Goal: Communication & Community: Answer question/provide support

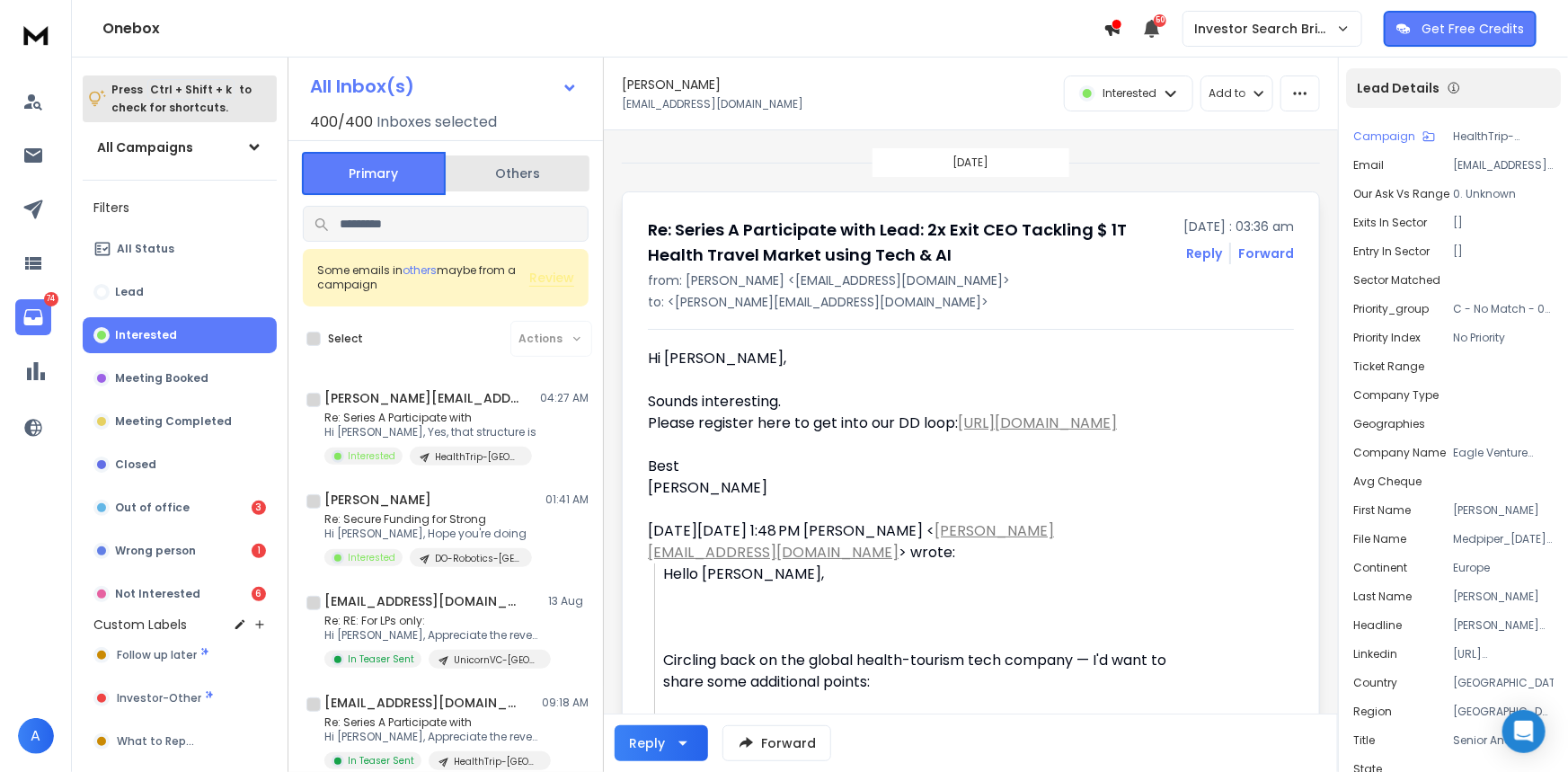
scroll to position [572, 0]
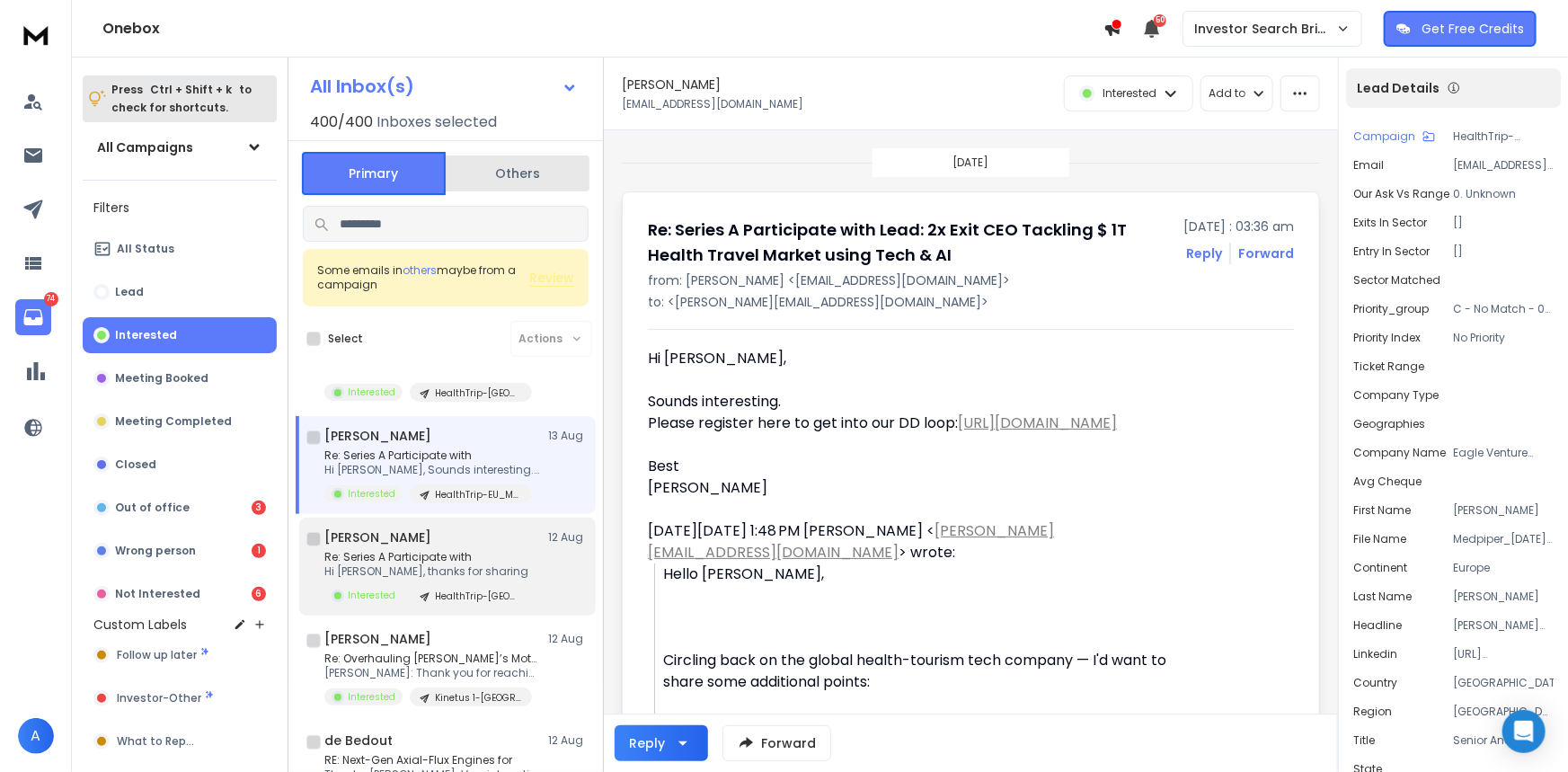
click at [432, 565] on p "Hi [PERSON_NAME], thanks for sharing" at bounding box center [429, 572] width 208 height 15
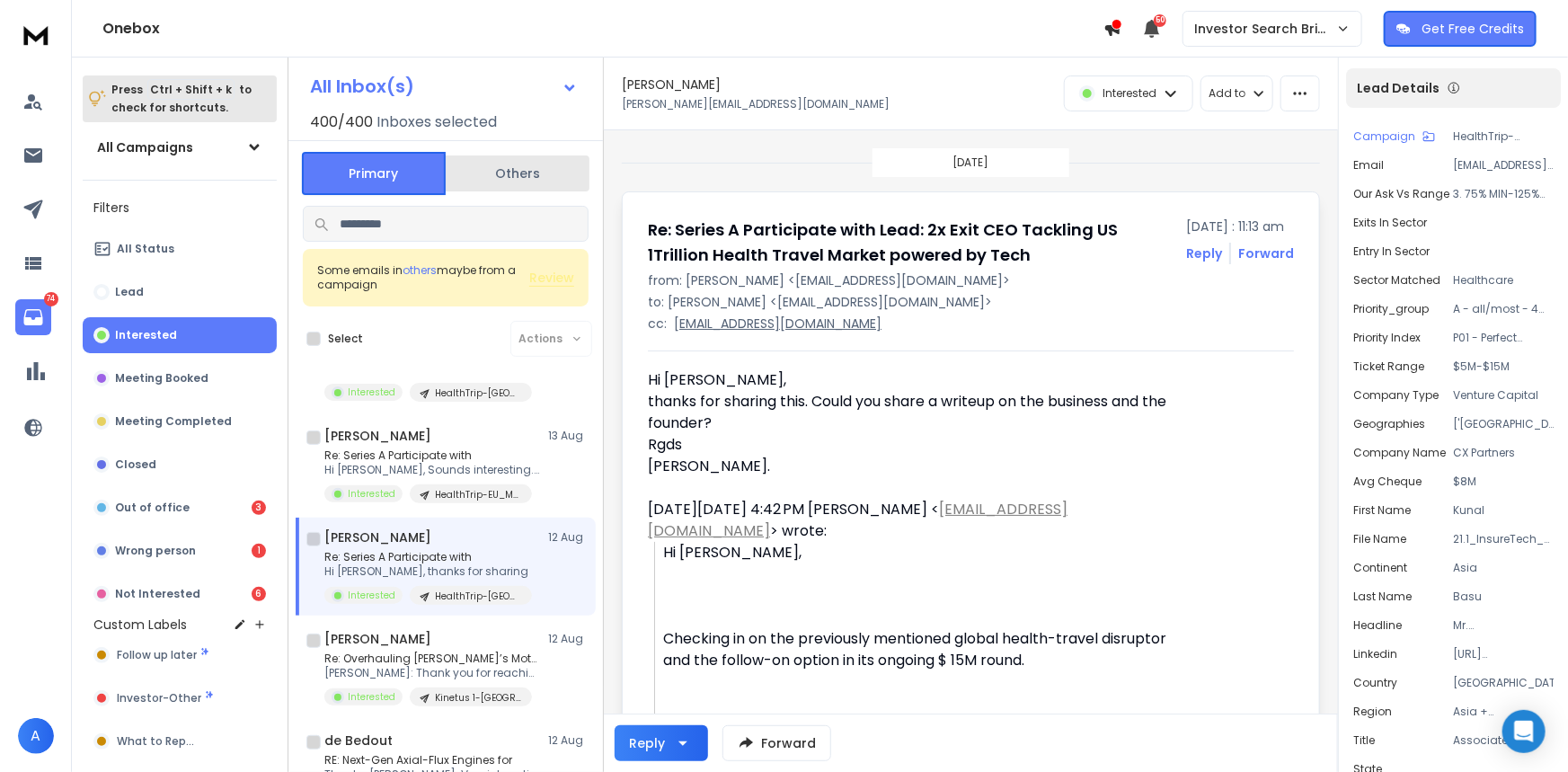
click at [656, 752] on div "Reply" at bounding box center [646, 743] width 36 height 18
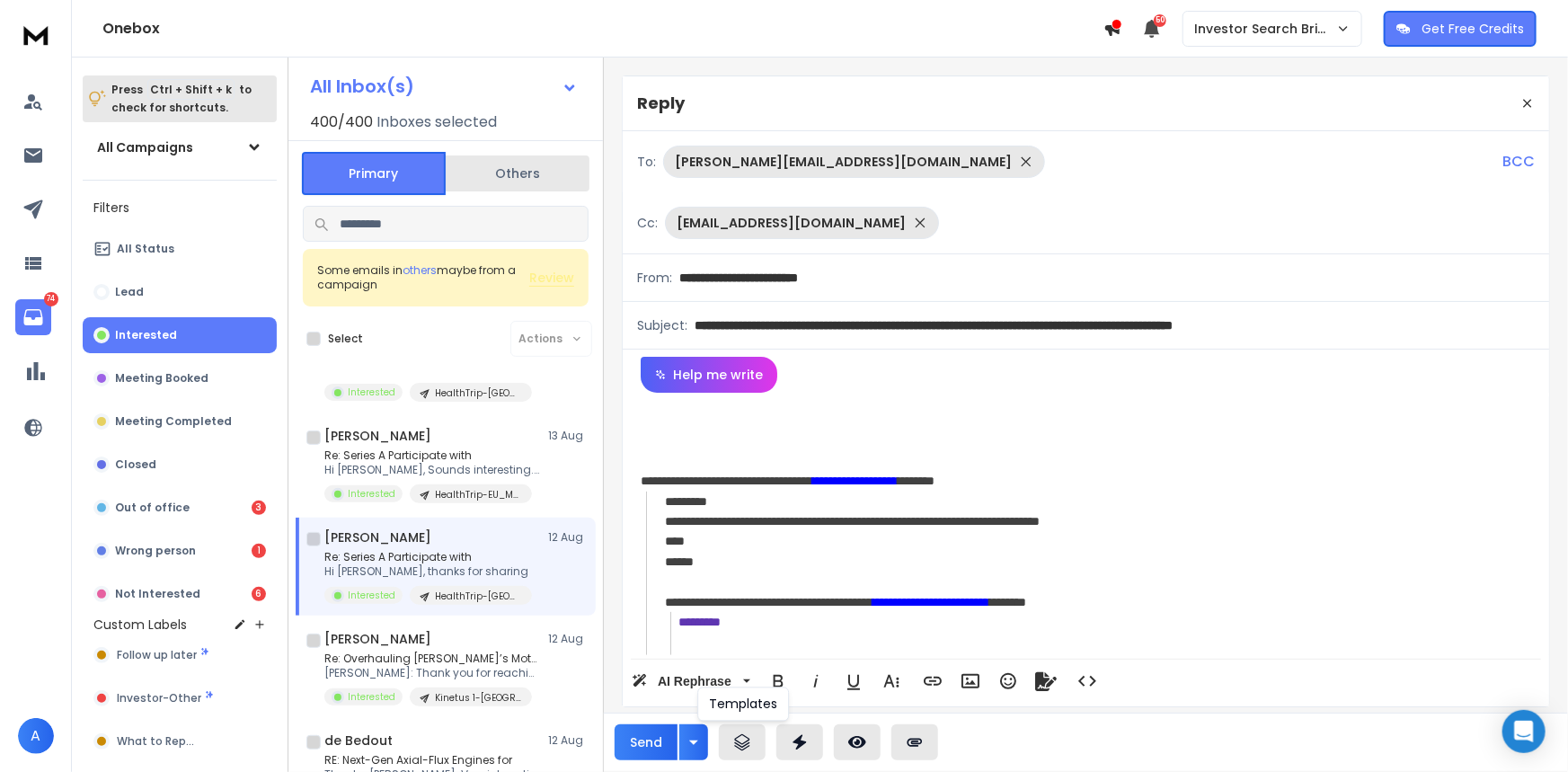
click at [757, 747] on button at bounding box center [743, 742] width 47 height 36
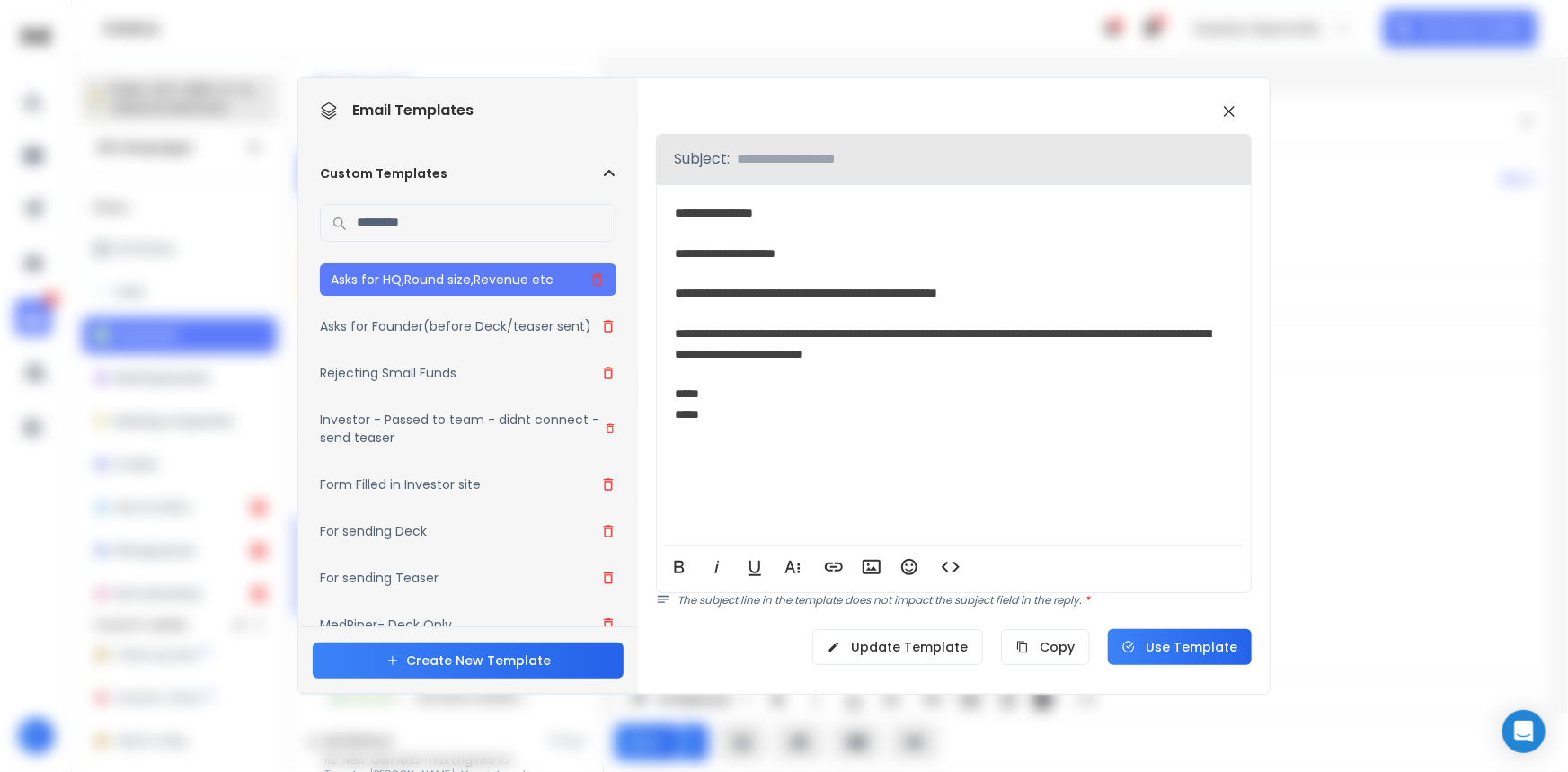
click at [428, 289] on div "For sending Deck" at bounding box center [468, 279] width 275 height 18
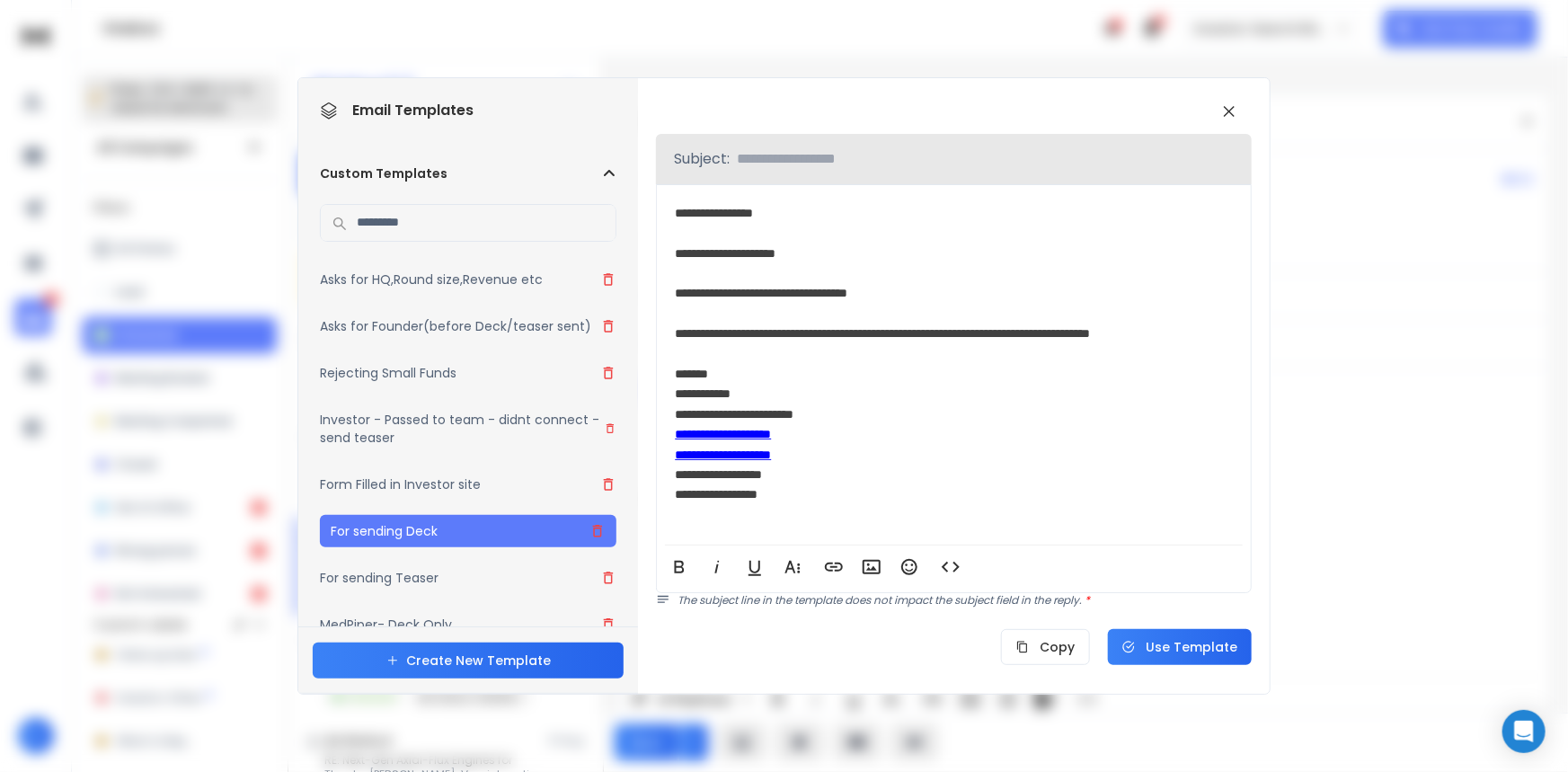
click at [1192, 651] on button "Use Template" at bounding box center [1180, 647] width 144 height 36
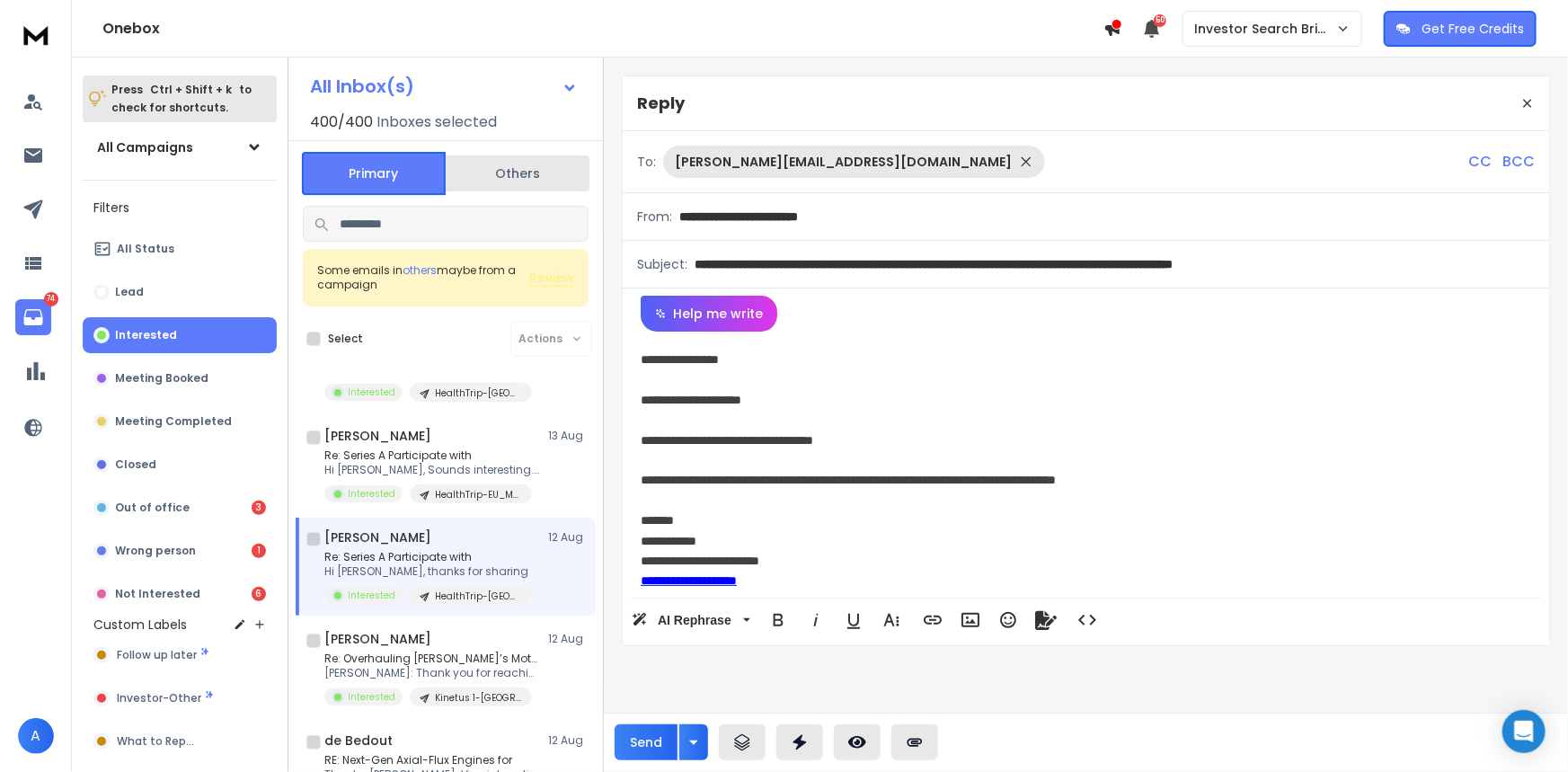
click at [674, 506] on div "**********" at bounding box center [1086, 463] width 926 height 263
click at [820, 447] on div "**********" at bounding box center [1078, 440] width 875 height 19
click at [817, 408] on div "**********" at bounding box center [1078, 410] width 875 height 41
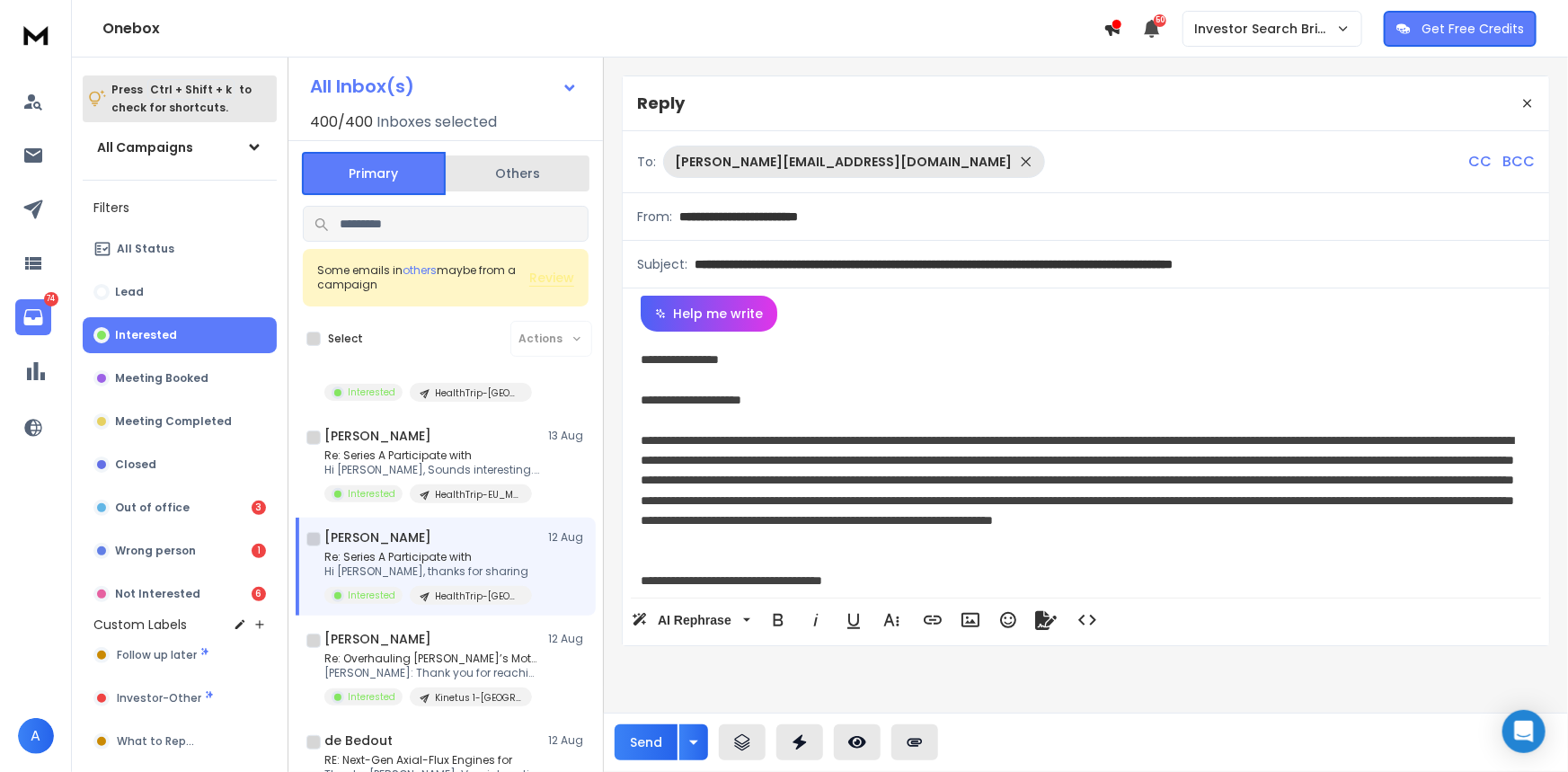
click at [642, 480] on div "**********" at bounding box center [1078, 480] width 875 height 182
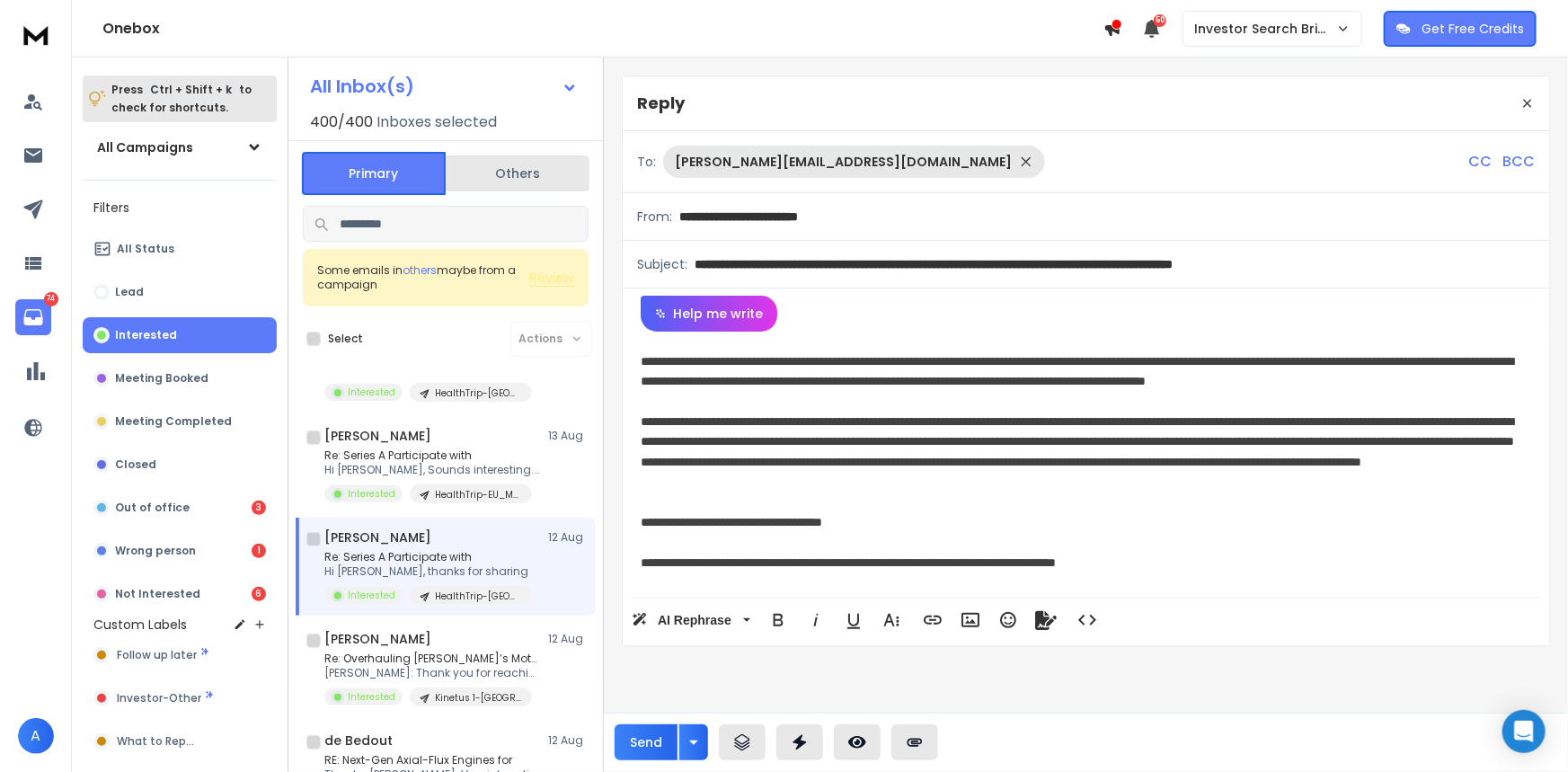
scroll to position [81, 0]
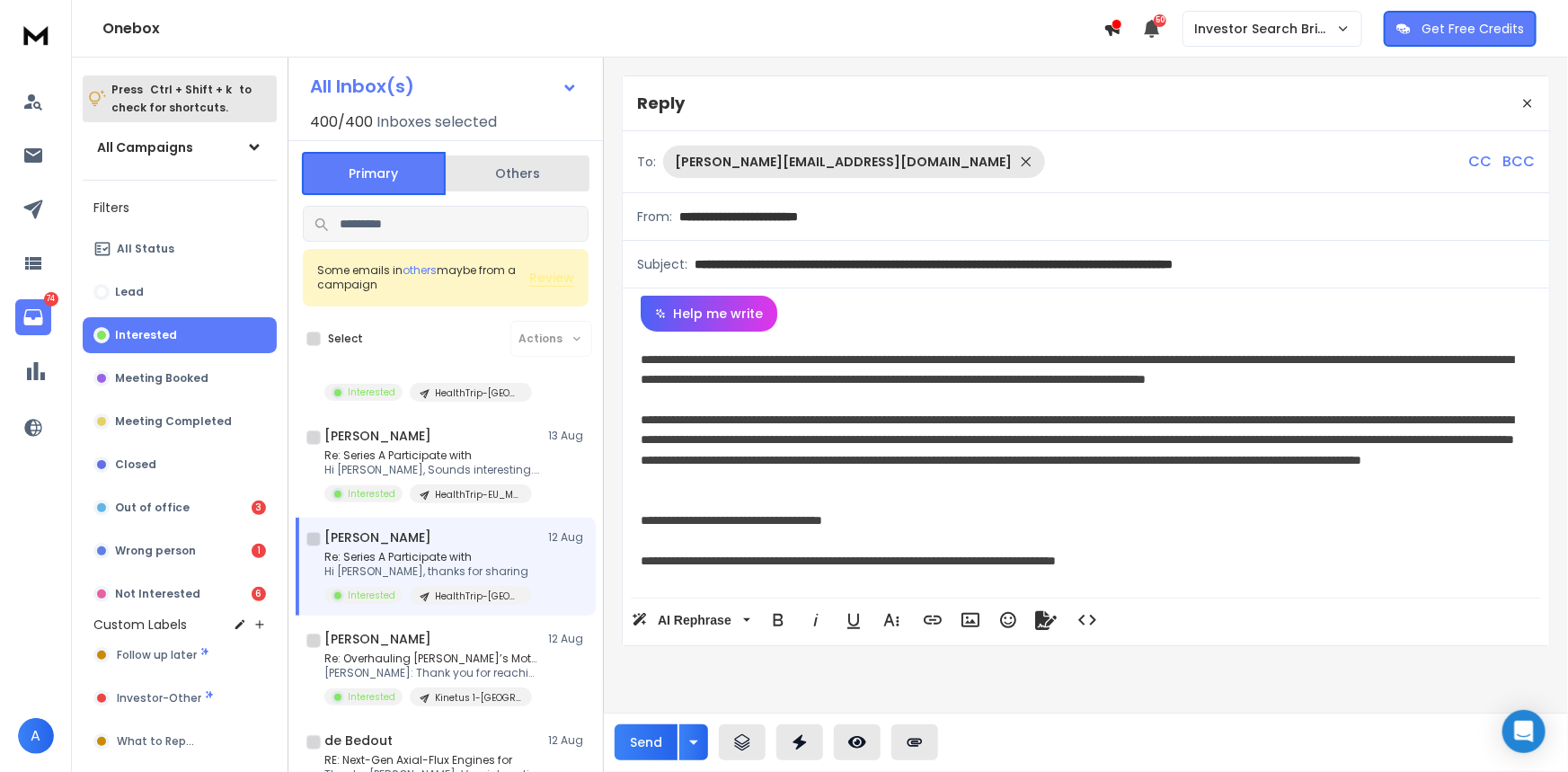
click at [1267, 439] on div "**********" at bounding box center [1078, 409] width 875 height 201
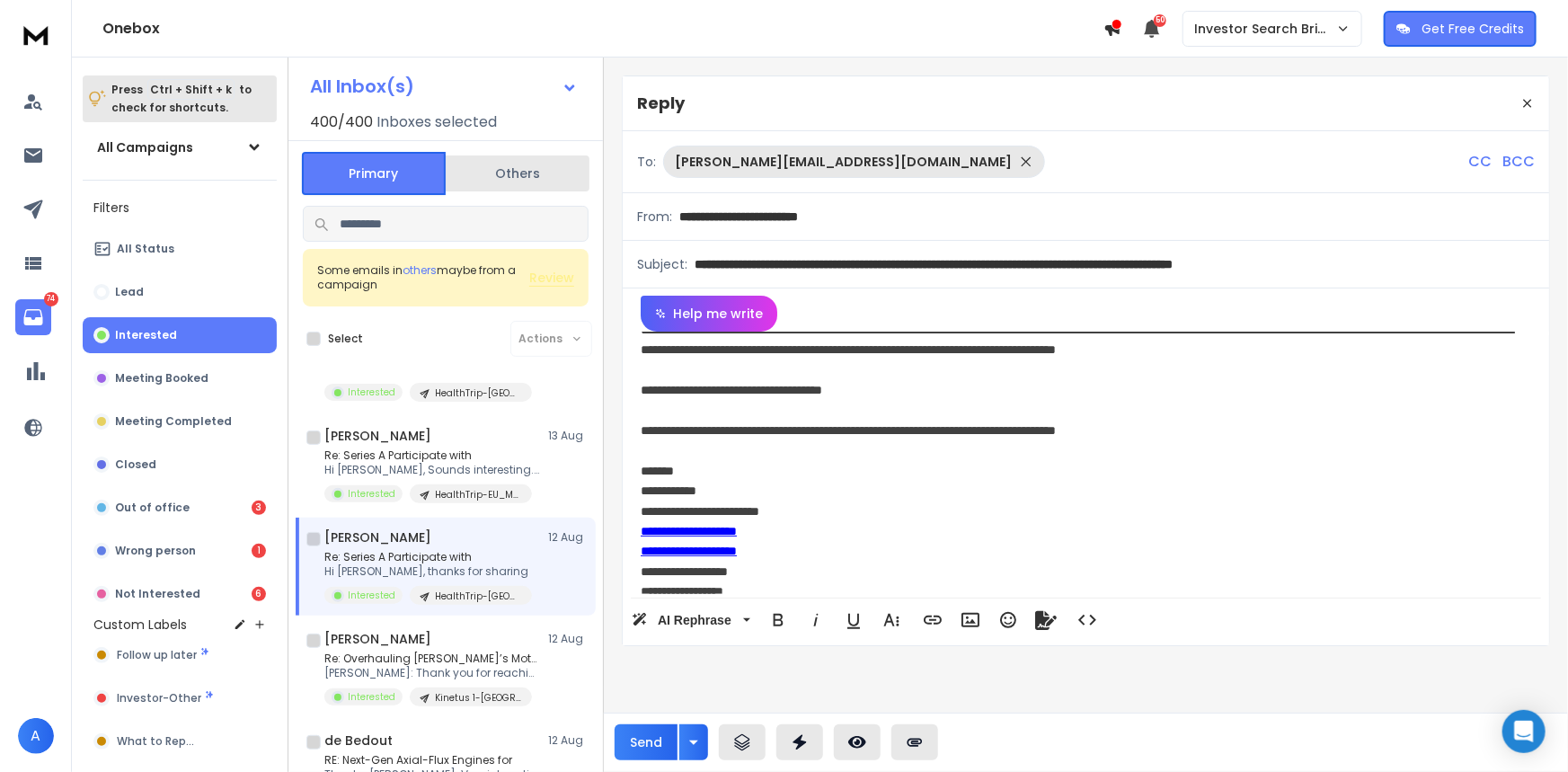
scroll to position [244, 0]
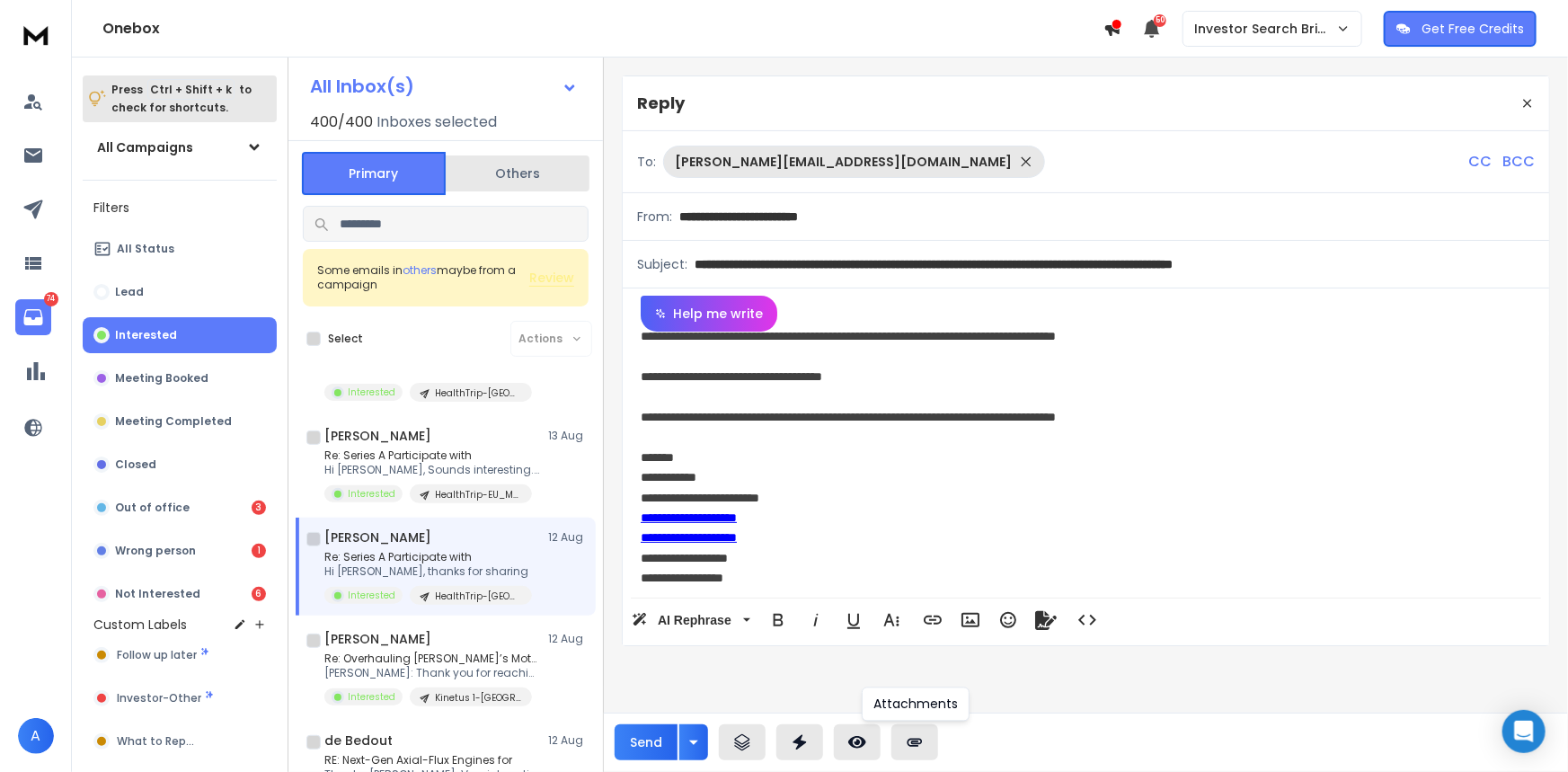
click at [923, 751] on icon at bounding box center [915, 742] width 17 height 18
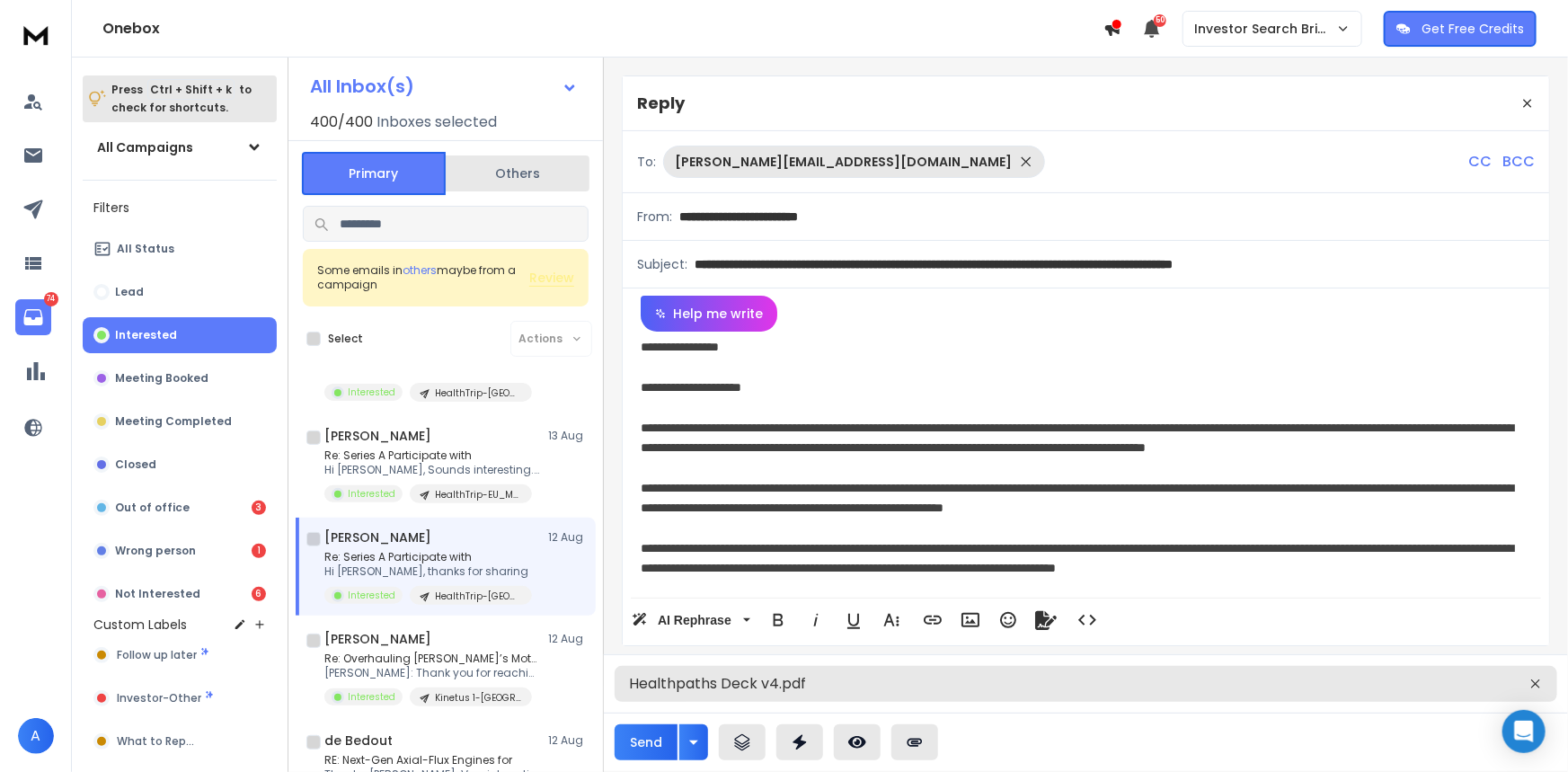
scroll to position [0, 0]
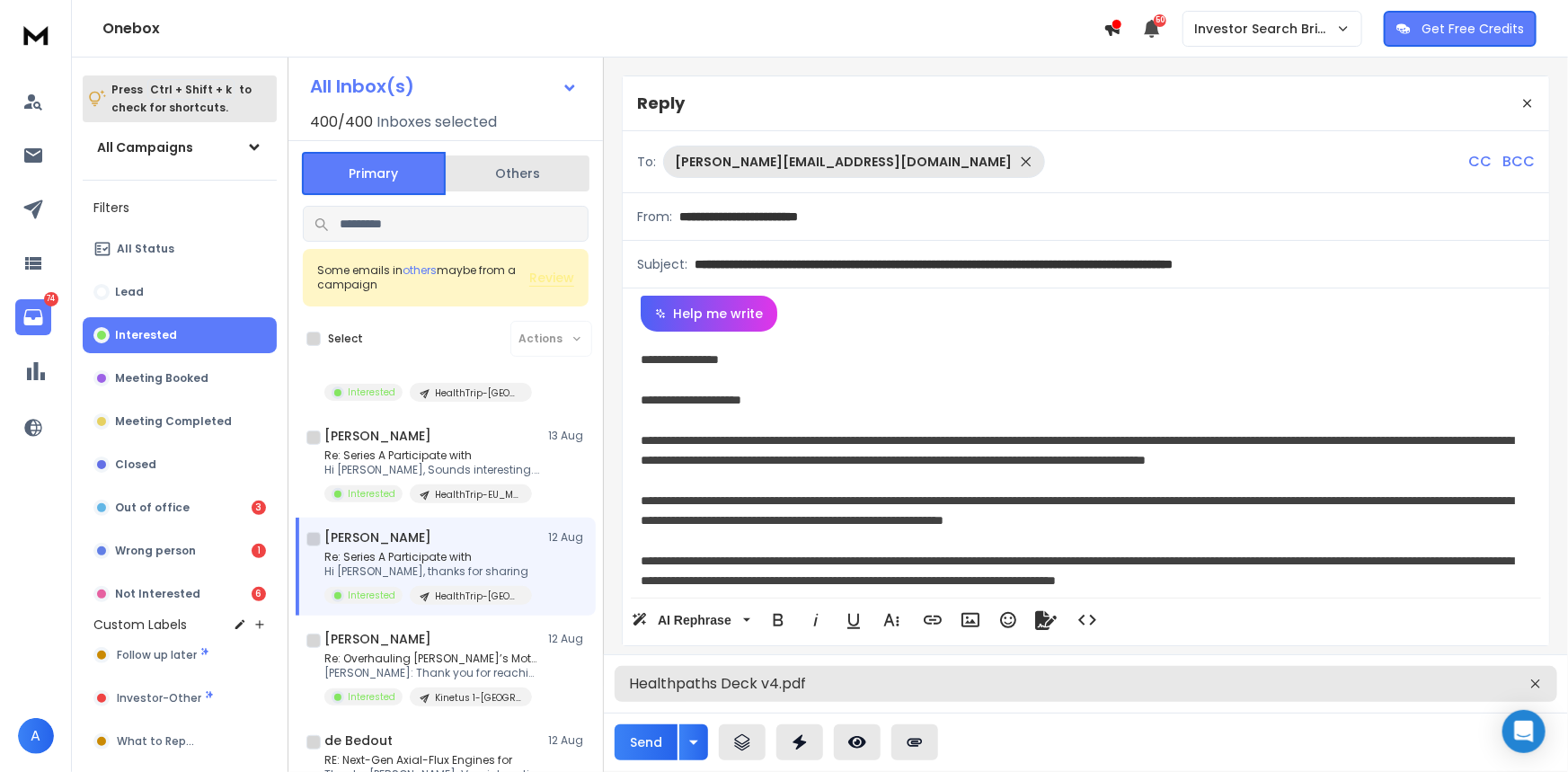
click at [1482, 154] on p "CC" at bounding box center [1481, 161] width 23 height 21
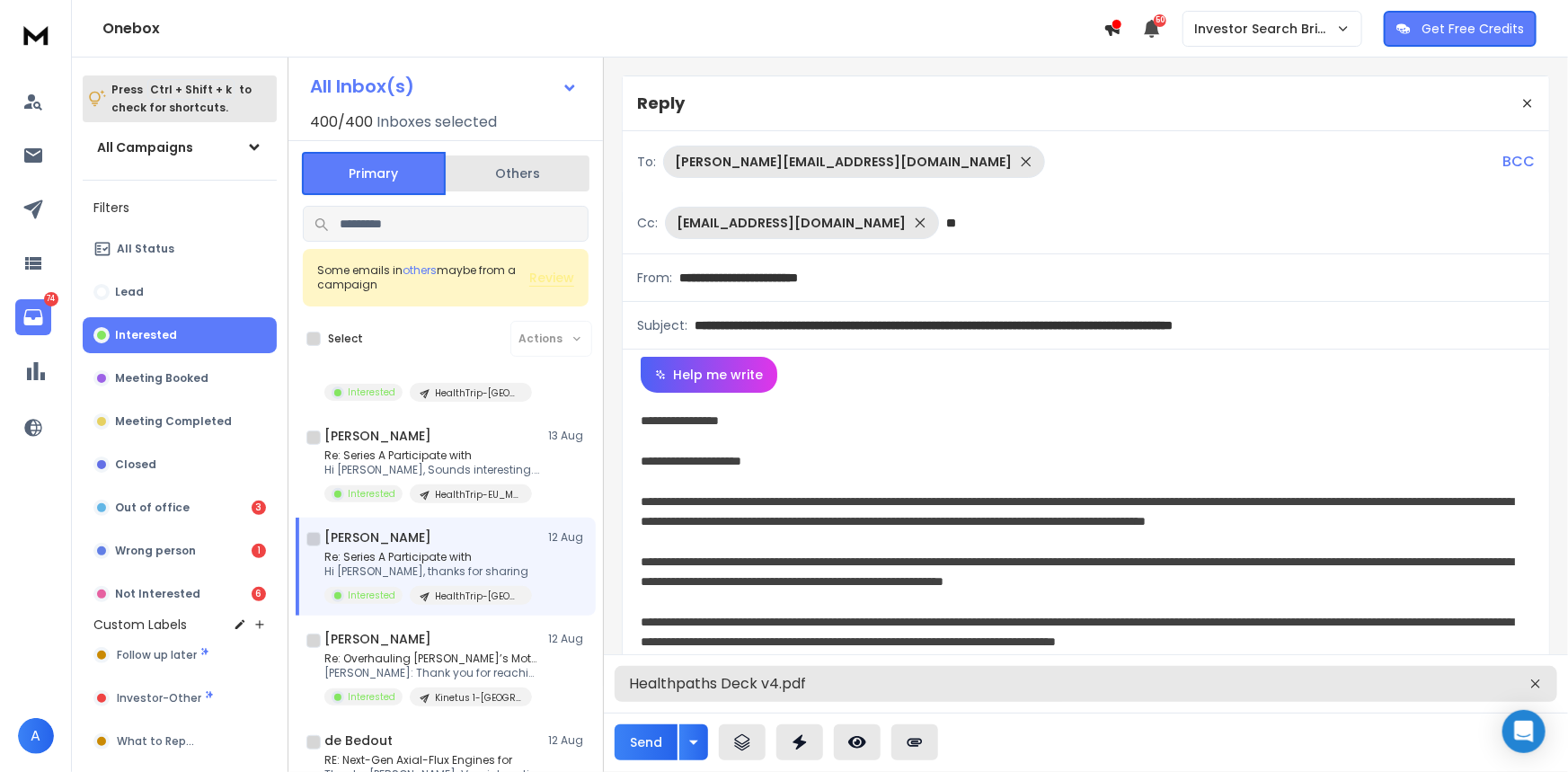
type input "**********"
click at [1077, 224] on div "[EMAIL_ADDRESS][DOMAIN_NAME]" at bounding box center [1099, 223] width 870 height 32
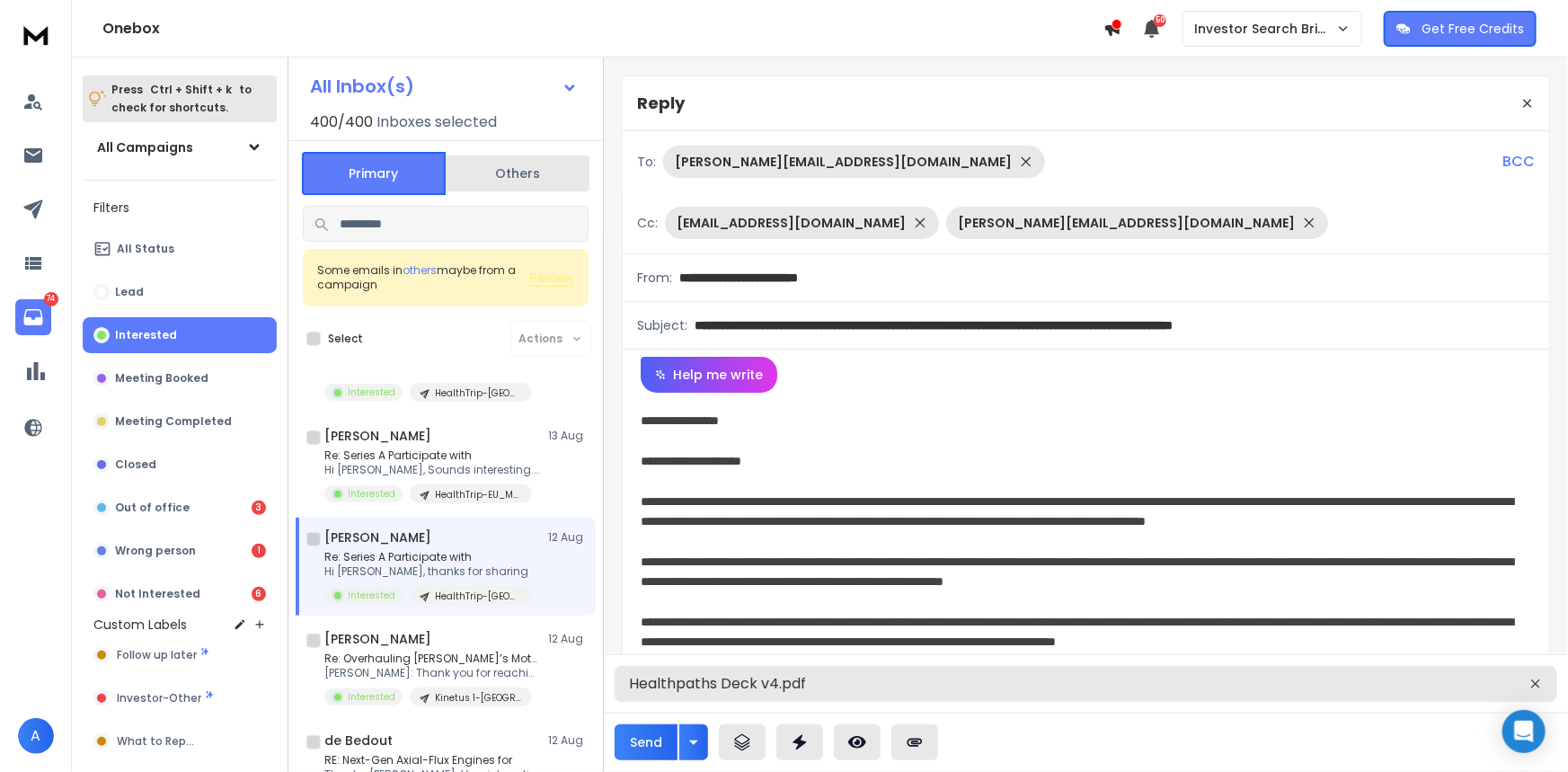
click at [1336, 220] on input at bounding box center [1398, 223] width 125 height 32
type input "**********"
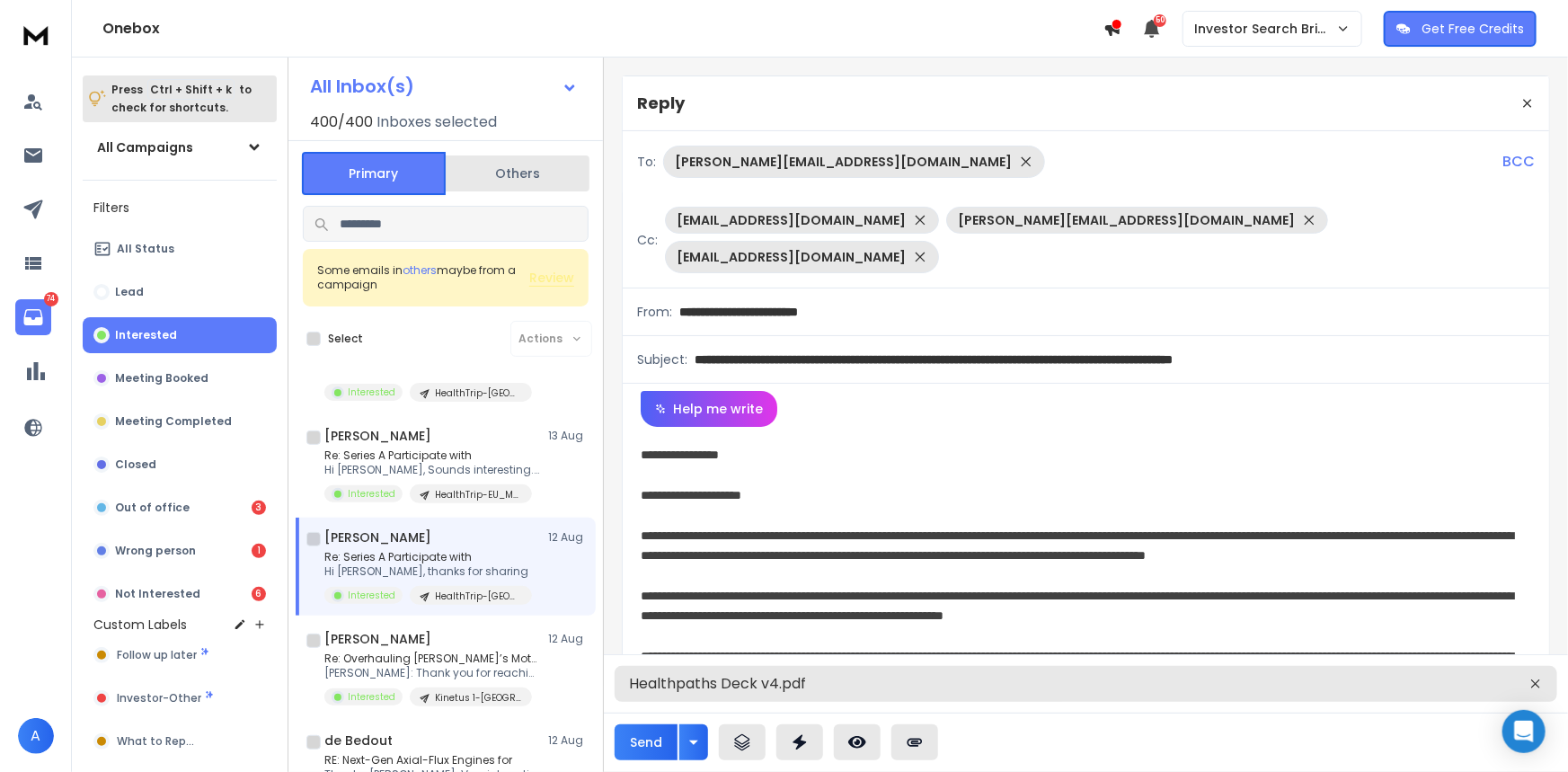
click at [652, 747] on button "Send" at bounding box center [645, 742] width 63 height 36
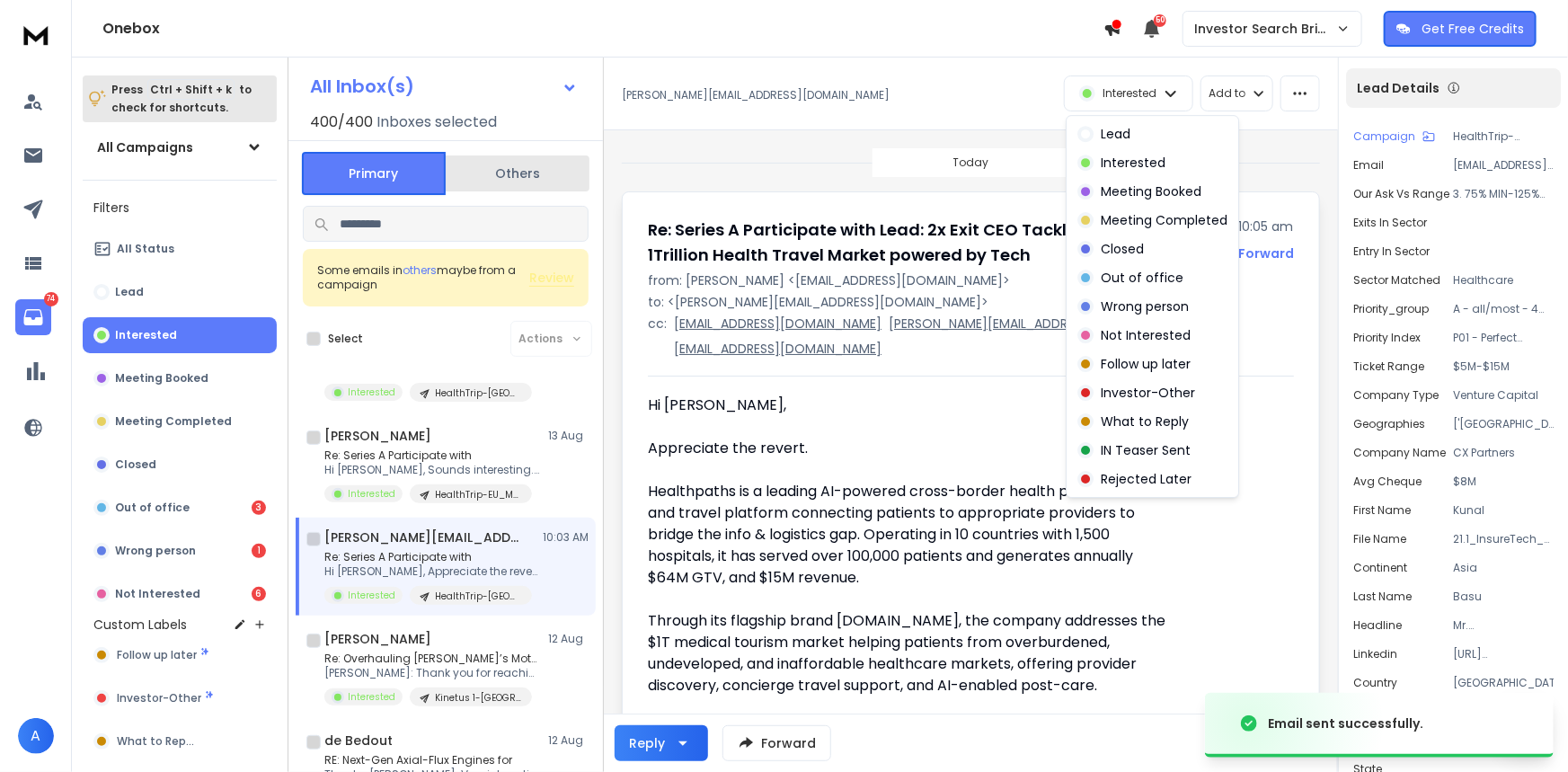
click at [1155, 89] on p "Interested" at bounding box center [1129, 93] width 53 height 15
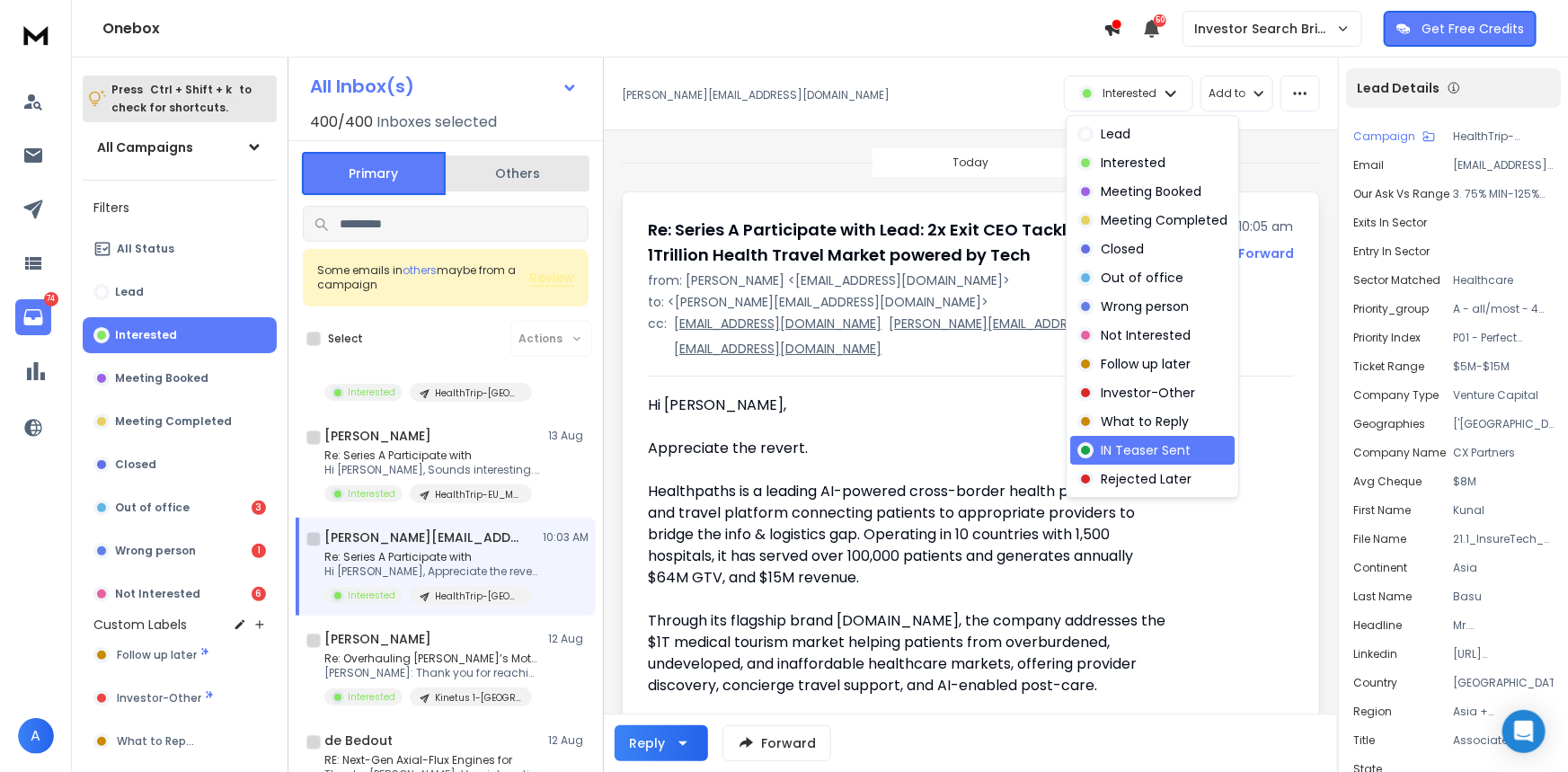
click at [1164, 447] on p "IN Teaser Sent" at bounding box center [1146, 450] width 89 height 18
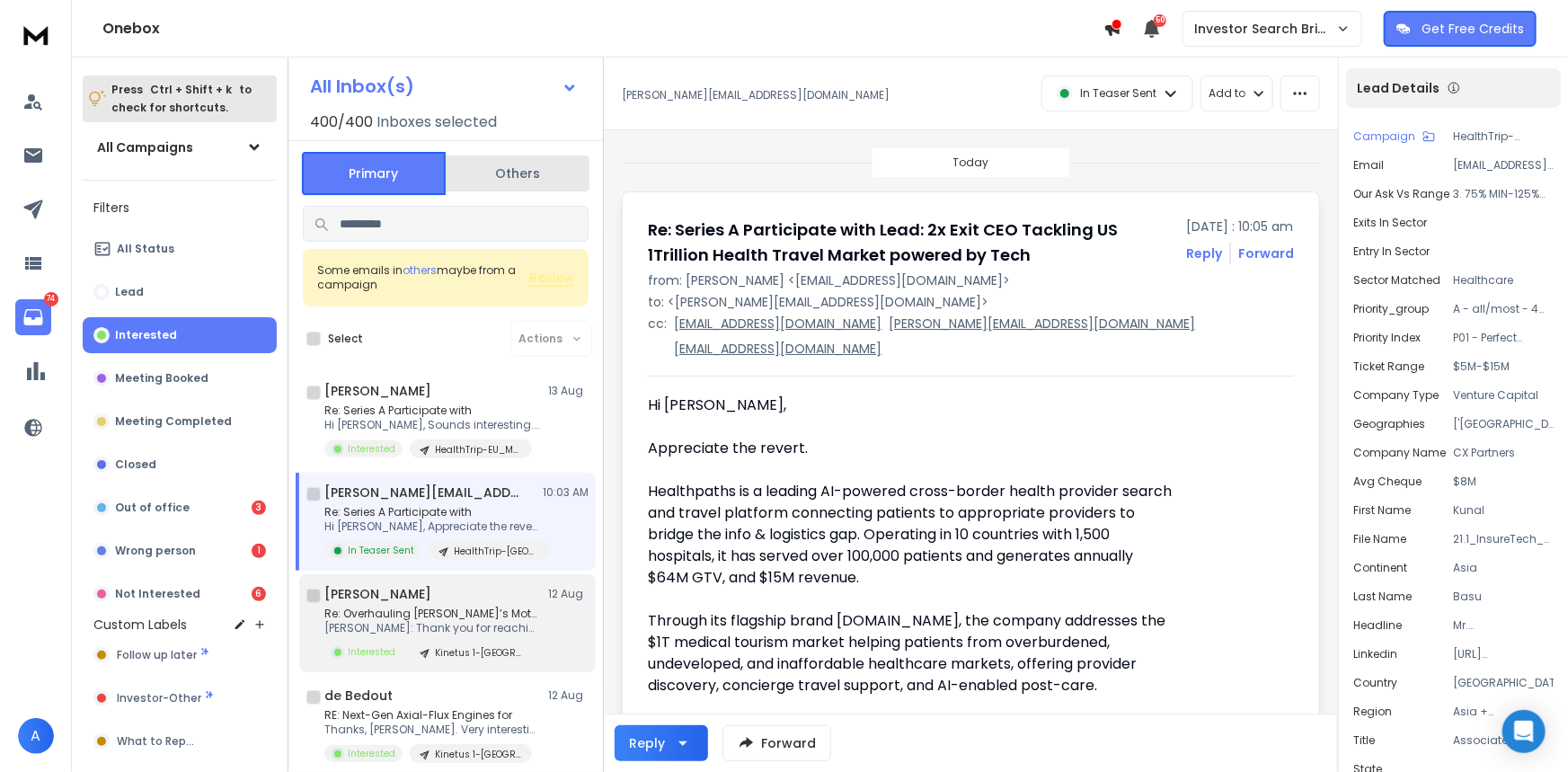
scroll to position [735, 0]
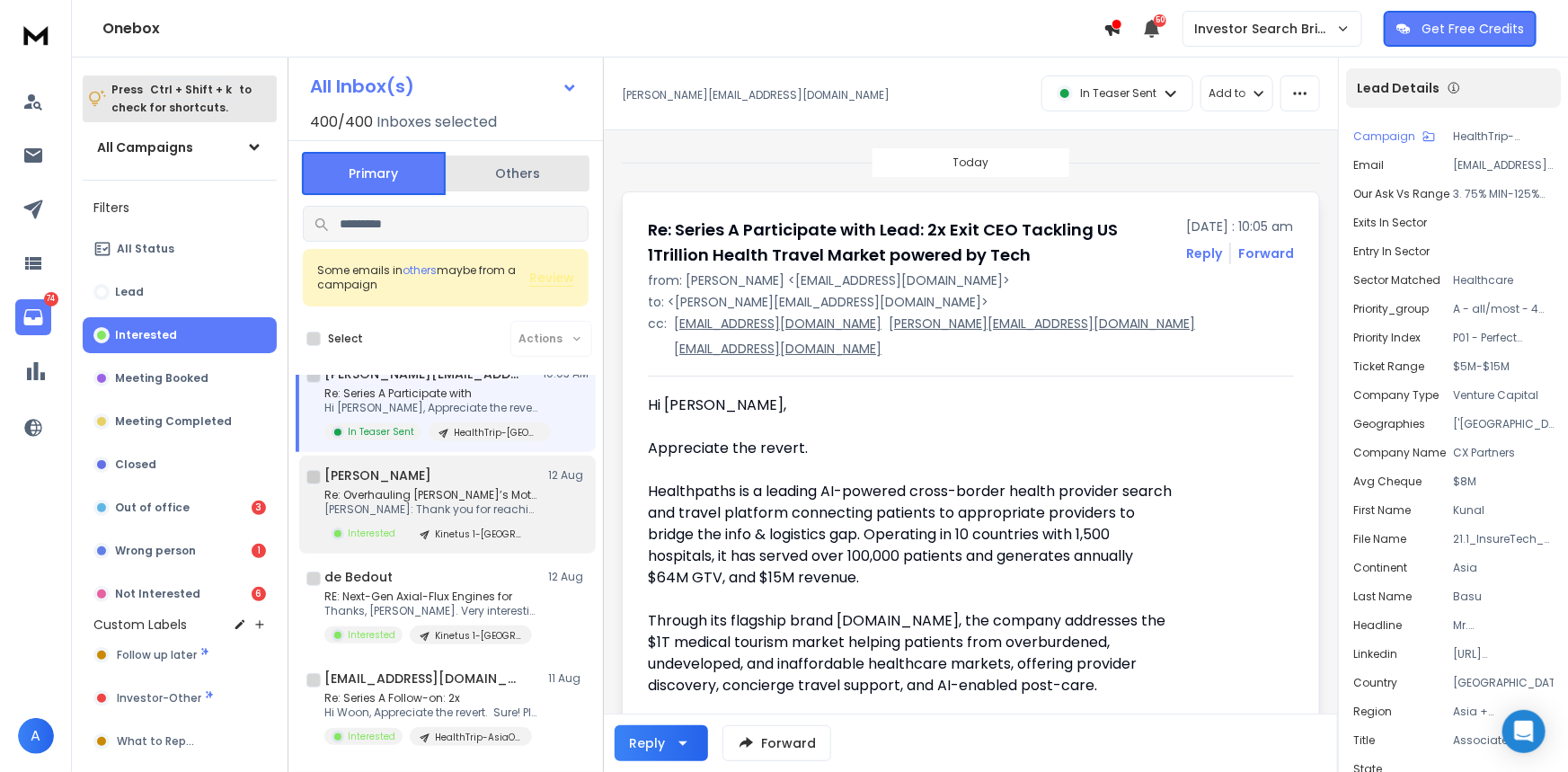
click at [466, 503] on p "[PERSON_NAME]: Thank you for reaching" at bounding box center [433, 509] width 216 height 15
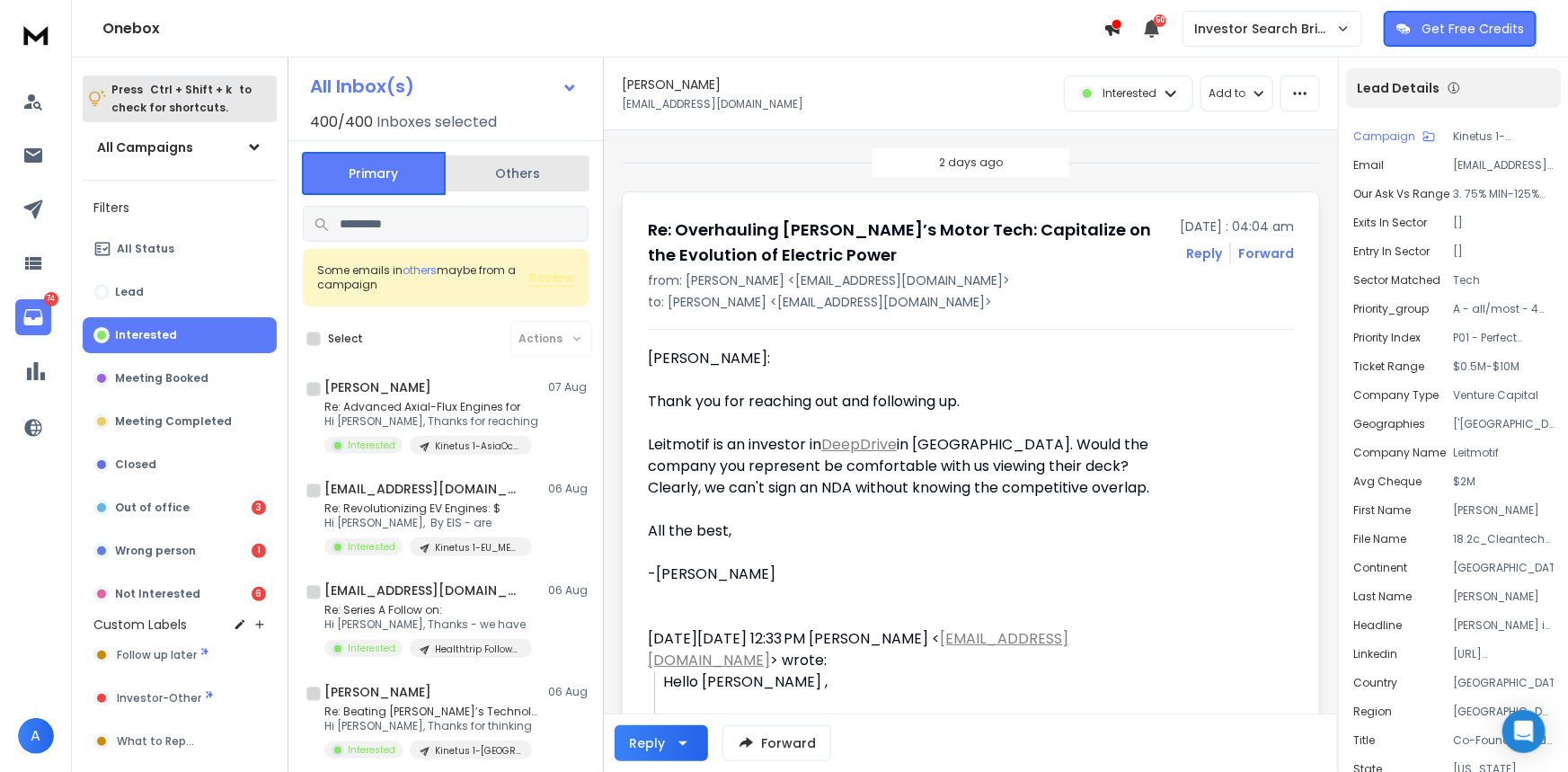
scroll to position [2533, 0]
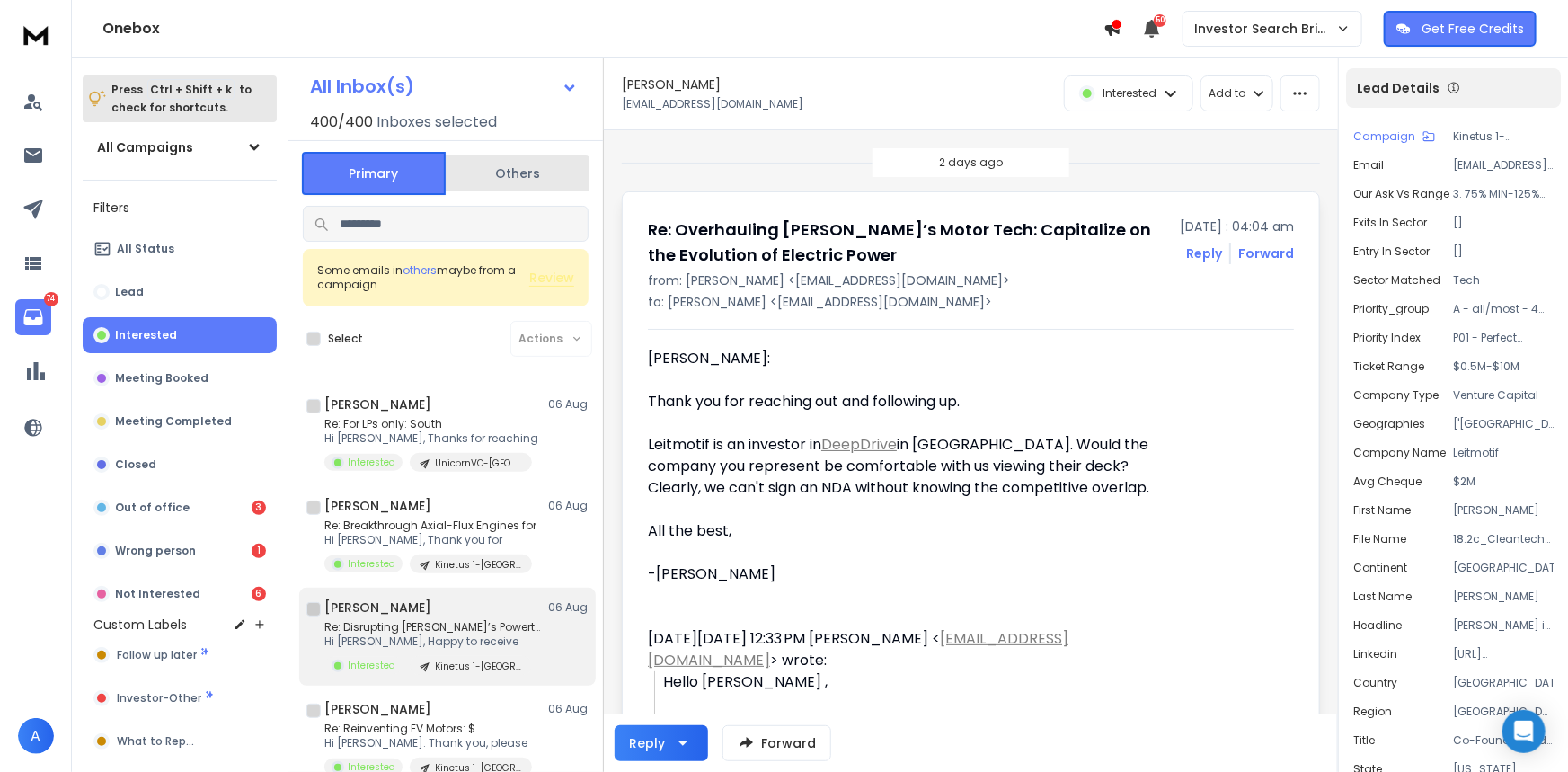
click at [503, 614] on div "[PERSON_NAME] [DATE] Re: Disrupting [PERSON_NAME]’s Powertrain: Support Hi [PER…" at bounding box center [457, 637] width 264 height 77
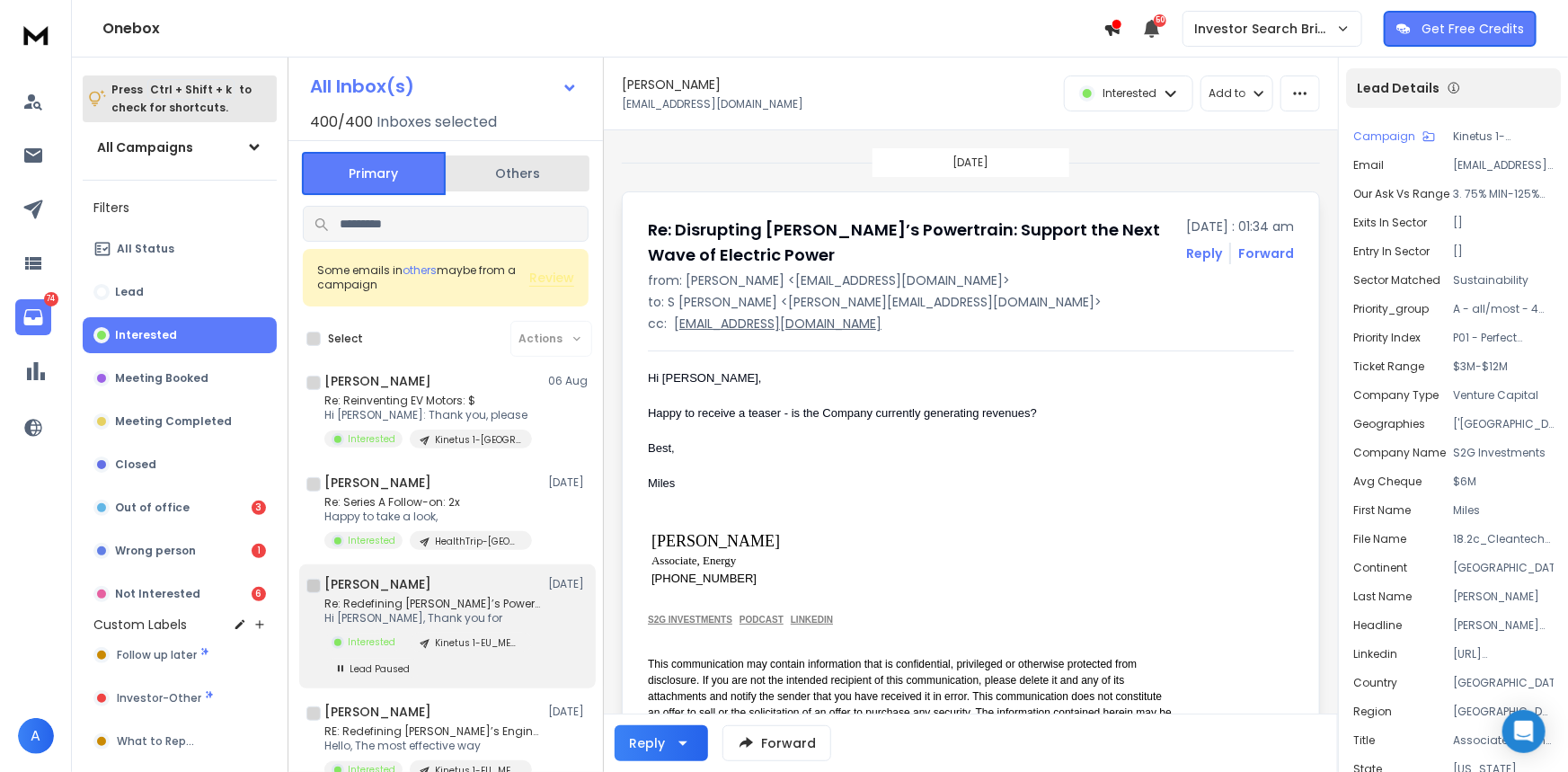
scroll to position [2860, 0]
click at [530, 610] on p "Re: Redefining [PERSON_NAME]’s Powertrain: Back" at bounding box center [433, 606] width 216 height 15
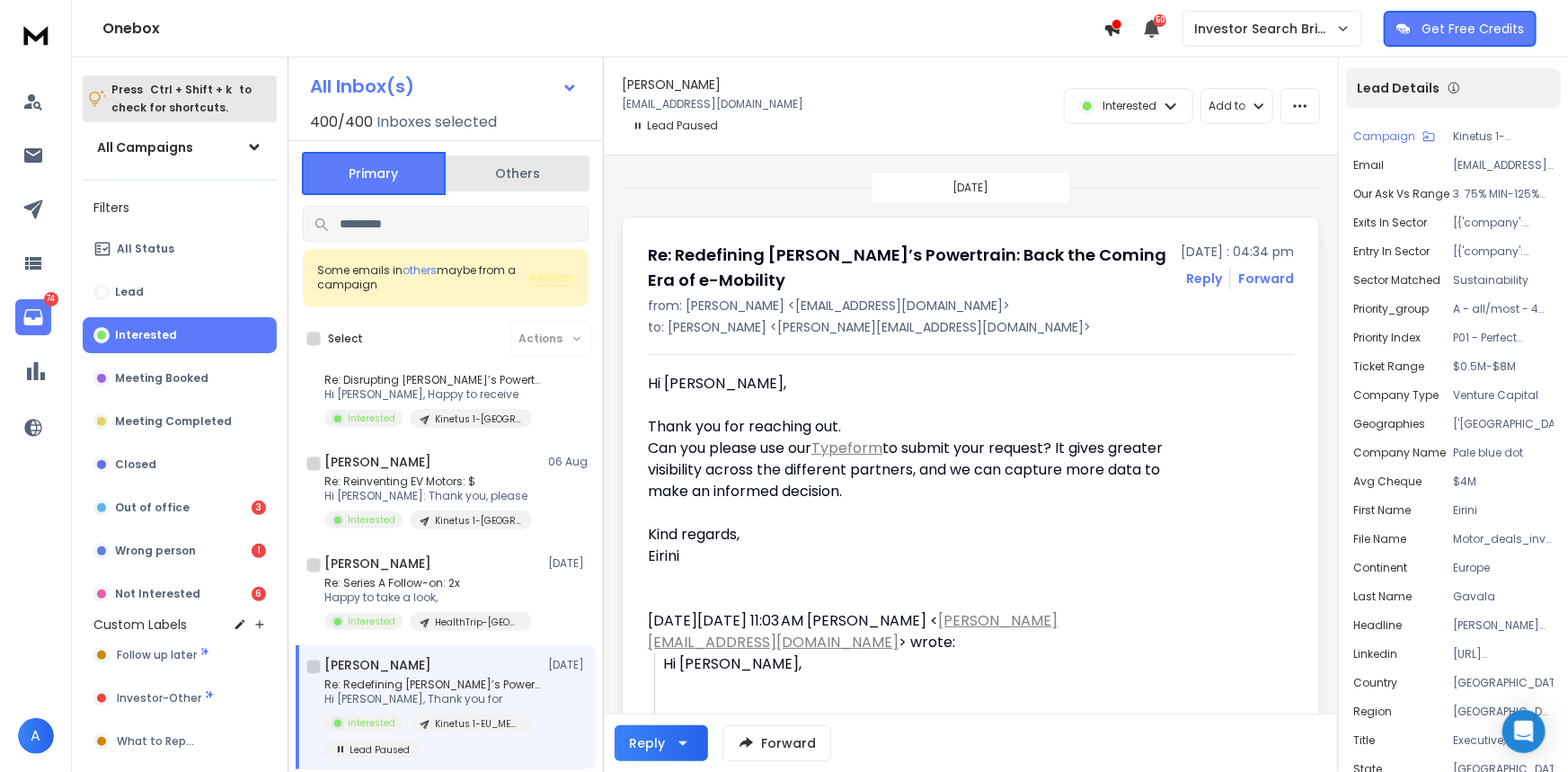
scroll to position [2778, 0]
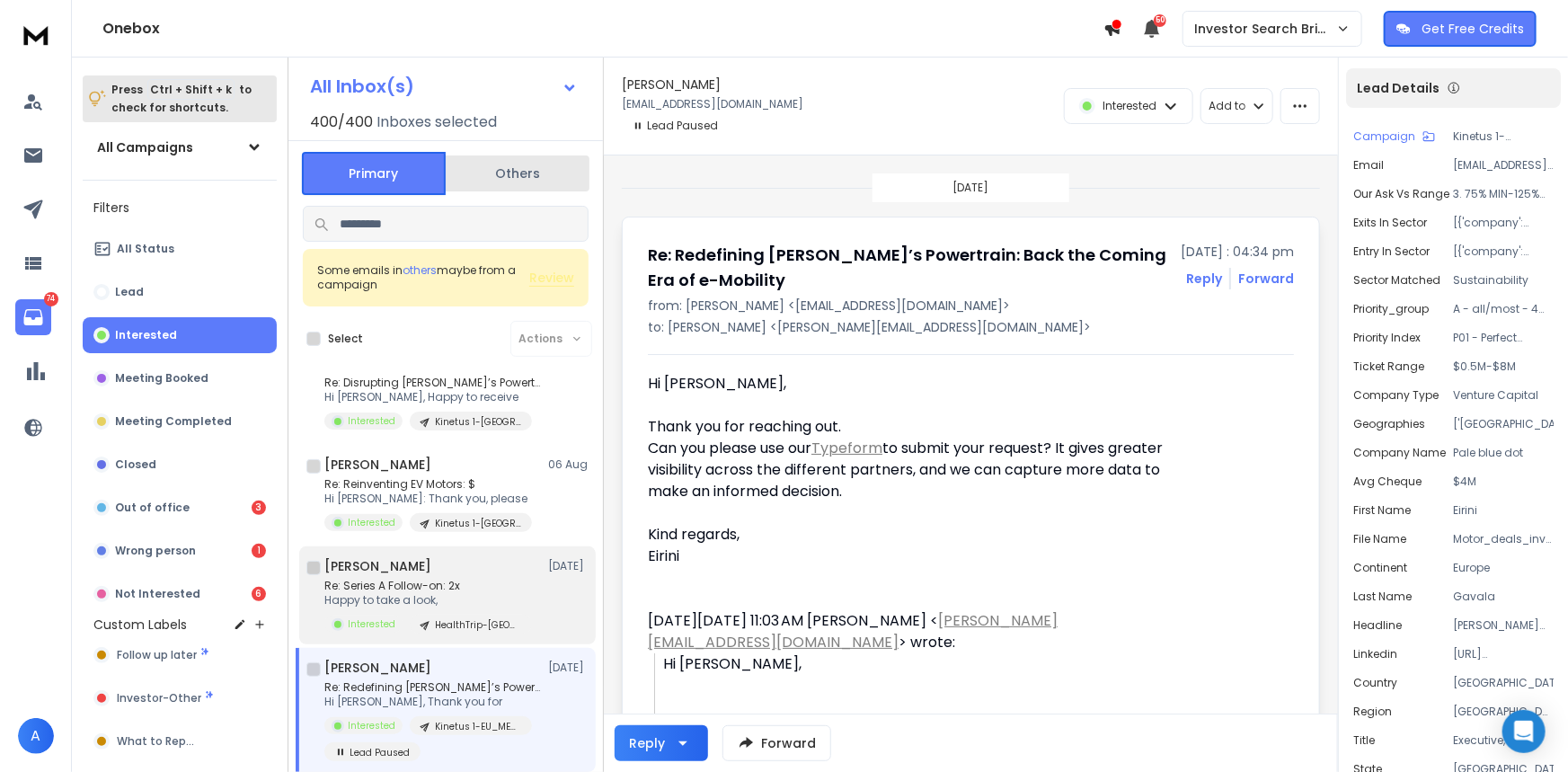
click at [448, 583] on p "Re: Series A Follow-on: 2x" at bounding box center [429, 585] width 208 height 15
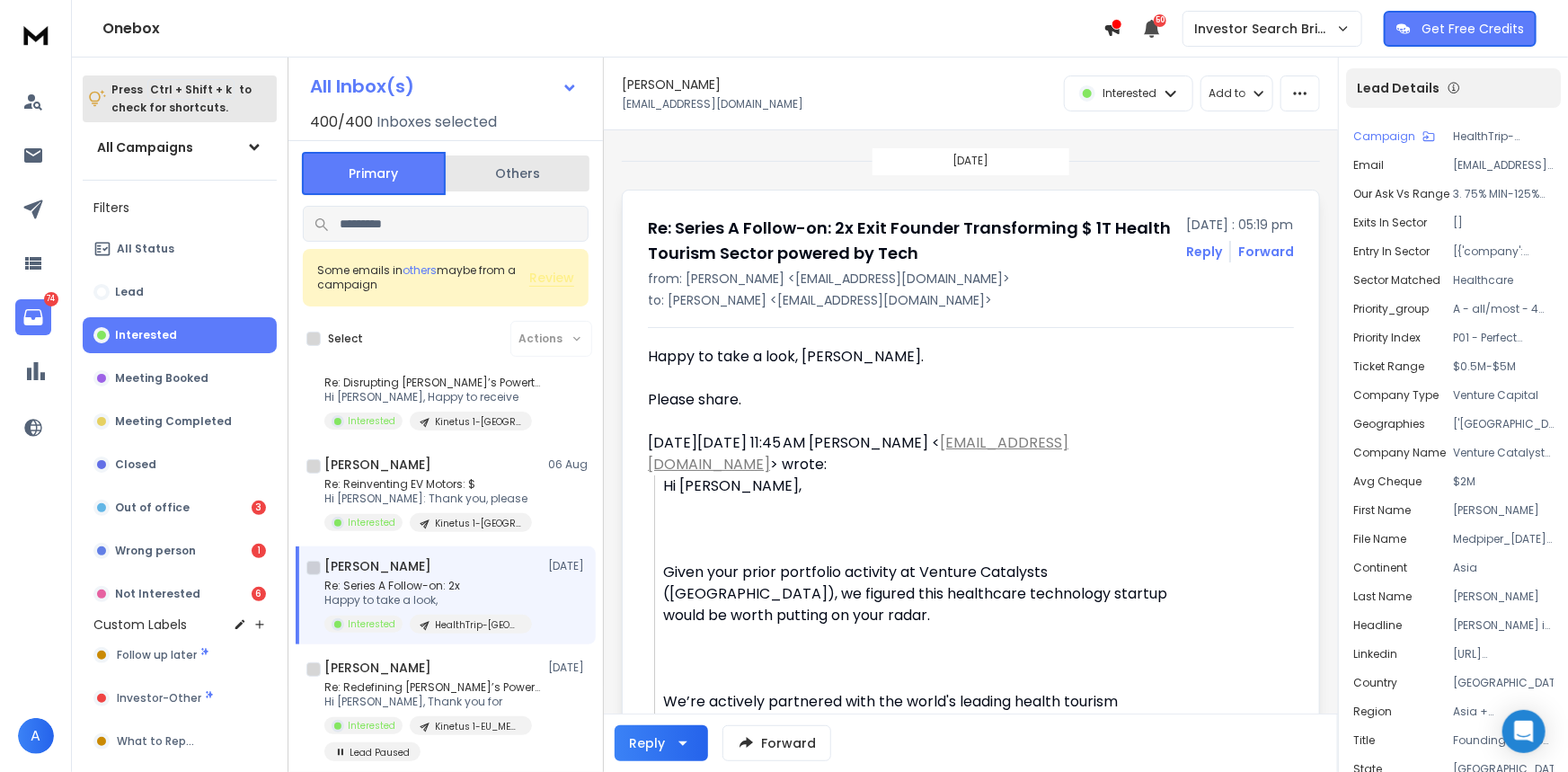
scroll to position [0, 0]
click at [1214, 252] on button "Reply" at bounding box center [1203, 253] width 36 height 18
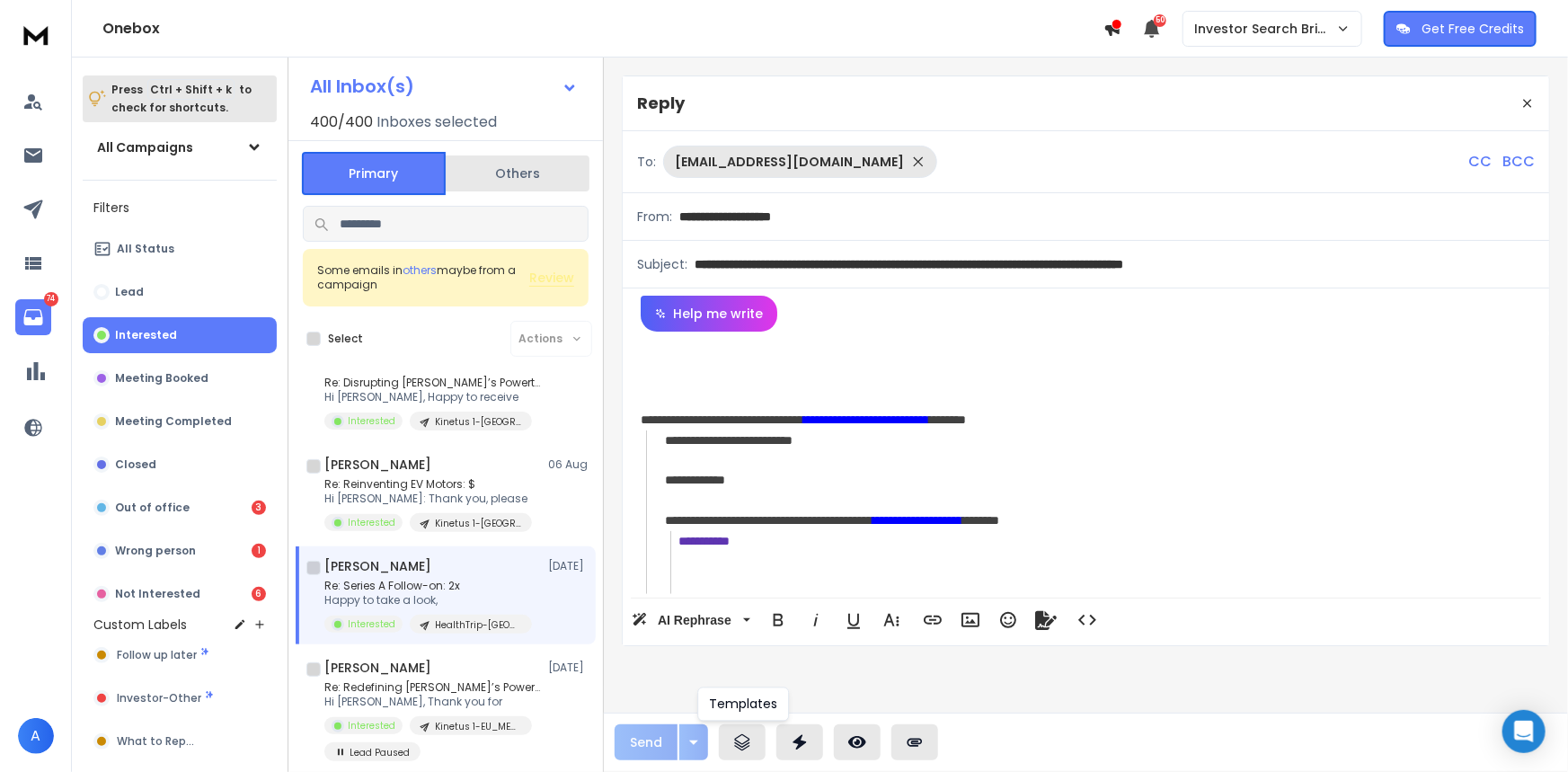
click at [733, 749] on icon at bounding box center [742, 742] width 17 height 18
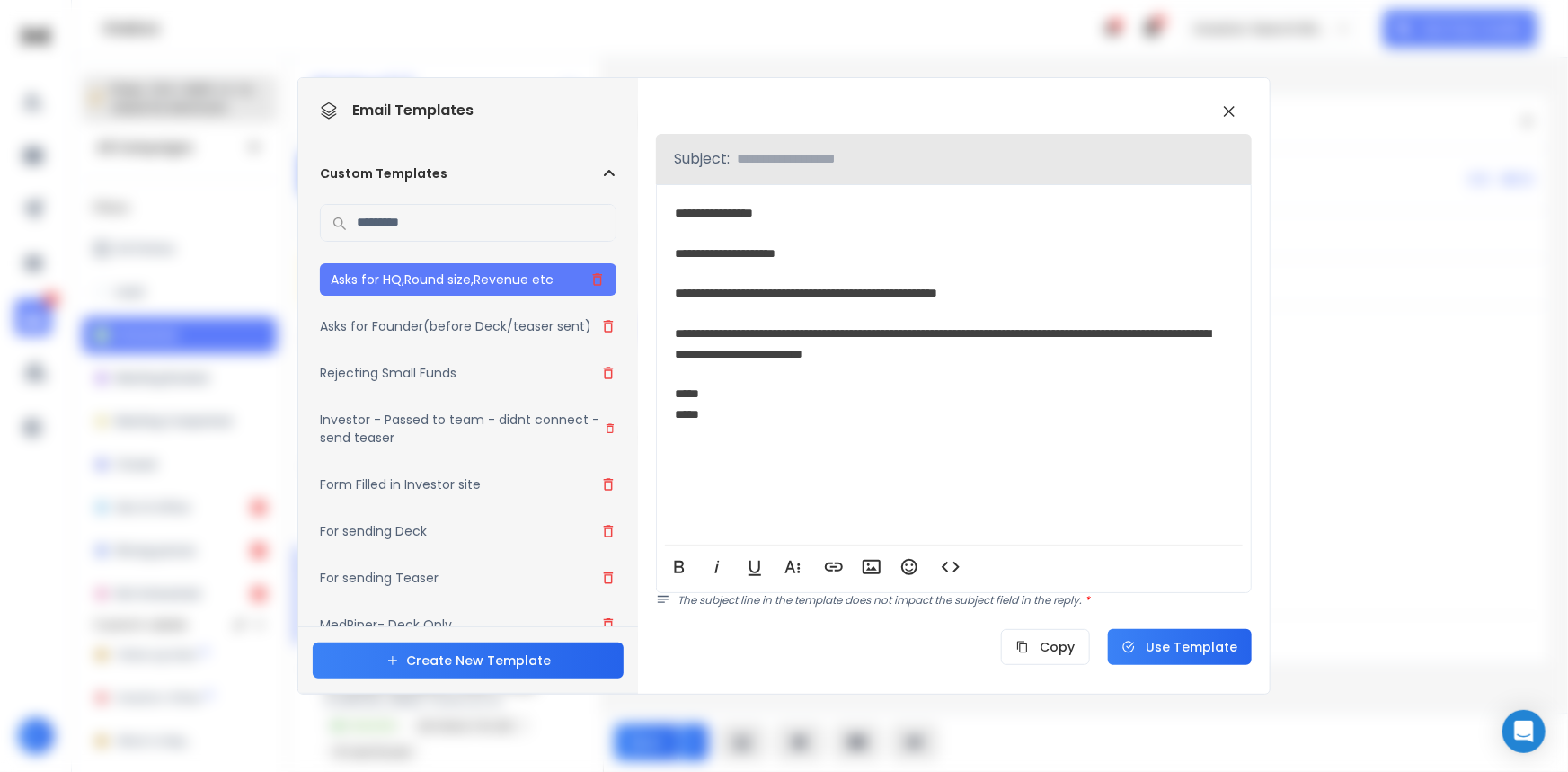
click at [423, 289] on h3 "For sending Deck" at bounding box center [441, 279] width 223 height 18
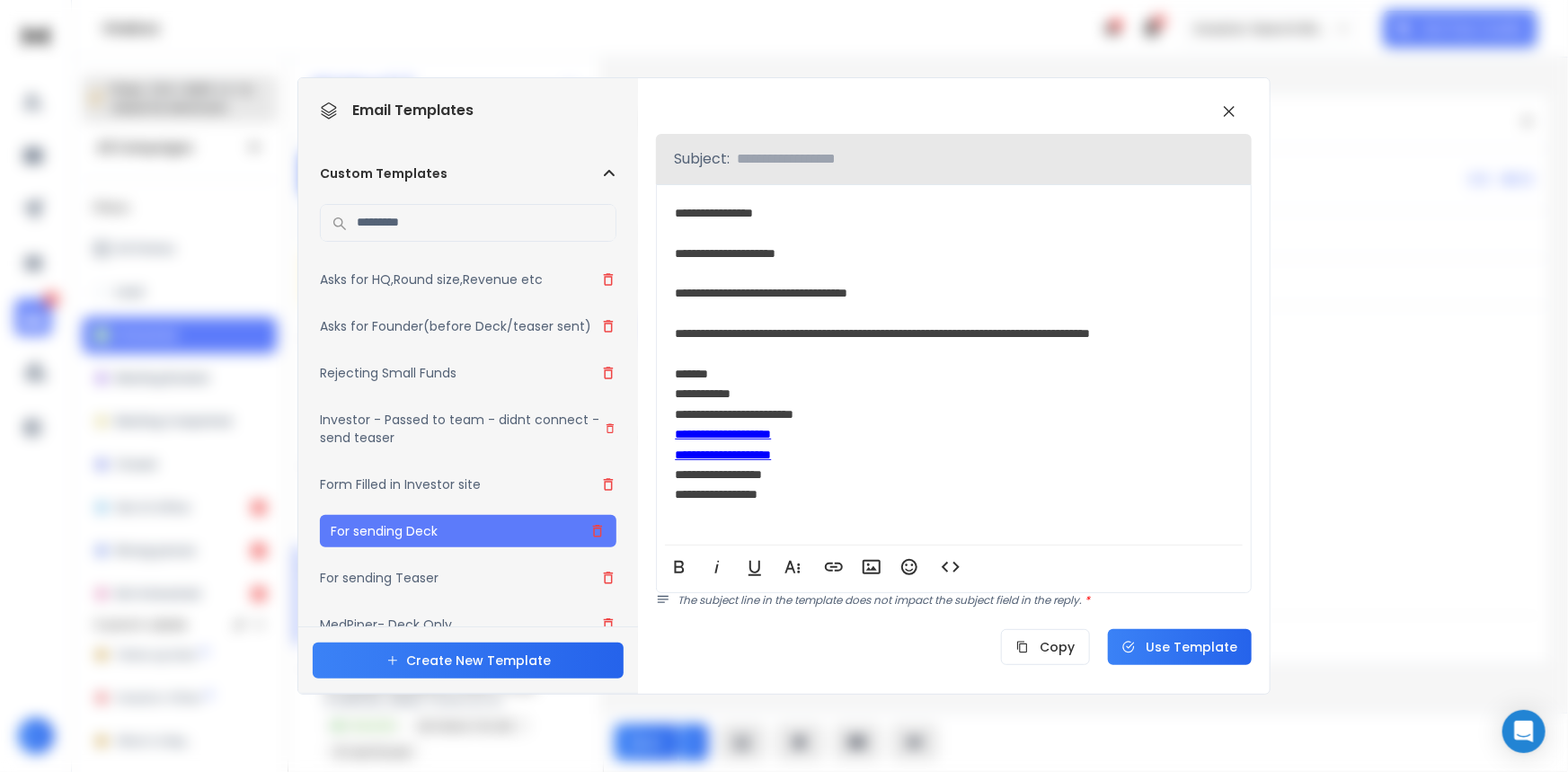
click at [1194, 648] on button "Use Template" at bounding box center [1180, 647] width 144 height 36
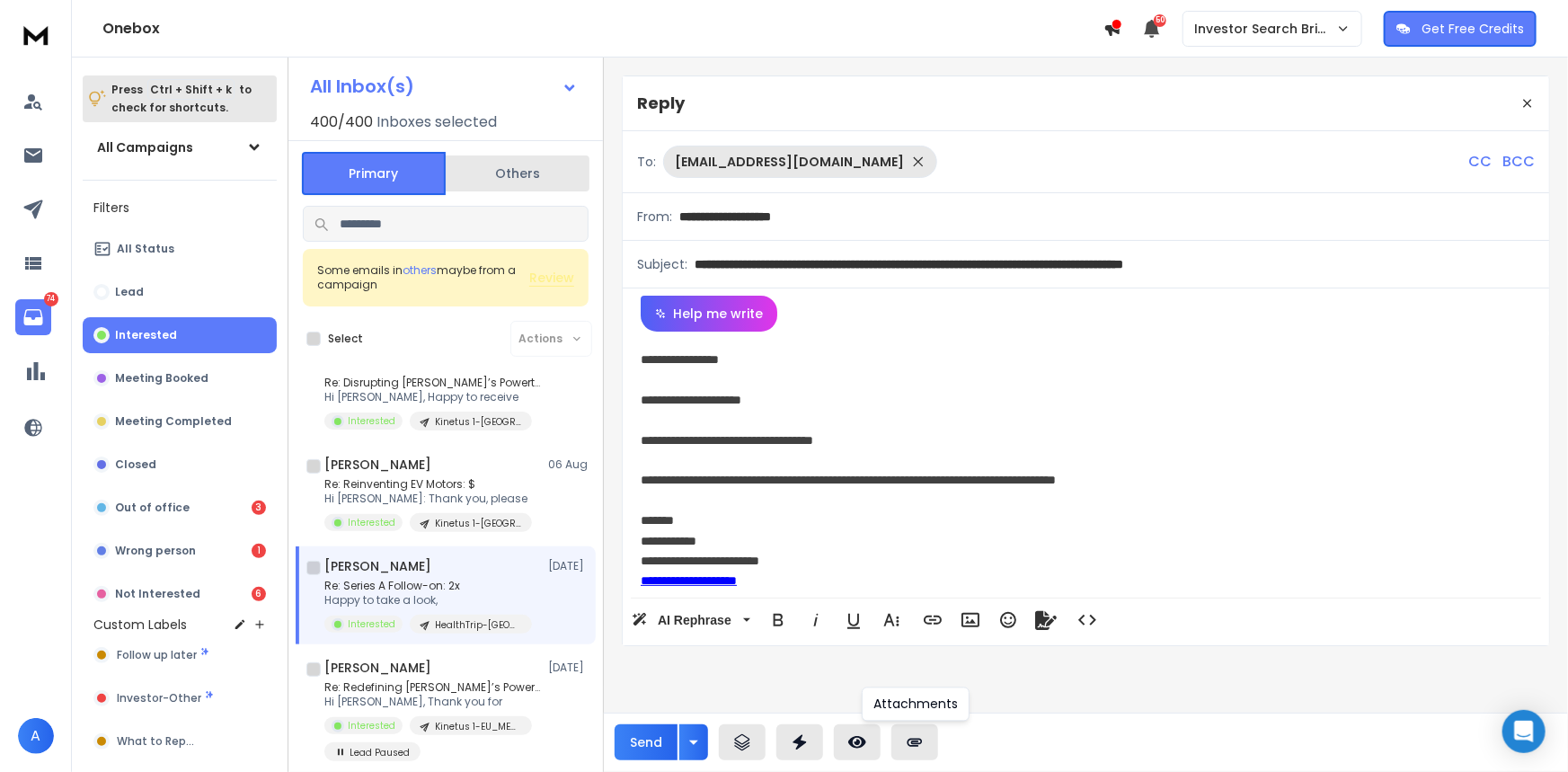
click at [910, 753] on button at bounding box center [915, 742] width 47 height 36
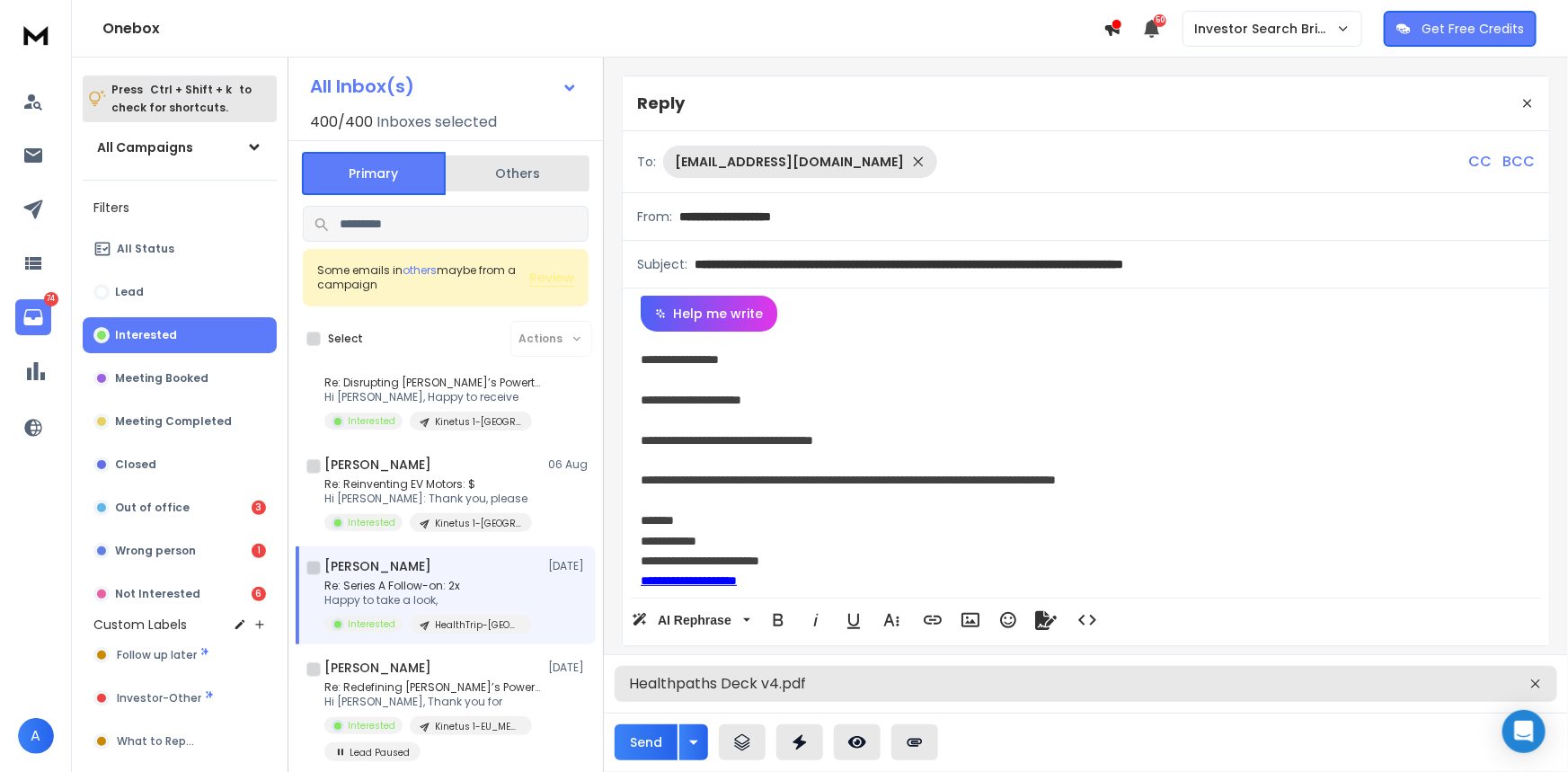
click at [1481, 161] on p "CC" at bounding box center [1481, 161] width 23 height 21
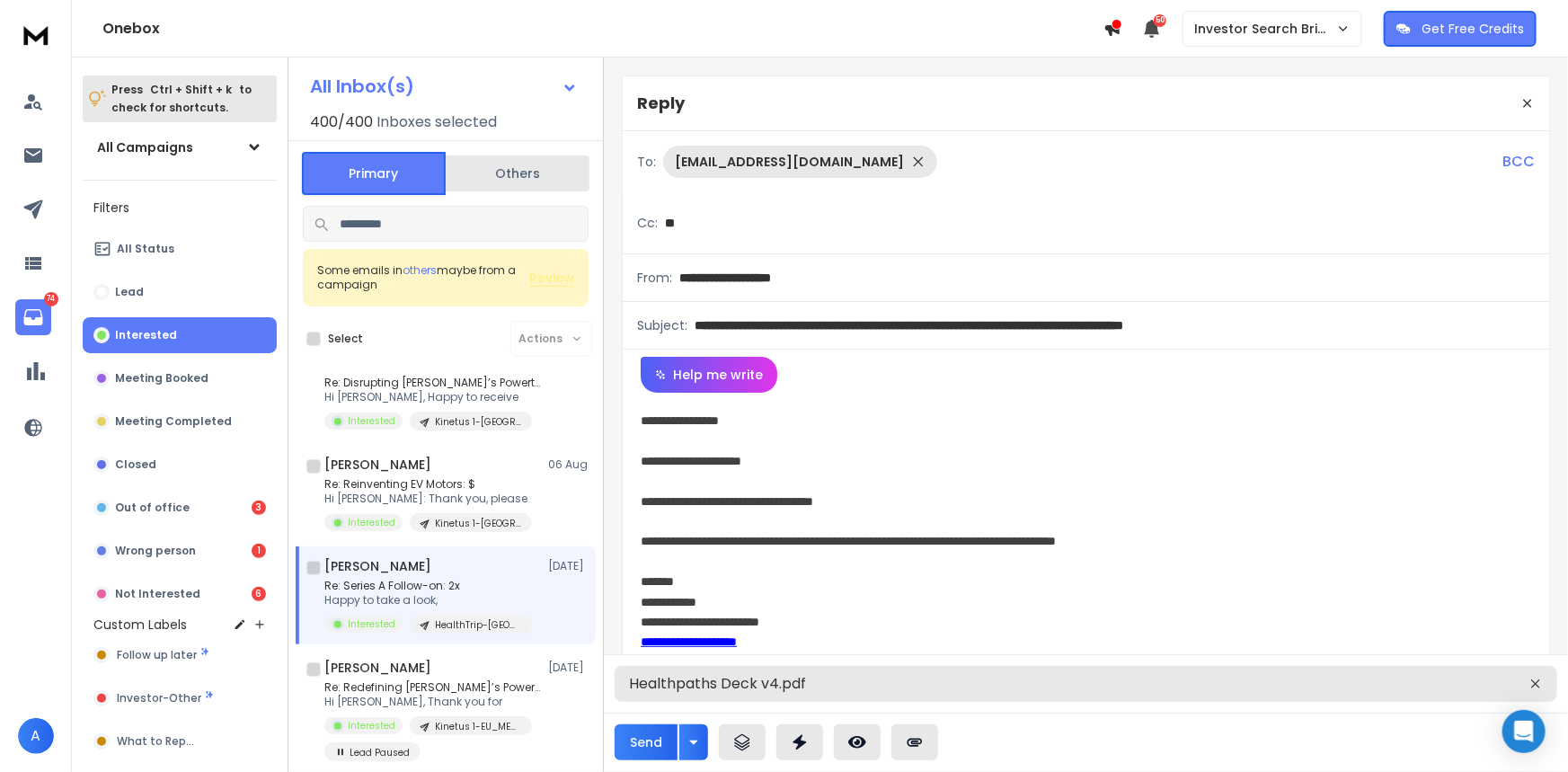
type input "**********"
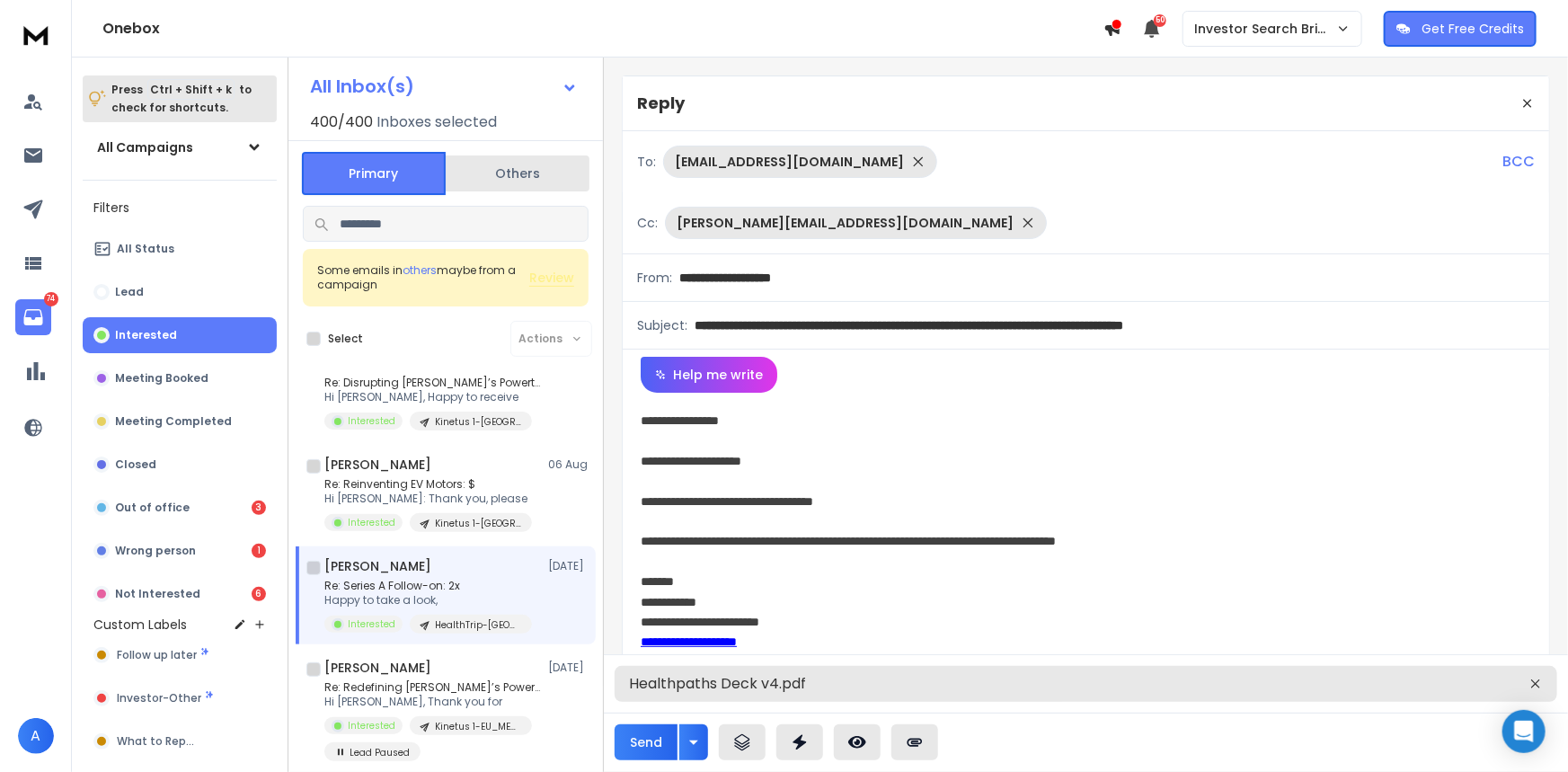
click at [938, 231] on div "[PERSON_NAME][EMAIL_ADDRESS][DOMAIN_NAME]" at bounding box center [1099, 223] width 870 height 32
click at [1055, 227] on input at bounding box center [1117, 223] width 125 height 32
type input "**********"
click at [1114, 223] on div "[PERSON_NAME][EMAIL_ADDRESS][DOMAIN_NAME]" at bounding box center [1099, 223] width 870 height 32
click at [656, 745] on button "Send" at bounding box center [645, 742] width 63 height 36
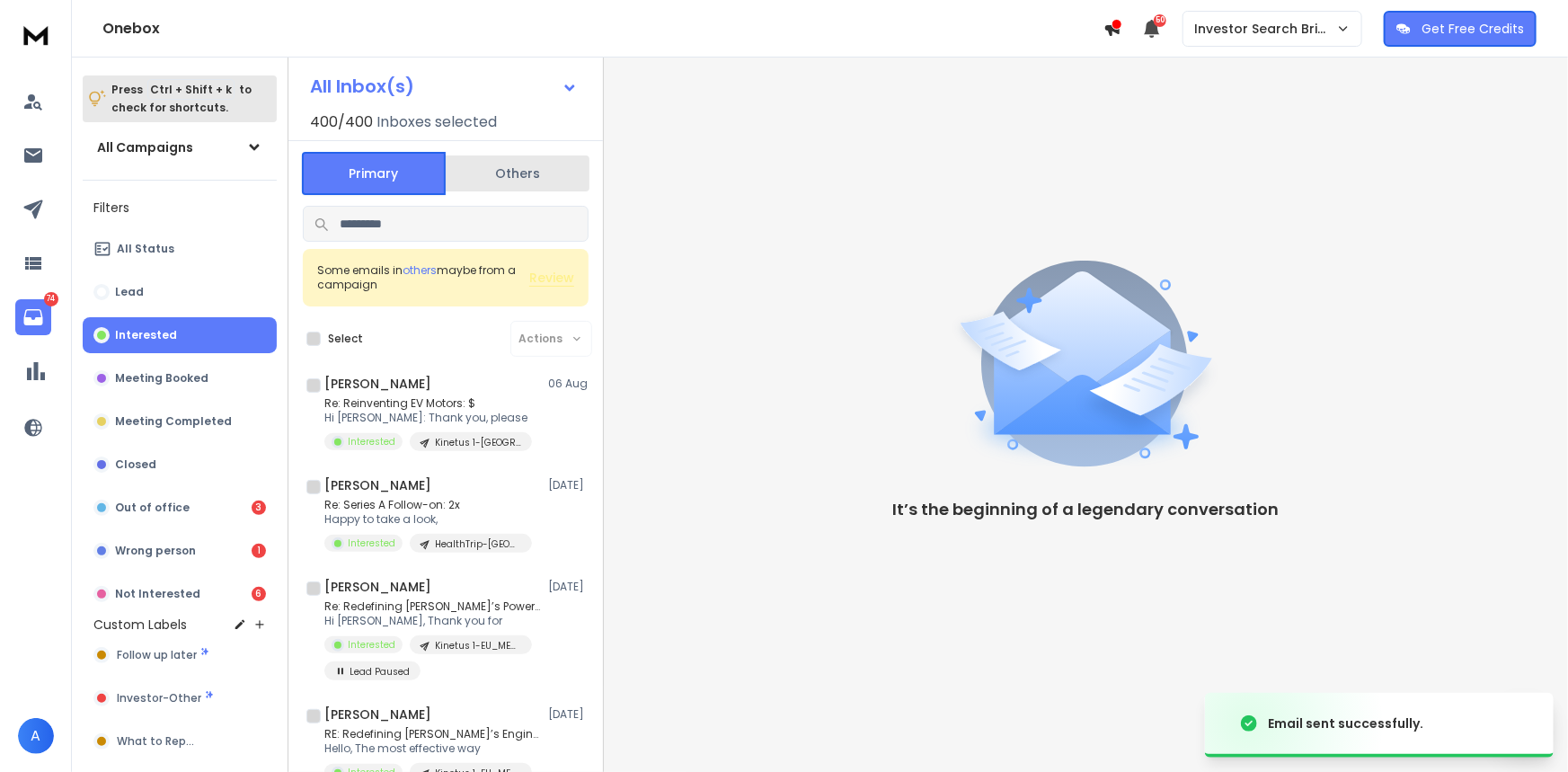
scroll to position [2891, 0]
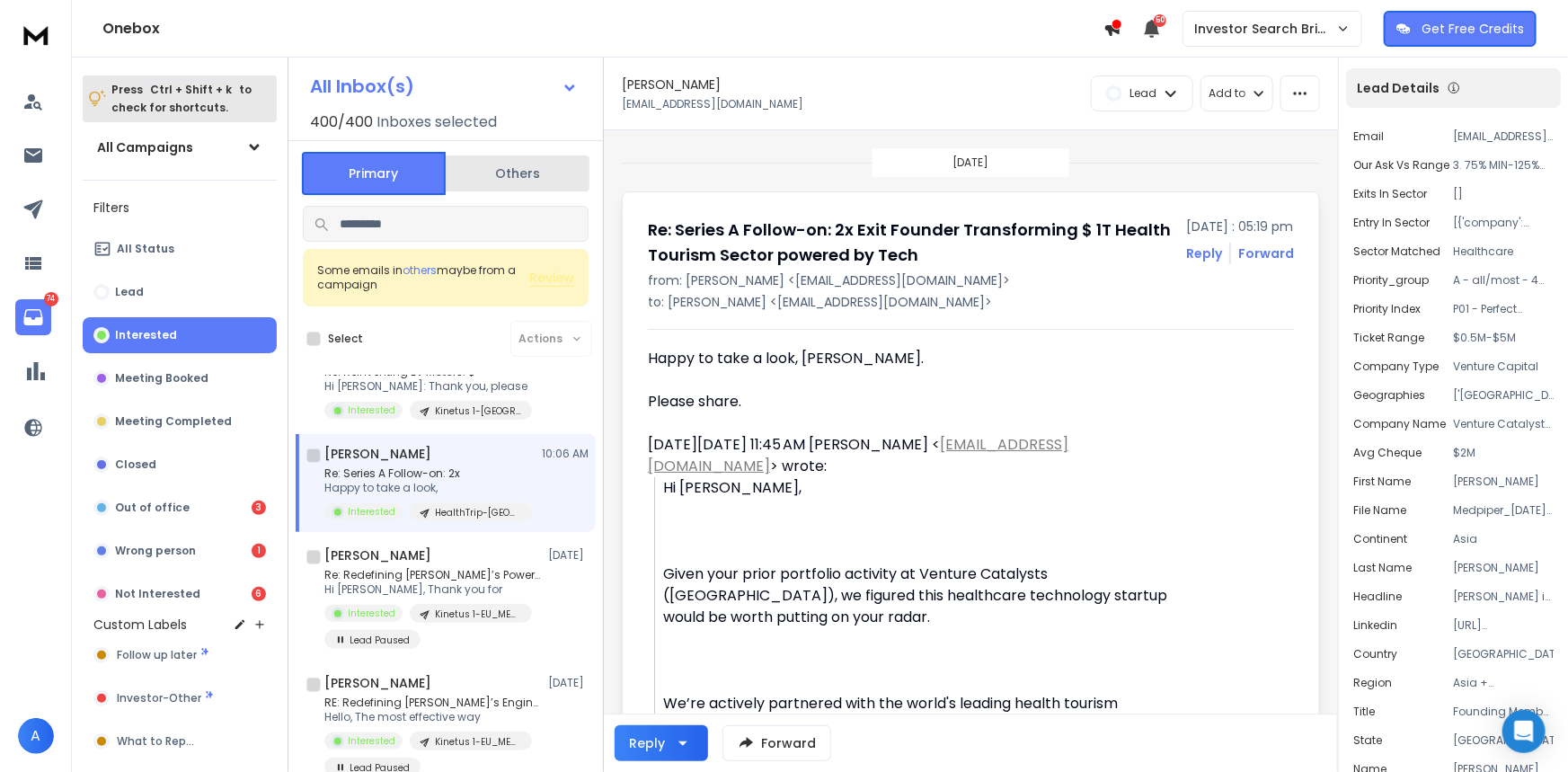
click at [1149, 96] on p "Lead" at bounding box center [1143, 93] width 27 height 15
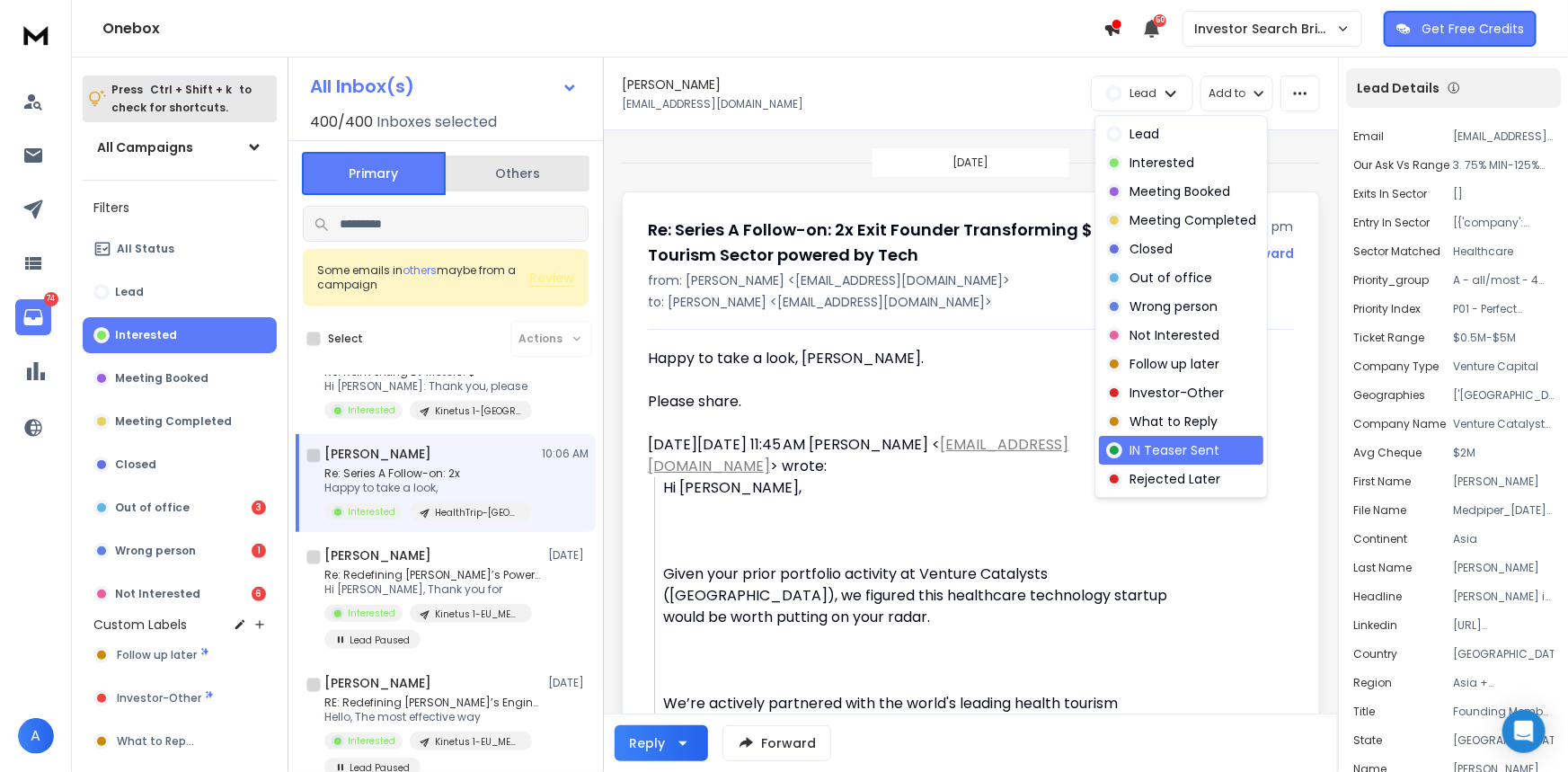
click at [1164, 449] on p "IN Teaser Sent" at bounding box center [1174, 450] width 89 height 18
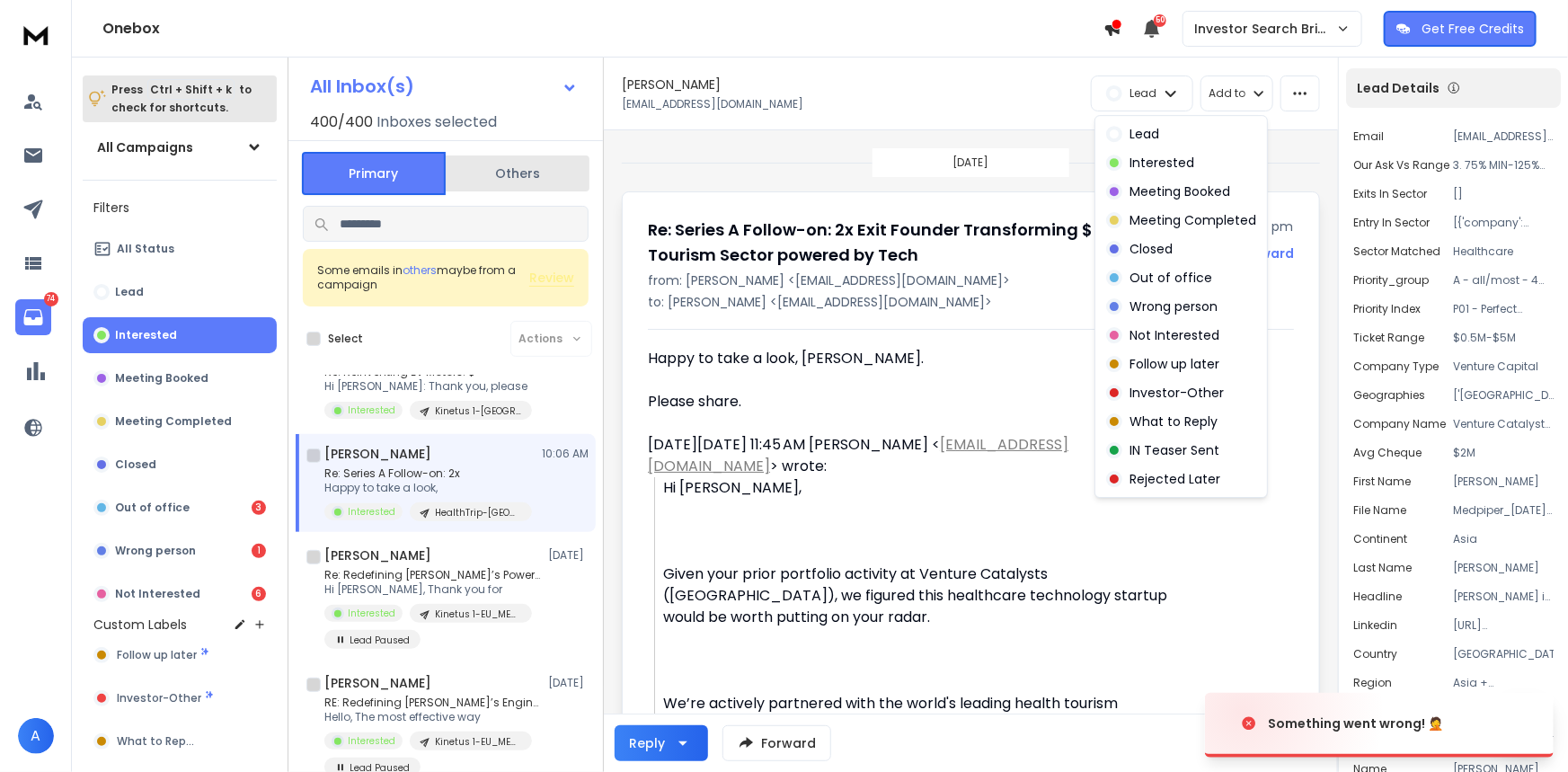
click at [1141, 103] on div "Lead" at bounding box center [1142, 93] width 101 height 34
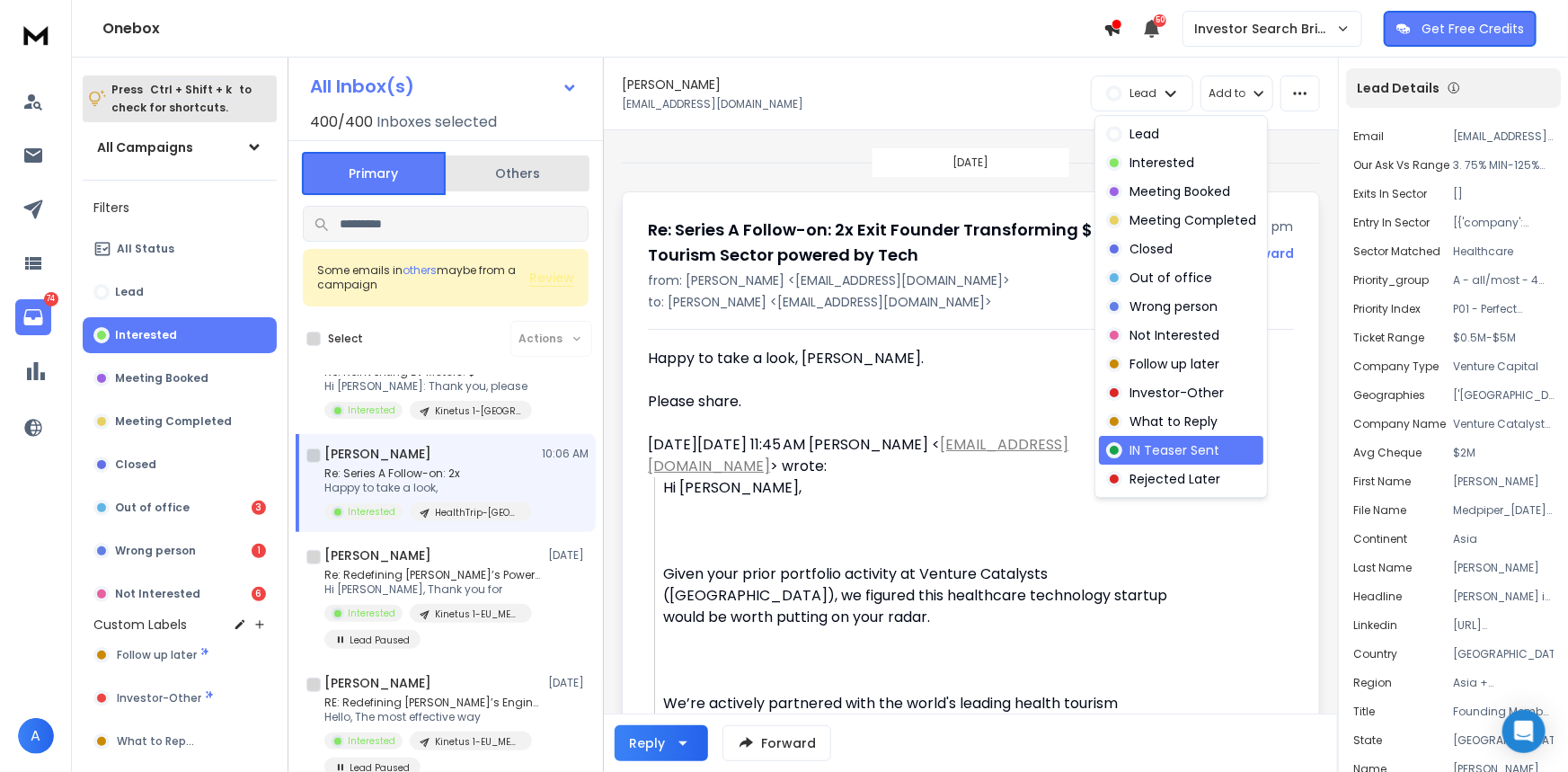
click at [1158, 458] on p "IN Teaser Sent" at bounding box center [1174, 450] width 89 height 18
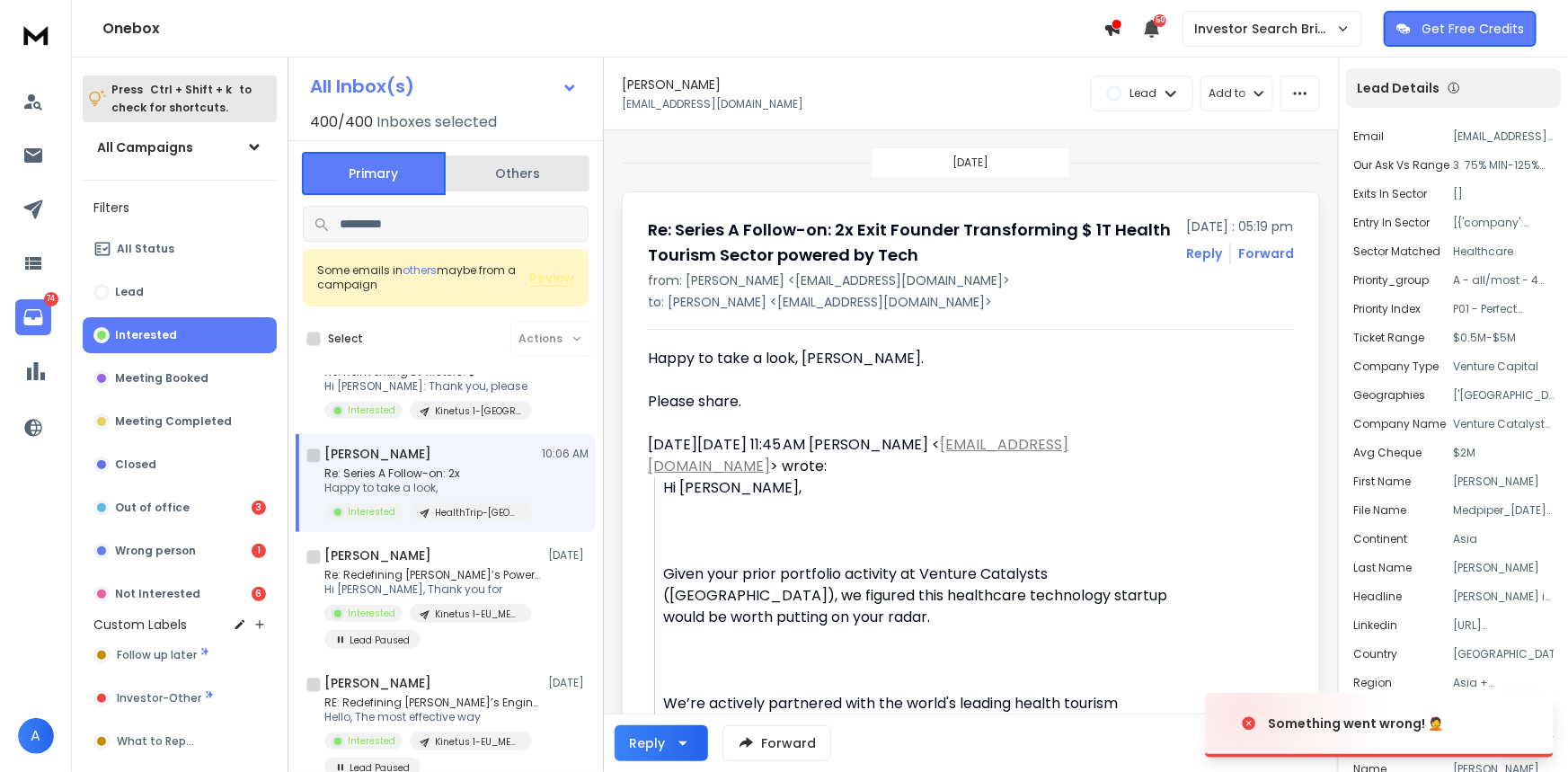
click at [1171, 91] on icon at bounding box center [1170, 93] width 15 height 15
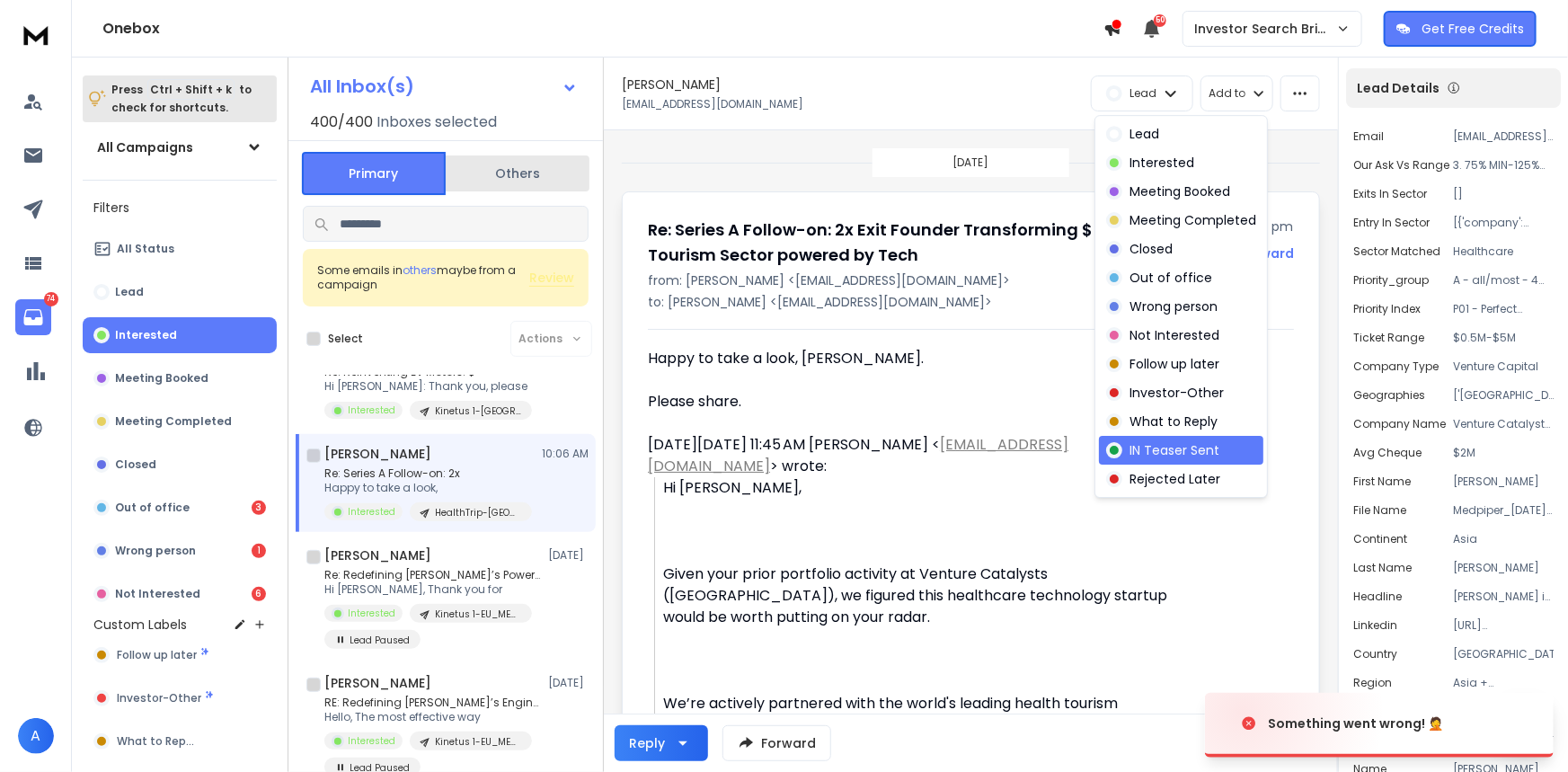
click at [1169, 449] on p "IN Teaser Sent" at bounding box center [1174, 450] width 89 height 18
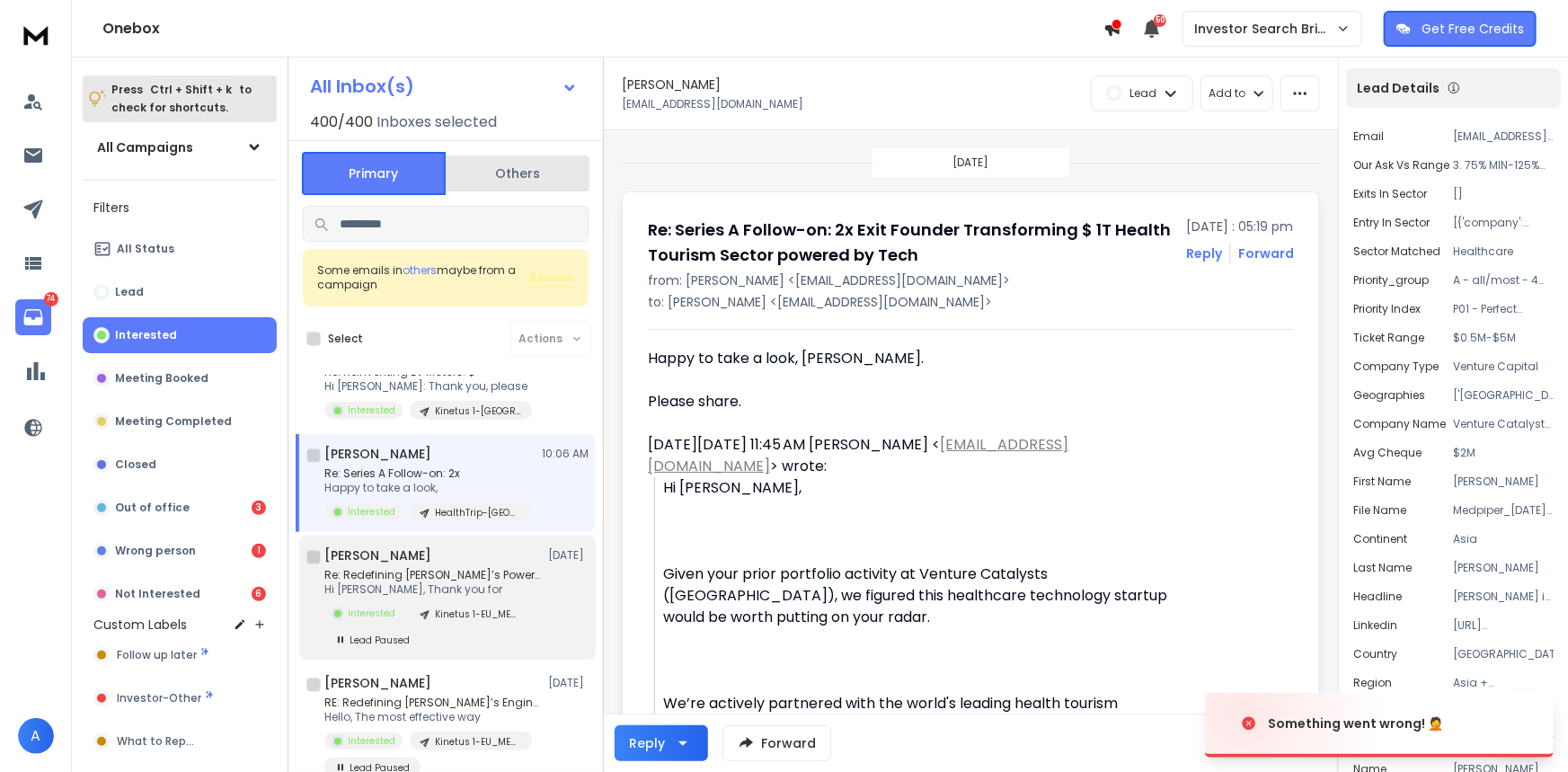
click at [427, 547] on div "[PERSON_NAME] [DATE]" at bounding box center [457, 555] width 264 height 18
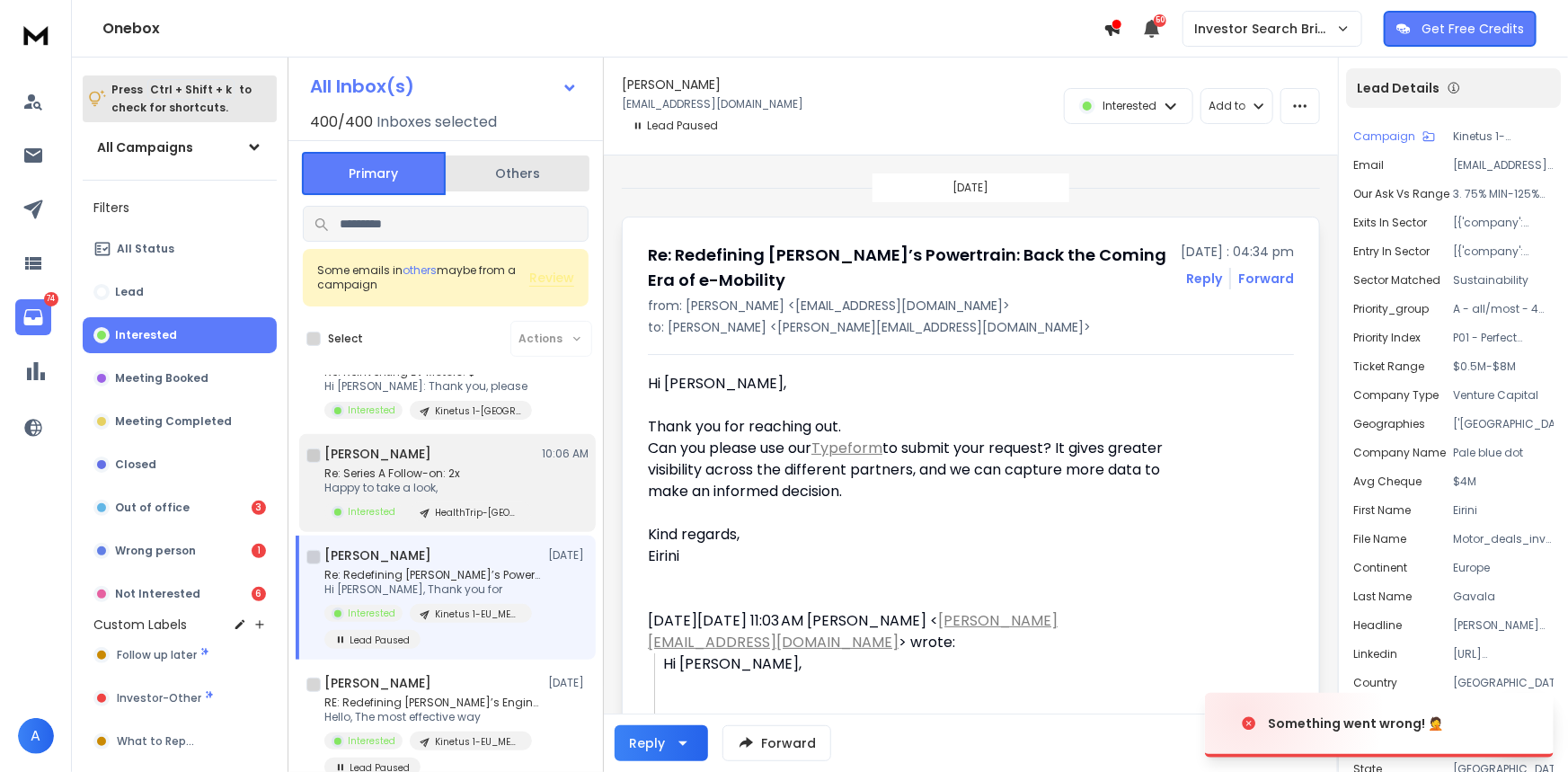
click at [448, 460] on div "[PERSON_NAME] 10:06 AM Re: Series A Follow-on: 2x Happy to take a look, Interes…" at bounding box center [457, 483] width 264 height 77
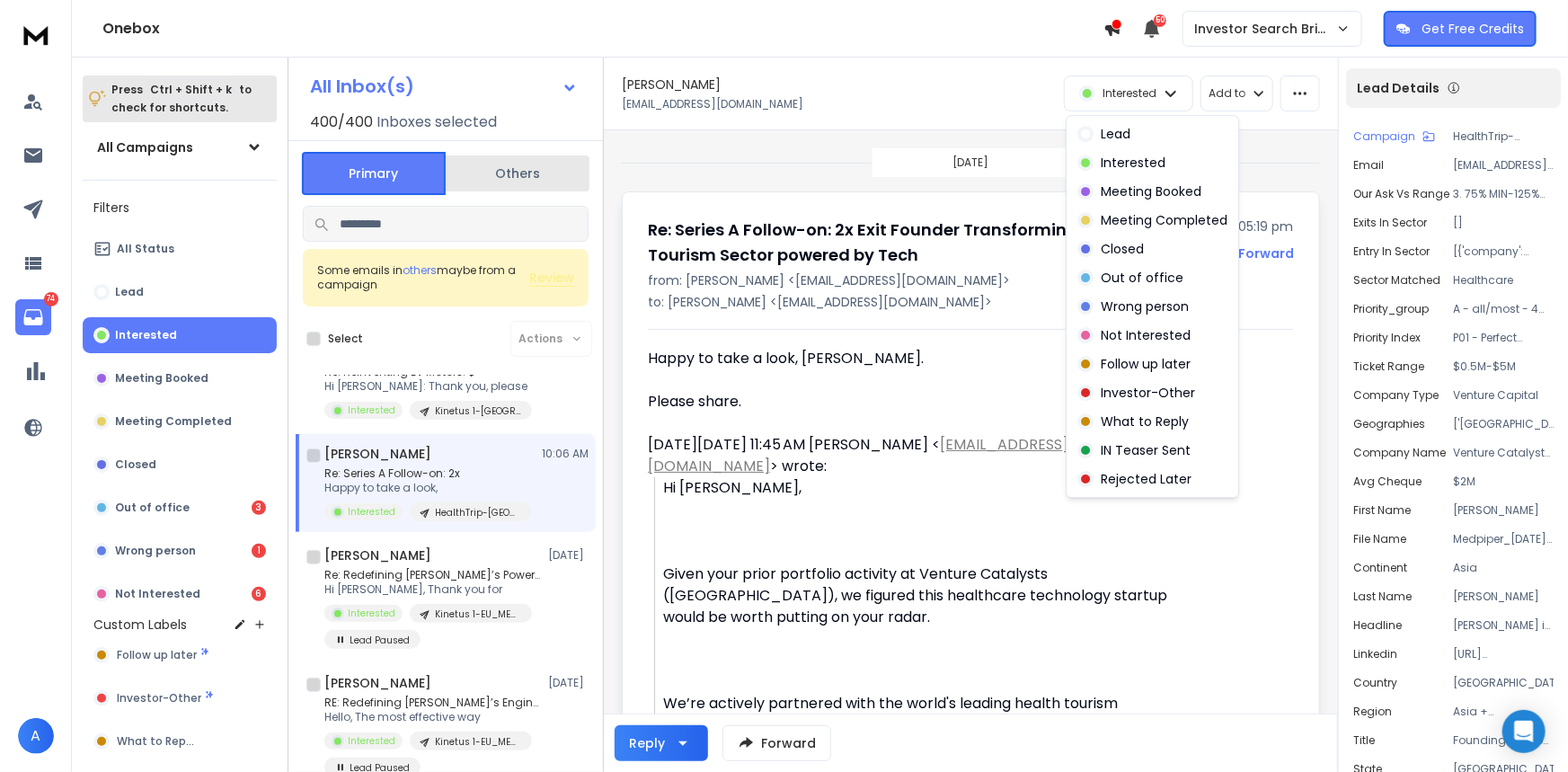
click at [1132, 87] on p "Interested" at bounding box center [1129, 93] width 53 height 15
click at [1132, 447] on p "IN Teaser Sent" at bounding box center [1146, 450] width 89 height 18
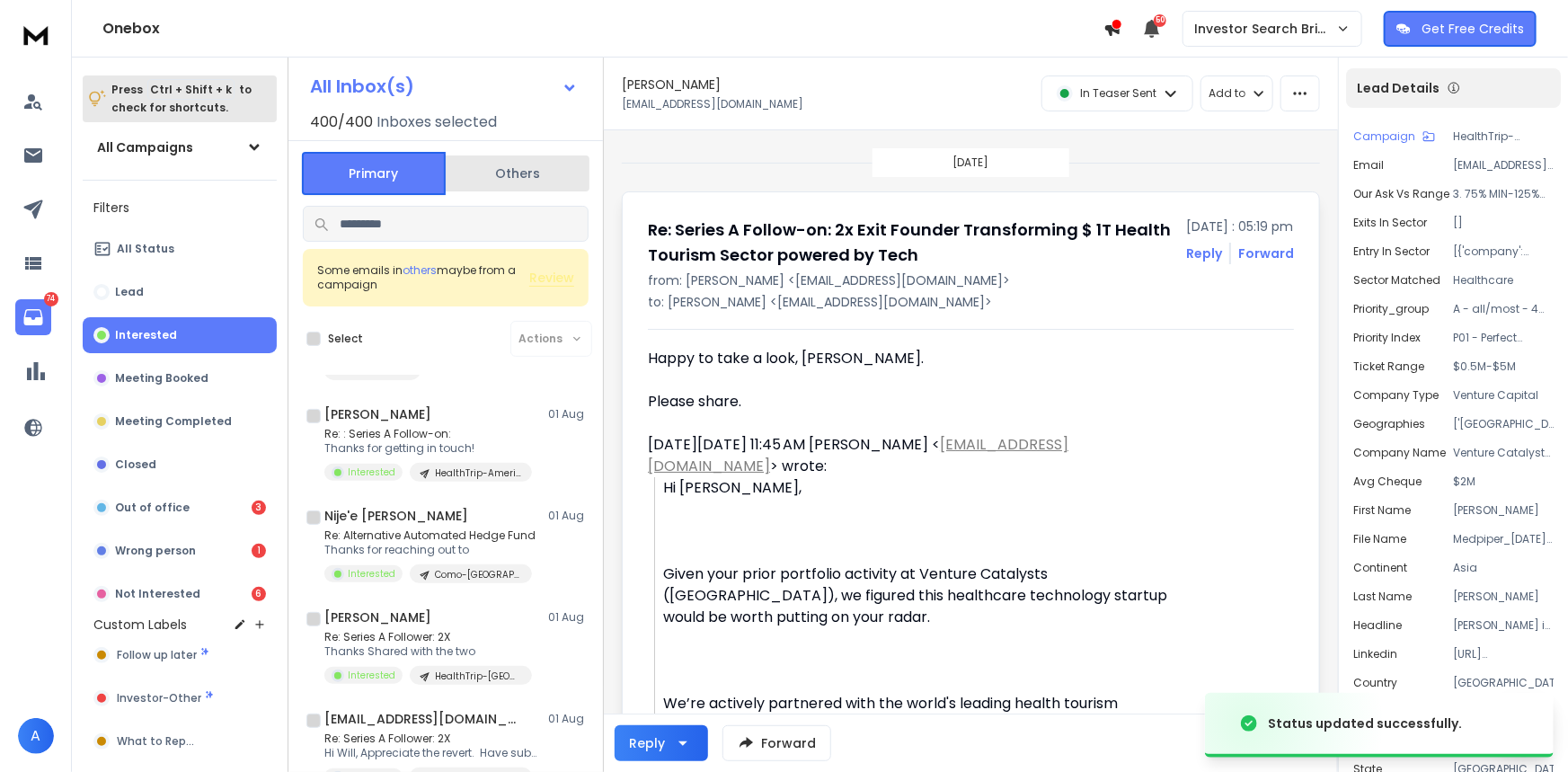
scroll to position [4770, 0]
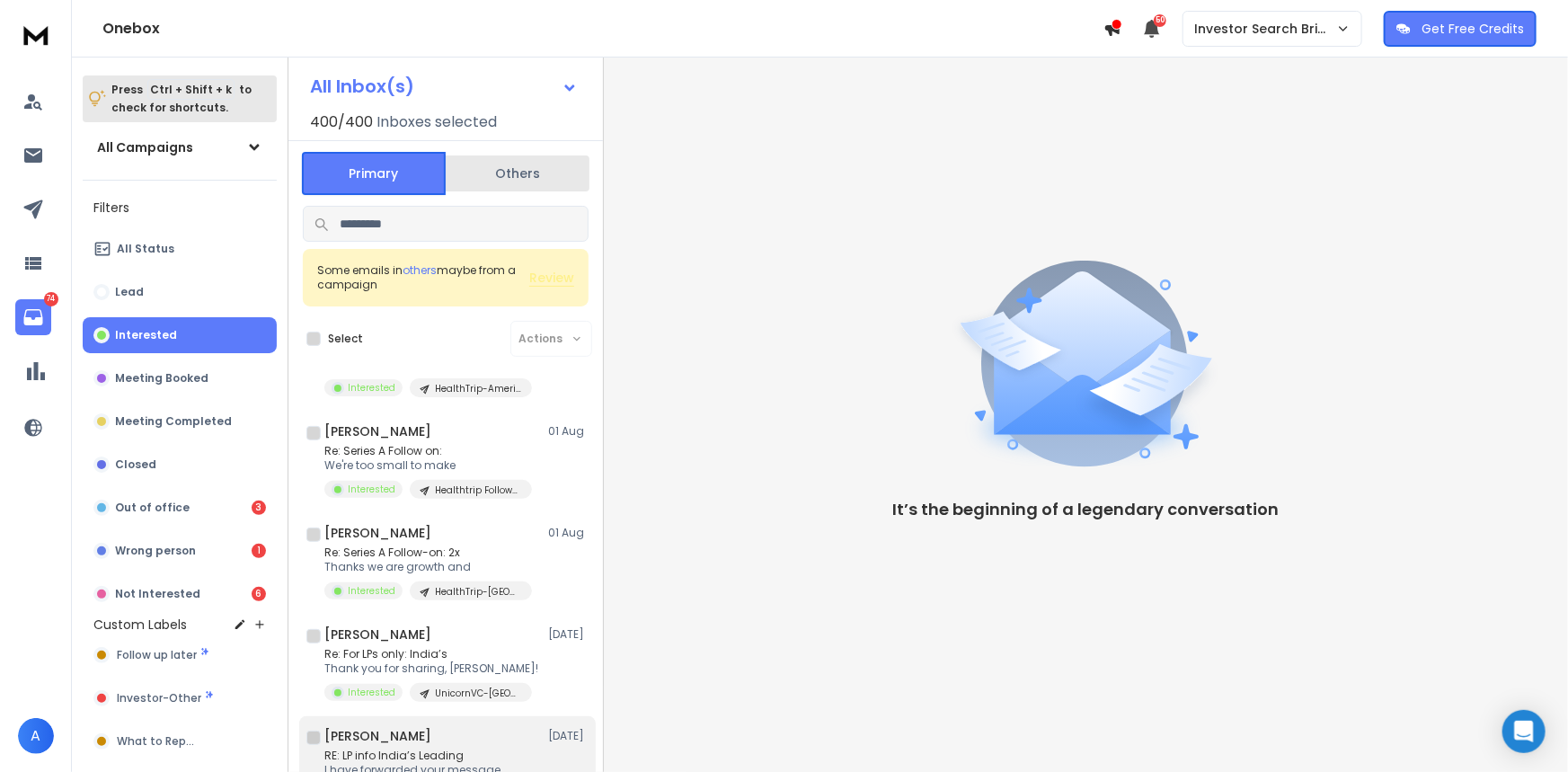
click at [444, 728] on div "[PERSON_NAME] [DATE]" at bounding box center [457, 736] width 264 height 18
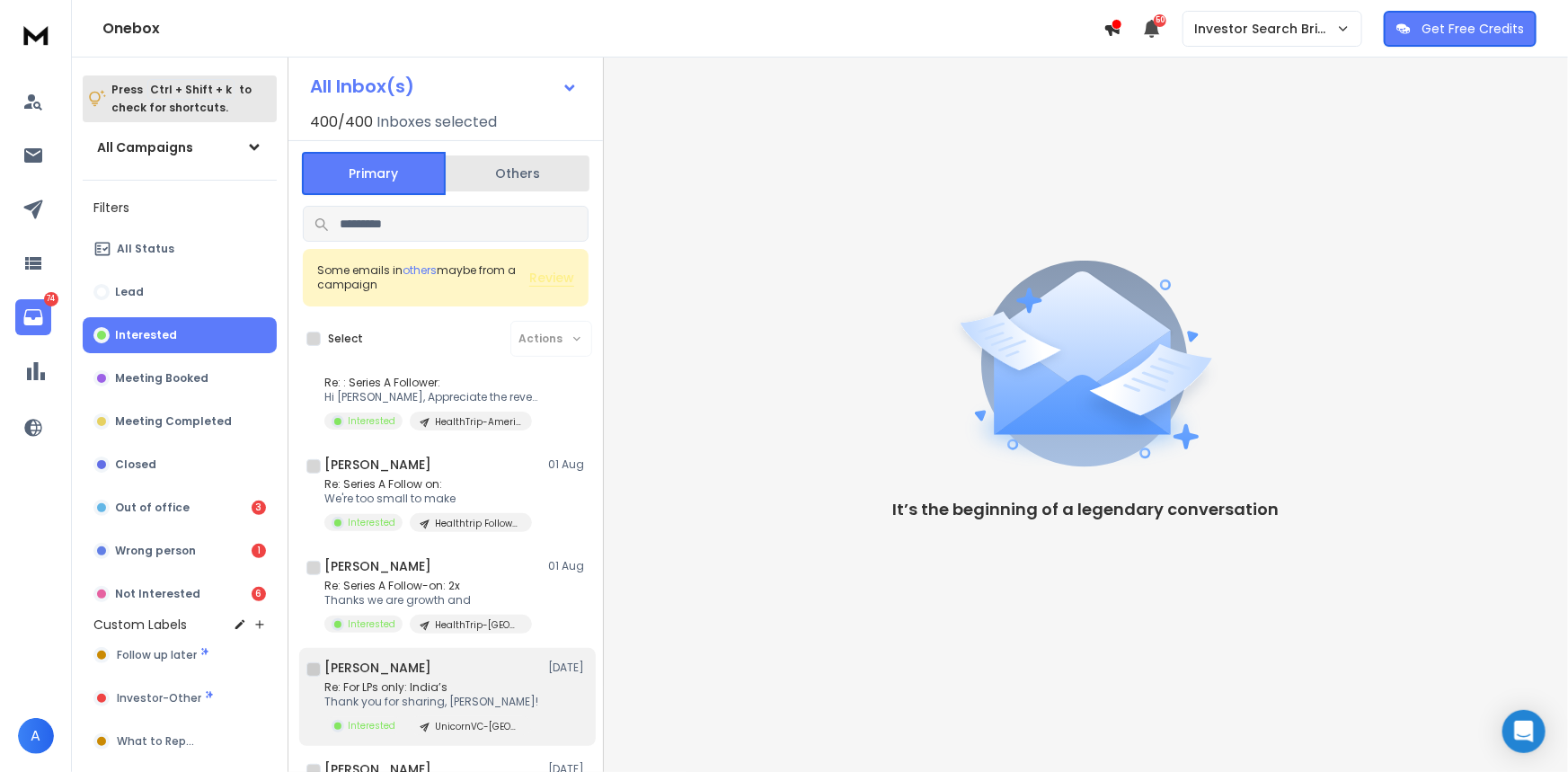
scroll to position [4752, 0]
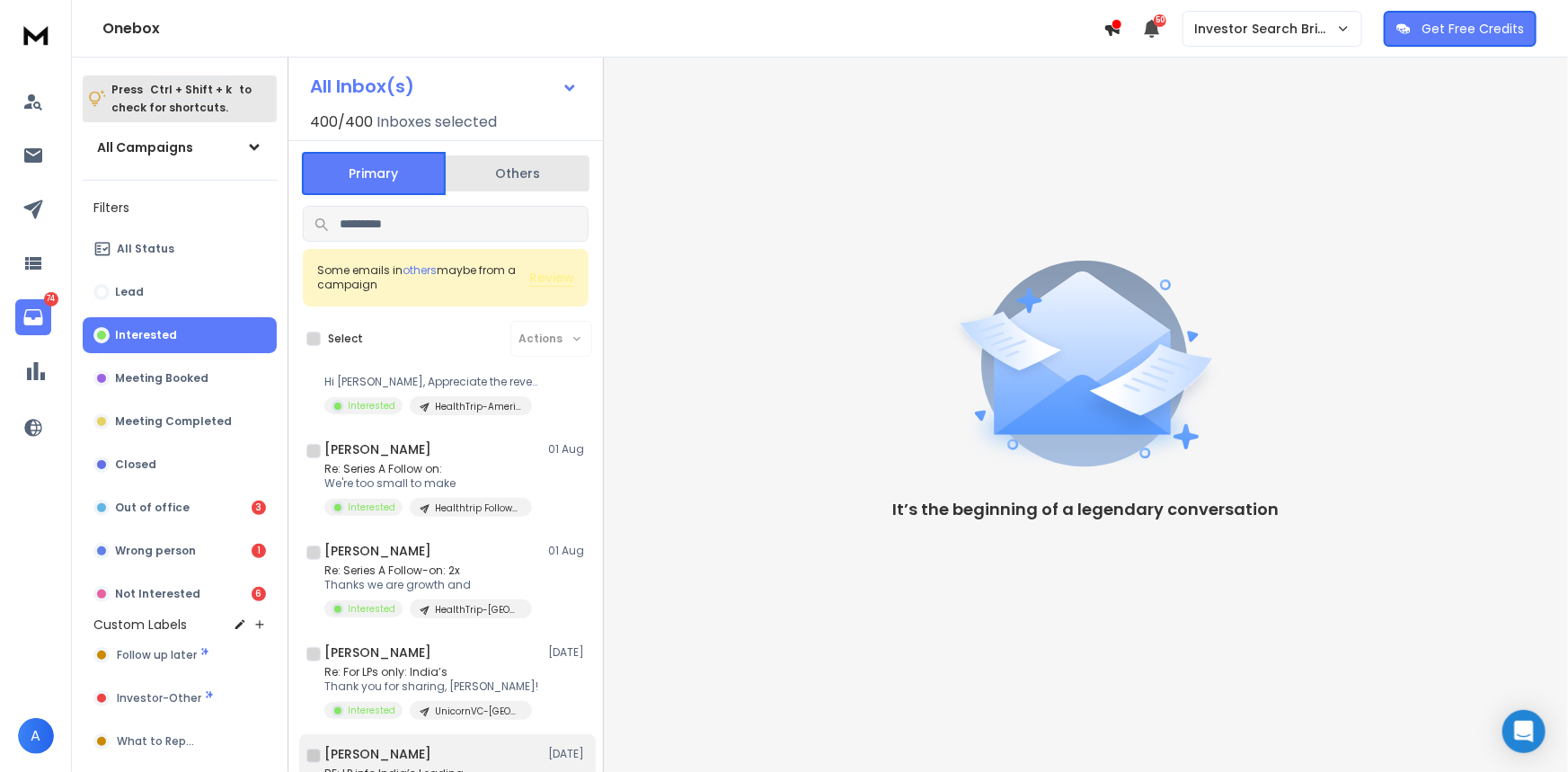
click at [411, 745] on div "[PERSON_NAME] [DATE]" at bounding box center [457, 754] width 264 height 18
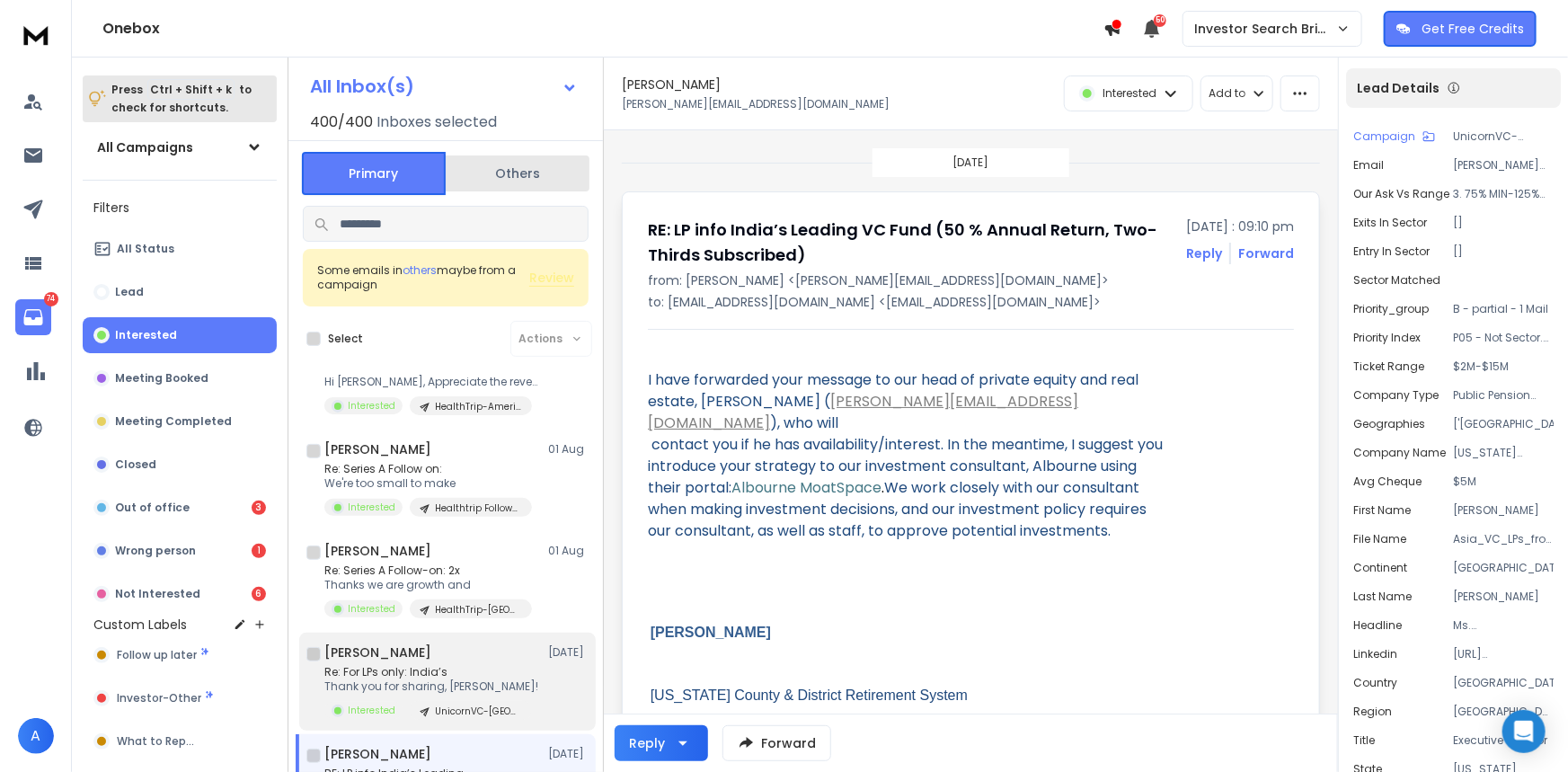
click at [448, 665] on p "Re: For LPs only: India’s" at bounding box center [432, 672] width 214 height 15
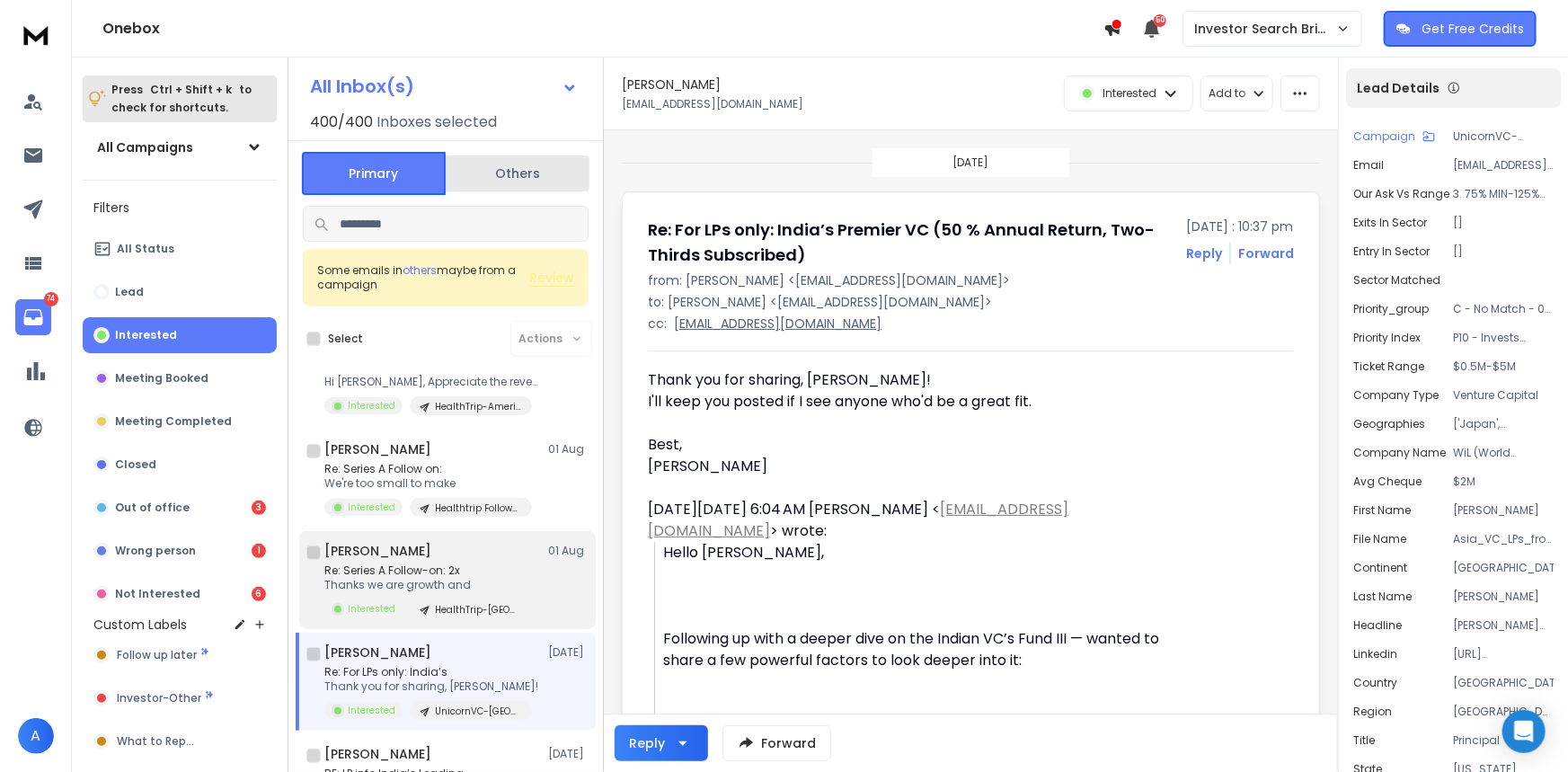
click at [452, 565] on p "Re: Series A Follow-on: 2x" at bounding box center [429, 571] width 208 height 15
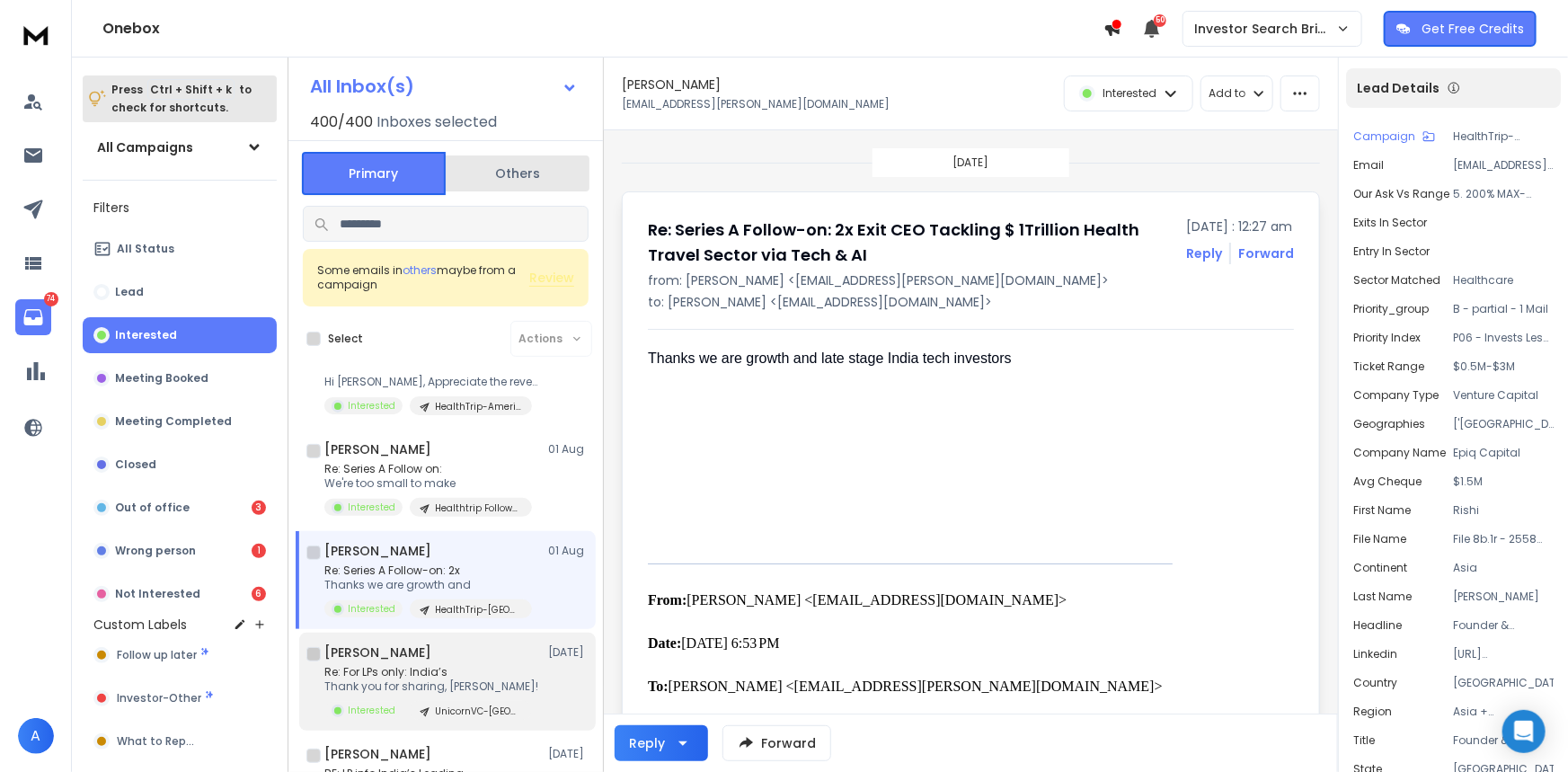
click at [452, 665] on p "Re: For LPs only: India’s" at bounding box center [432, 672] width 214 height 15
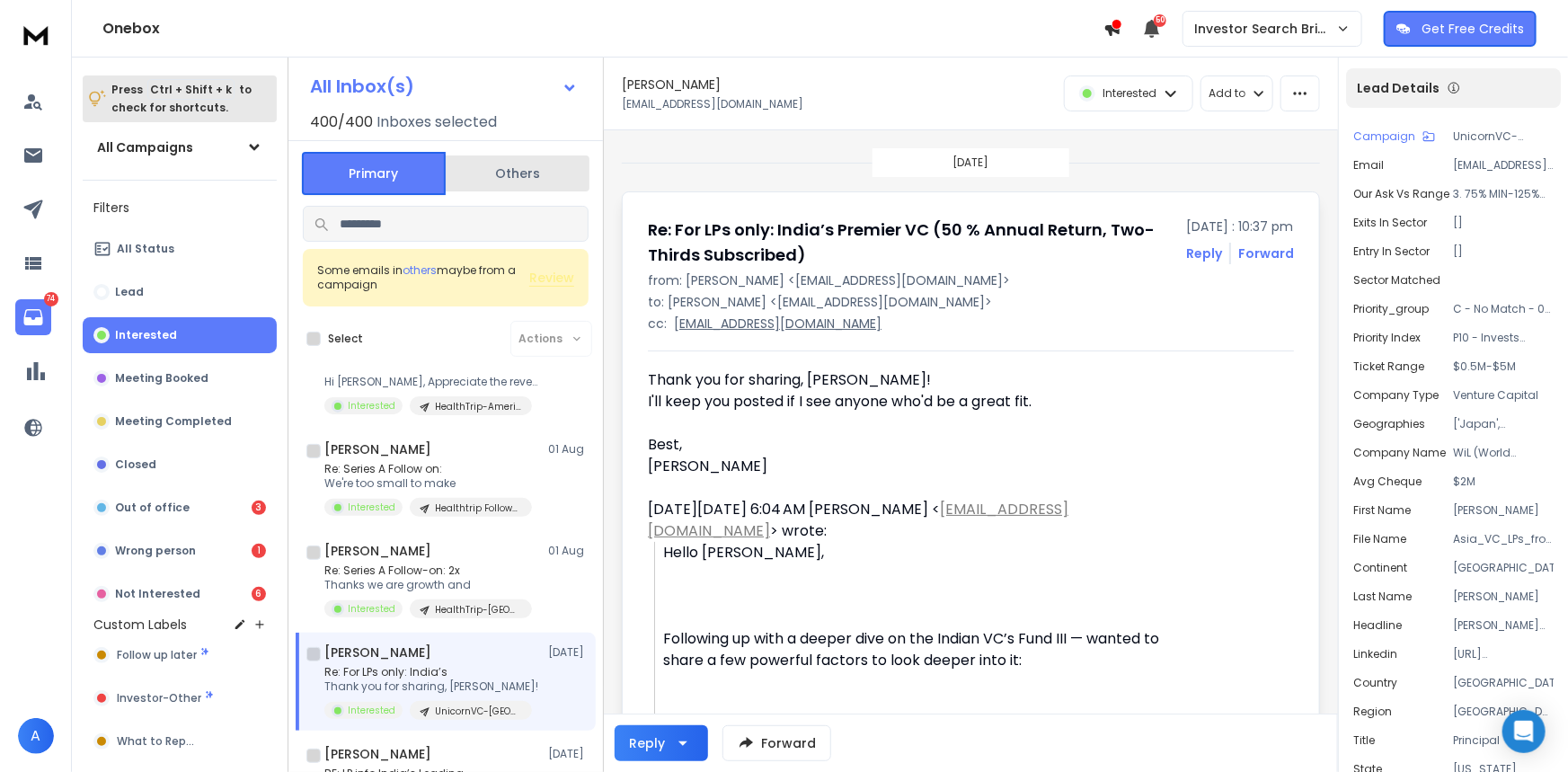
drag, startPoint x: 1152, startPoint y: 53, endPoint x: 1154, endPoint y: 77, distance: 24.1
click at [1152, 54] on div "Onebox 50 Investor Search Brillwood Get Free Credits" at bounding box center [784, 28] width 1568 height 57
click at [1156, 88] on p "Interested" at bounding box center [1129, 93] width 53 height 15
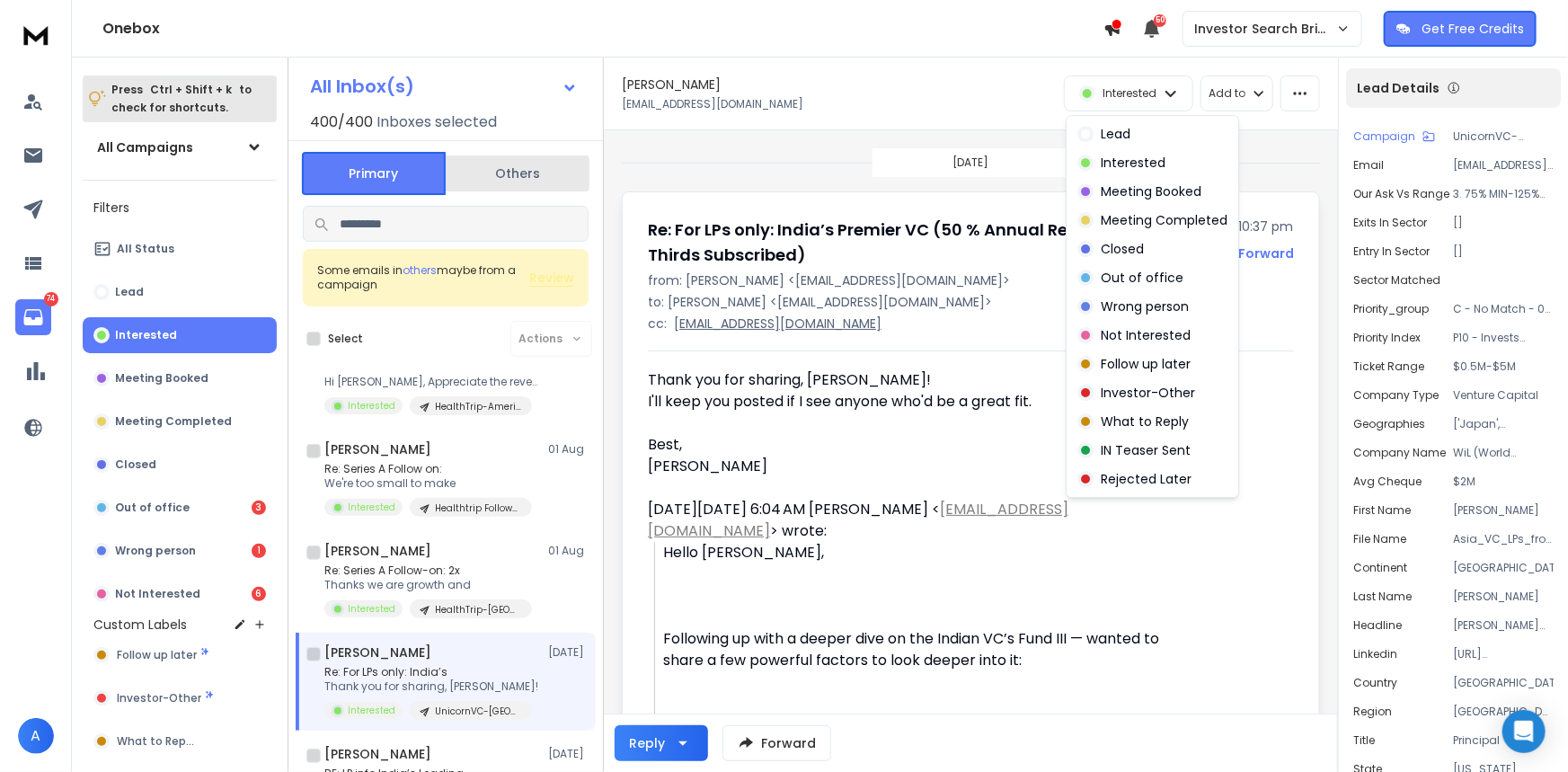
click at [1340, 511] on div "Lead Details Campaign UnicornVC-Americas Email [EMAIL_ADDRESS][DOMAIN_NAME] our…" at bounding box center [1453, 443] width 230 height 772
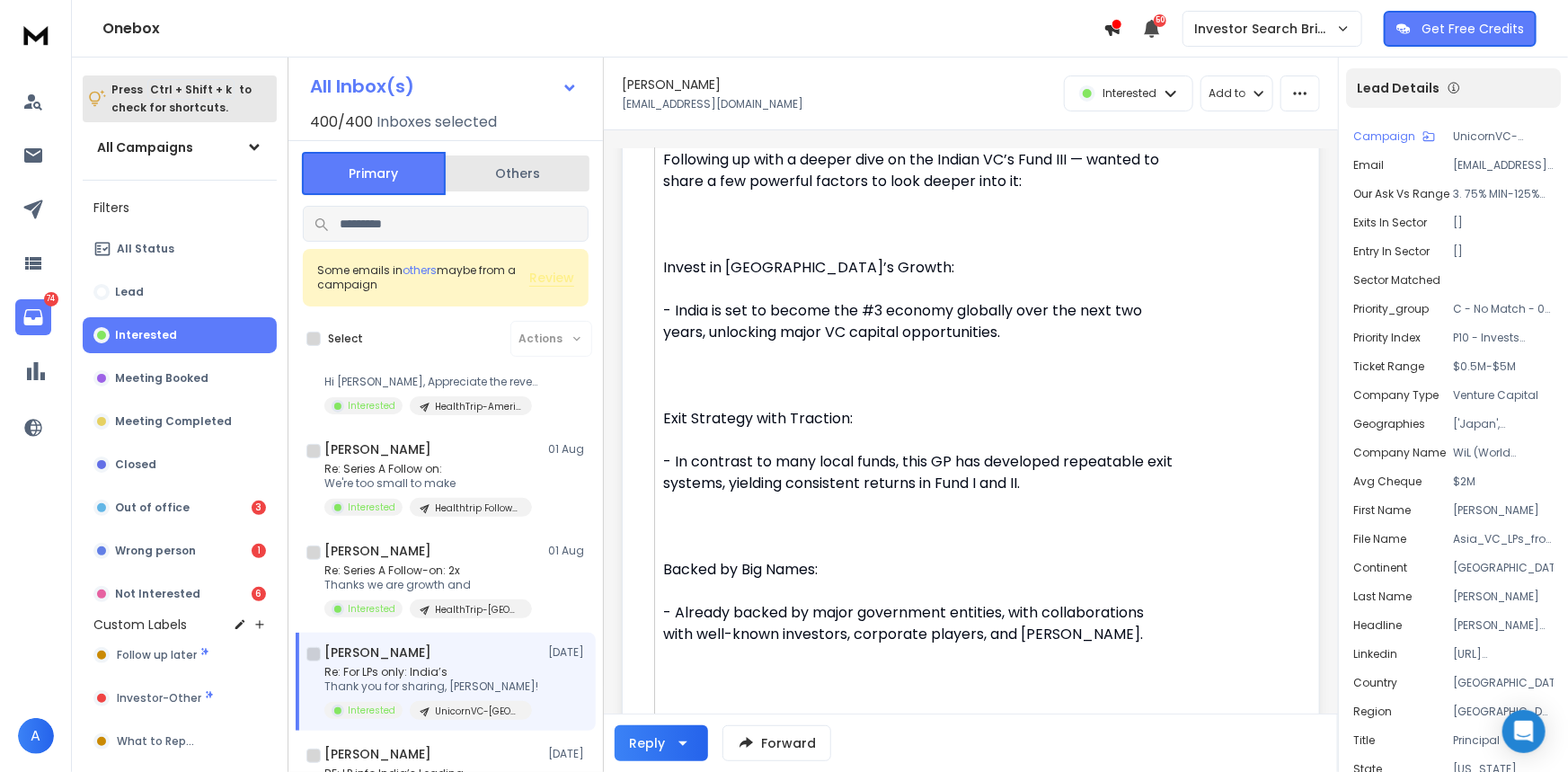
scroll to position [490, 0]
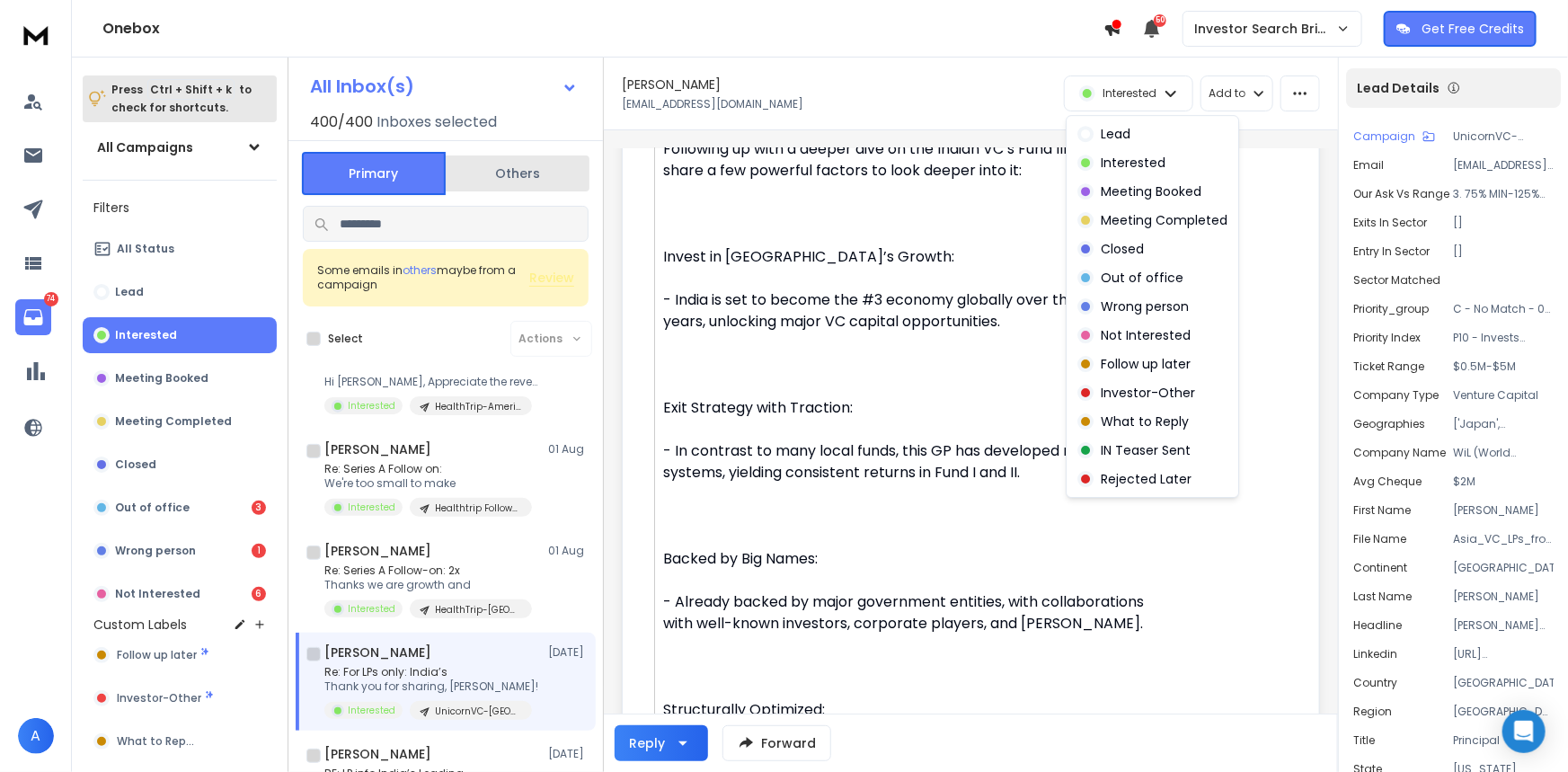
click at [1140, 107] on div "Interested" at bounding box center [1129, 93] width 127 height 34
click at [1156, 141] on div "Lead" at bounding box center [1152, 134] width 164 height 29
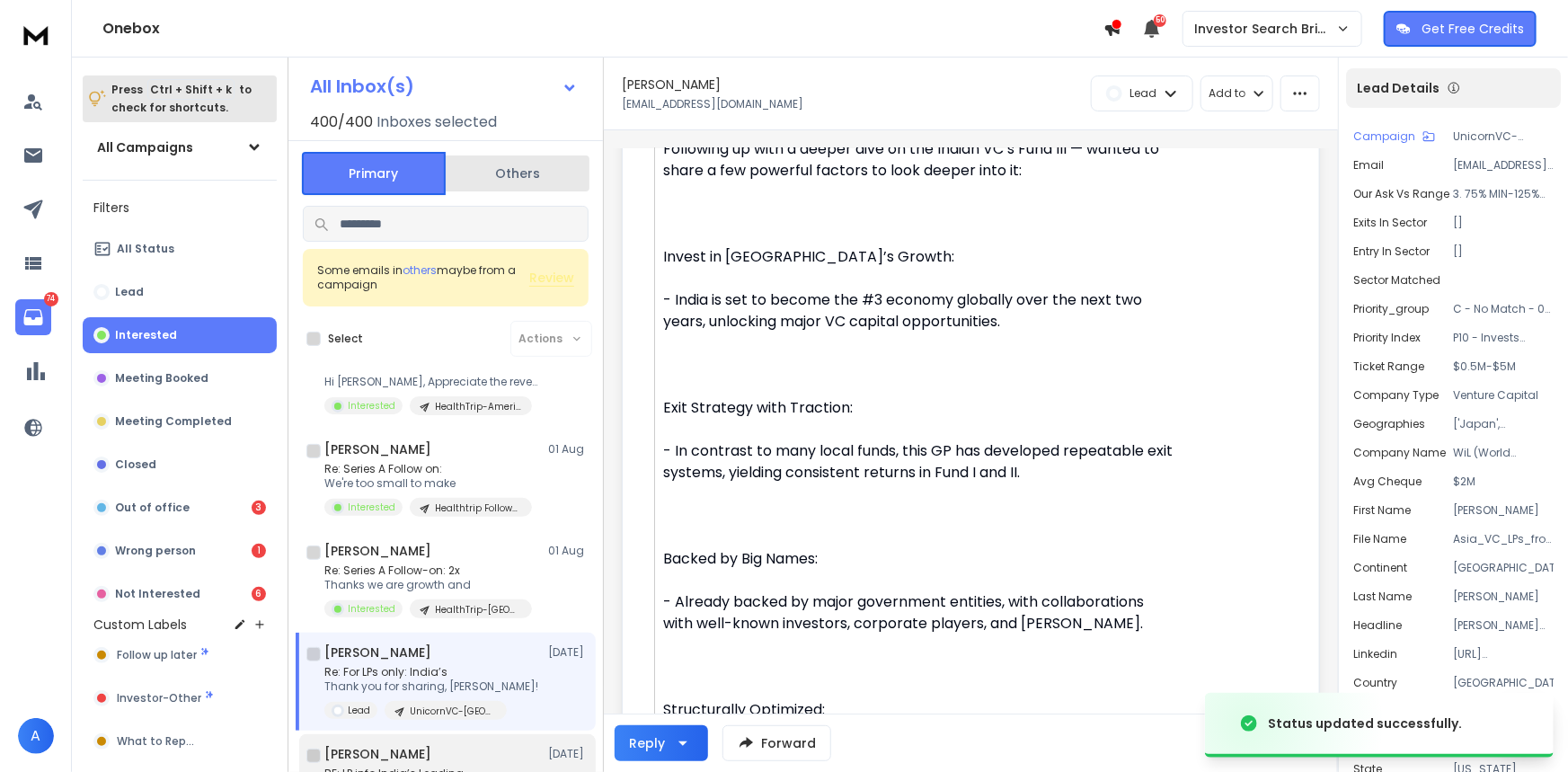
click at [482, 745] on div "[PERSON_NAME] [DATE]" at bounding box center [457, 754] width 264 height 18
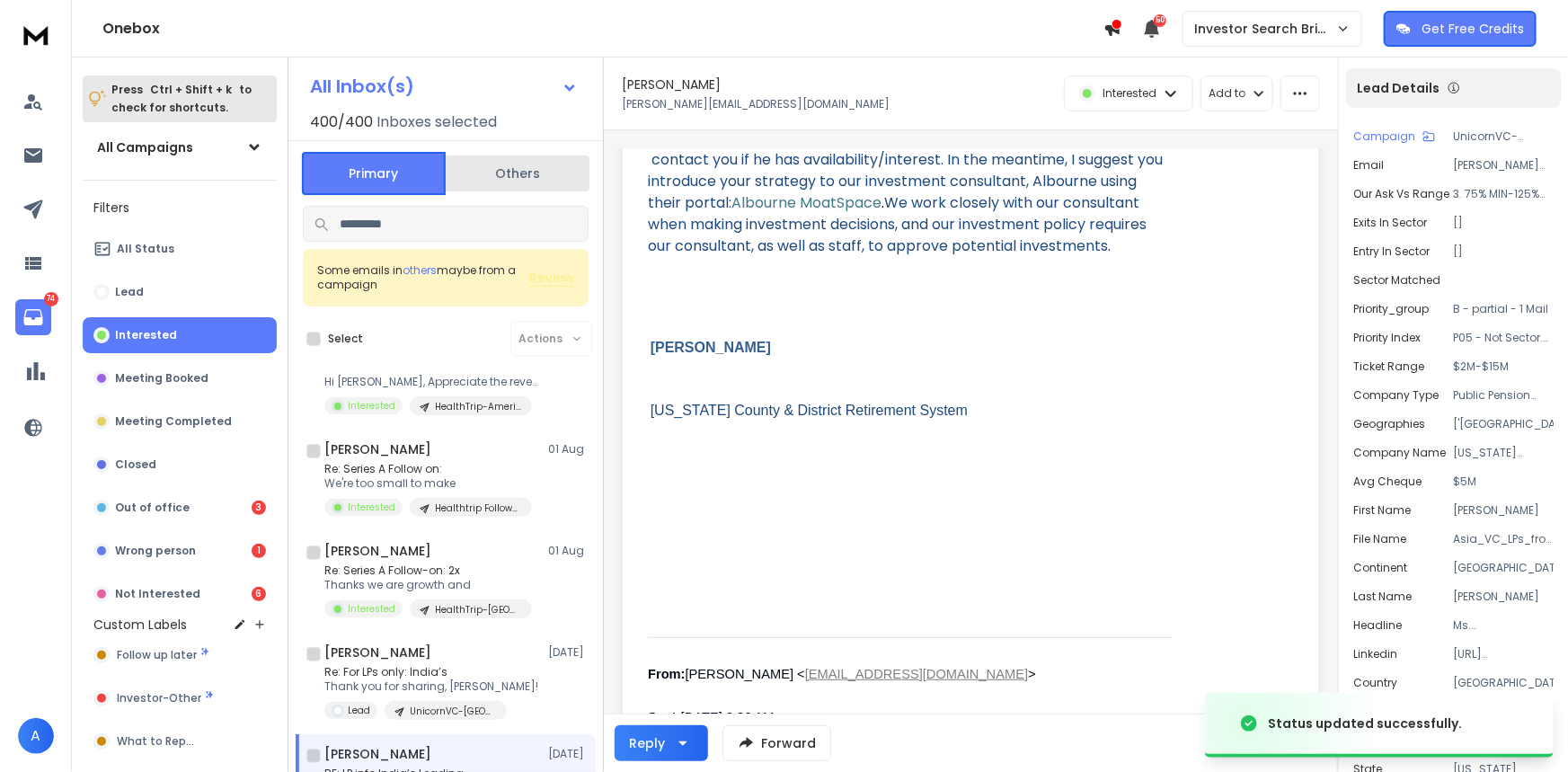
scroll to position [162, 0]
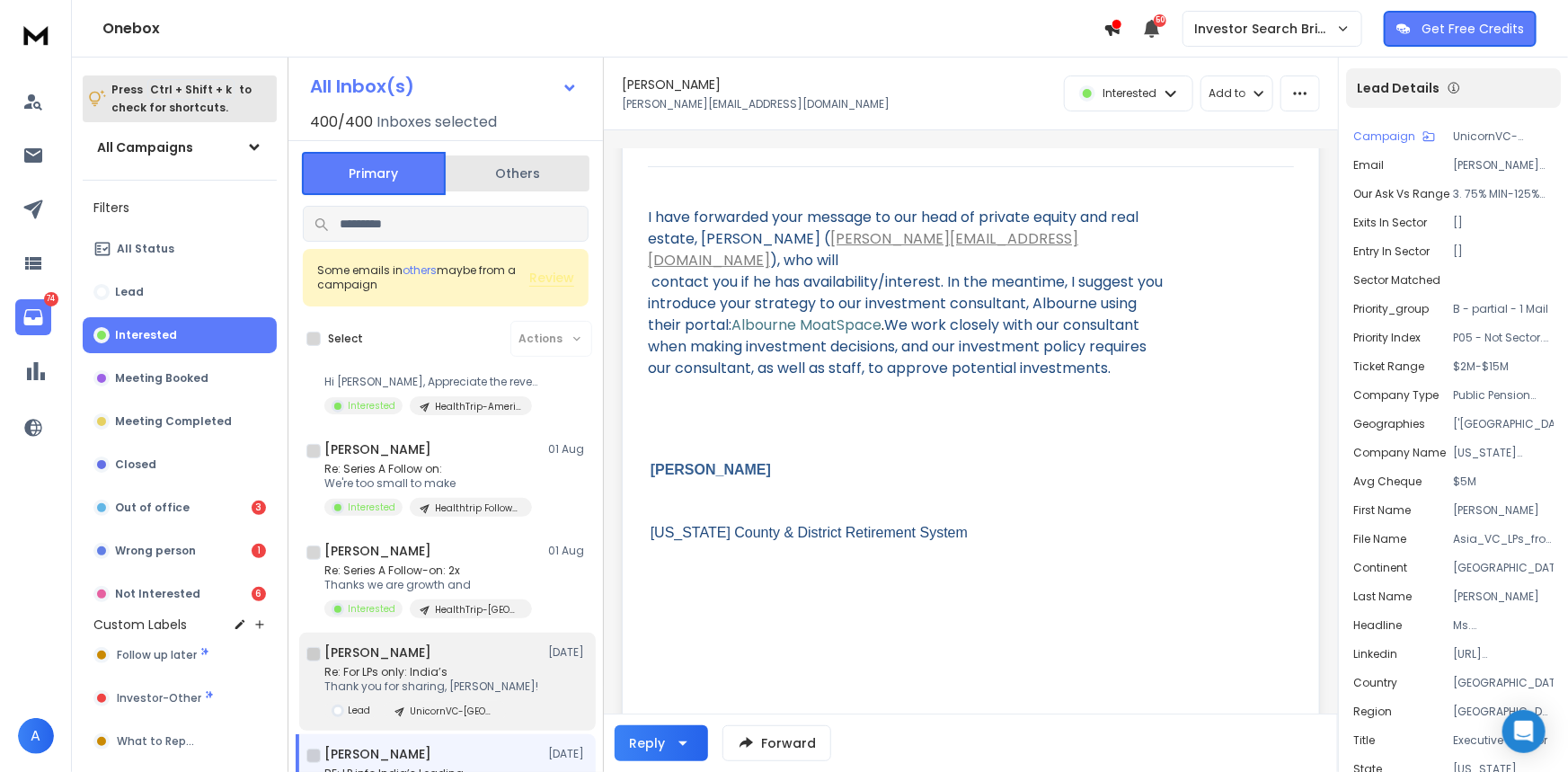
click at [468, 649] on div "[PERSON_NAME] [DATE]" at bounding box center [457, 652] width 264 height 18
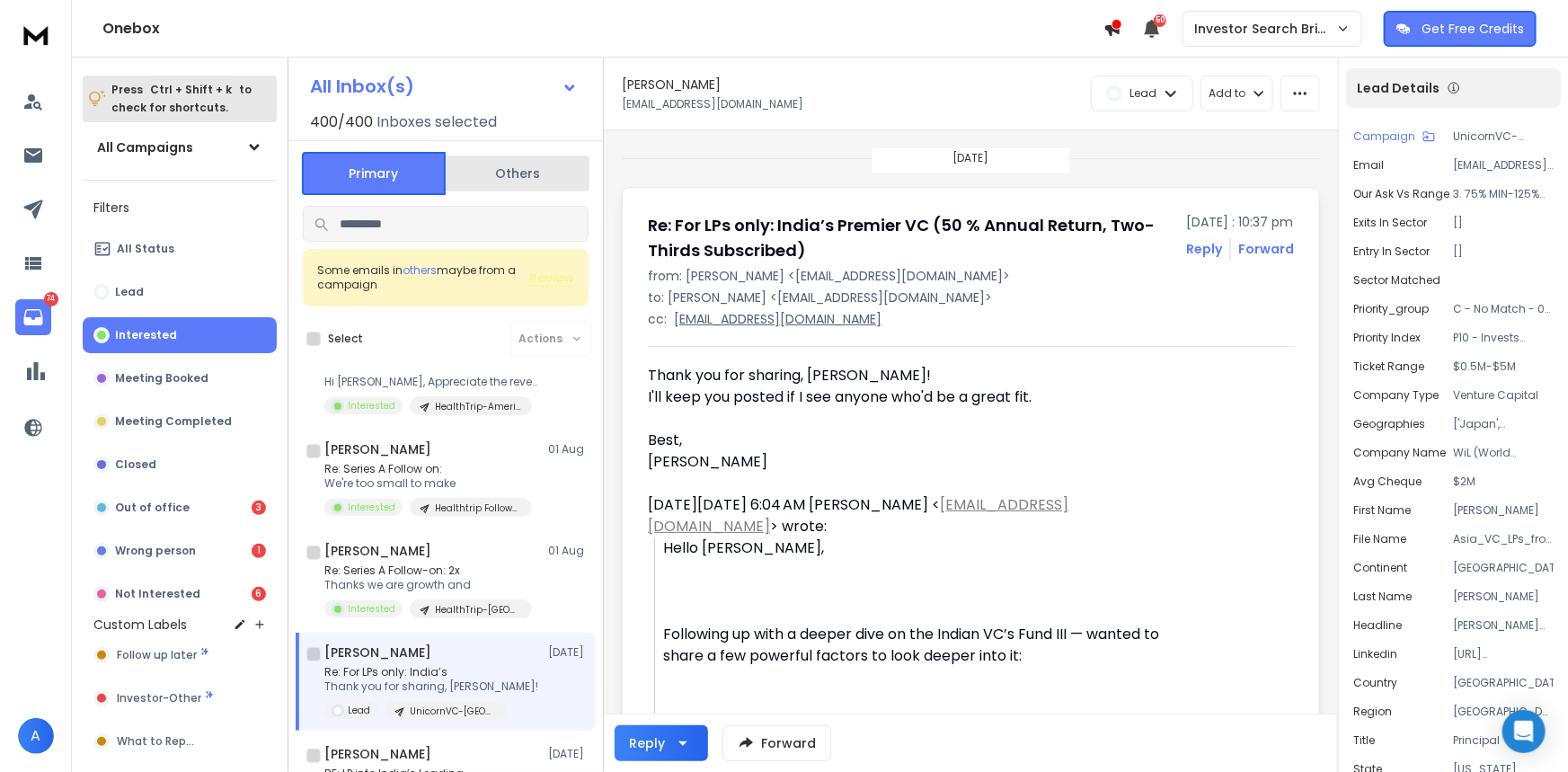
scroll to position [0, 0]
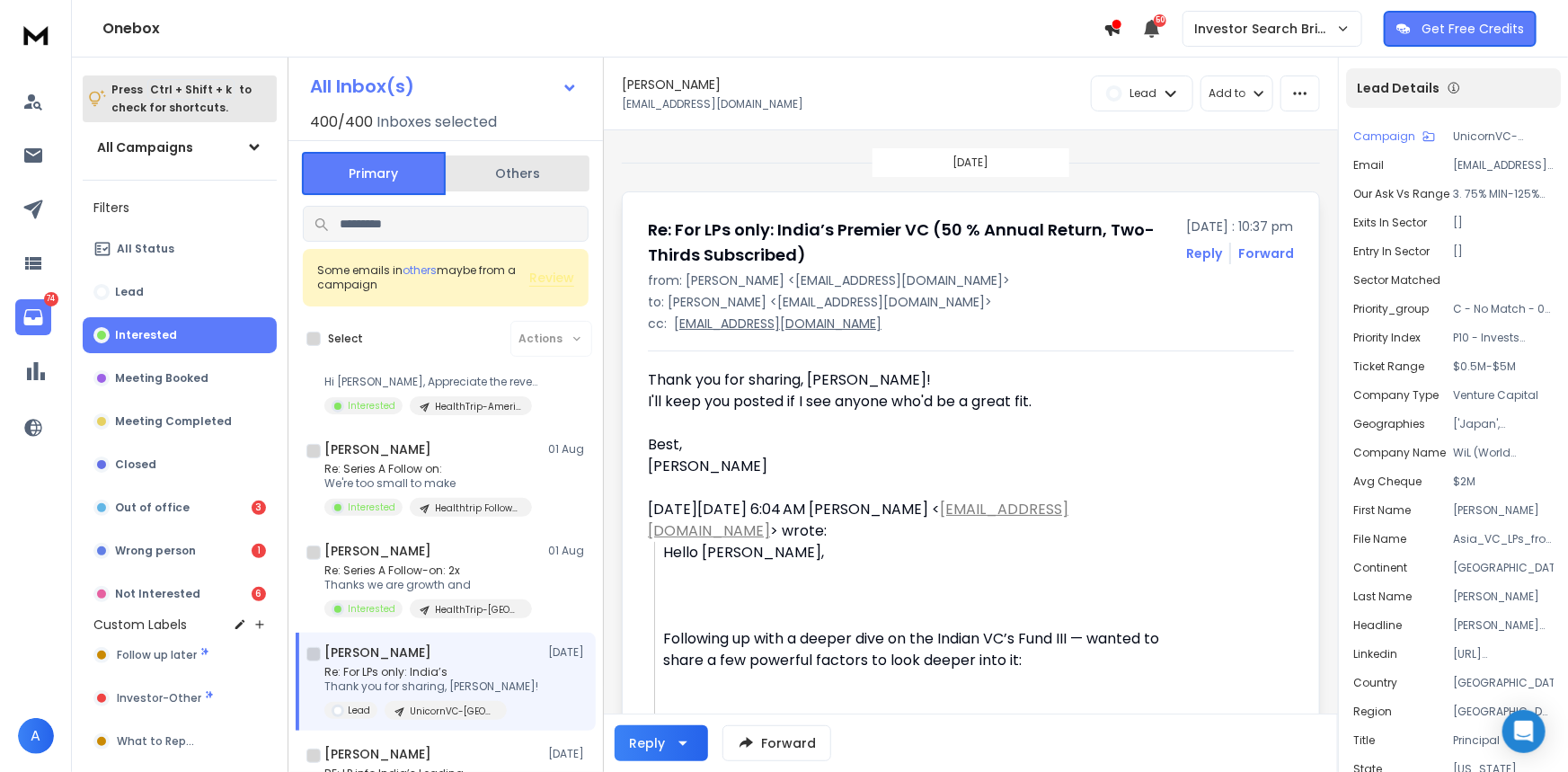
click at [1170, 96] on icon at bounding box center [1170, 93] width 15 height 15
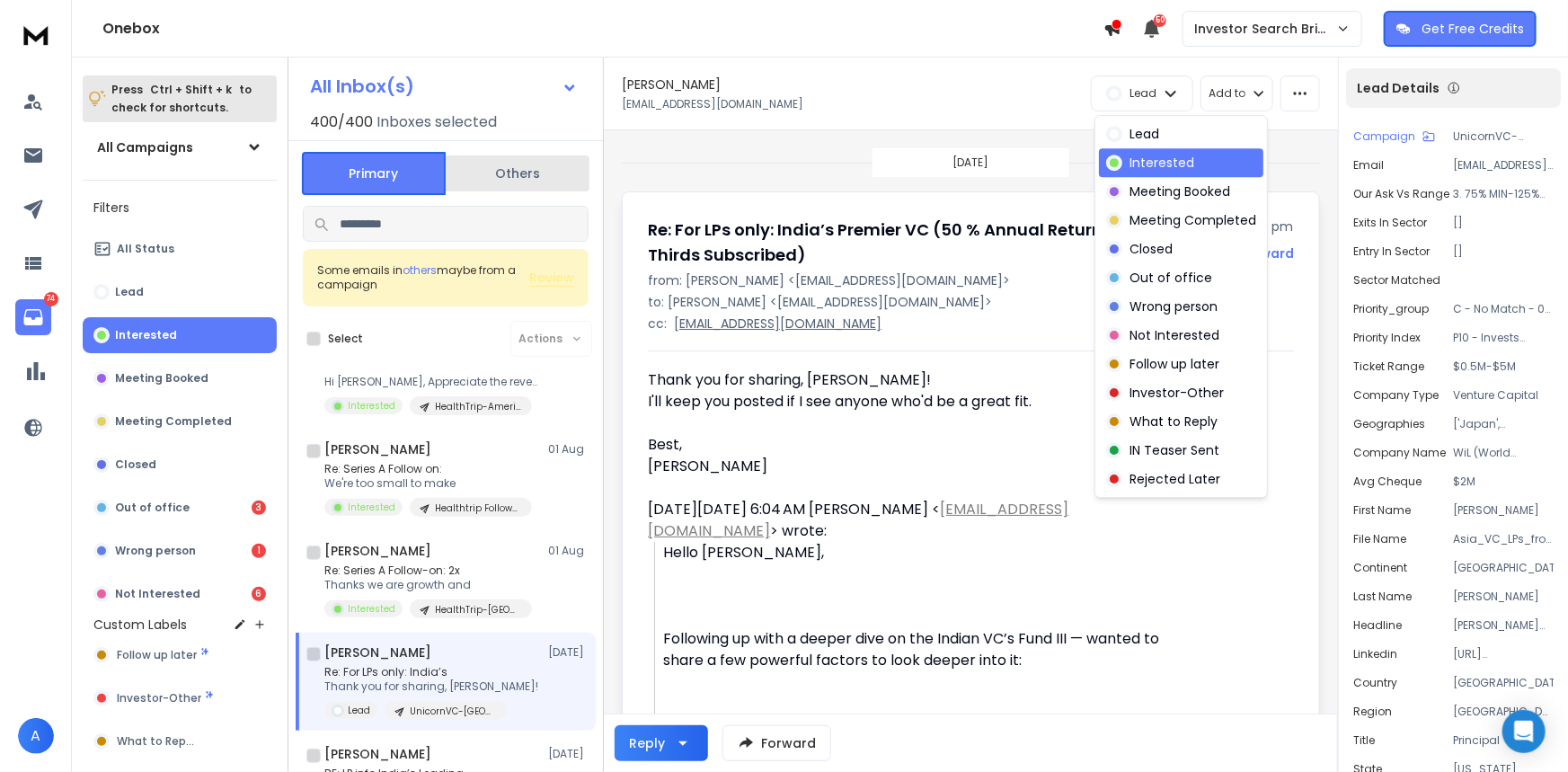
click at [1146, 158] on p "Interested" at bounding box center [1162, 162] width 65 height 18
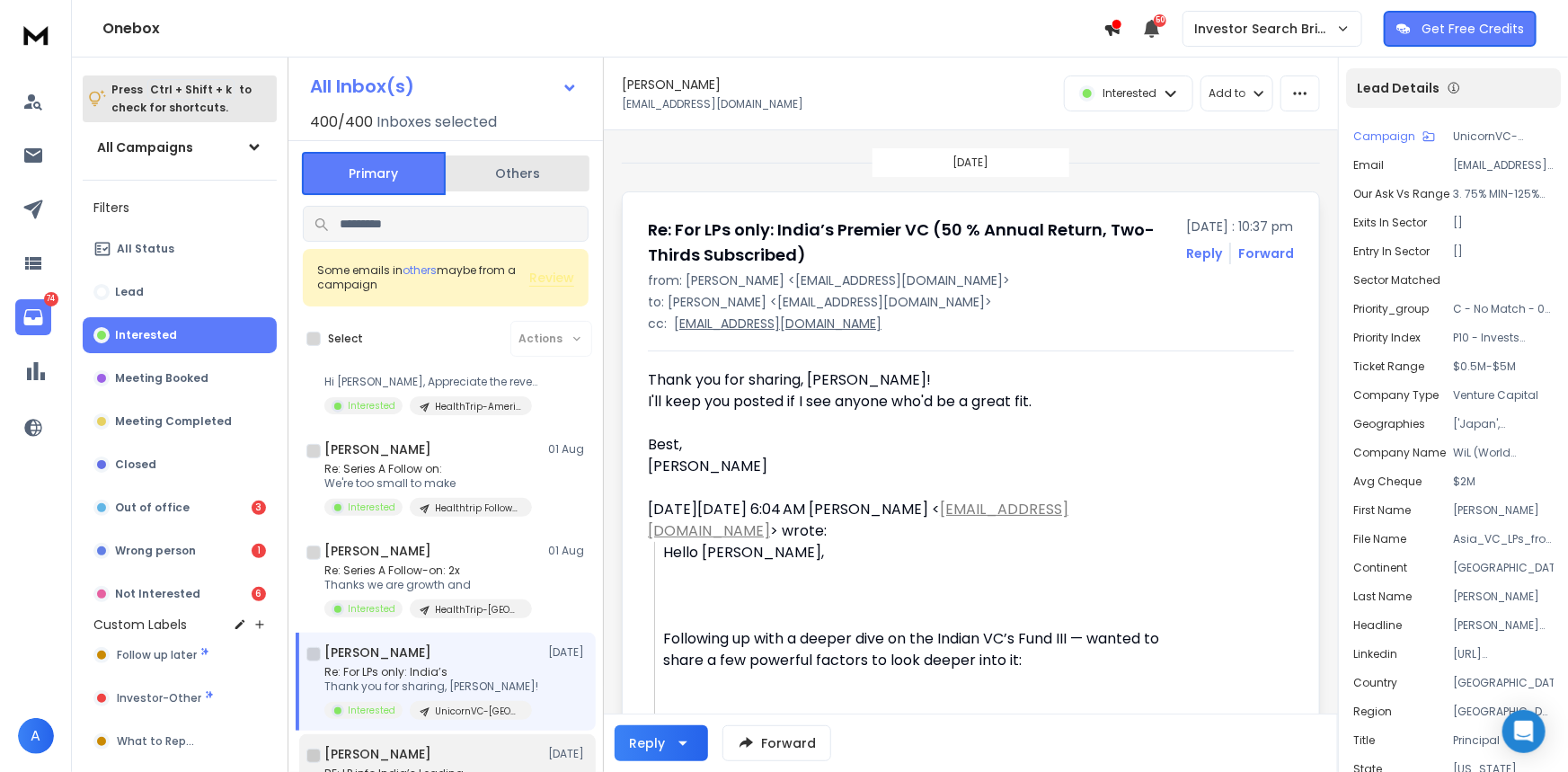
click at [437, 754] on div "[PERSON_NAME] [DATE]" at bounding box center [457, 754] width 264 height 18
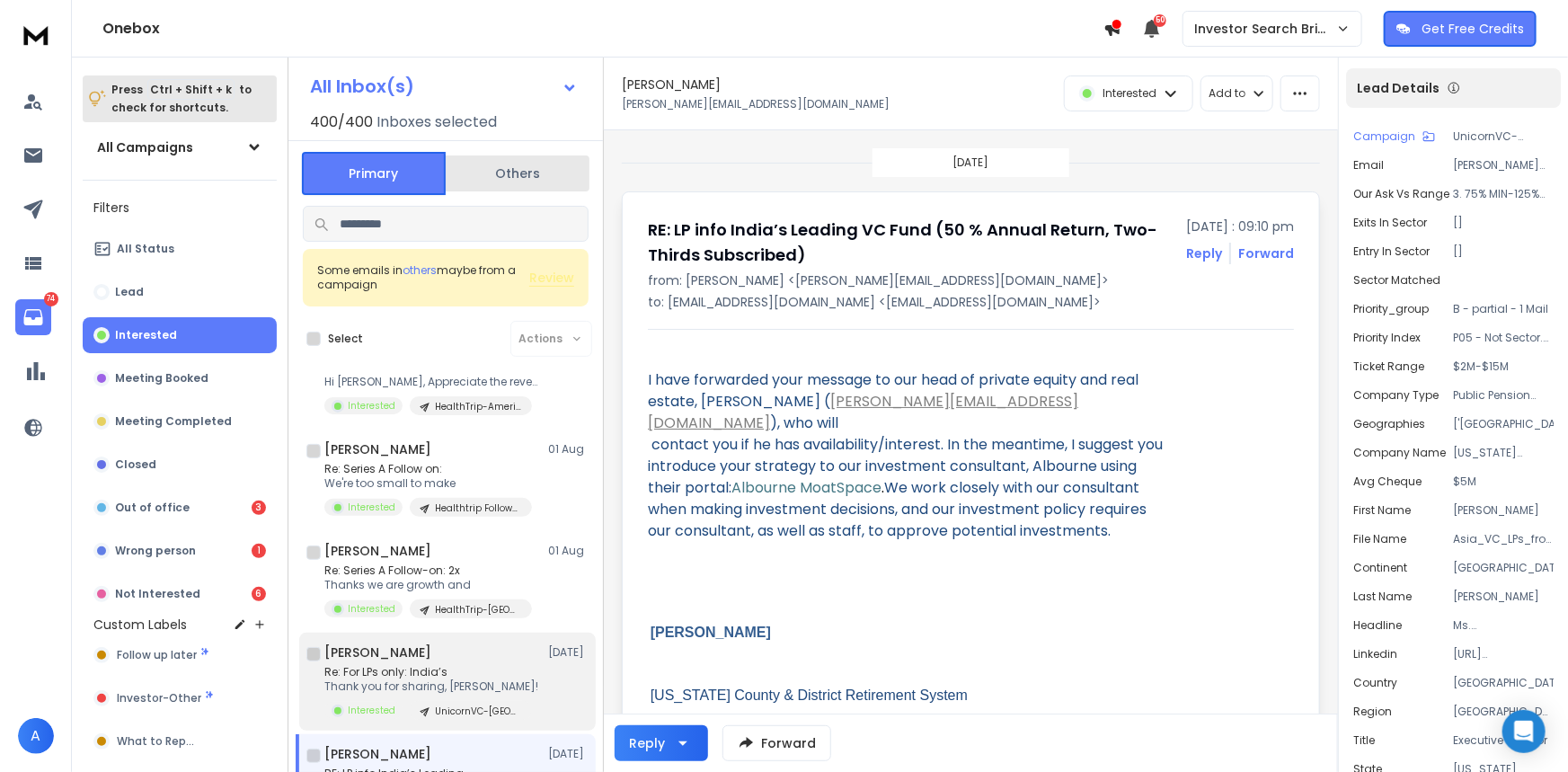
click at [475, 668] on p "Re: For LPs only: India’s" at bounding box center [432, 672] width 214 height 15
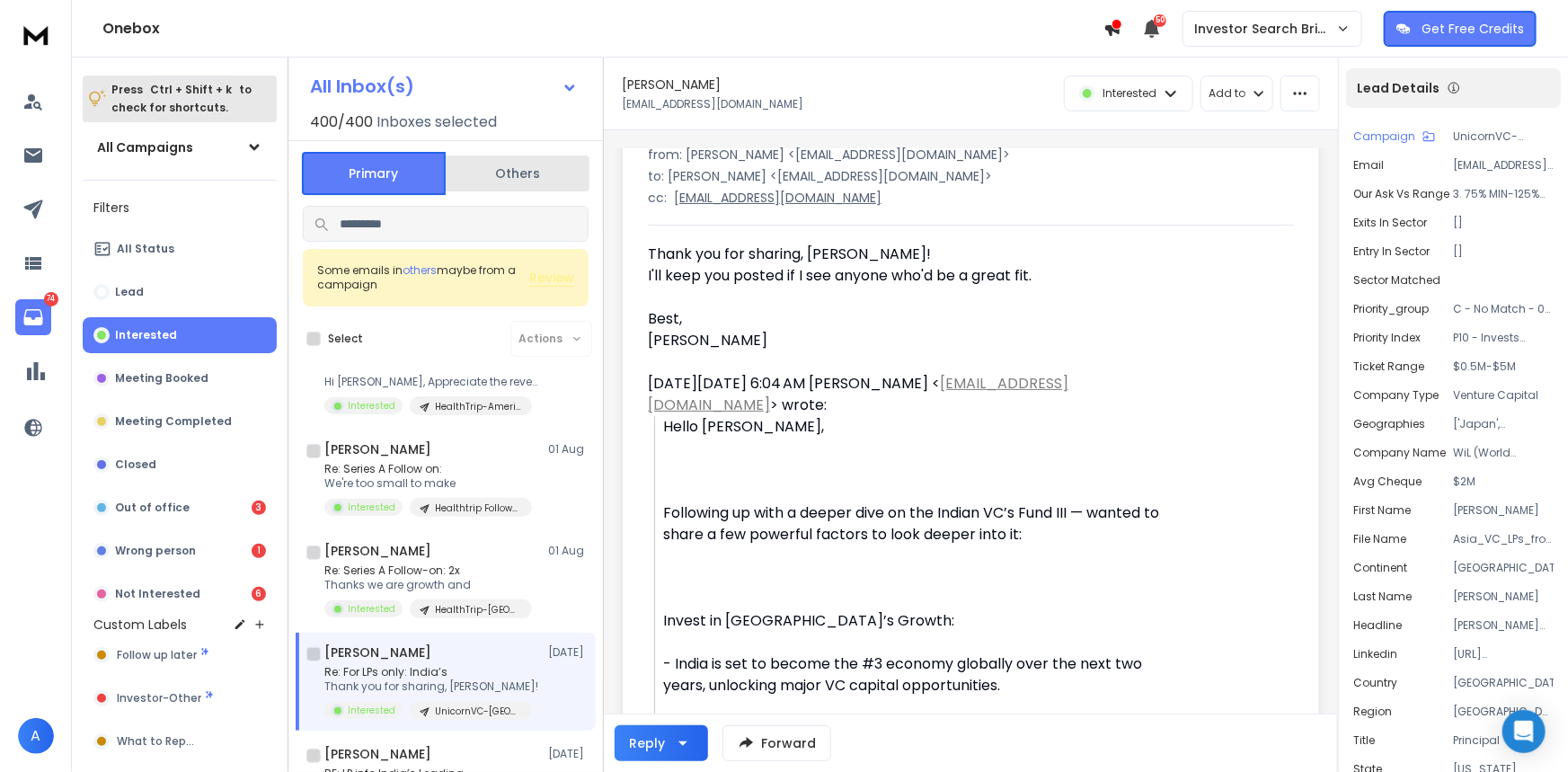
scroll to position [162, 0]
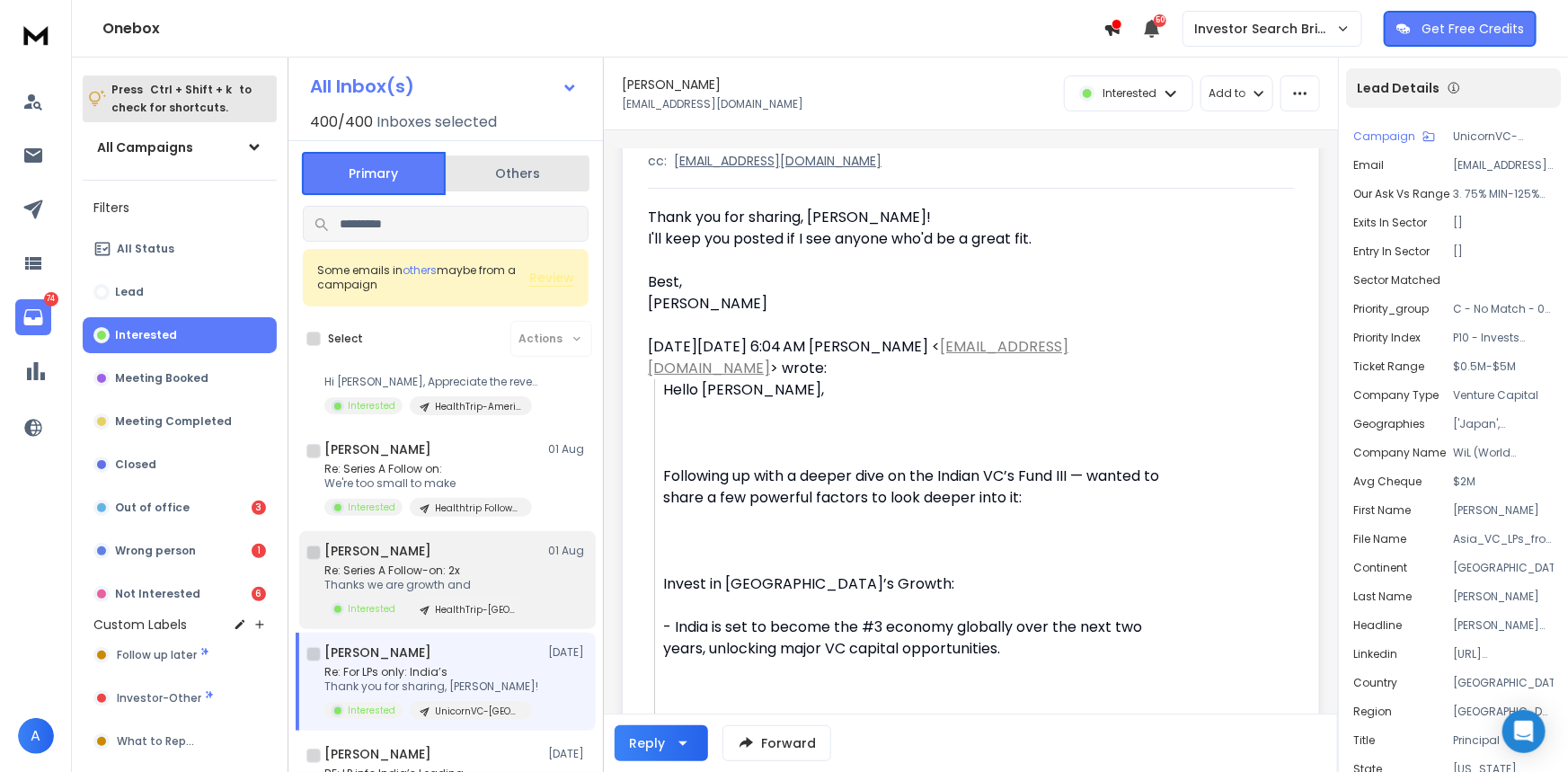
click at [424, 564] on p "Re: Series A Follow-on: 2x" at bounding box center [429, 571] width 208 height 15
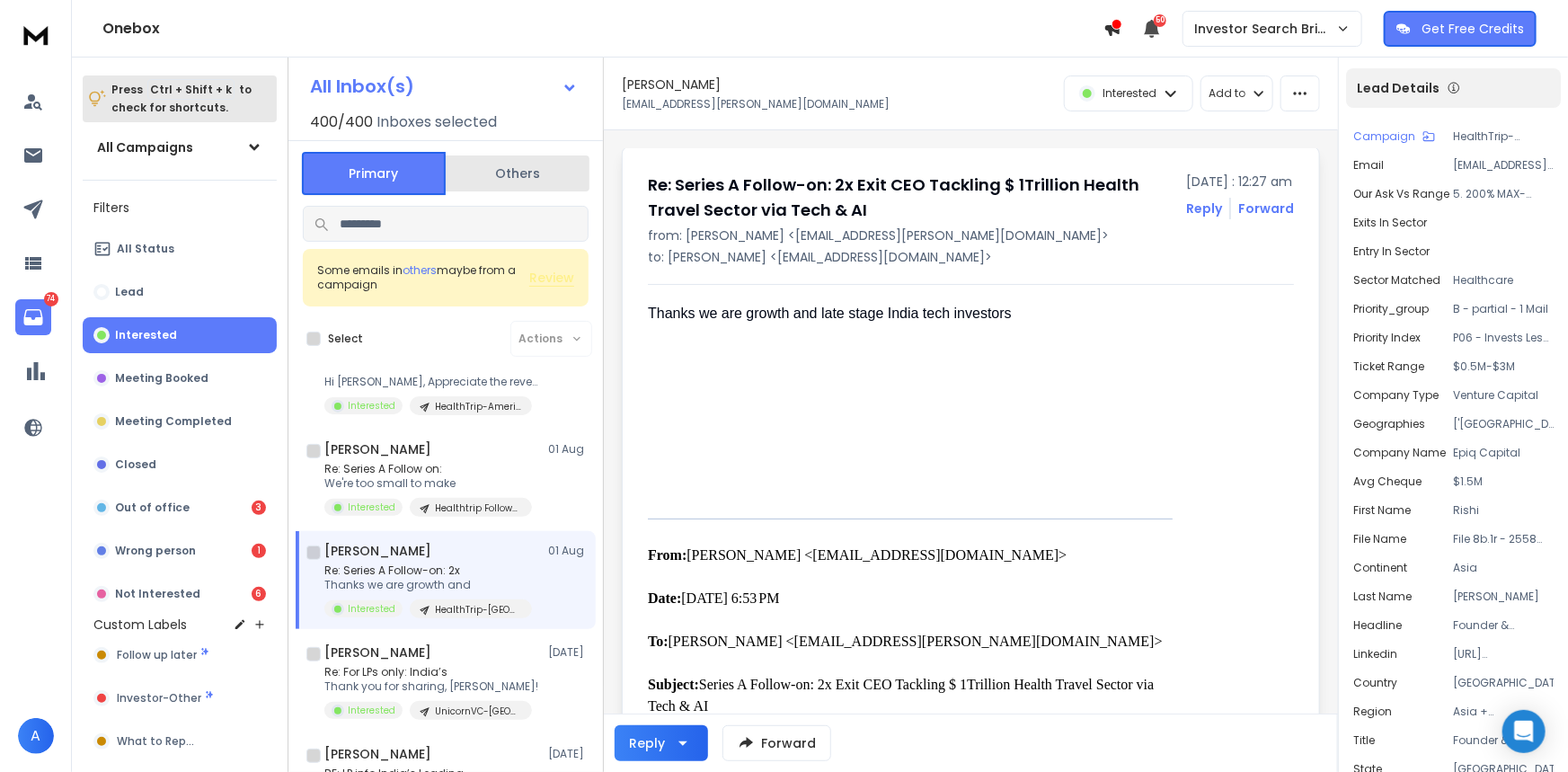
scroll to position [0, 0]
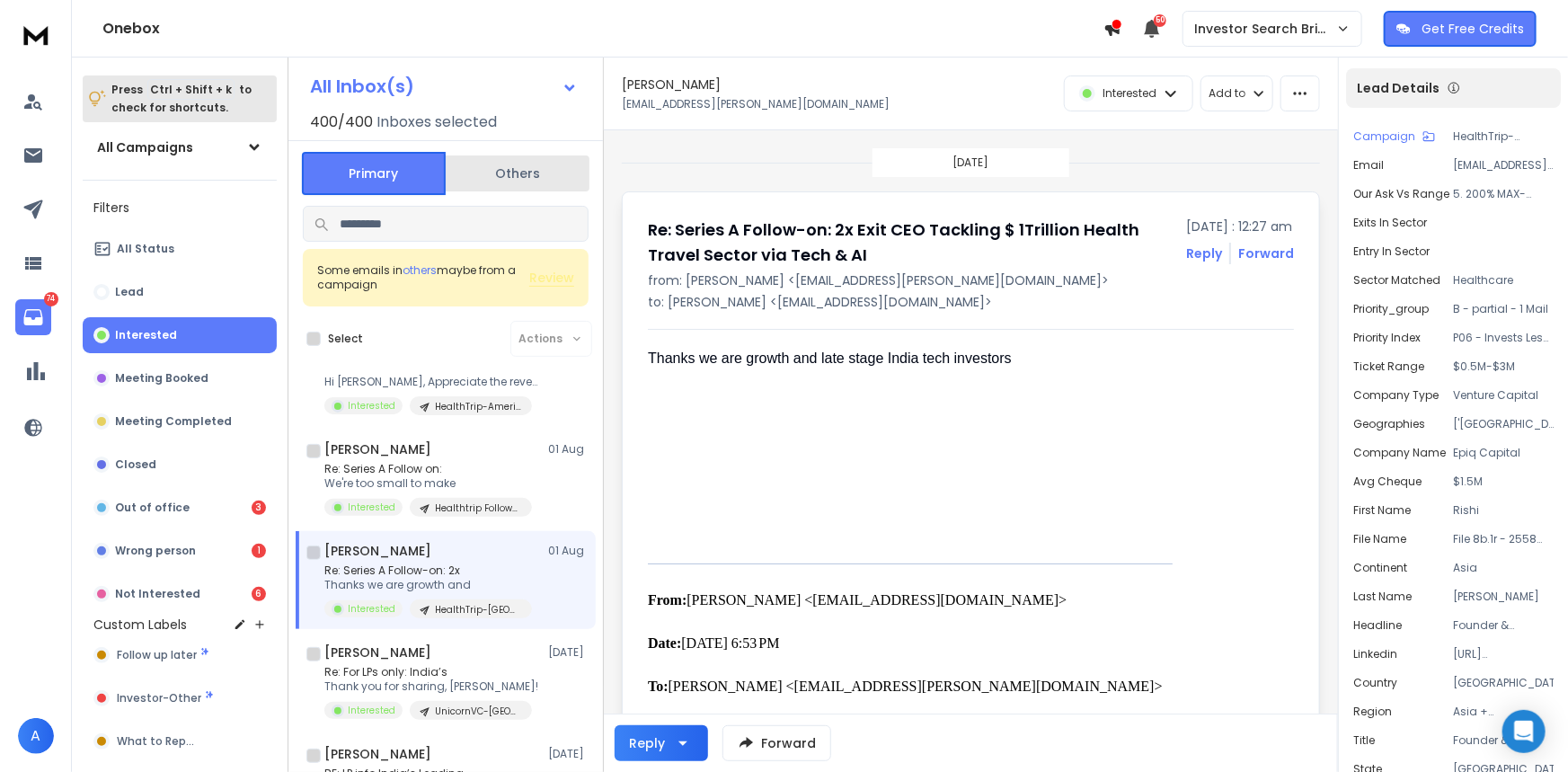
click at [1109, 87] on p "Interested" at bounding box center [1129, 93] width 53 height 15
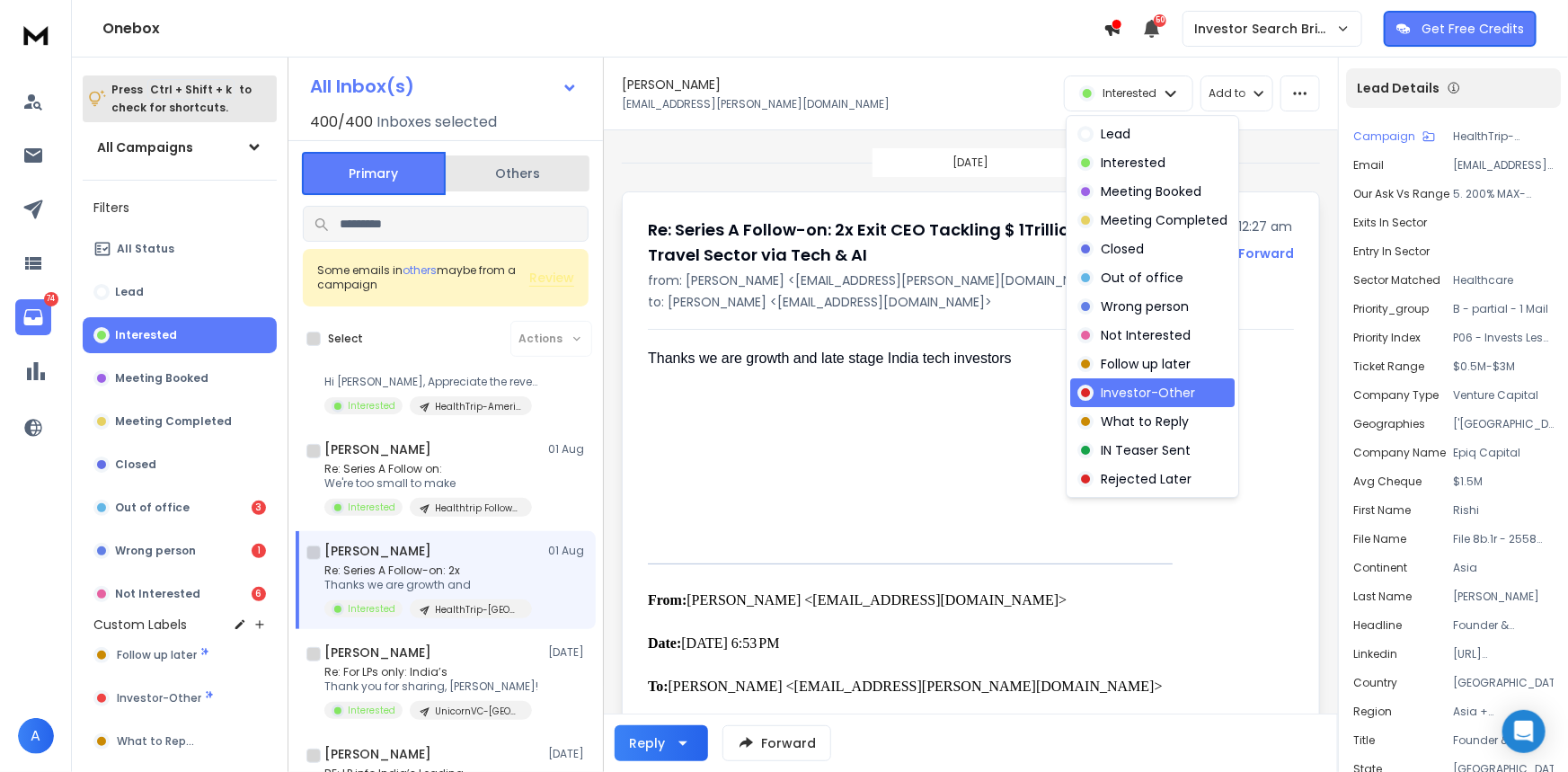
click at [1168, 402] on div "Investor-Other" at bounding box center [1152, 393] width 164 height 29
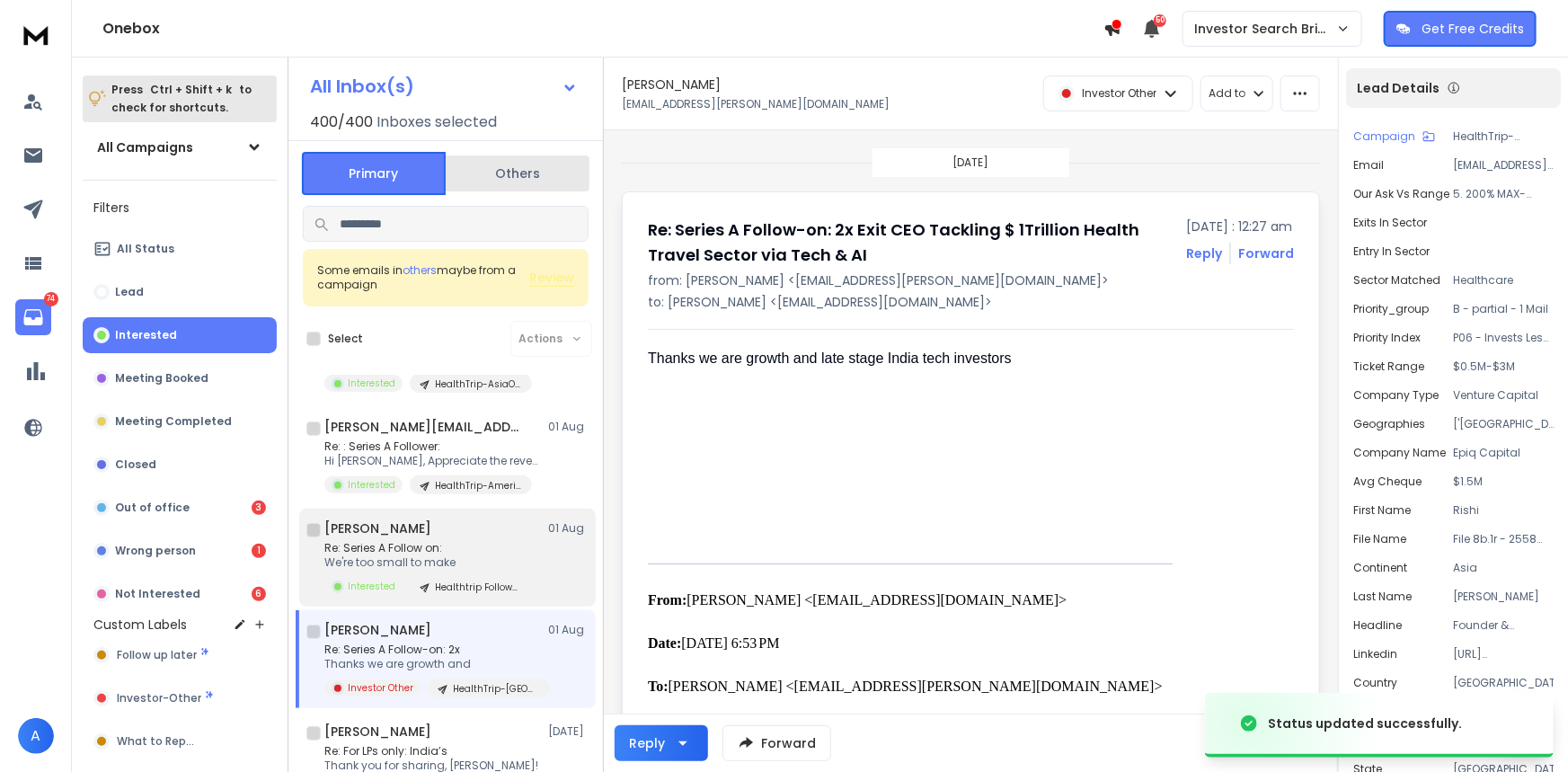
scroll to position [4670, 0]
click at [463, 511] on div "[PERSON_NAME] [DATE] Re: Series A Follow on: We're too small to make Interested…" at bounding box center [447, 560] width 296 height 98
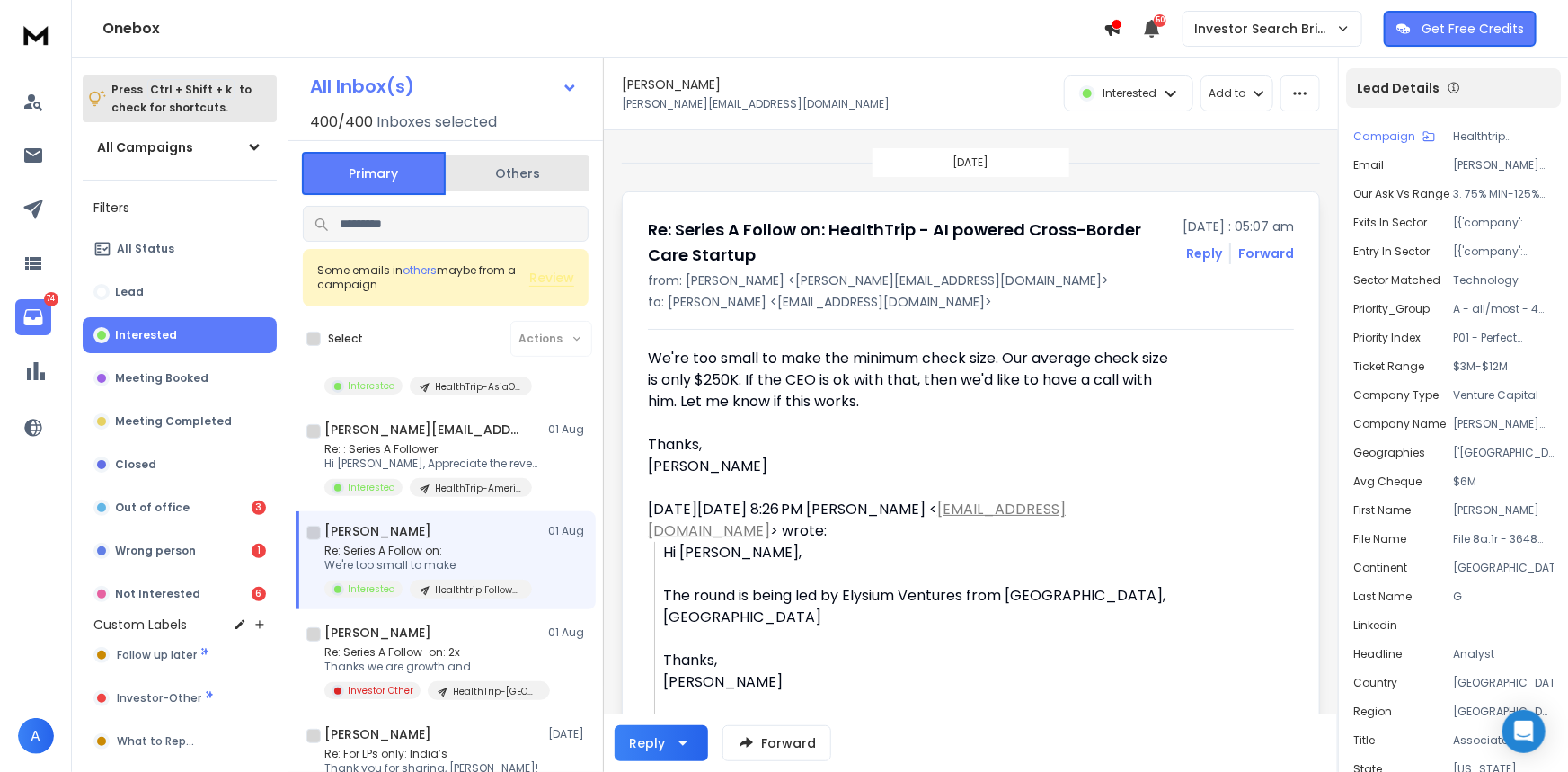
click at [1205, 252] on button "Reply" at bounding box center [1203, 253] width 36 height 18
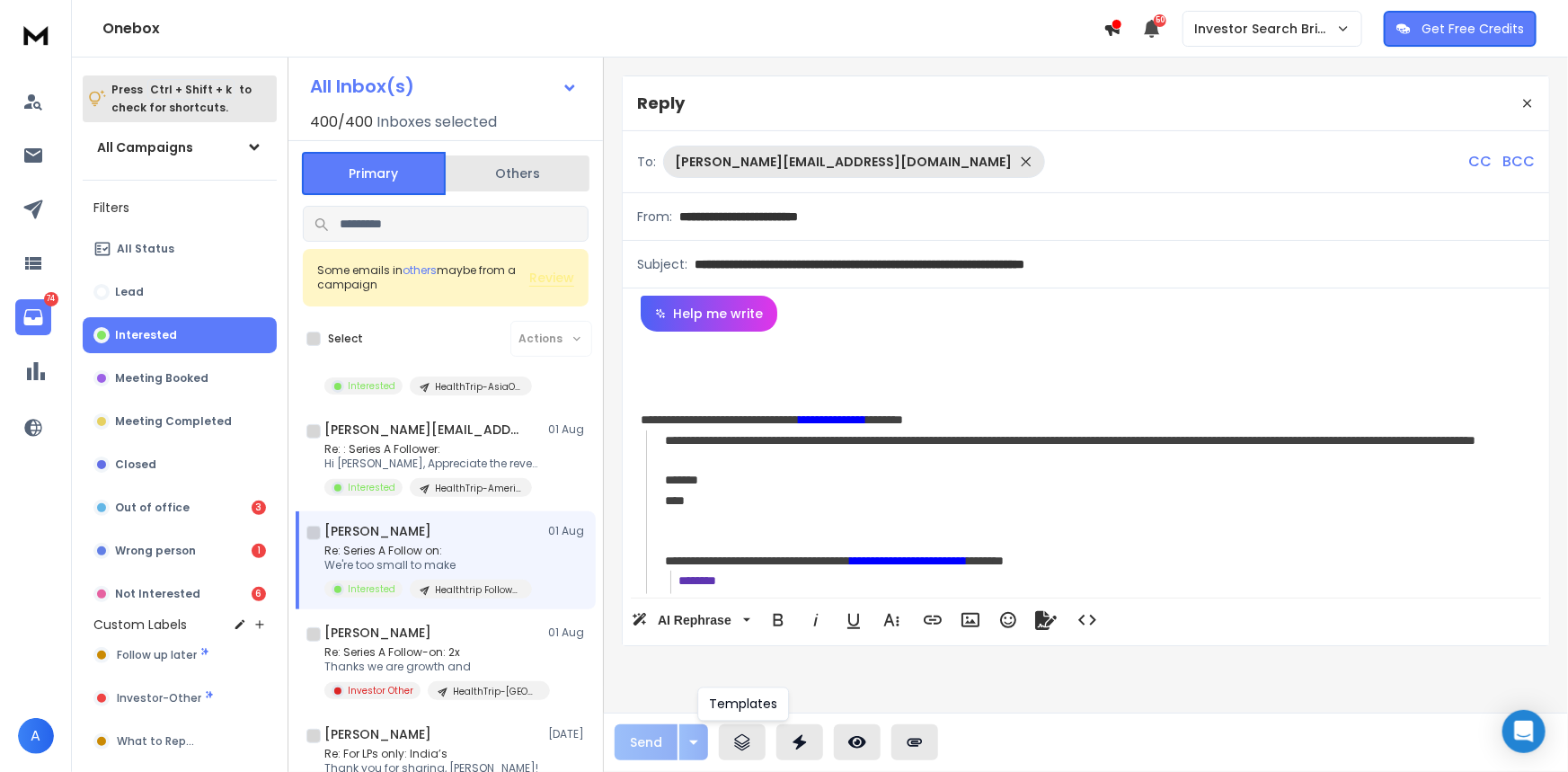
click at [738, 750] on icon at bounding box center [742, 742] width 17 height 18
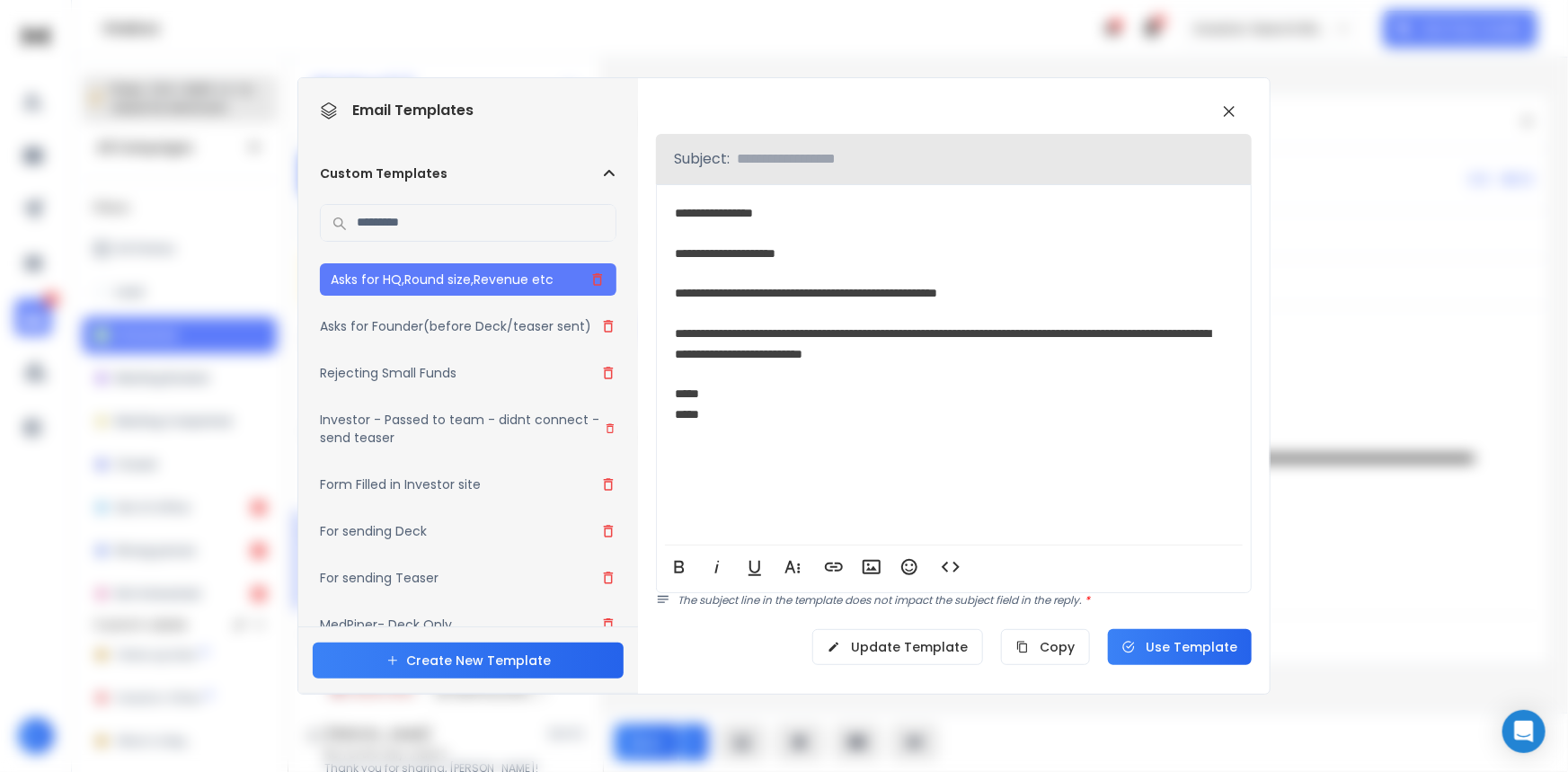
click at [418, 289] on h3 "Rejecting Small Funds" at bounding box center [441, 279] width 223 height 18
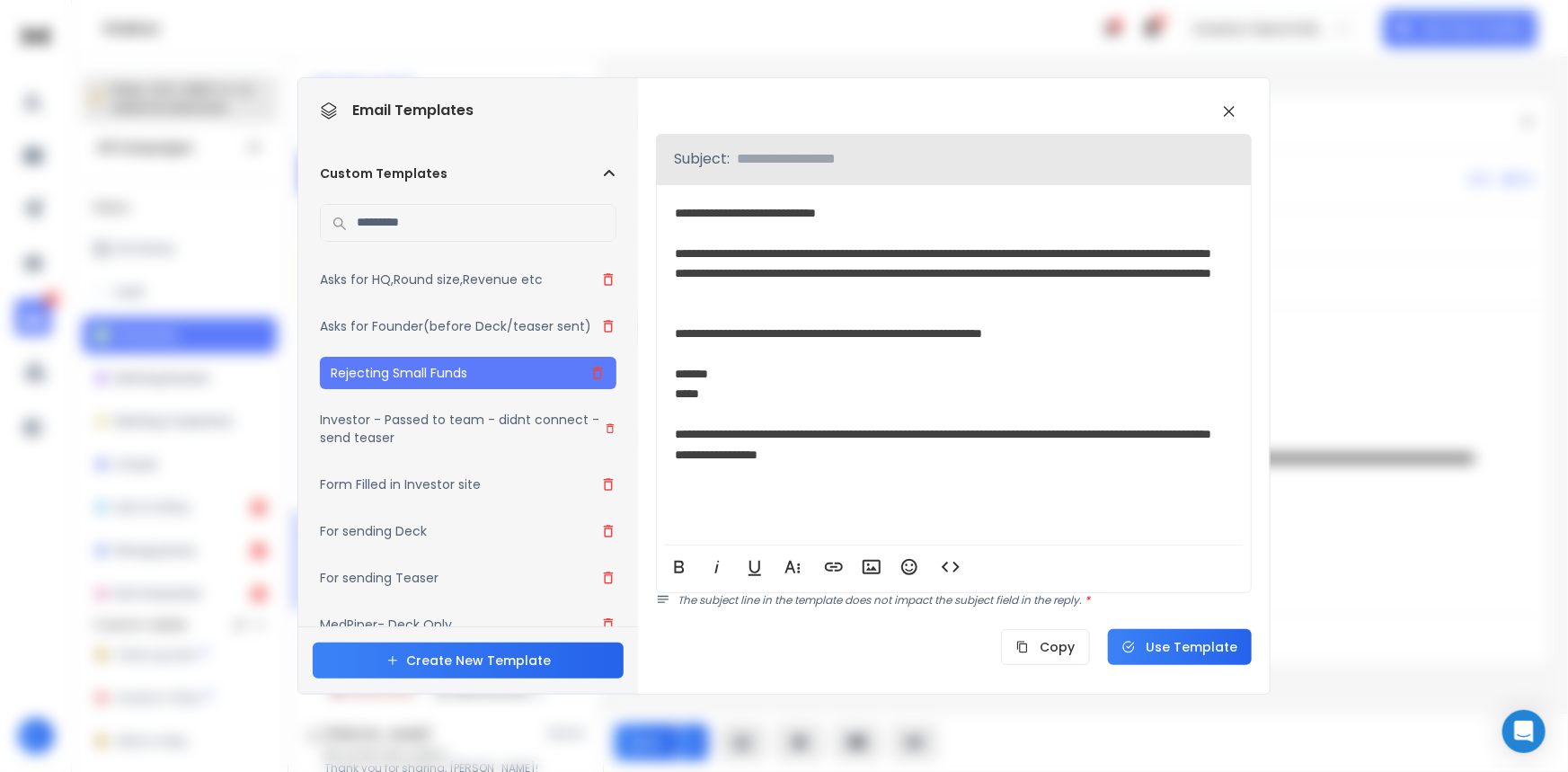
click at [1171, 639] on button "Use Template" at bounding box center [1180, 647] width 144 height 36
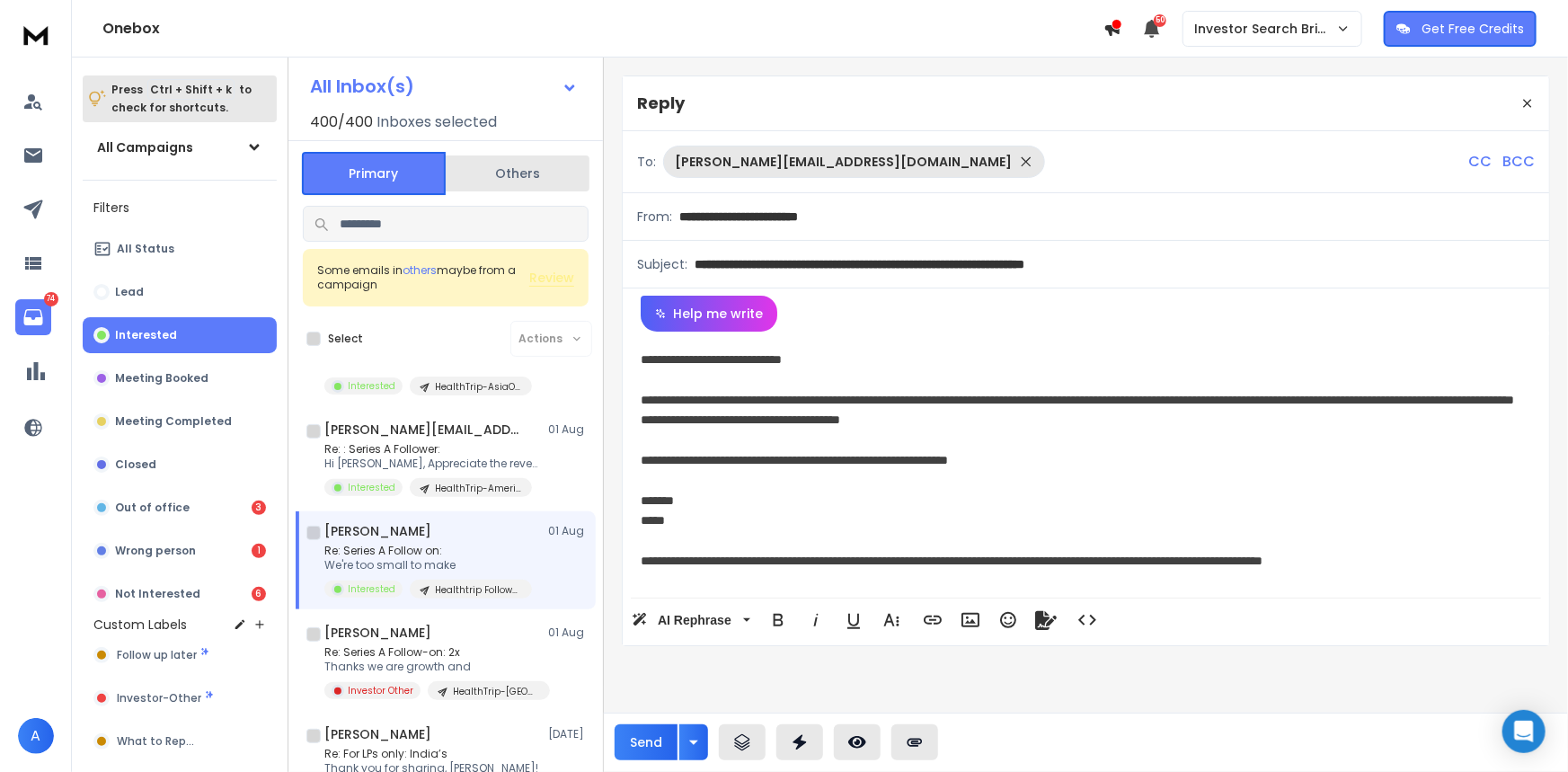
click at [732, 359] on div "**********" at bounding box center [1078, 360] width 875 height 19
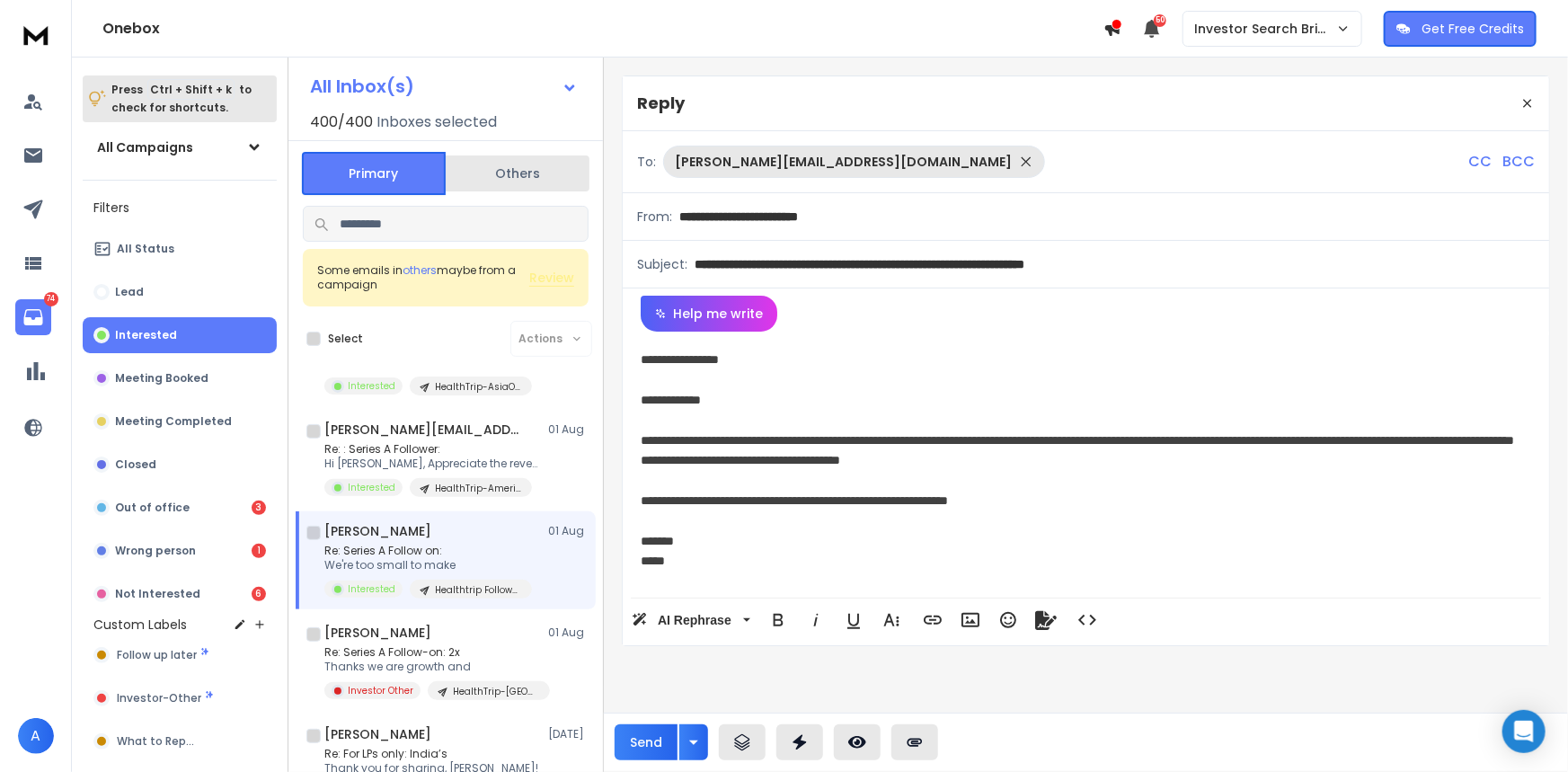
click at [1485, 162] on p "CC" at bounding box center [1481, 161] width 23 height 21
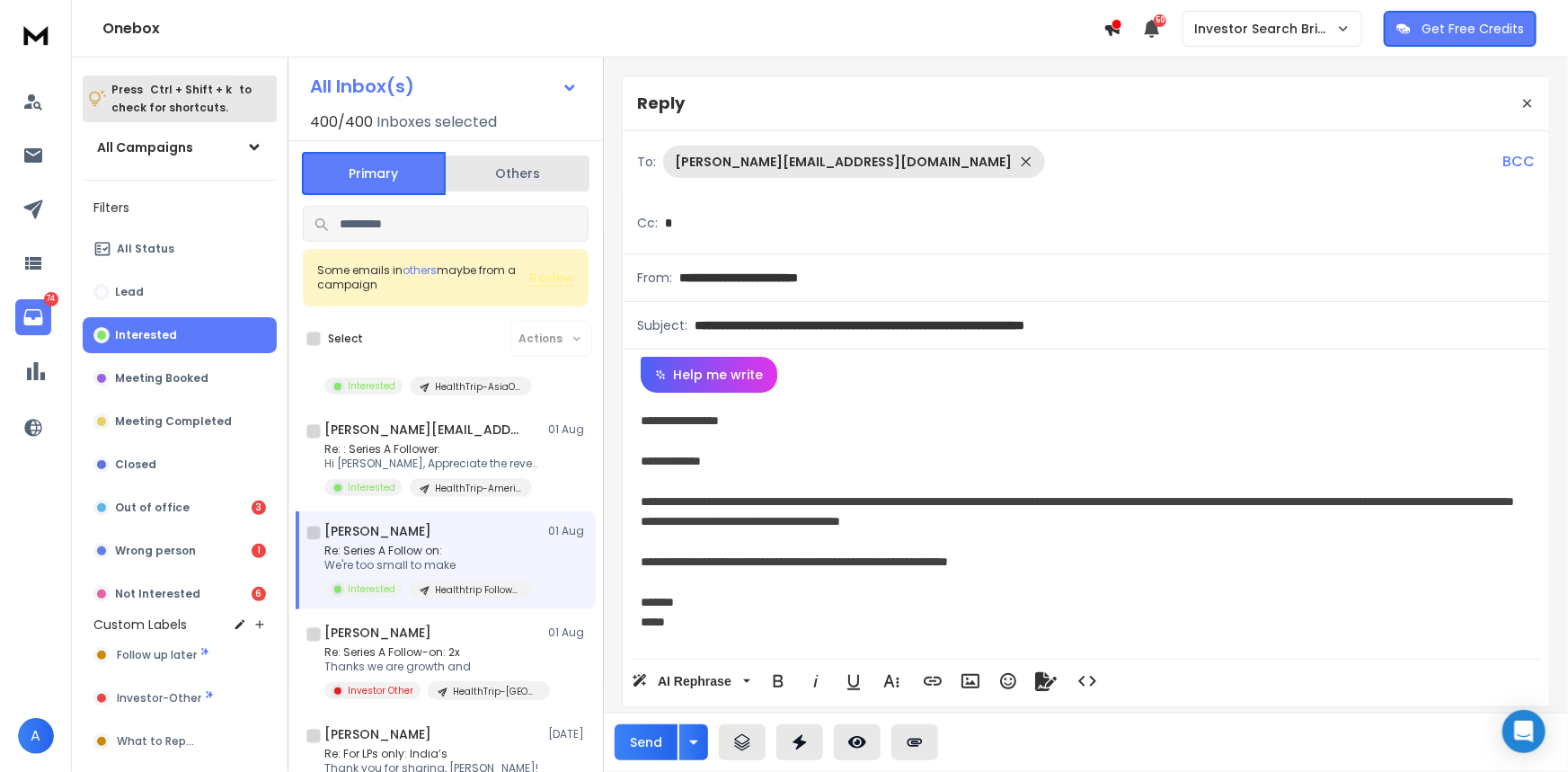
type input "**********"
click at [993, 199] on div "Cc:" at bounding box center [1086, 223] width 926 height 61
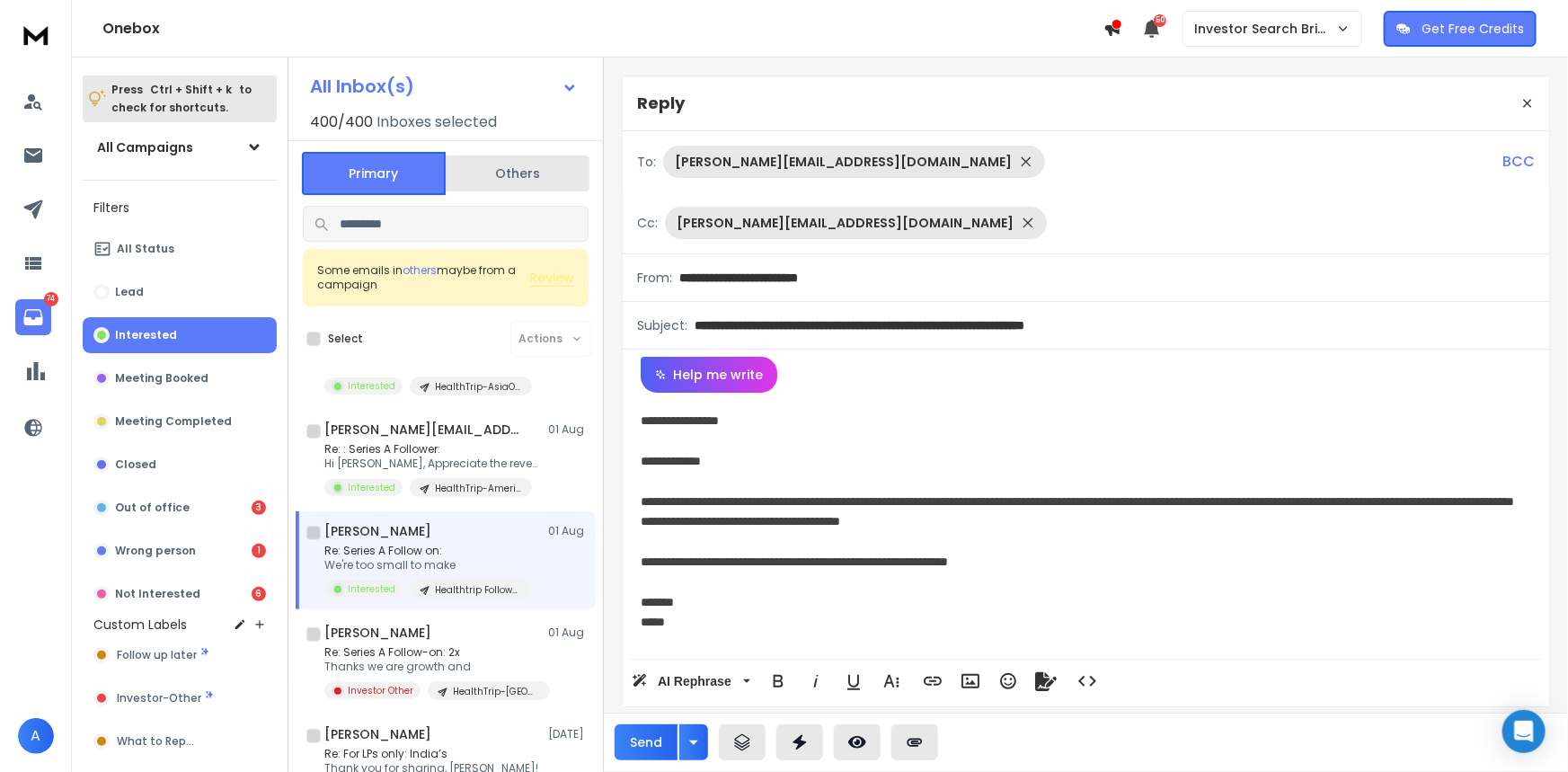
click at [1021, 227] on icon at bounding box center [1028, 223] width 15 height 15
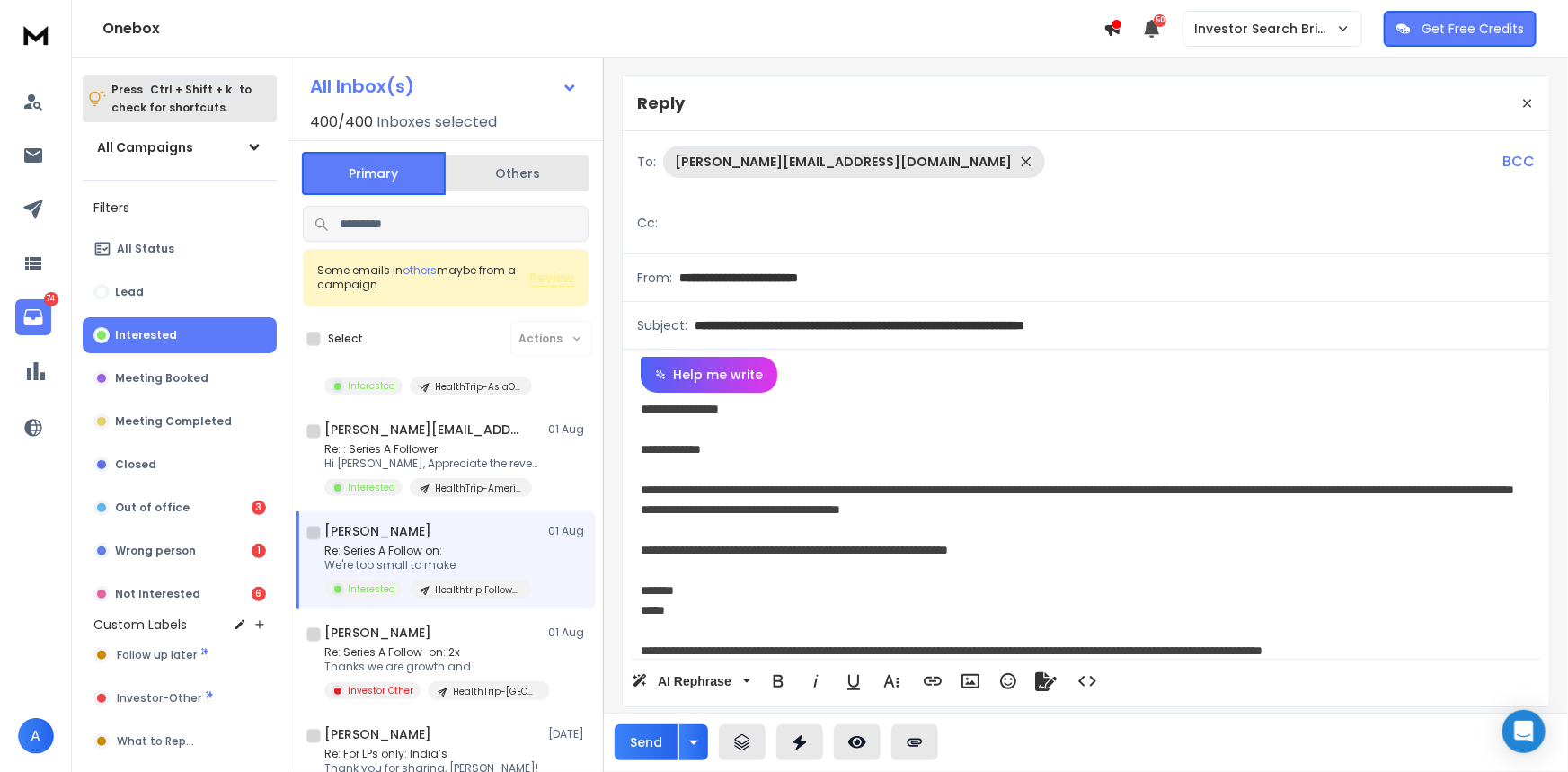
scroll to position [0, 0]
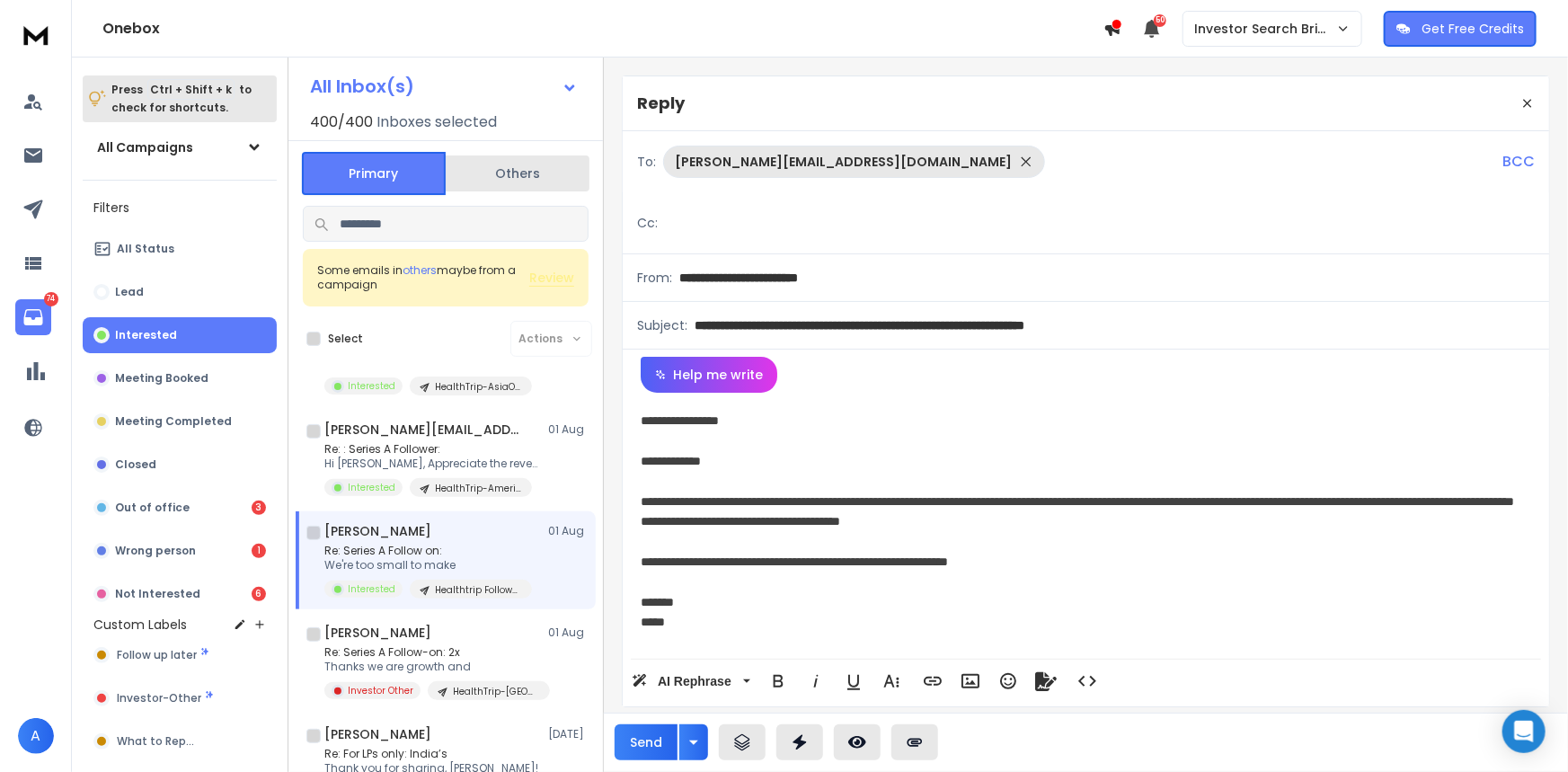
click at [640, 745] on button "Send" at bounding box center [645, 742] width 63 height 36
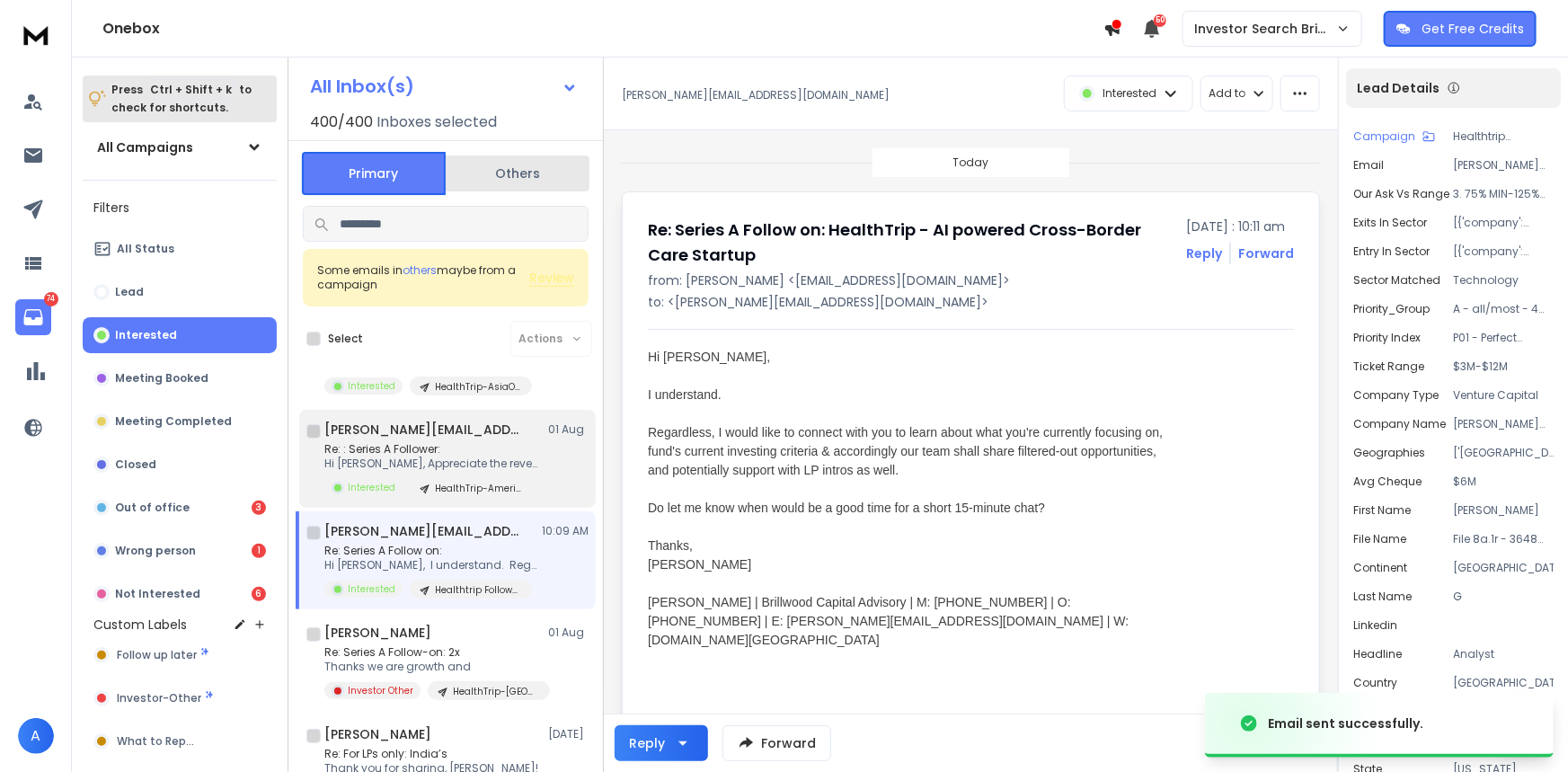
click at [469, 430] on h1 "[PERSON_NAME][EMAIL_ADDRESS][DOMAIN_NAME]" at bounding box center [423, 430] width 197 height 18
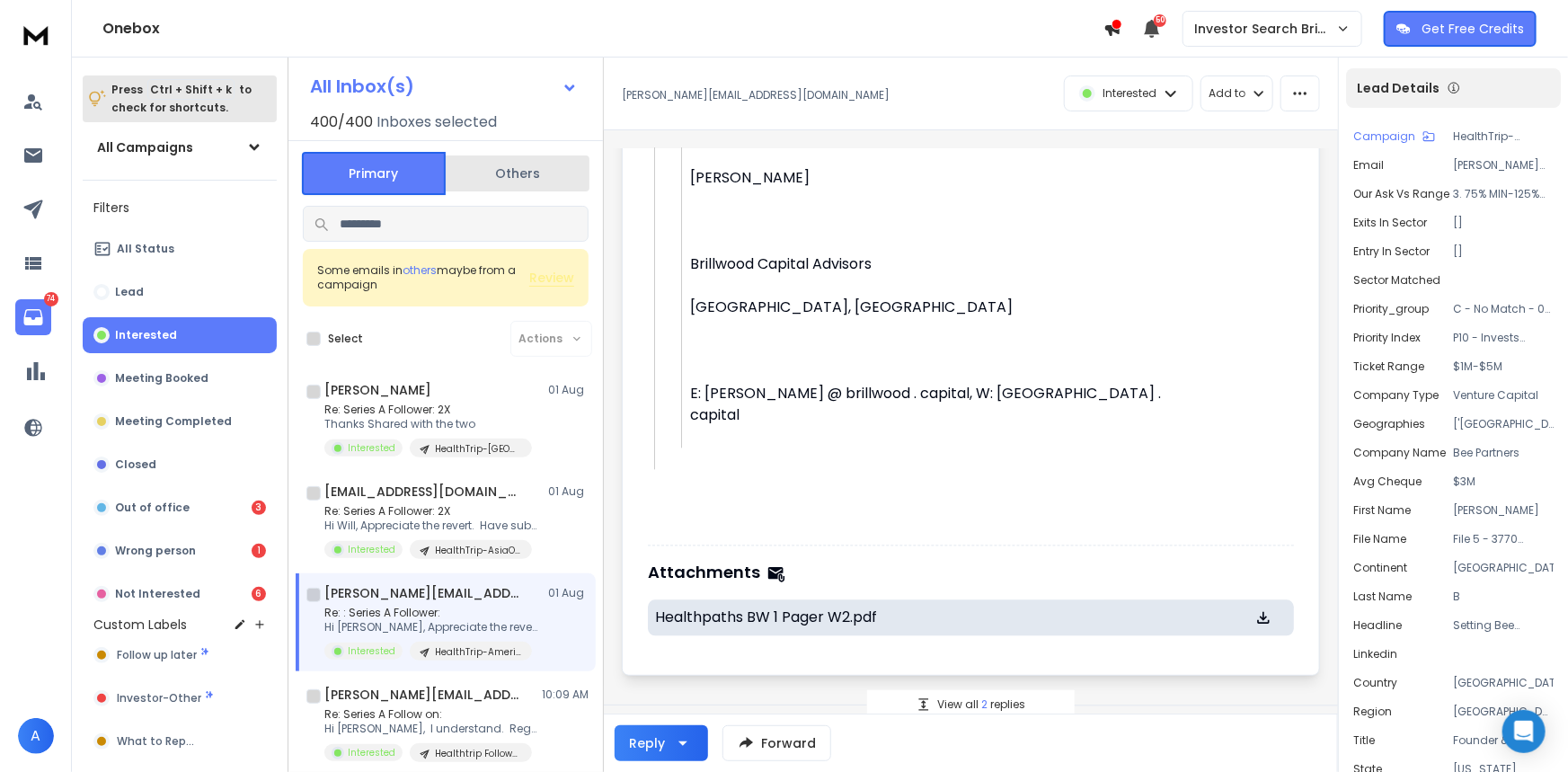
scroll to position [1888, 0]
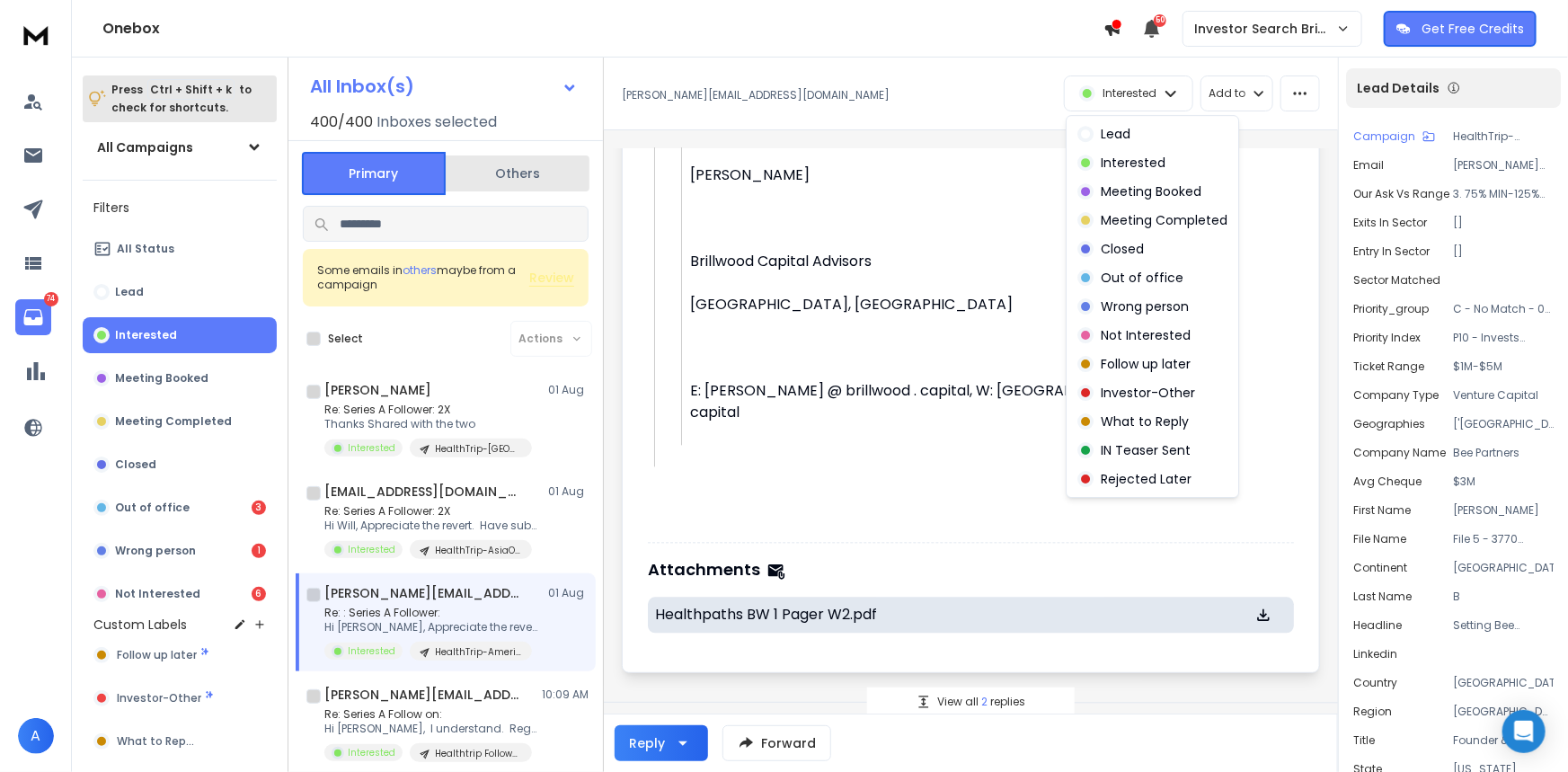
click at [1161, 96] on div "Interested" at bounding box center [1129, 93] width 127 height 34
click at [1127, 444] on p "IN Teaser Sent" at bounding box center [1146, 450] width 89 height 18
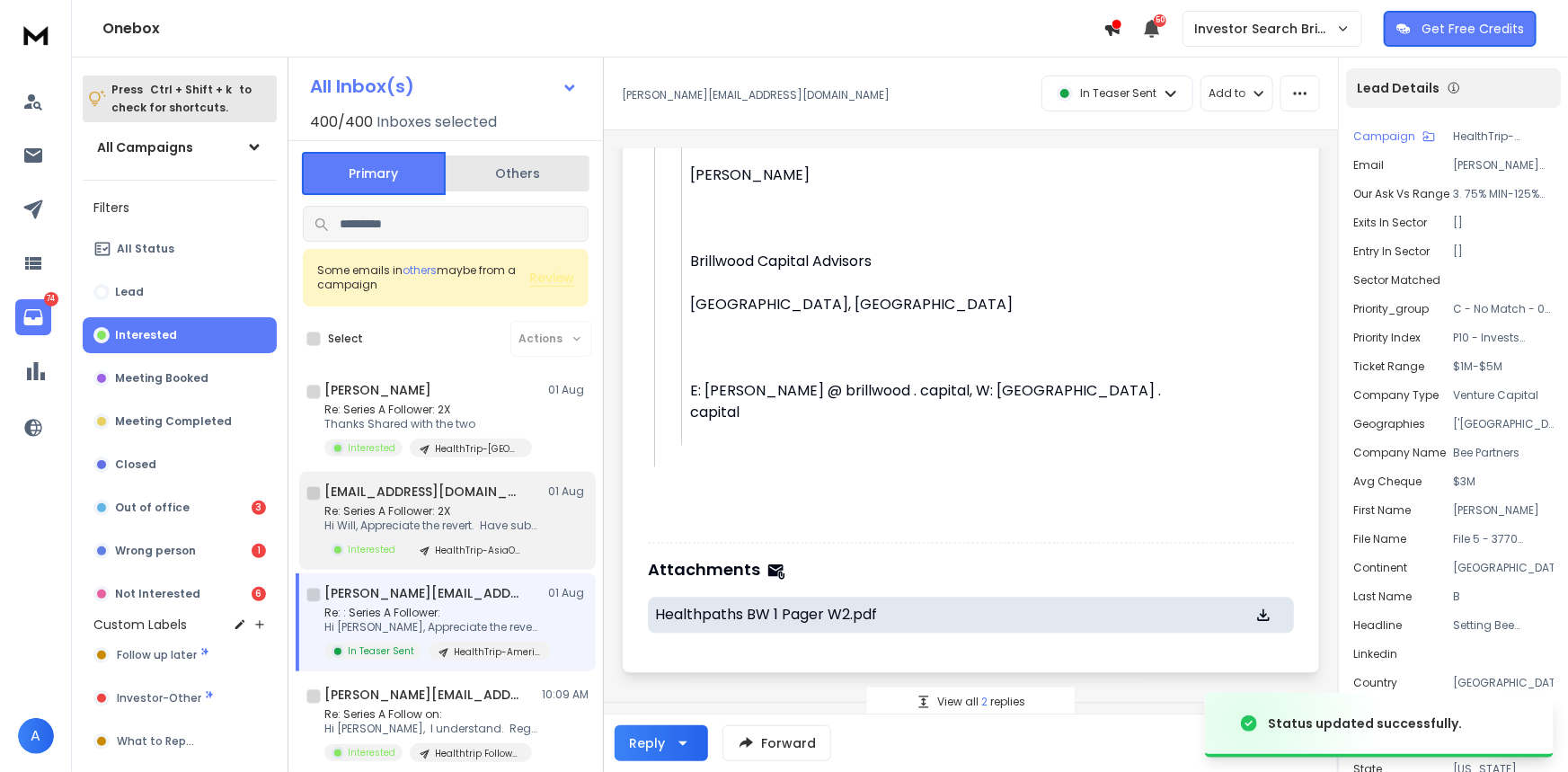
click at [448, 506] on p "Re: Series A Follower: 2X" at bounding box center [433, 511] width 216 height 15
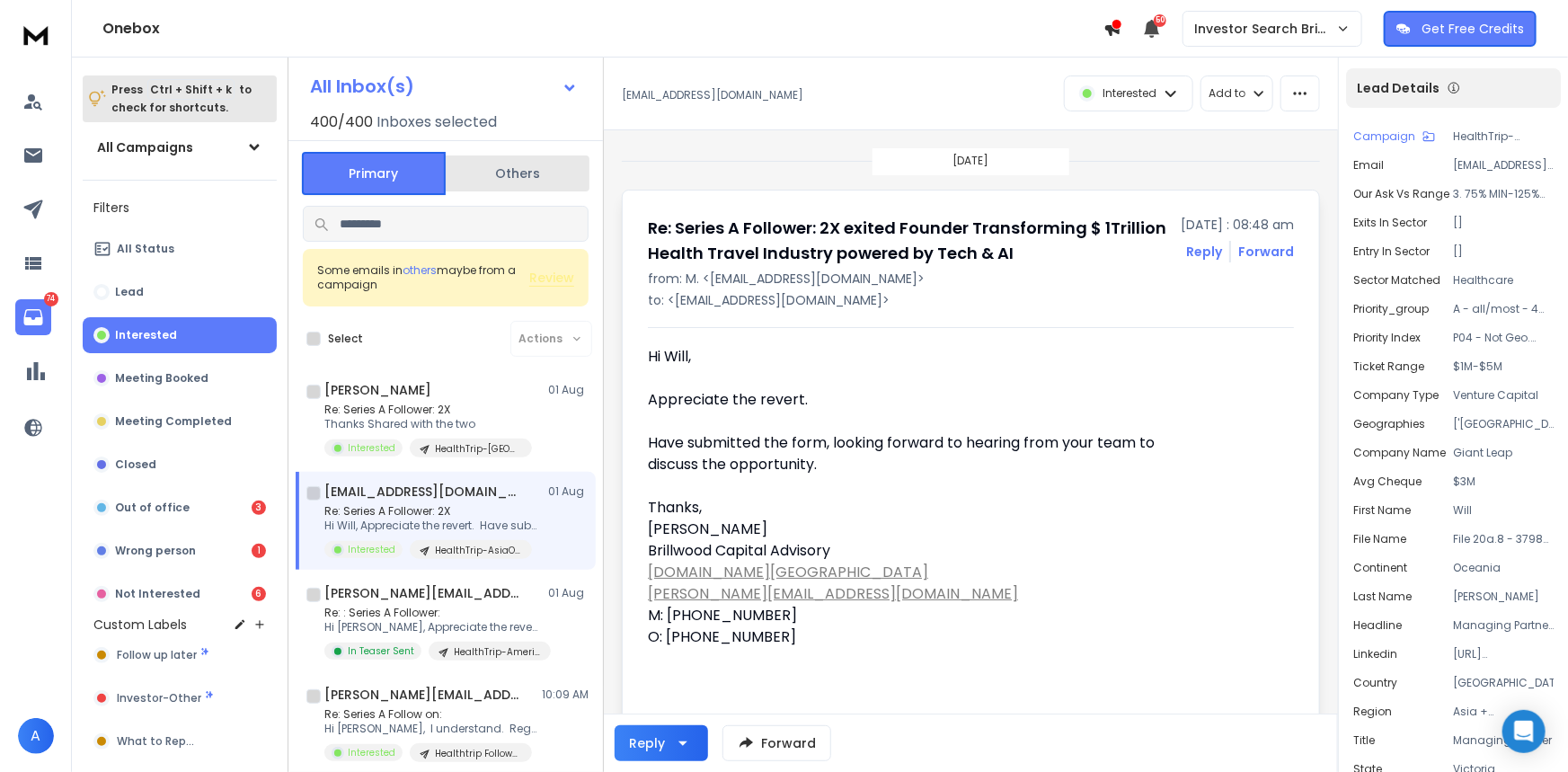
scroll to position [0, 0]
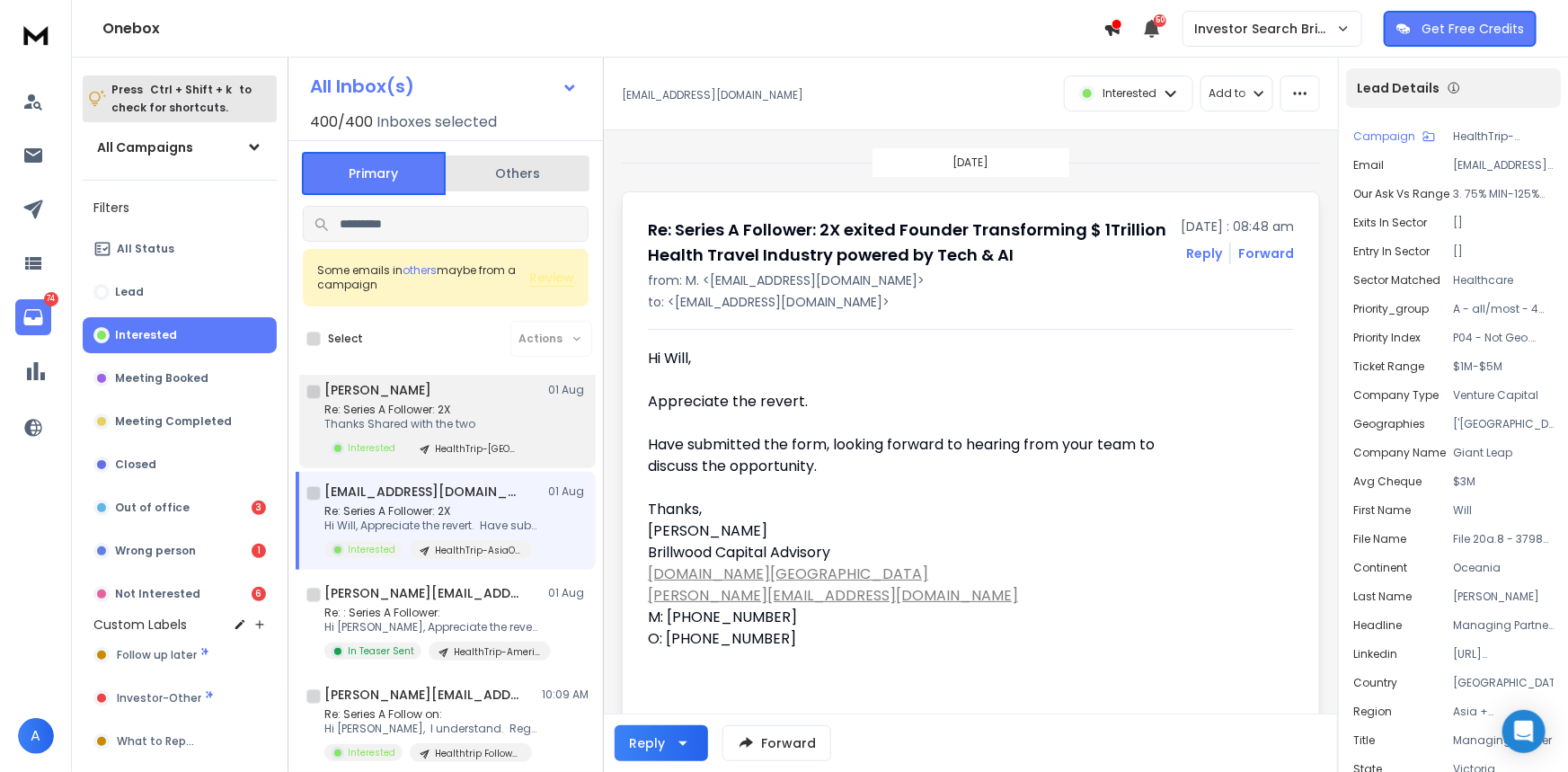
click at [445, 389] on div "[PERSON_NAME] [DATE]" at bounding box center [457, 390] width 264 height 18
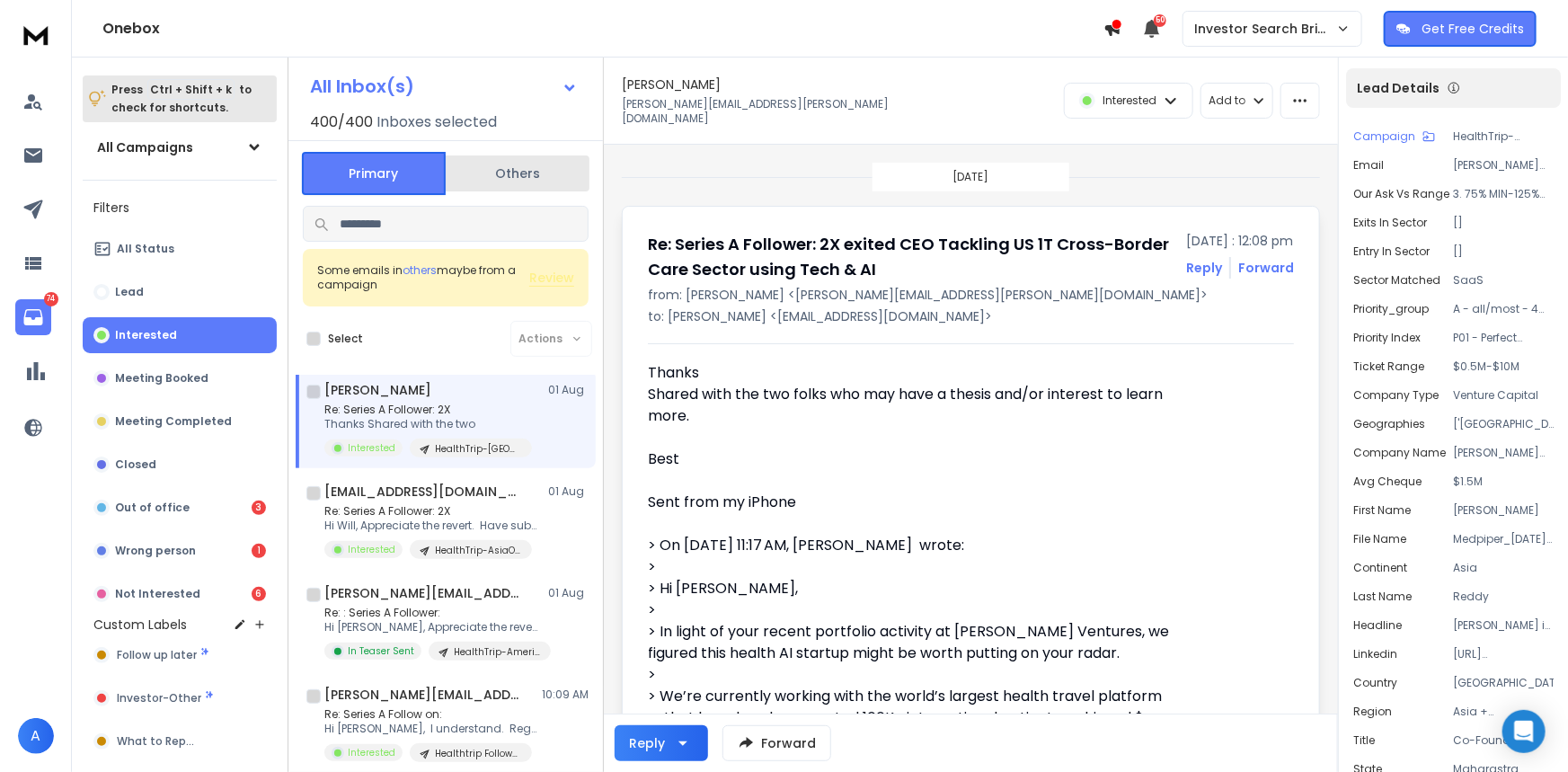
click at [1198, 257] on div "Reply Forward" at bounding box center [1239, 267] width 108 height 21
click at [1205, 259] on button "Reply" at bounding box center [1203, 267] width 36 height 18
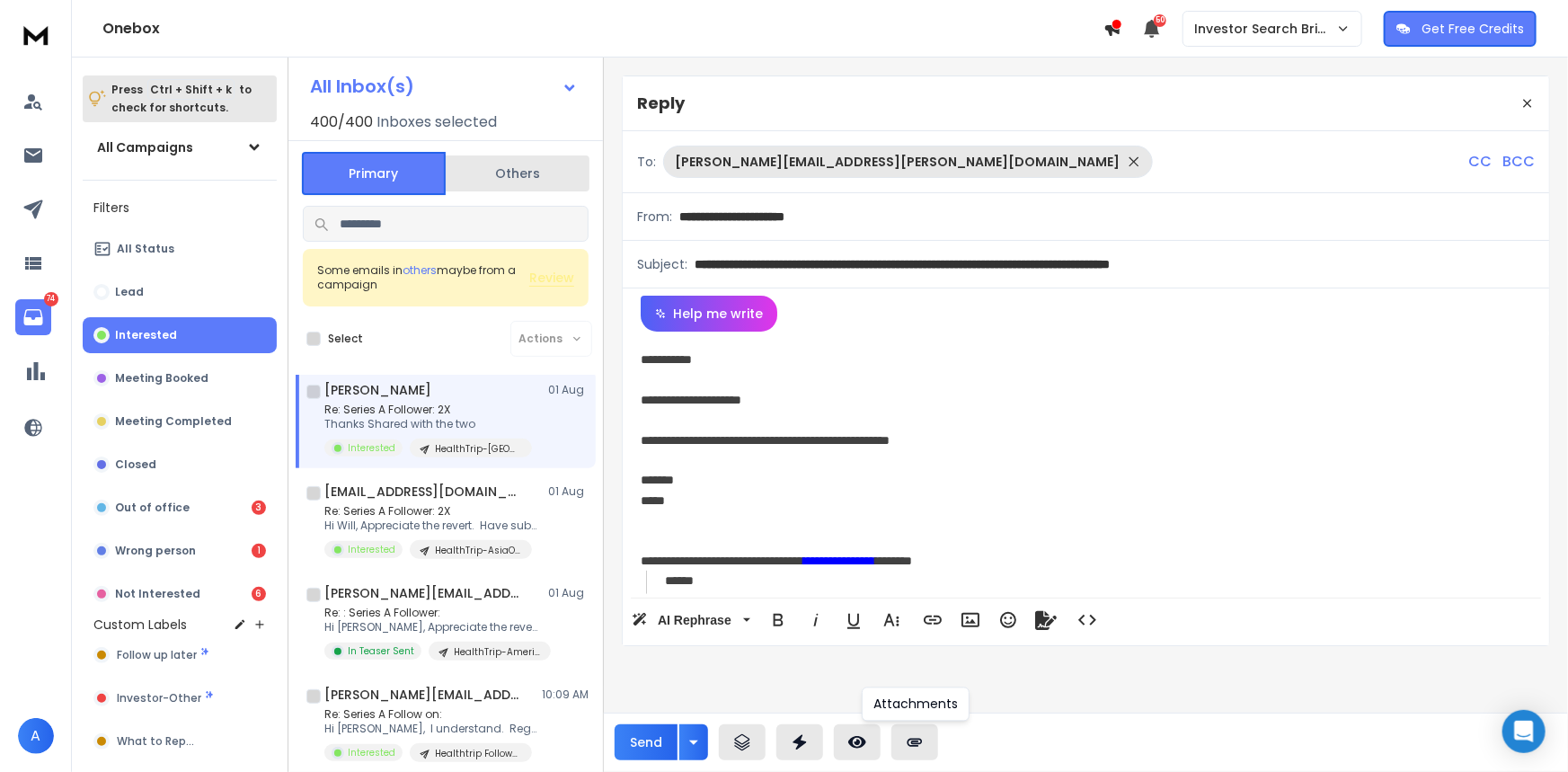
click at [915, 742] on icon at bounding box center [916, 743] width 16 height 8
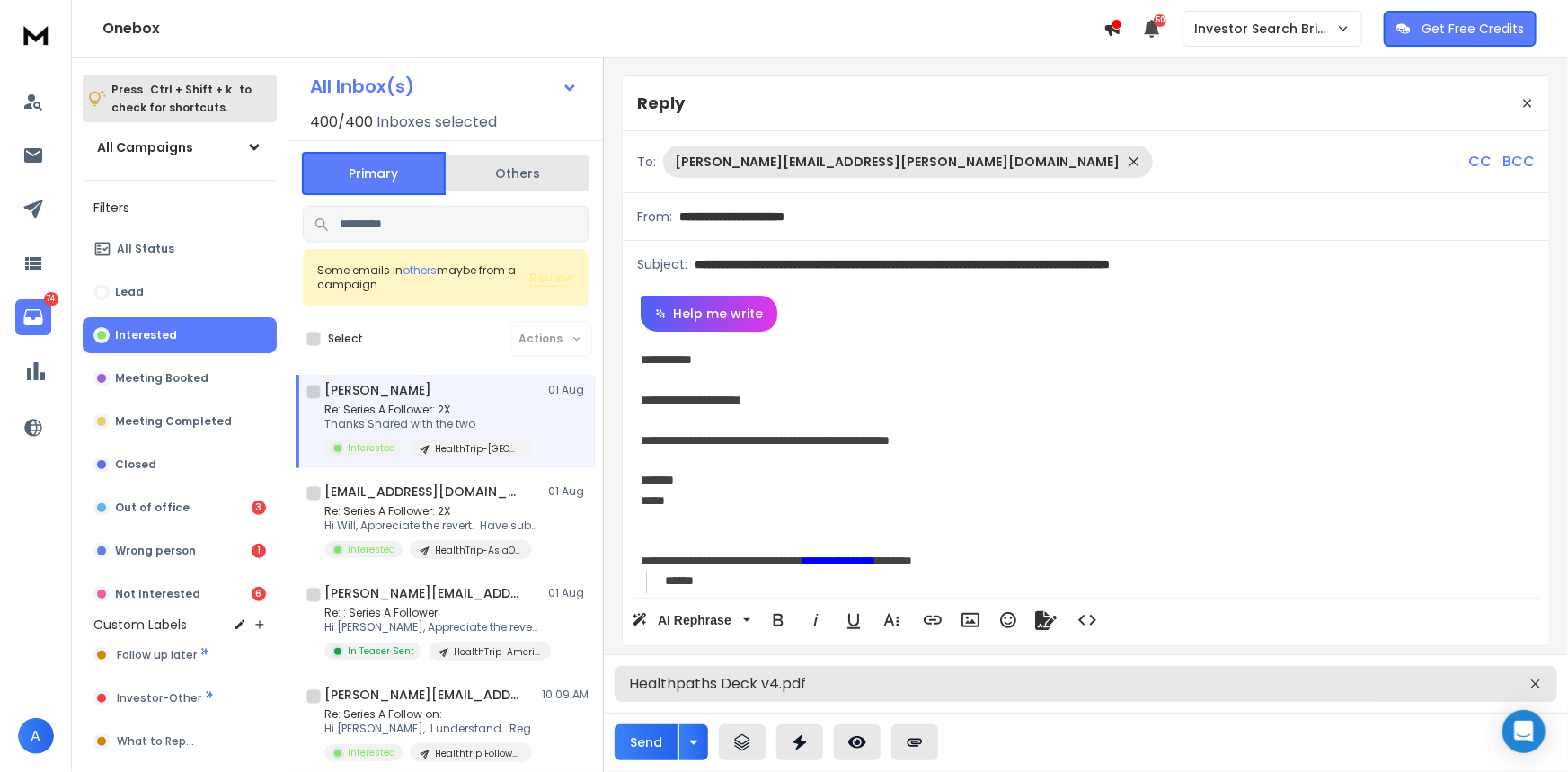
click at [649, 735] on button "Send" at bounding box center [645, 742] width 63 height 36
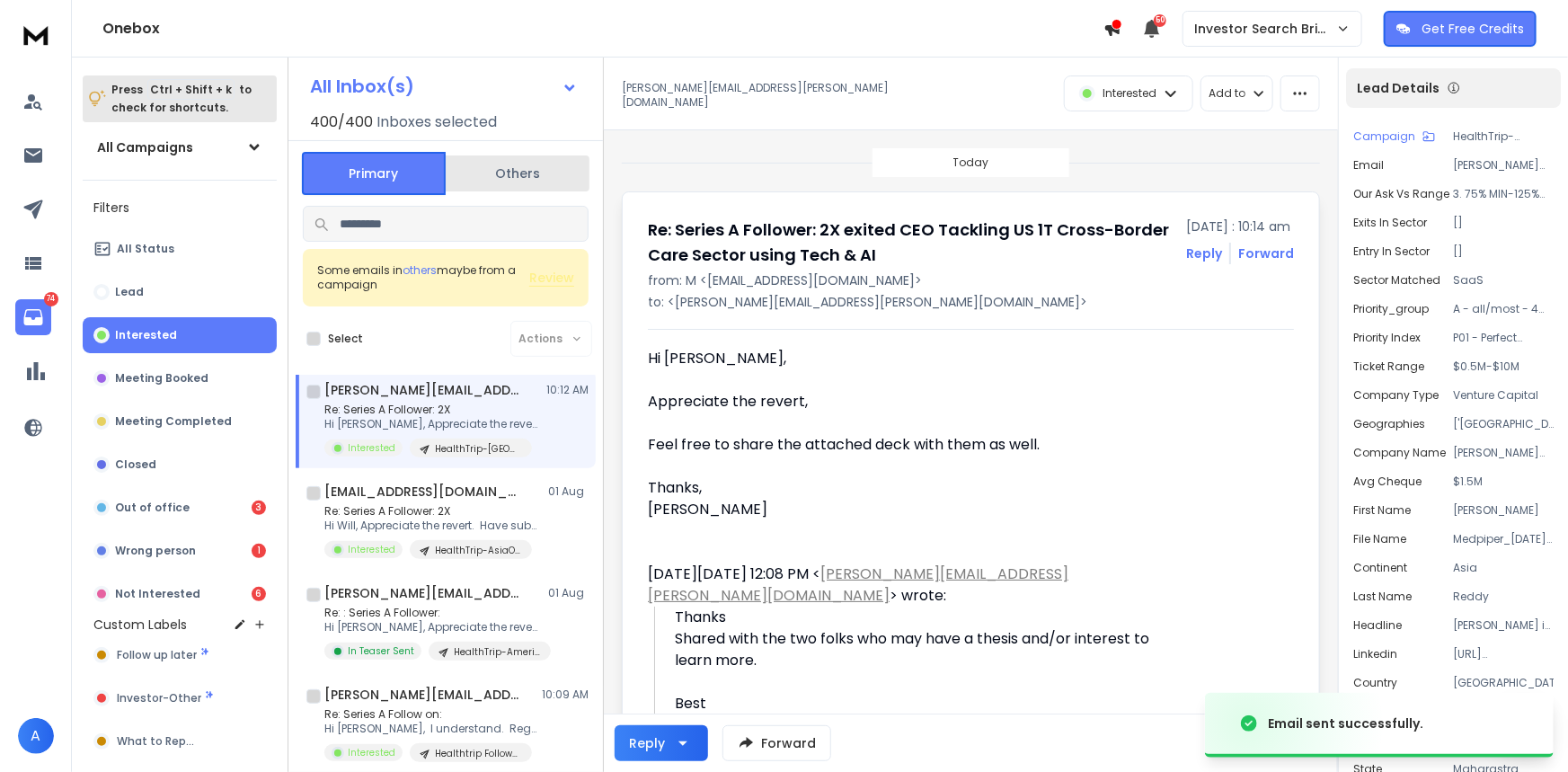
click at [1167, 82] on div "Interested" at bounding box center [1129, 93] width 127 height 34
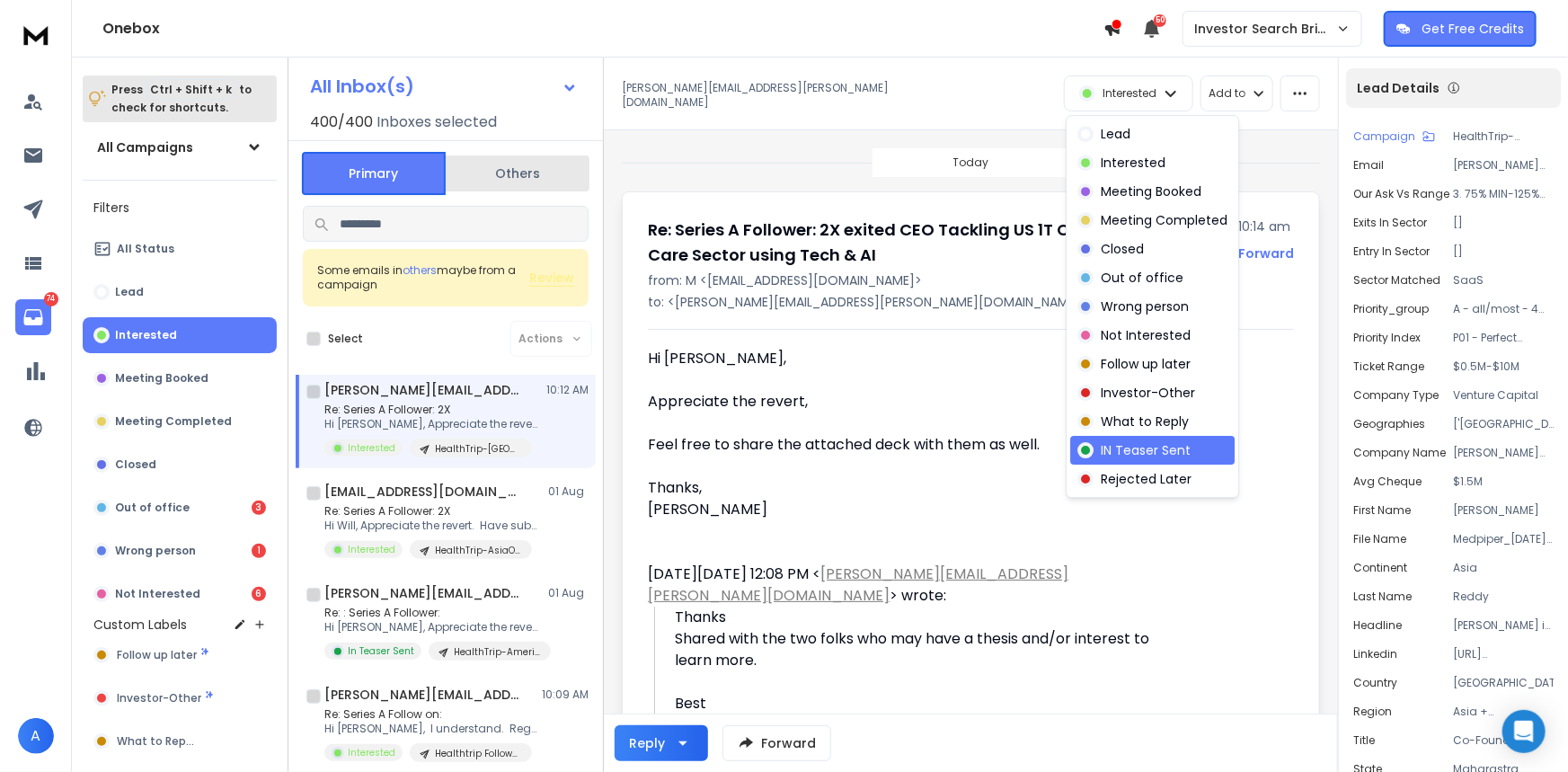
click at [1155, 444] on p "IN Teaser Sent" at bounding box center [1146, 450] width 89 height 18
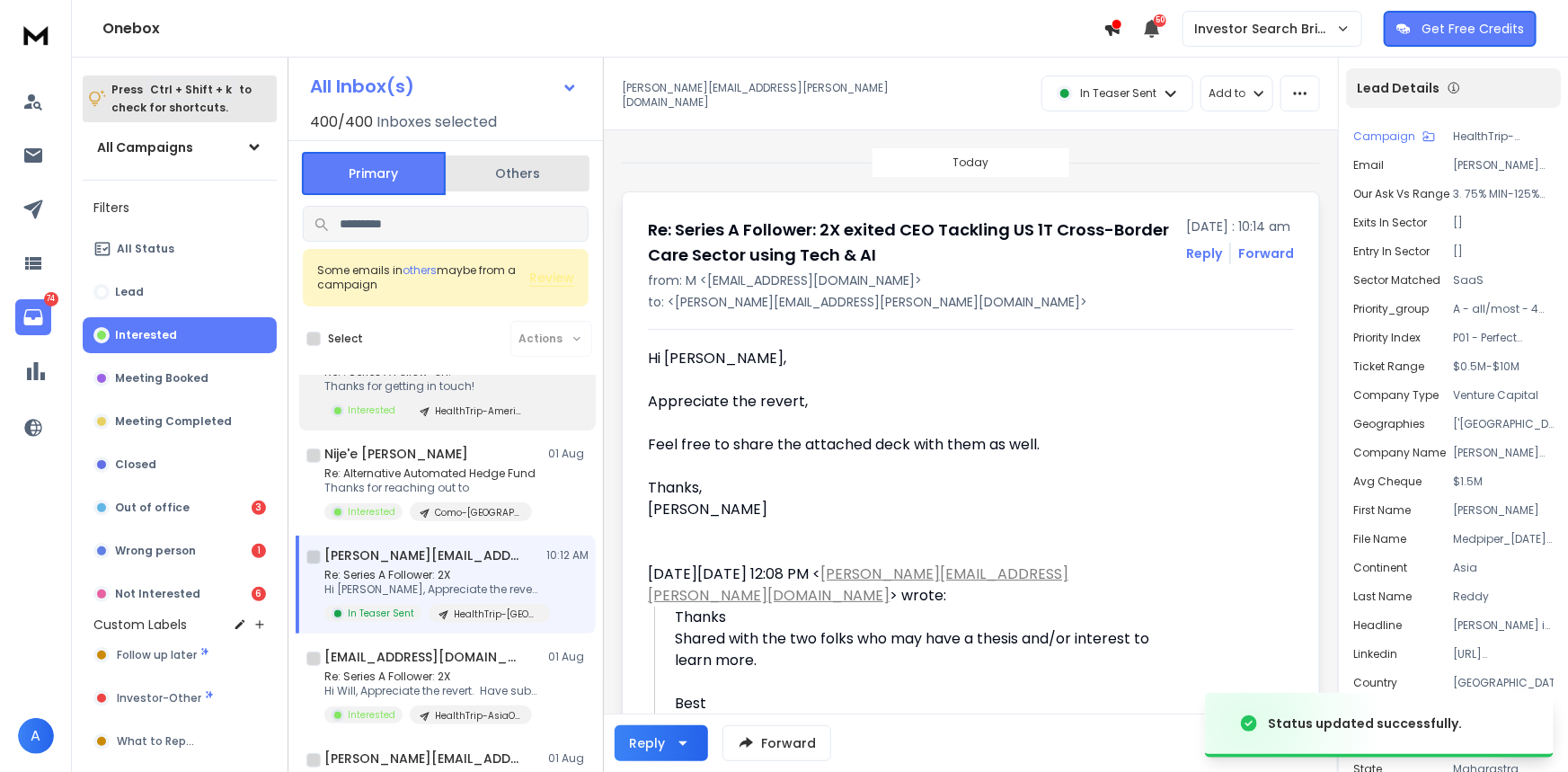
scroll to position [4343, 0]
click at [412, 458] on div "Nije'e [PERSON_NAME] [DATE] Re: Alternative Automated Hedge Fund Thanks for rea…" at bounding box center [457, 481] width 264 height 77
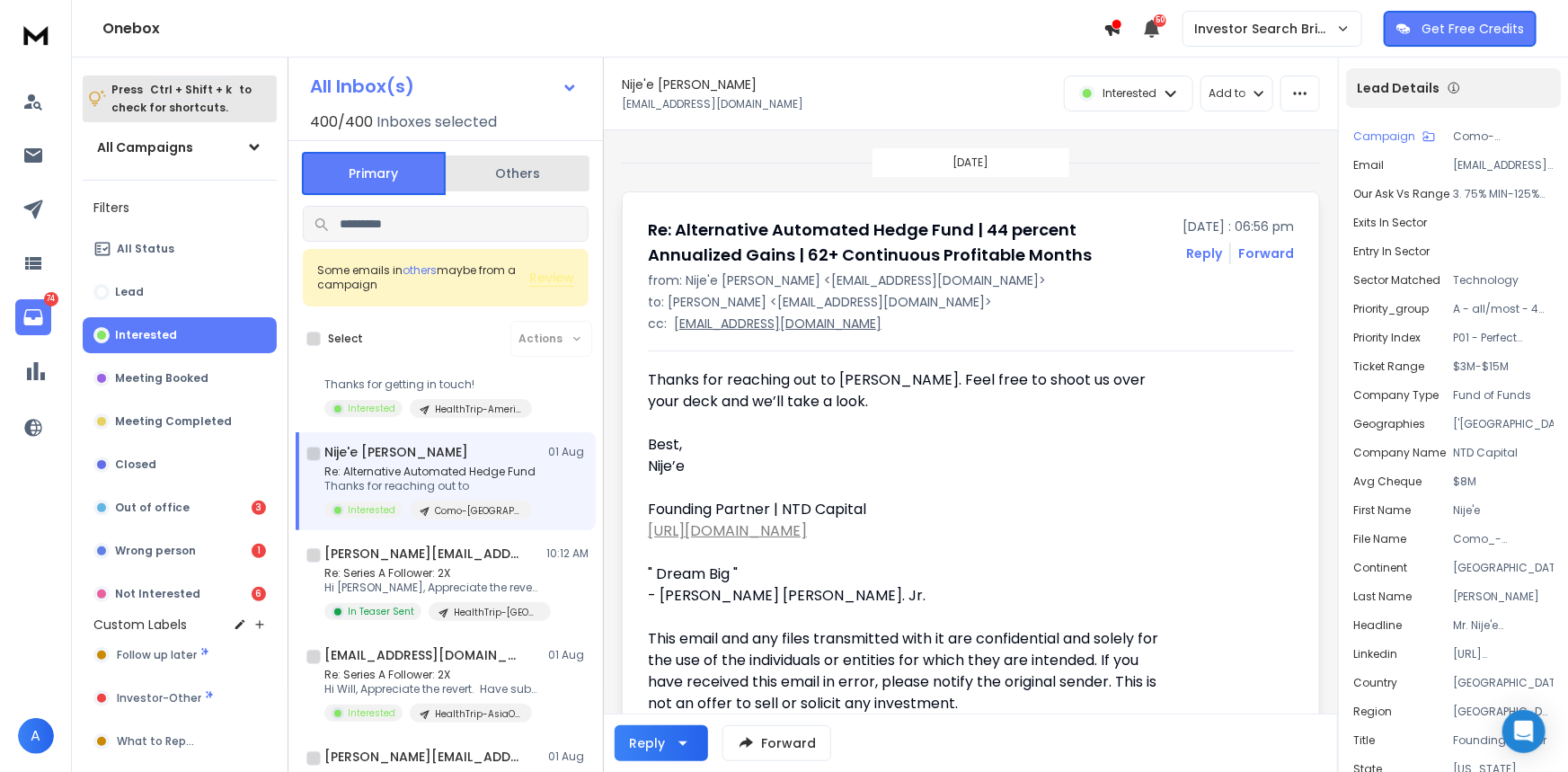
click at [1206, 257] on button "Reply" at bounding box center [1203, 253] width 36 height 18
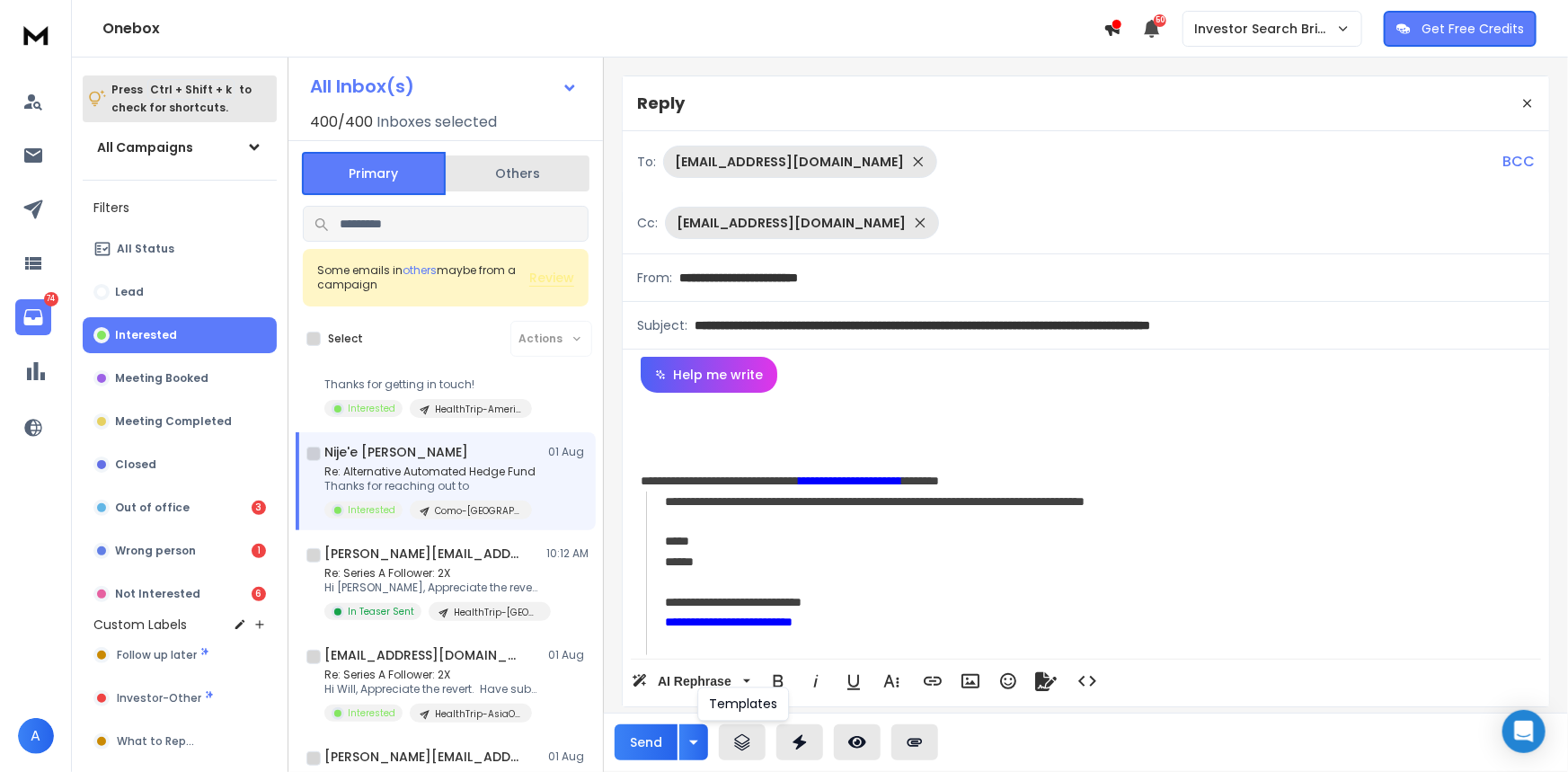
click at [755, 743] on button at bounding box center [743, 742] width 47 height 36
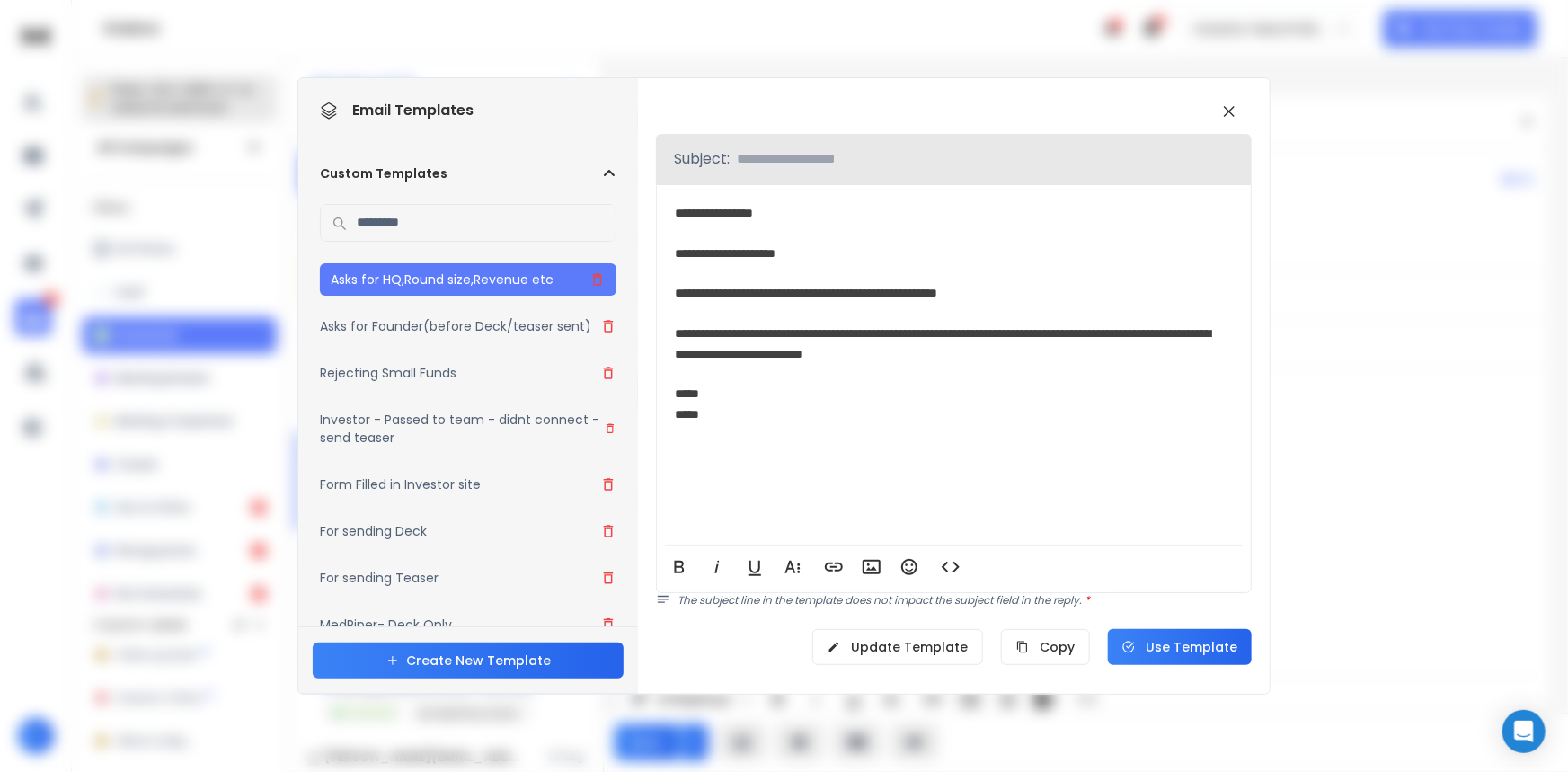
click at [399, 289] on h3 "For sending Deck" at bounding box center [441, 279] width 223 height 18
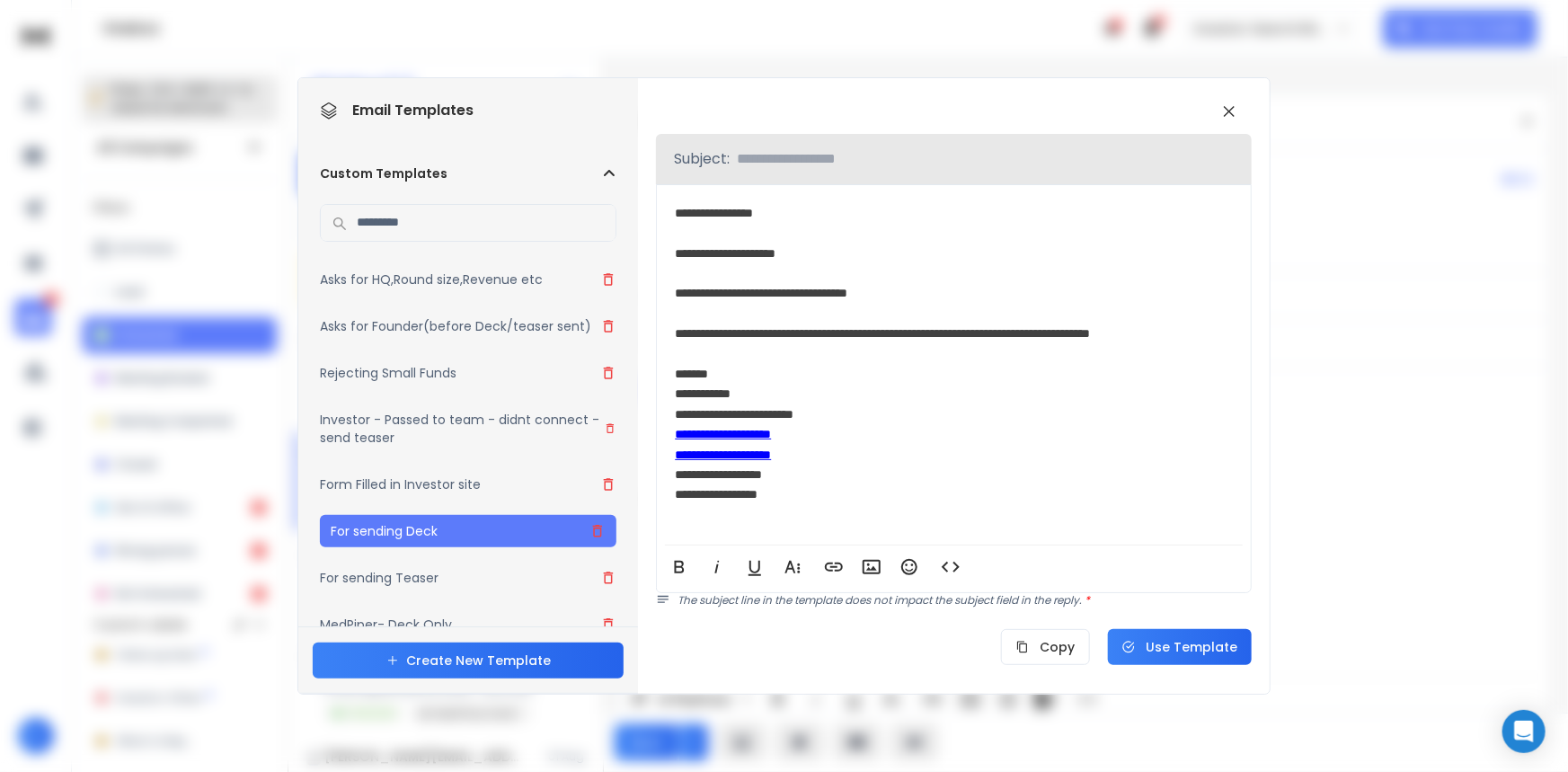
click at [1196, 650] on button "Use Template" at bounding box center [1180, 647] width 144 height 36
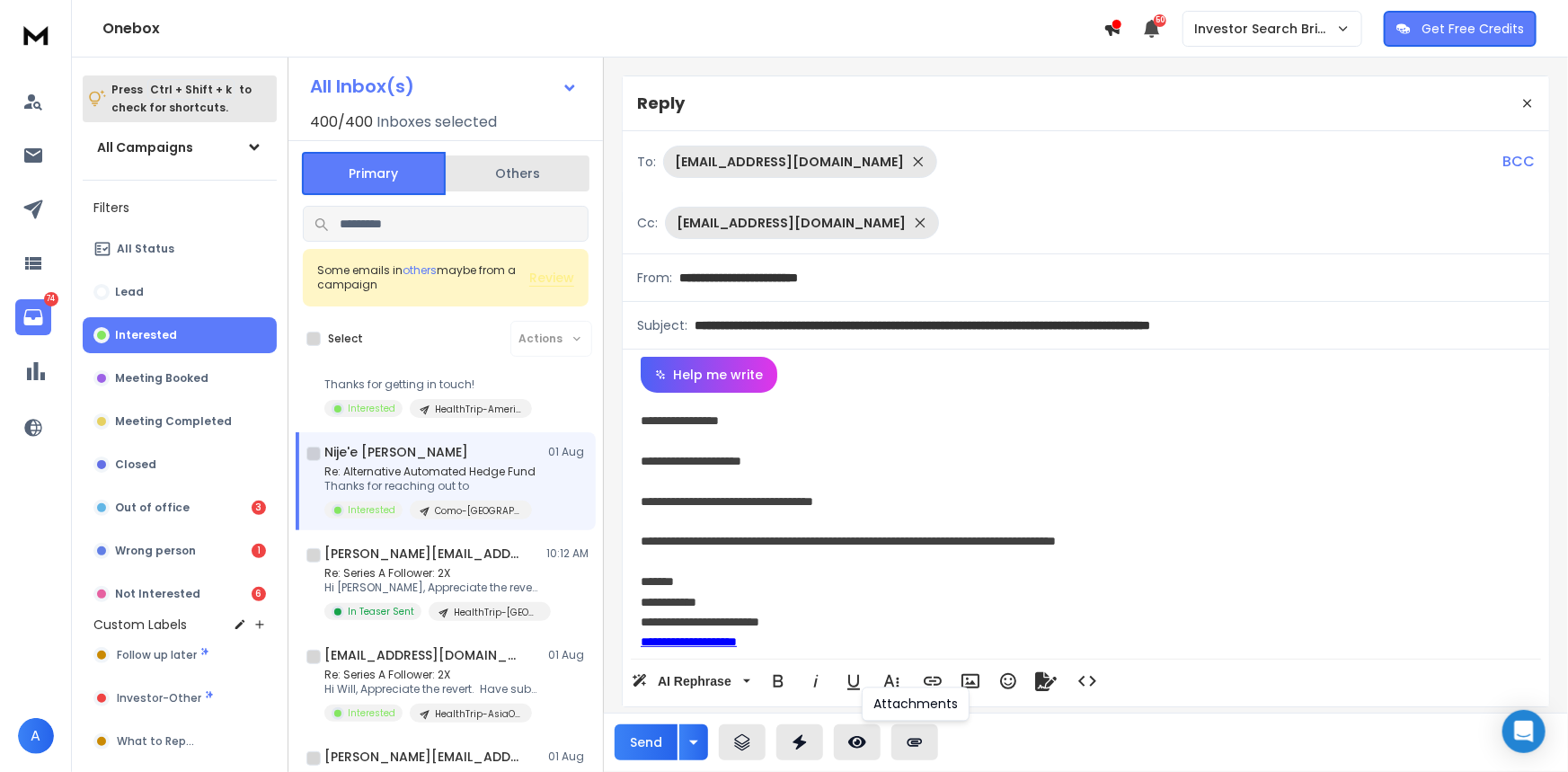
click at [904, 745] on button at bounding box center [915, 742] width 47 height 36
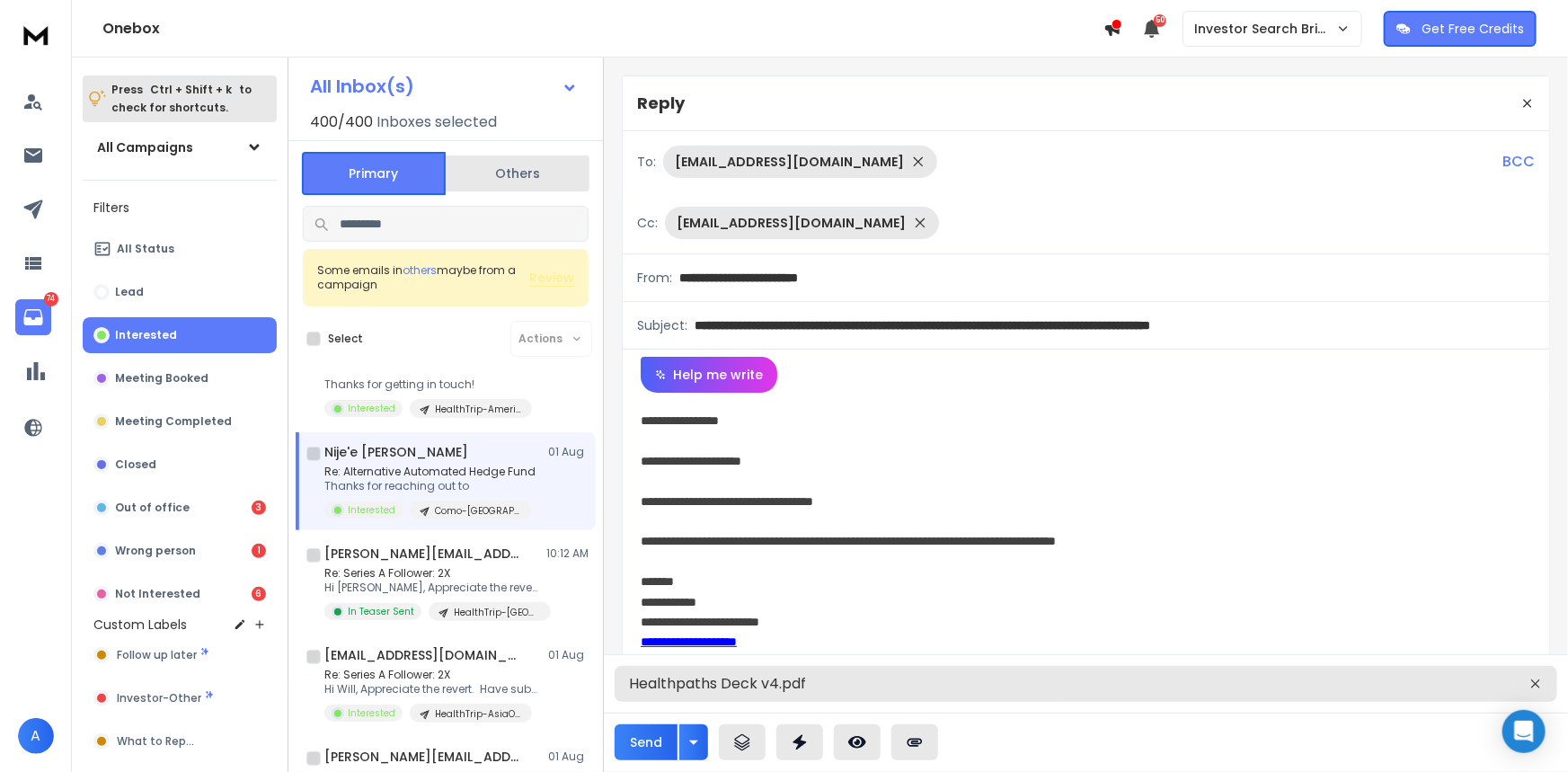
click at [957, 224] on input at bounding box center [1009, 223] width 125 height 32
type input "**********"
click at [1098, 224] on div "[EMAIL_ADDRESS][DOMAIN_NAME]" at bounding box center [1099, 223] width 870 height 32
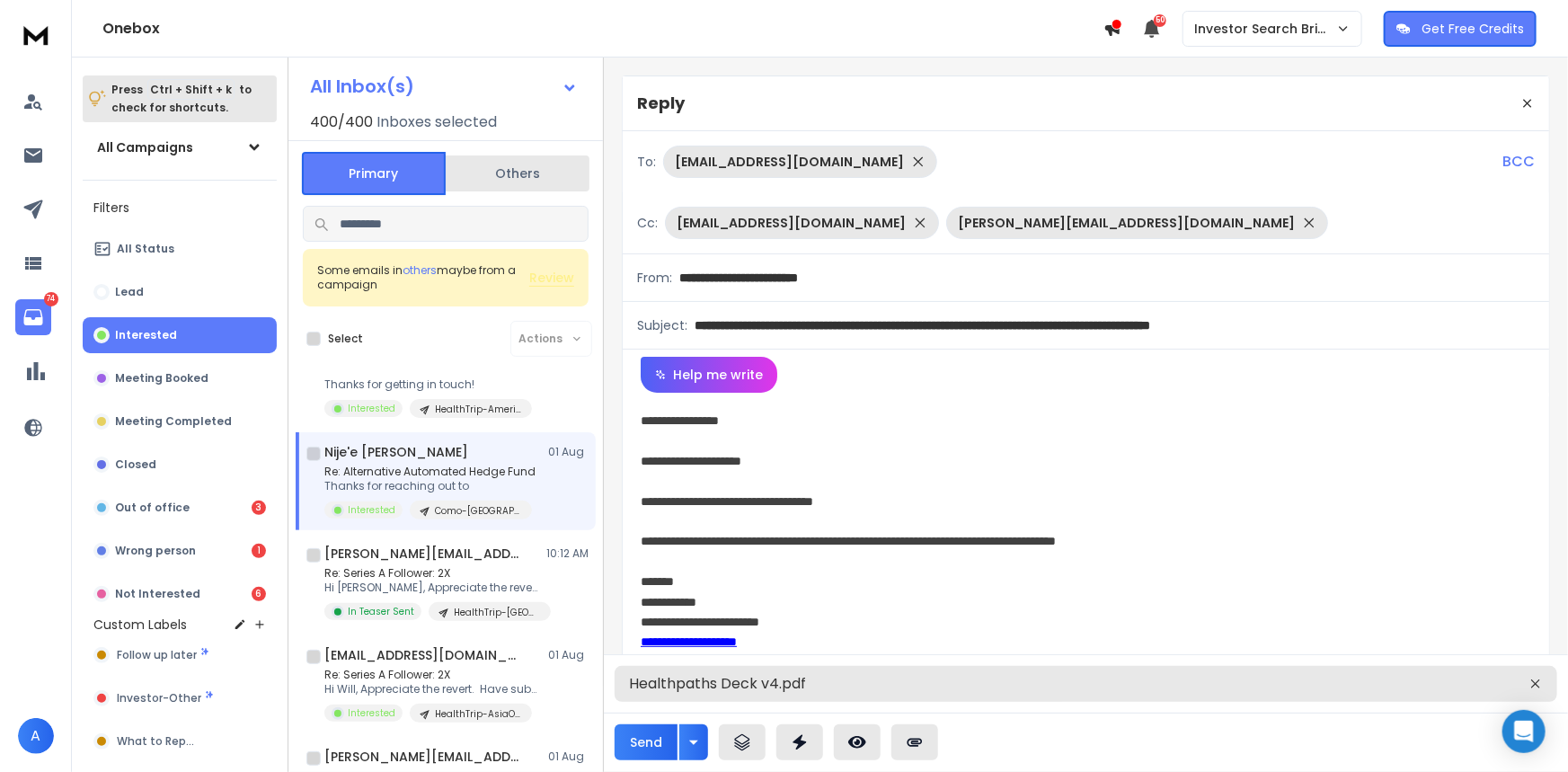
click at [1336, 224] on input at bounding box center [1398, 223] width 125 height 32
type input "**********"
click at [1295, 224] on div "[EMAIL_ADDRESS][DOMAIN_NAME] [PERSON_NAME][EMAIL_ADDRESS][DOMAIN_NAME]" at bounding box center [1099, 223] width 870 height 32
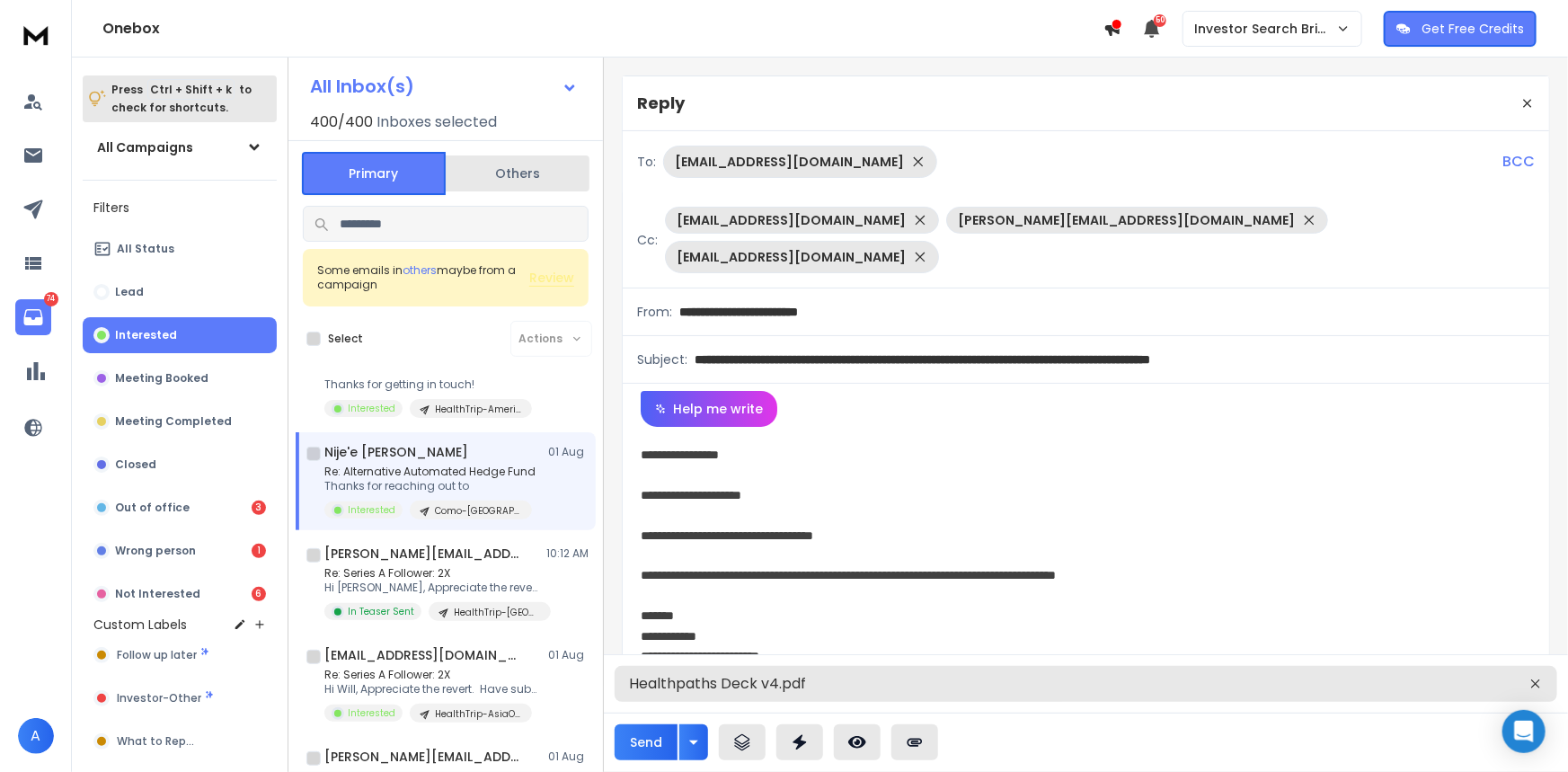
click at [647, 745] on button "Send" at bounding box center [645, 742] width 63 height 36
click at [1529, 102] on icon at bounding box center [1527, 103] width 15 height 15
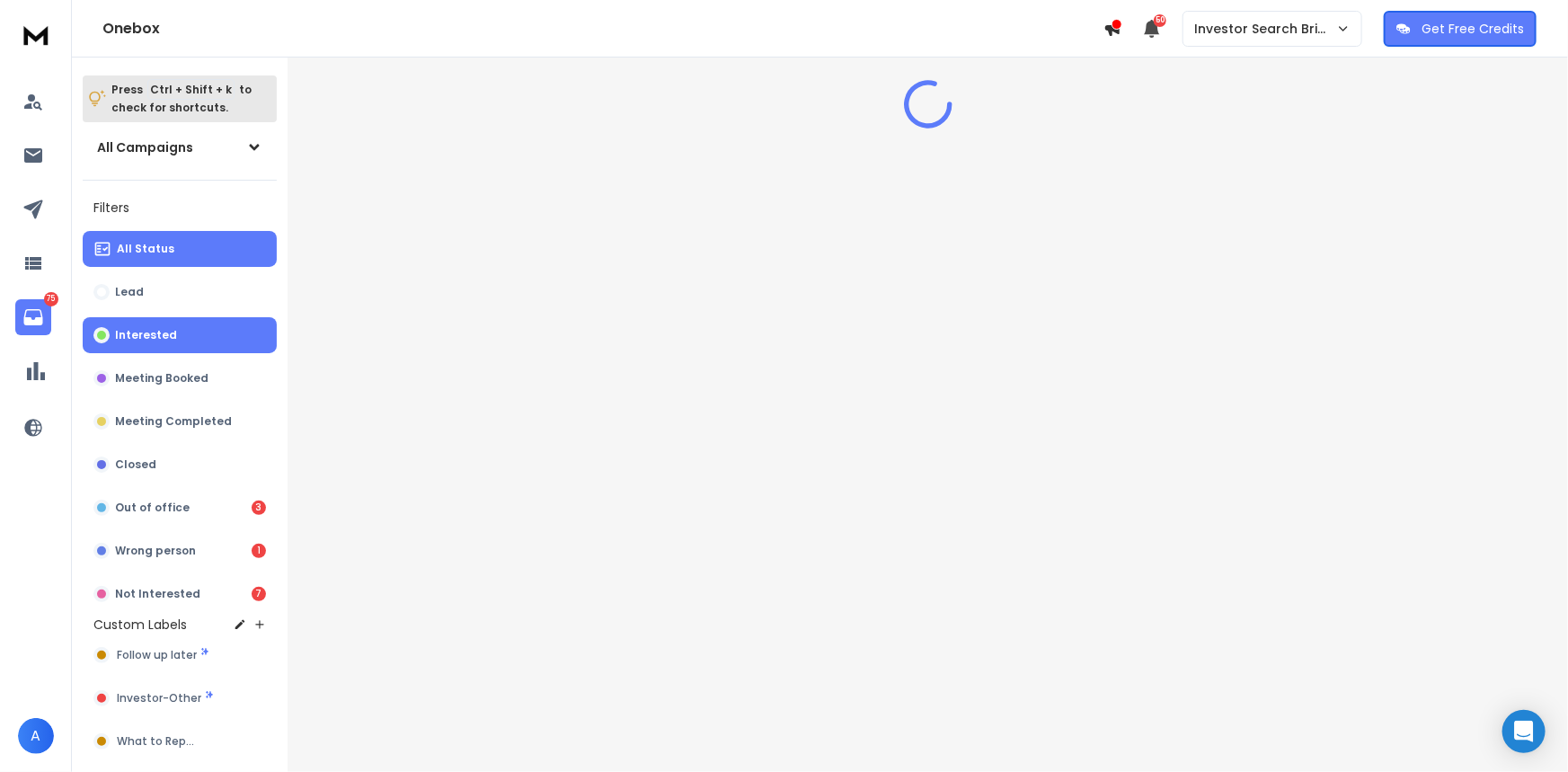
click at [163, 336] on p "Interested" at bounding box center [146, 334] width 62 height 15
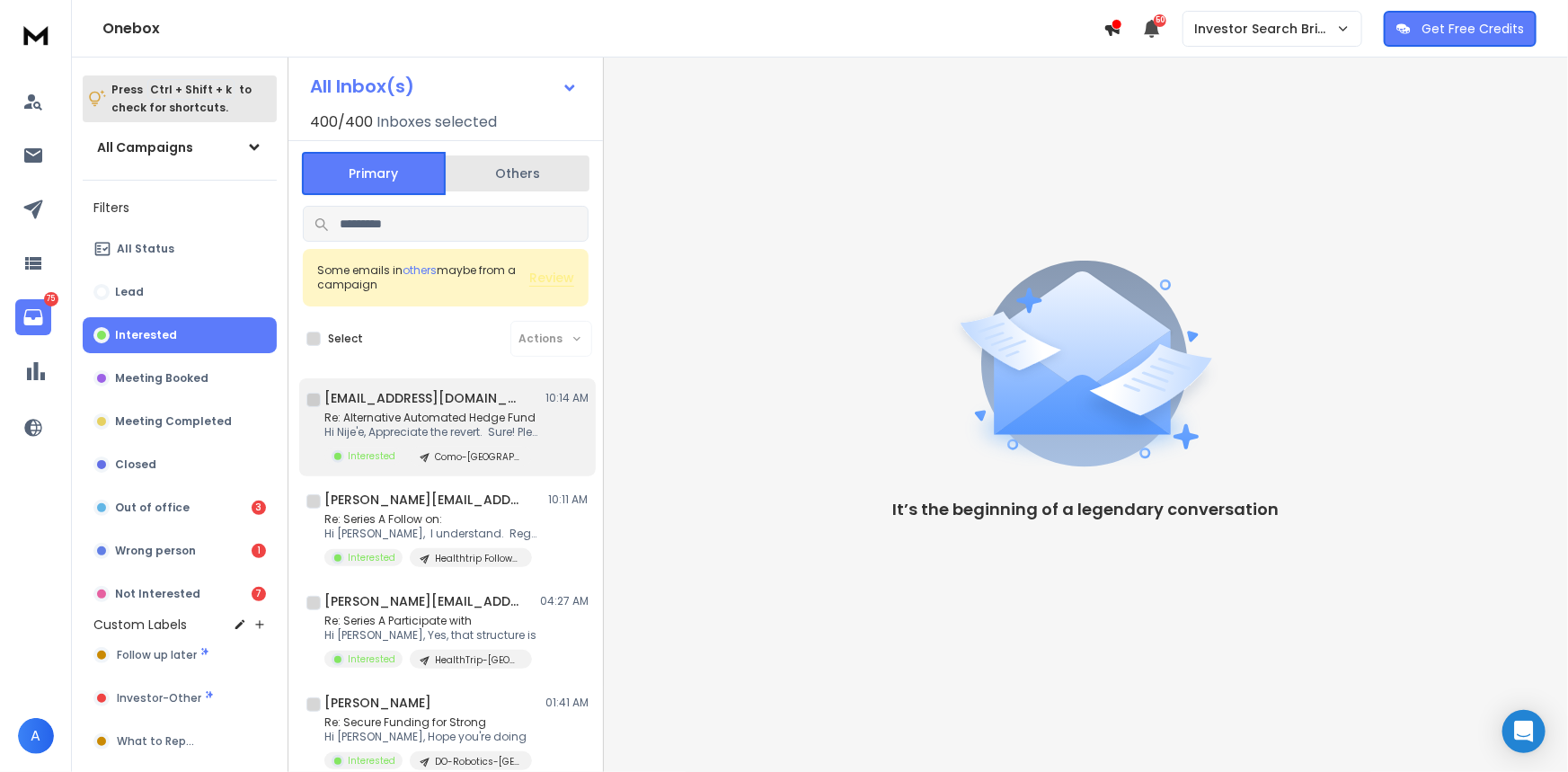
click at [554, 440] on div "Re: Alternative Automated Hedge Fund Hi Nije'e, Appreciate the revert. Sure! Pl…" at bounding box center [457, 439] width 264 height 54
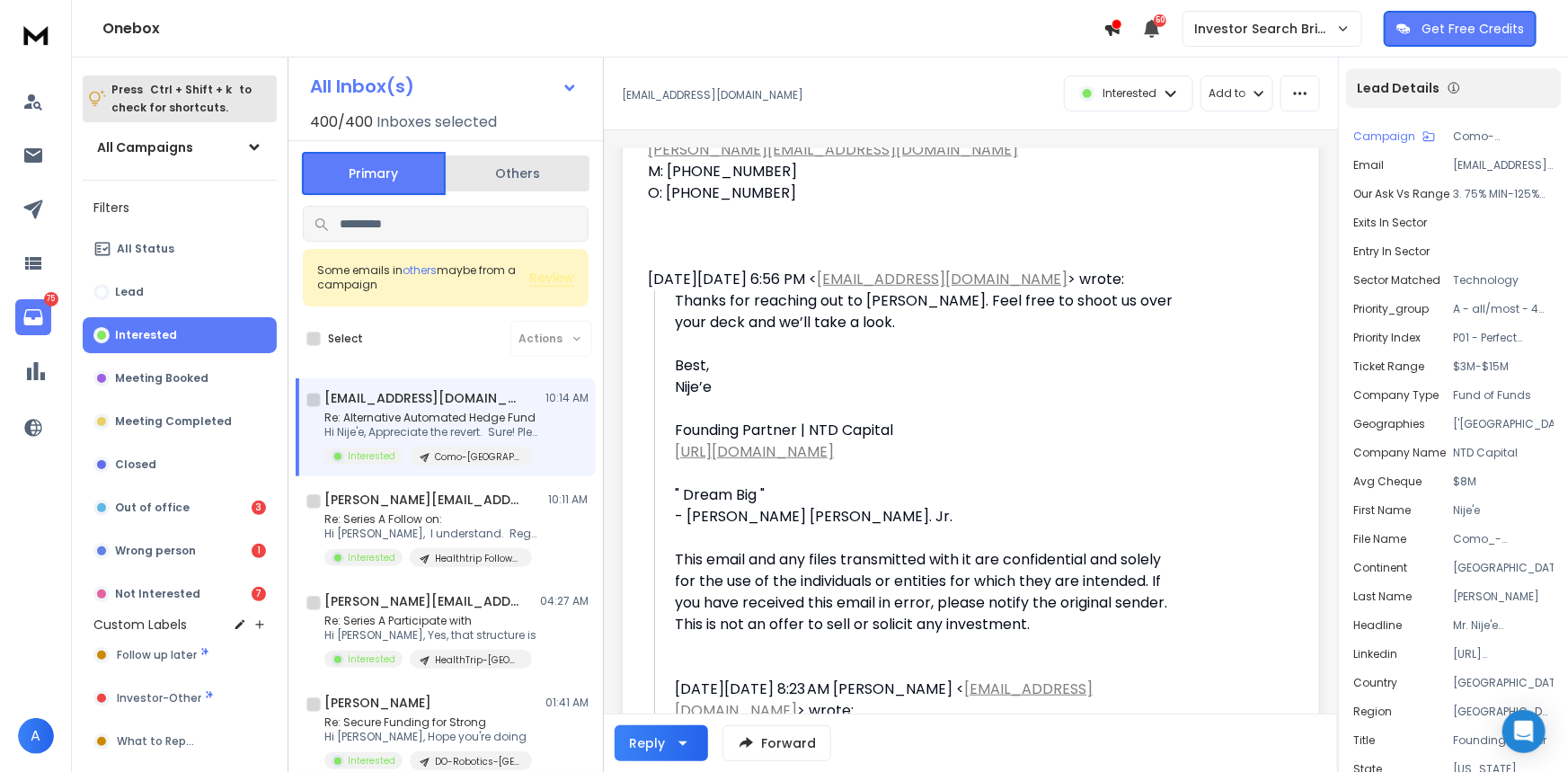
scroll to position [500, 0]
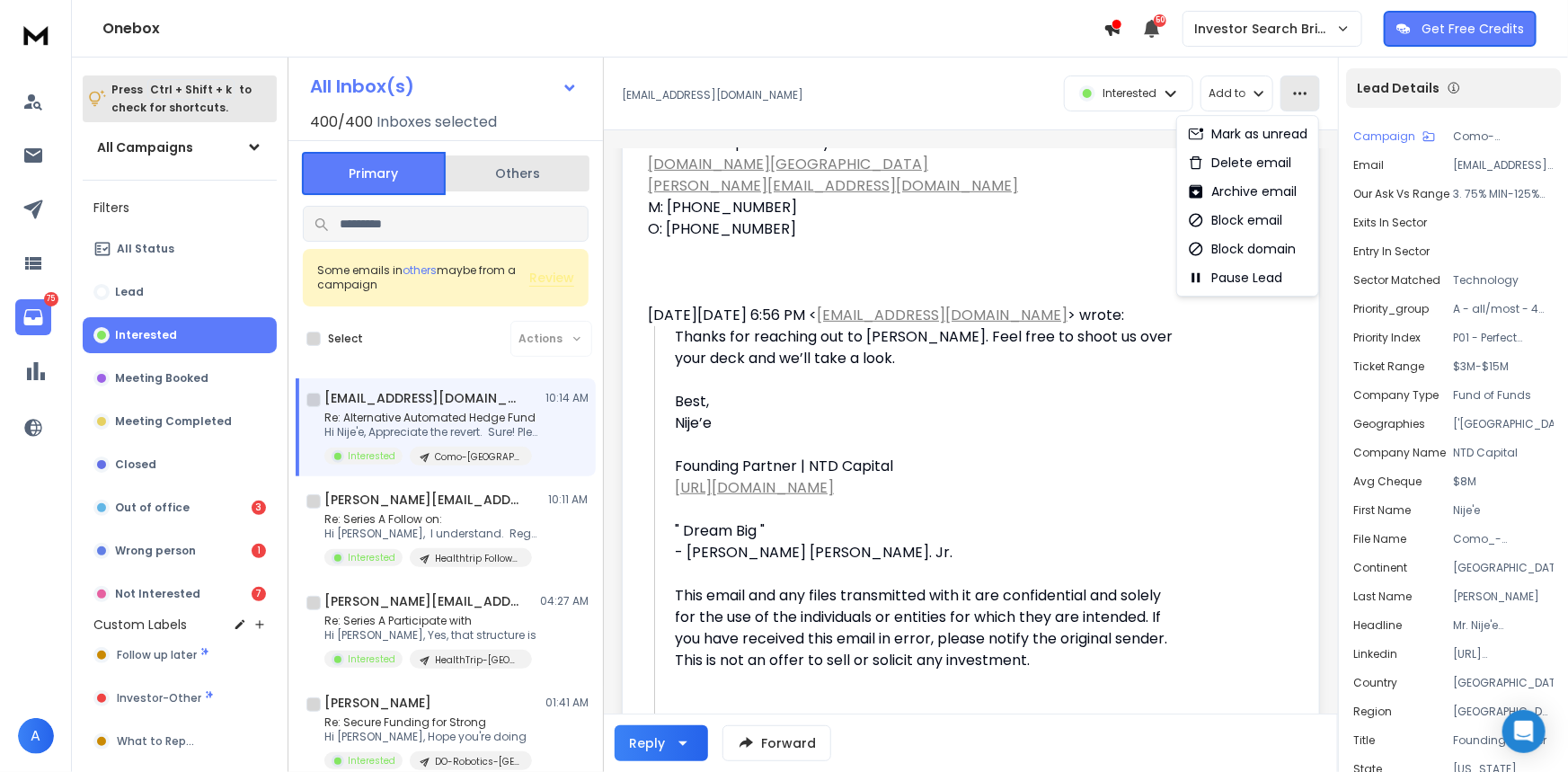
click at [1300, 98] on icon "button" at bounding box center [1301, 93] width 17 height 17
click at [1277, 221] on div "Block email" at bounding box center [1235, 220] width 94 height 18
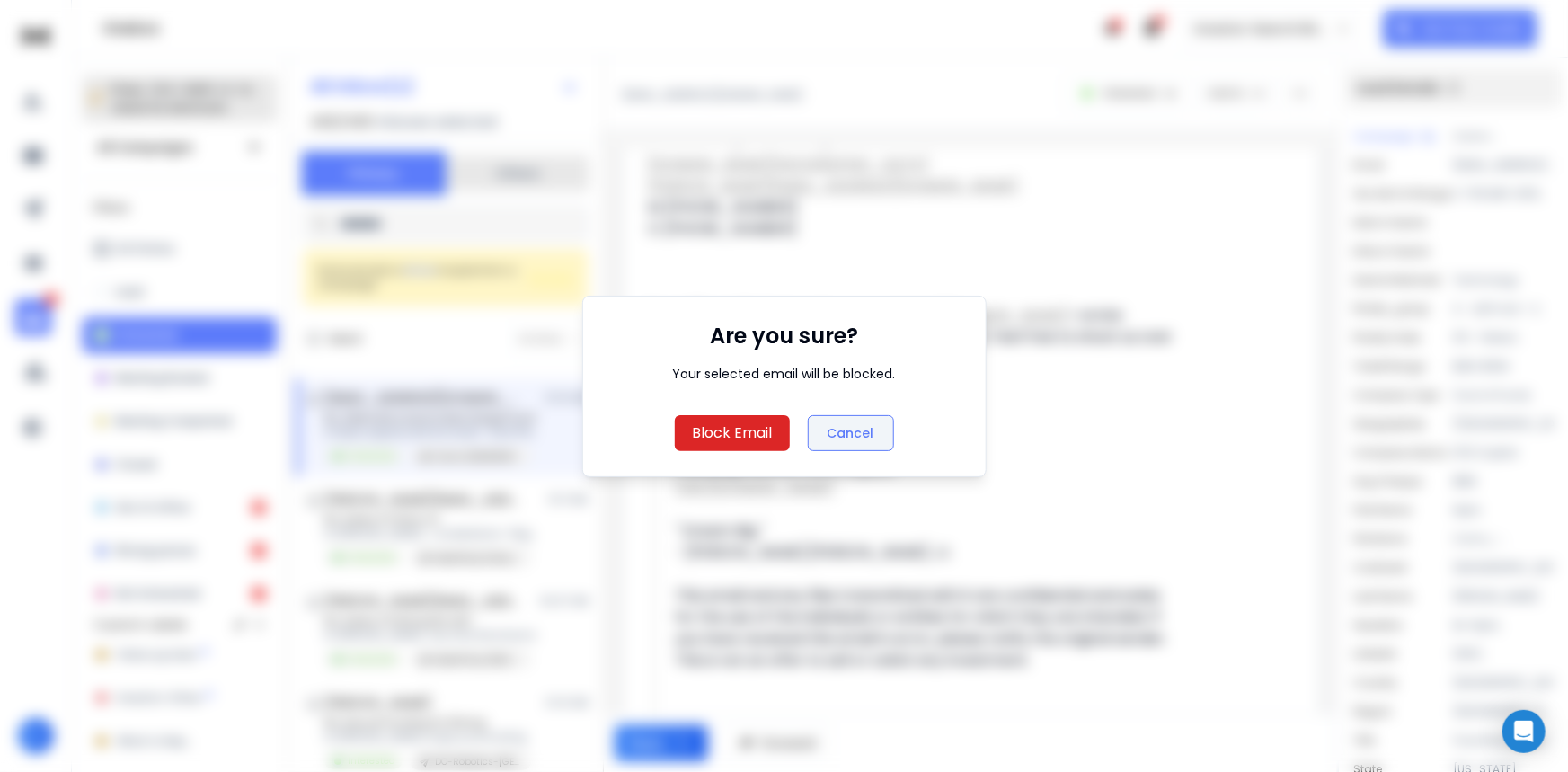
drag, startPoint x: 729, startPoint y: 442, endPoint x: 908, endPoint y: 363, distance: 195.7
click at [734, 438] on button "Block Email" at bounding box center [732, 433] width 115 height 36
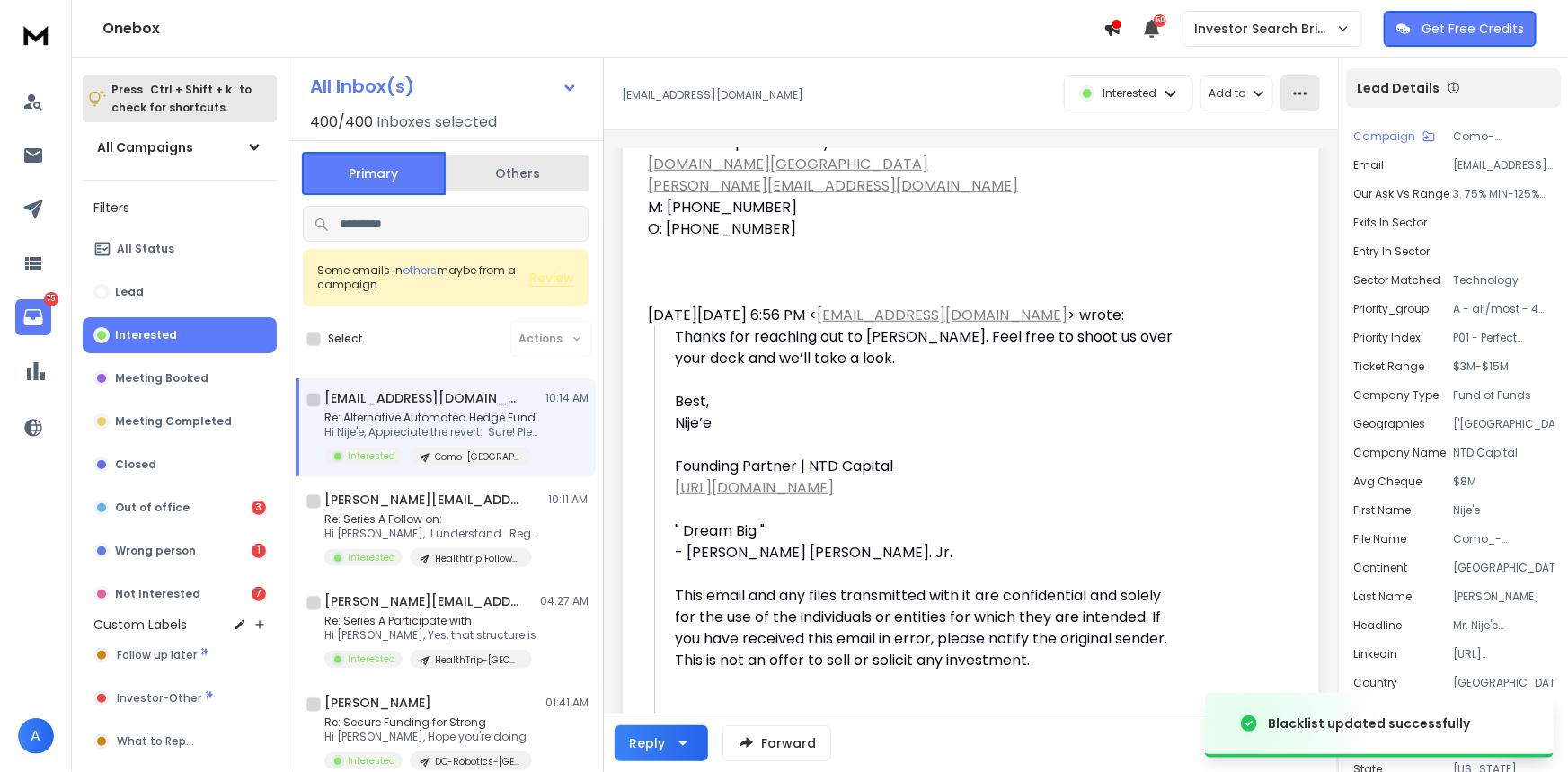
click at [1299, 101] on button "button" at bounding box center [1301, 93] width 40 height 36
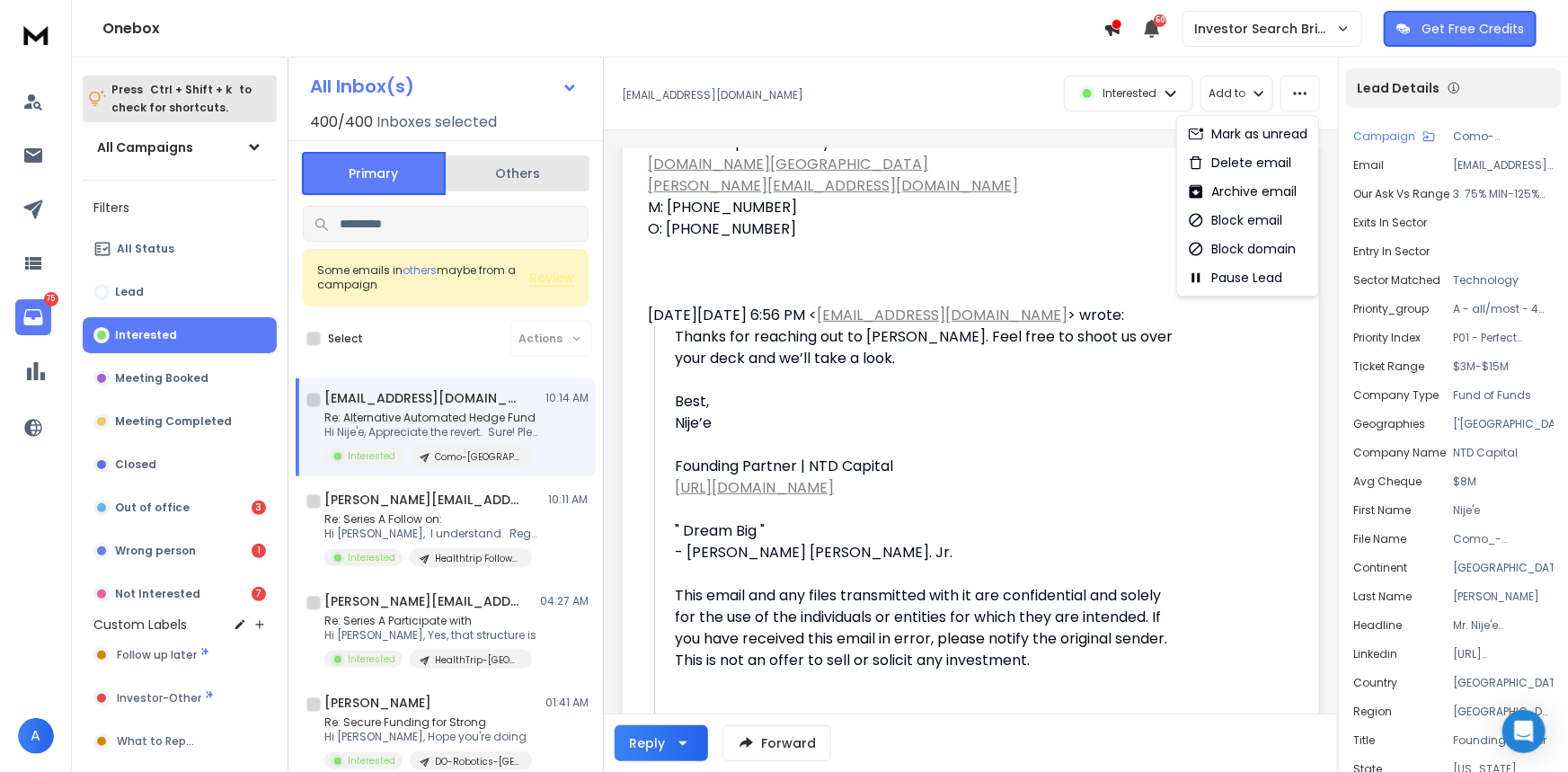
click at [1126, 262] on div at bounding box center [911, 272] width 525 height 21
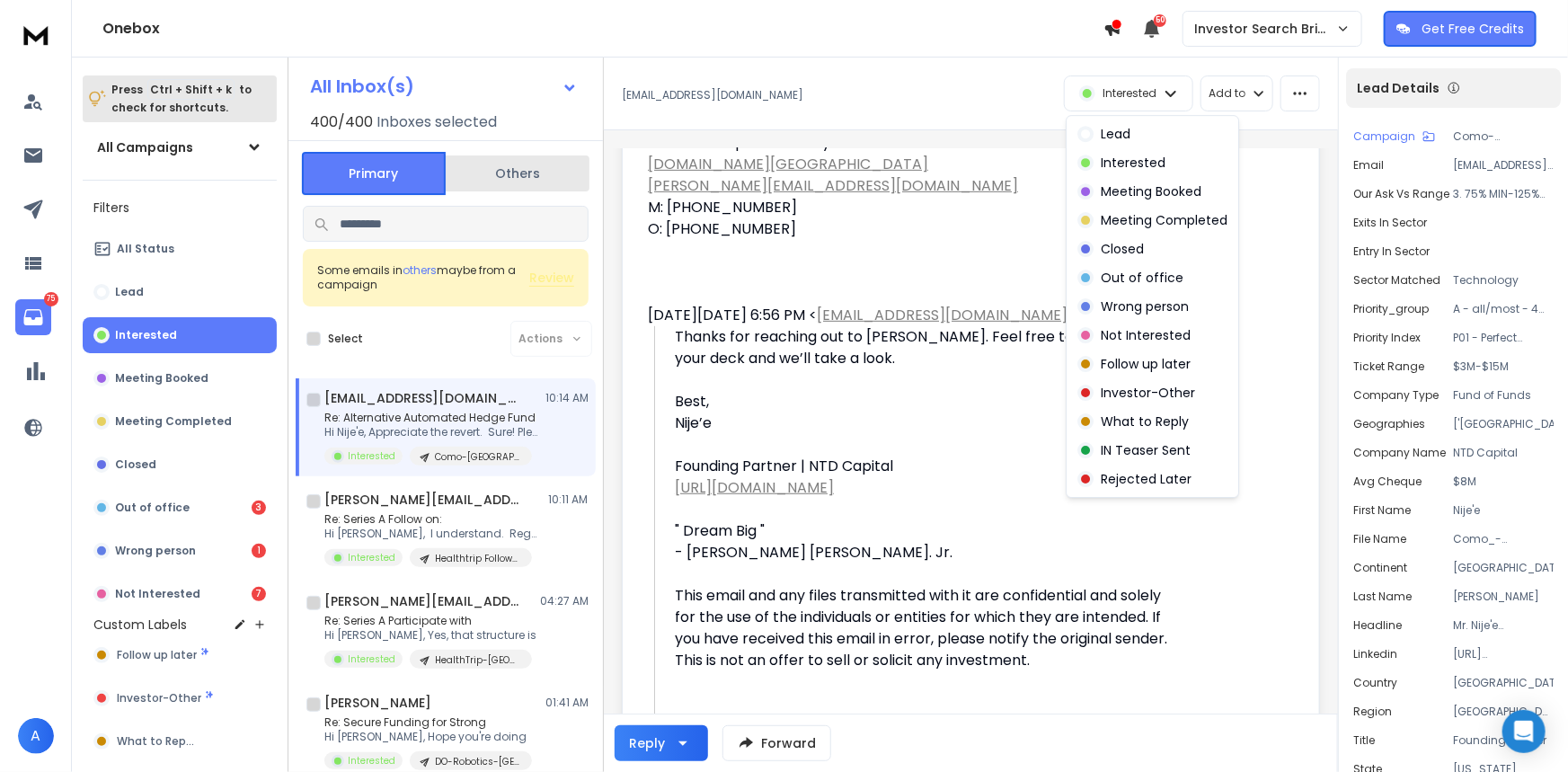
click at [1150, 96] on p "Interested" at bounding box center [1129, 93] width 53 height 15
click at [908, 405] on div "Best, Nije’e Founding Partner | NTD Capital https://www.ntd-capital.com/ " Drea…" at bounding box center [923, 531] width 498 height 280
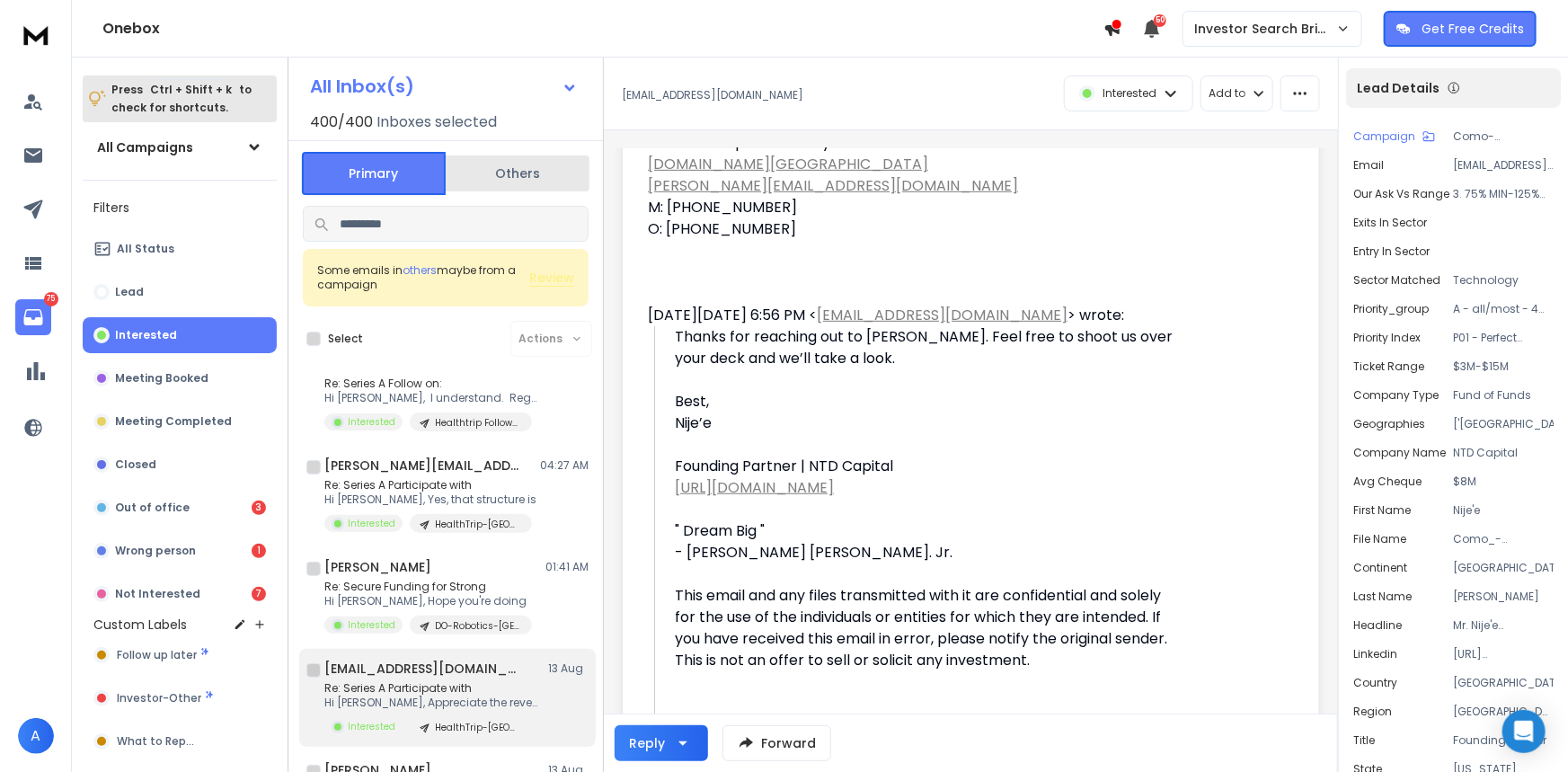
scroll to position [327, 0]
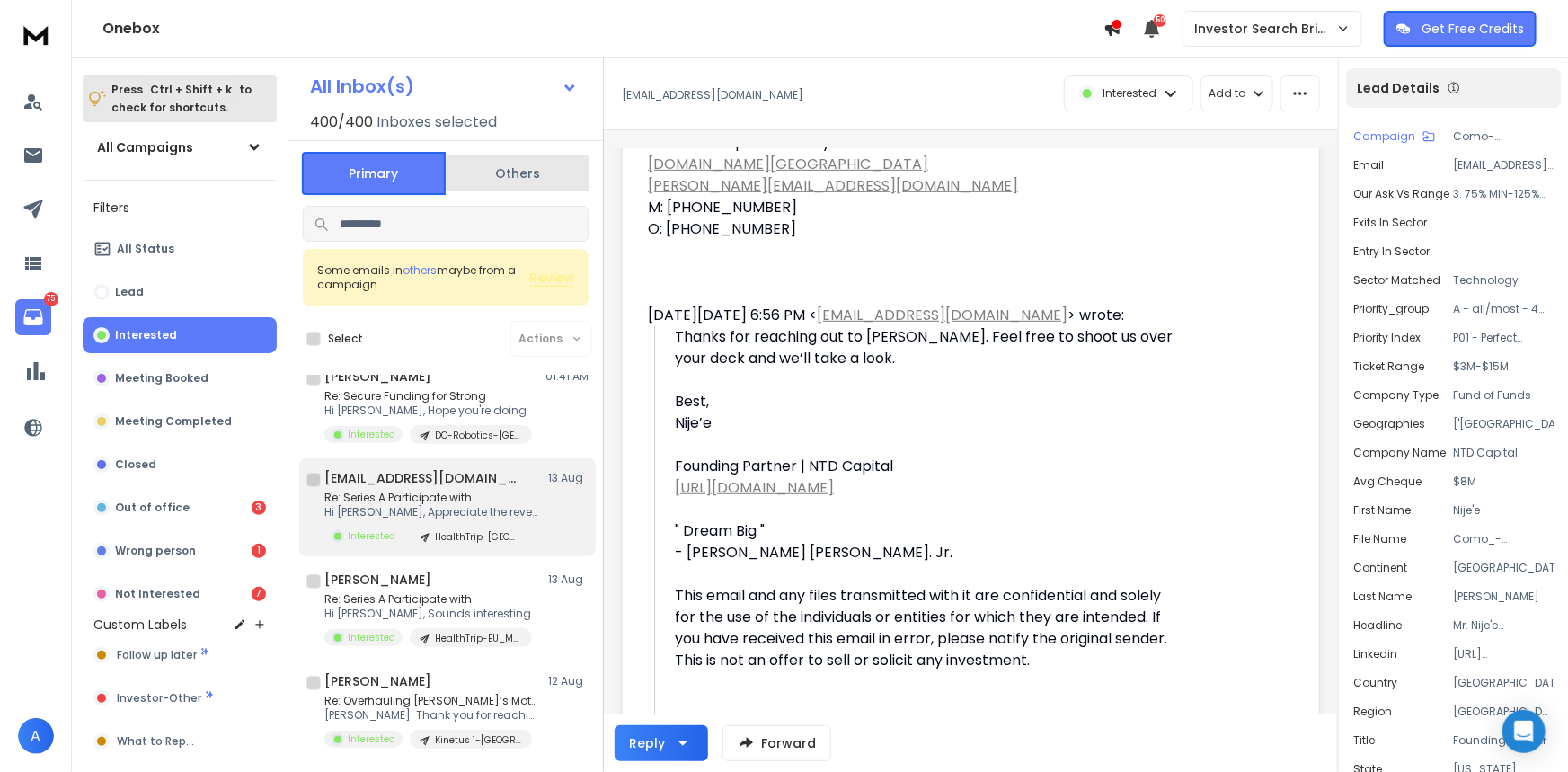
click at [475, 524] on div "Re: Series A Participate with Hi Rahul, Appreciate the revert. And Interested H…" at bounding box center [433, 518] width 216 height 54
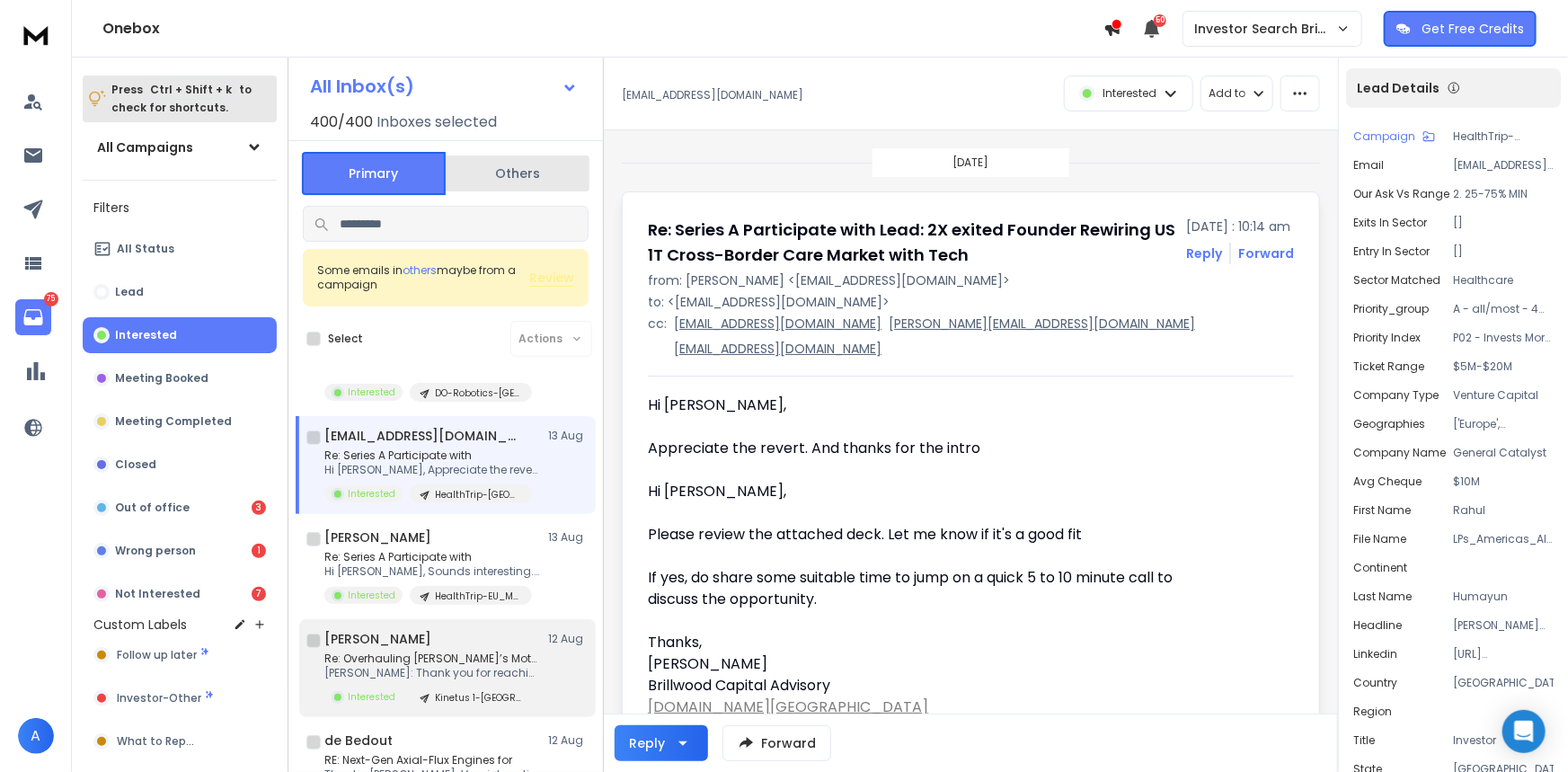
scroll to position [490, 0]
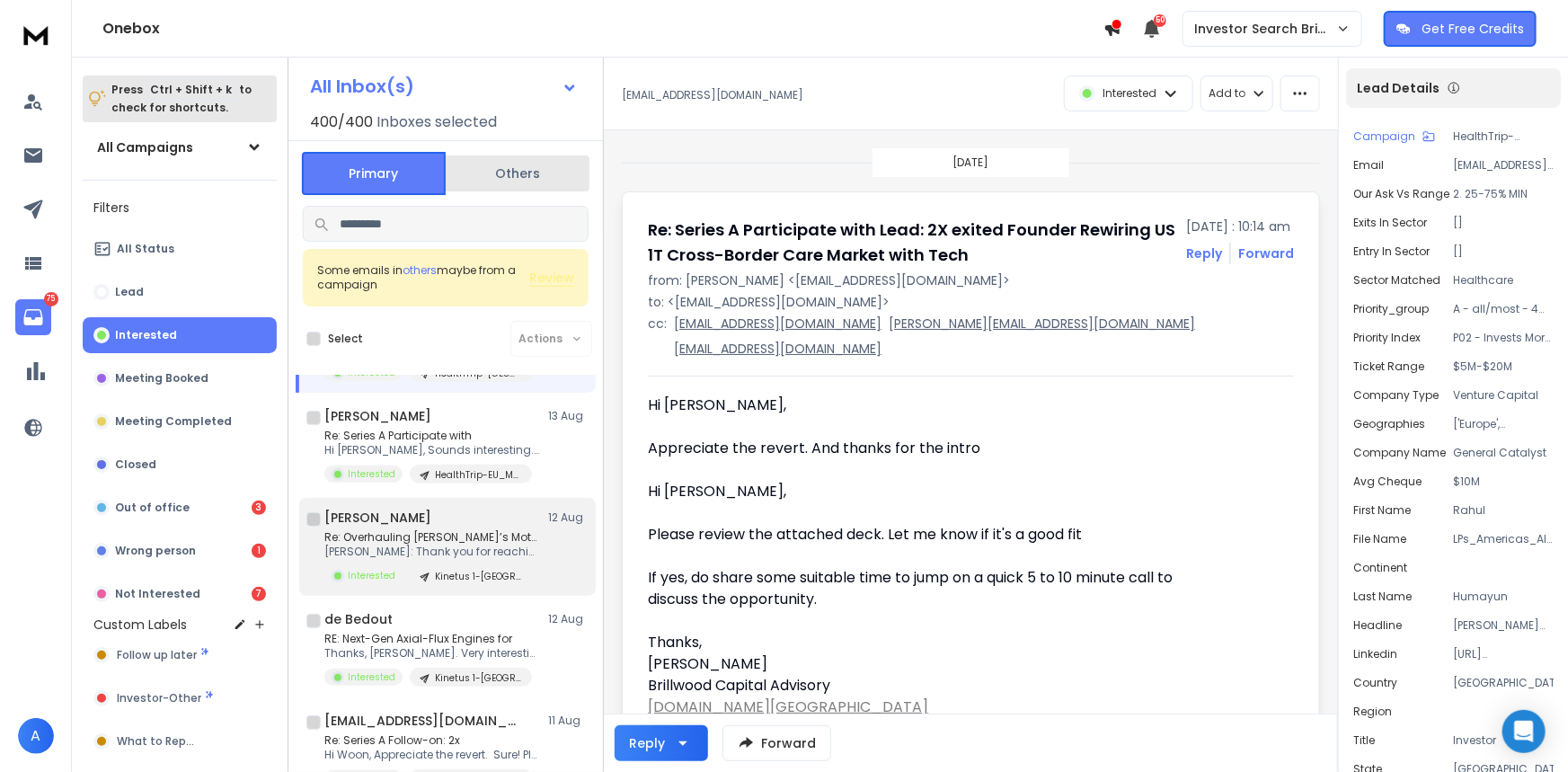
click at [479, 533] on p "Re: Overhauling [PERSON_NAME]’s Motor Tech:" at bounding box center [433, 538] width 216 height 15
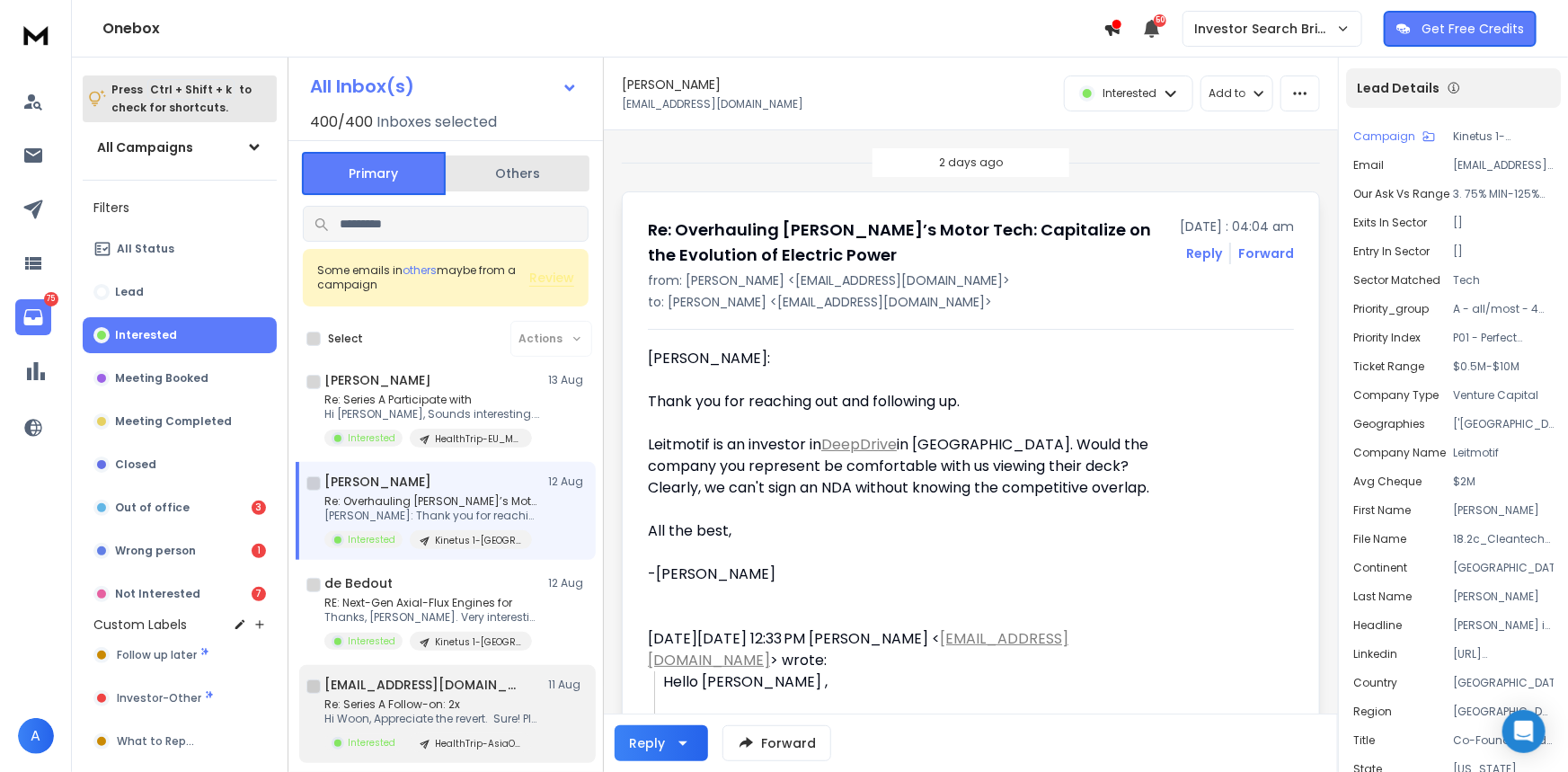
scroll to position [572, 0]
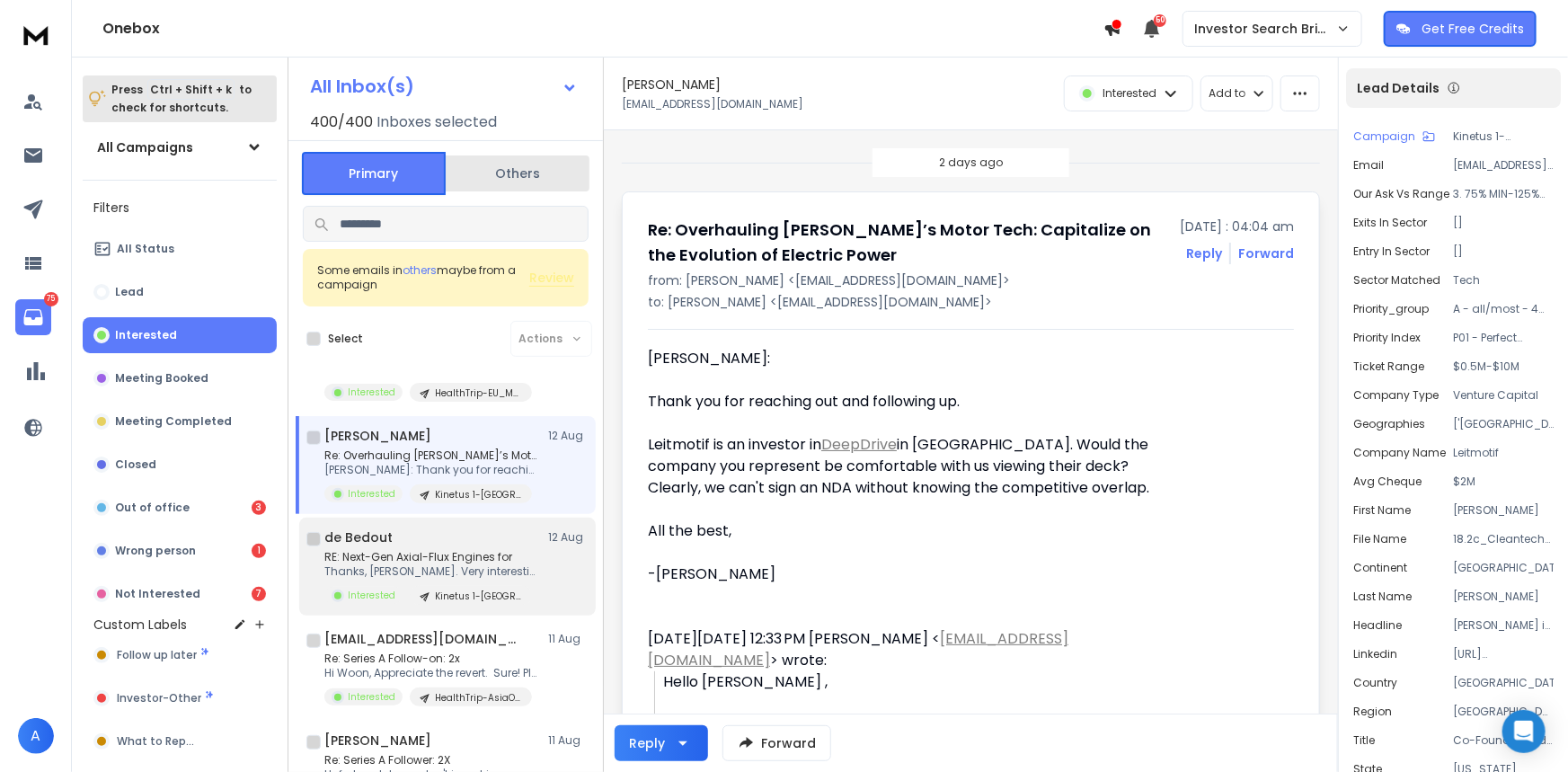
click at [487, 602] on div "Kinetus 1-[GEOGRAPHIC_DATA]" at bounding box center [471, 595] width 122 height 18
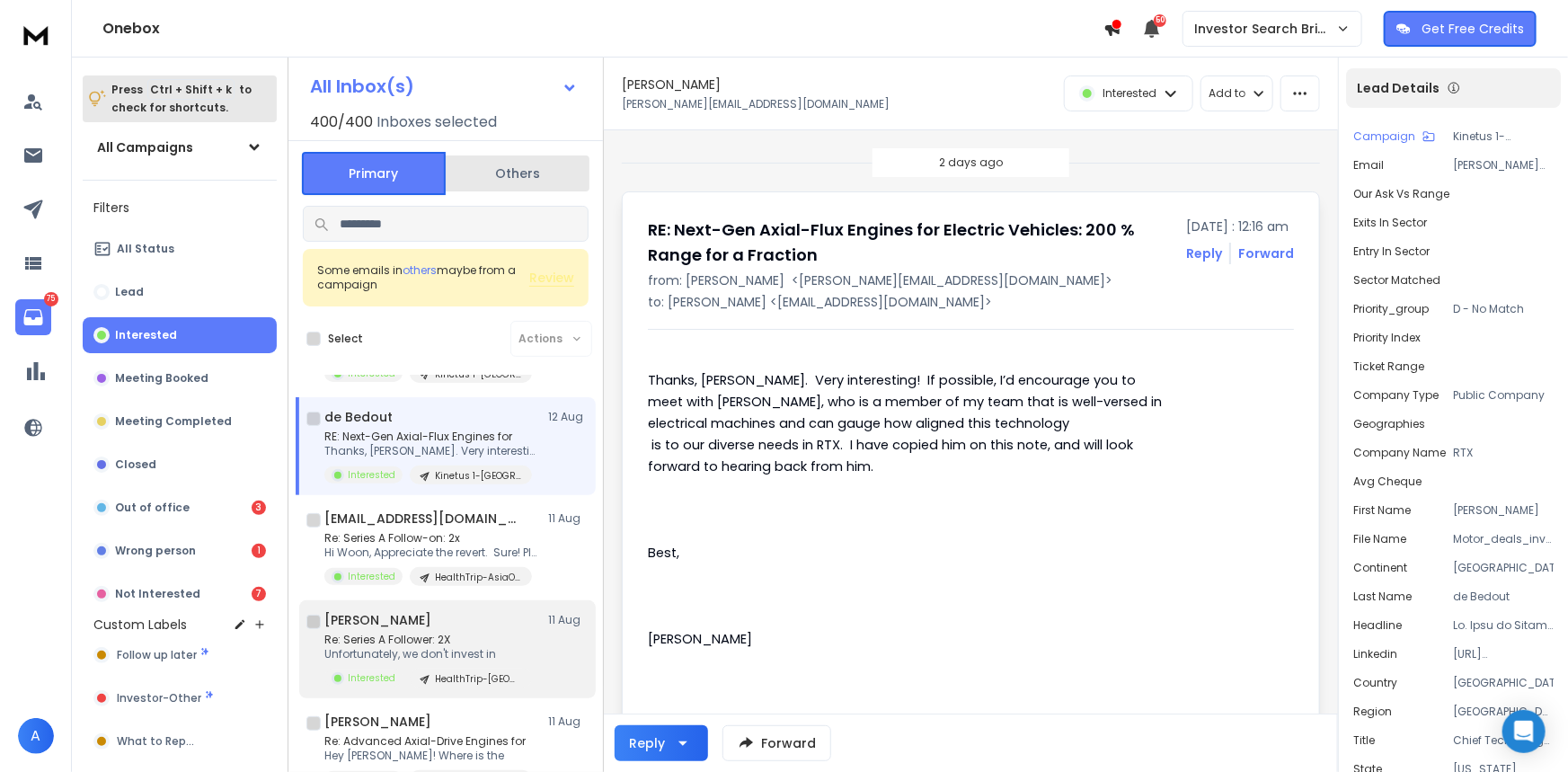
scroll to position [735, 0]
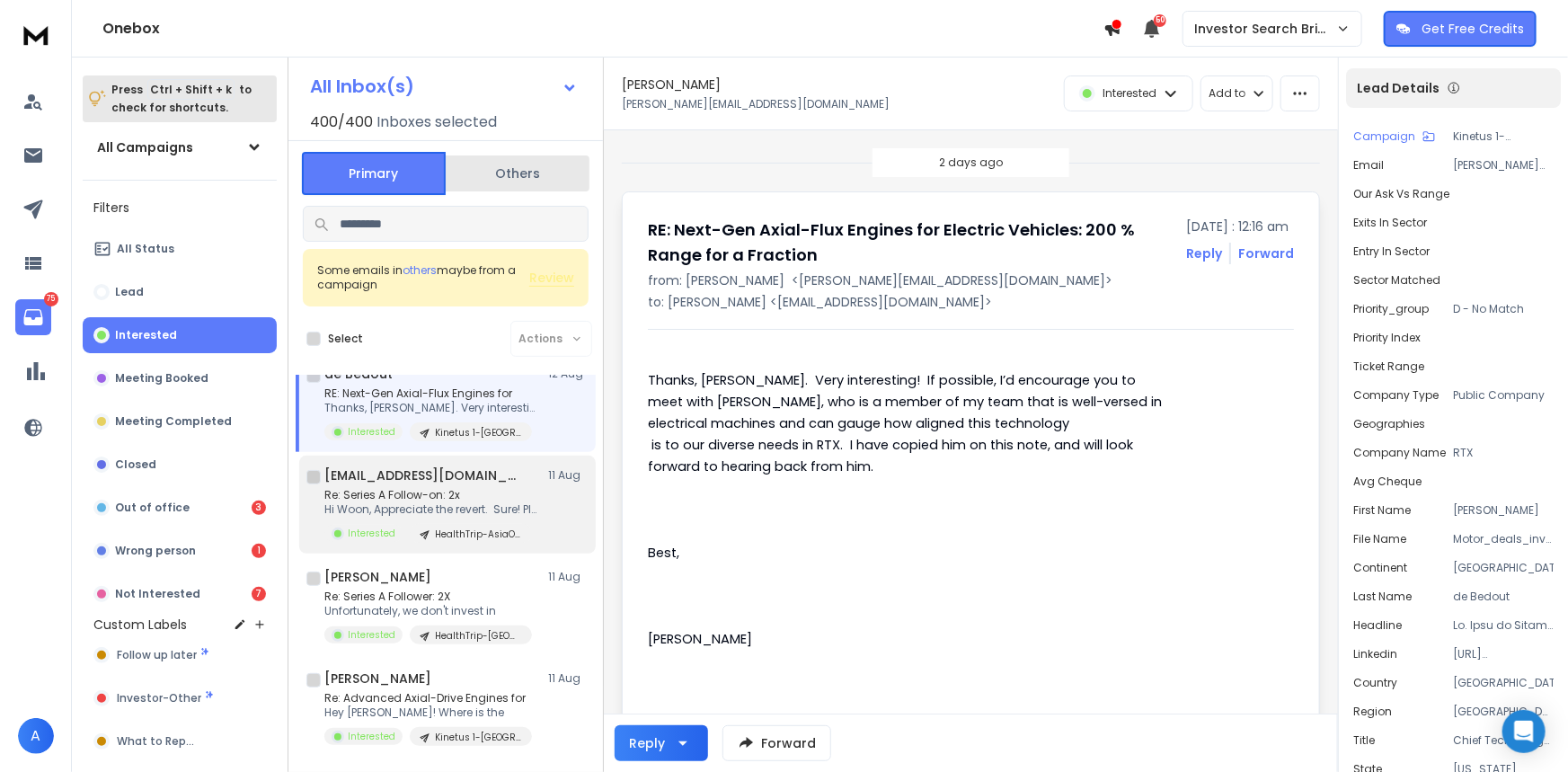
click at [488, 530] on p "HealthTrip-AsiaOceania 3" at bounding box center [478, 535] width 87 height 14
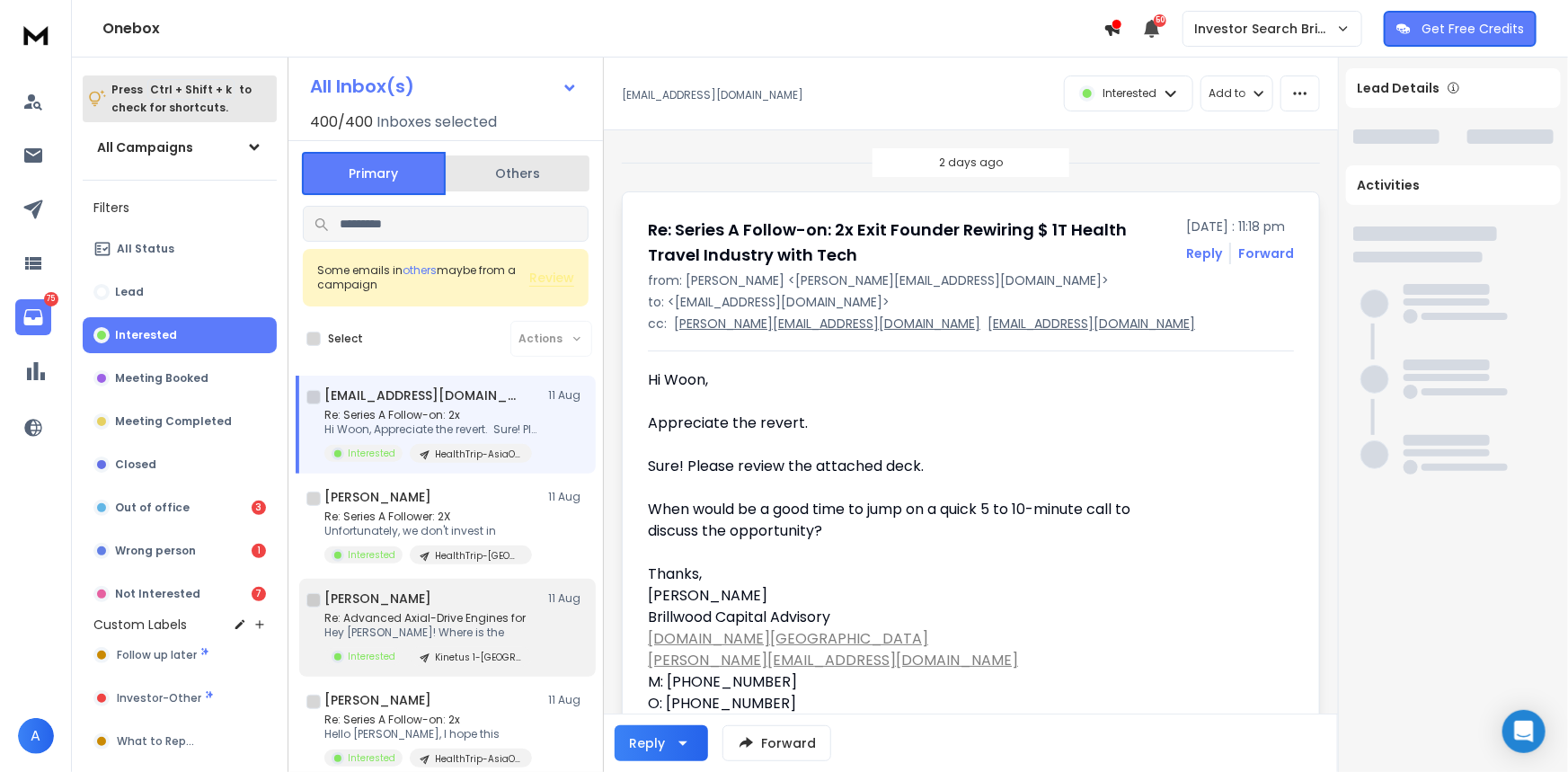
scroll to position [817, 0]
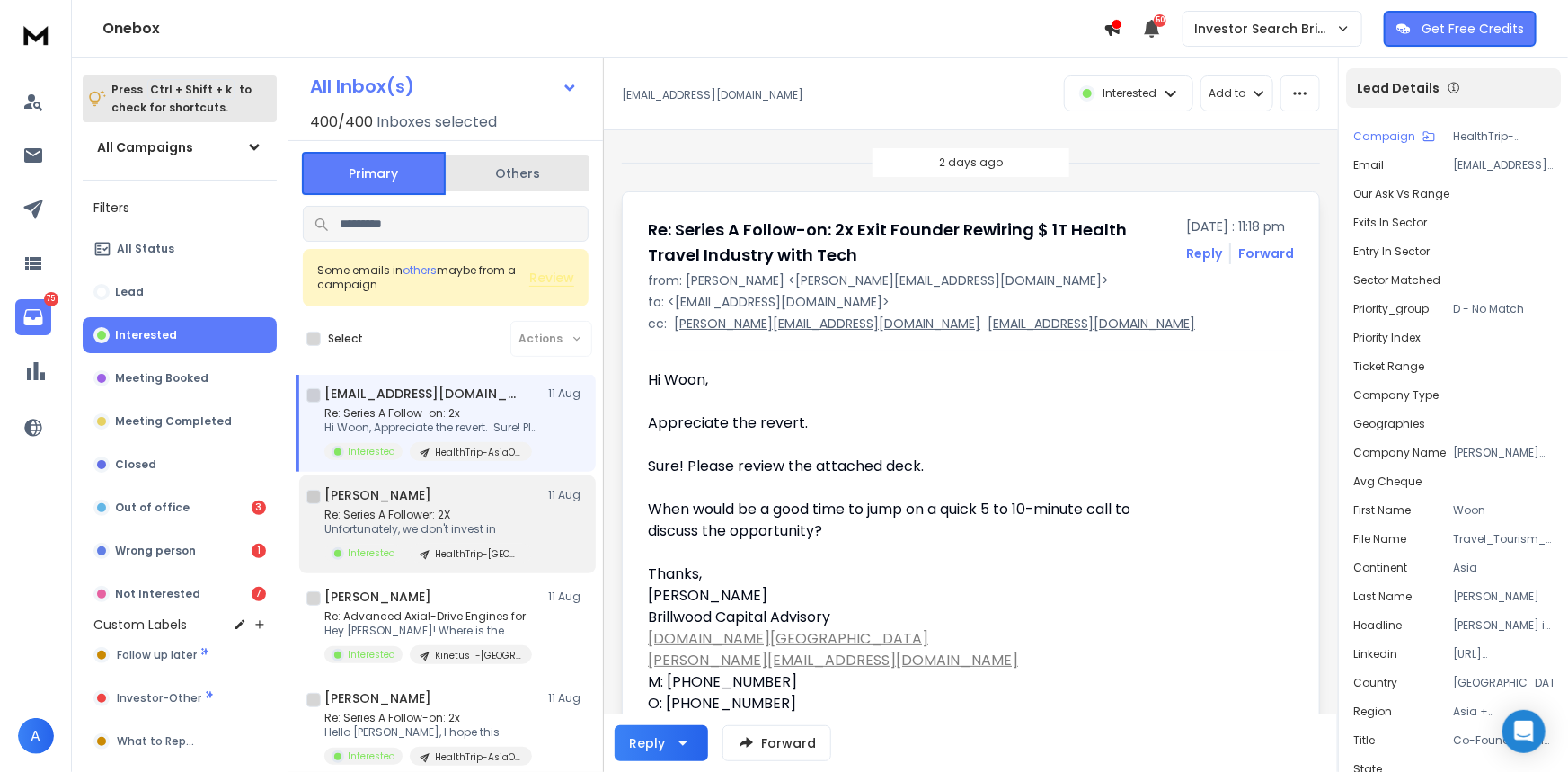
click at [496, 529] on p "Unfortunately, we don't invest in" at bounding box center [429, 529] width 208 height 15
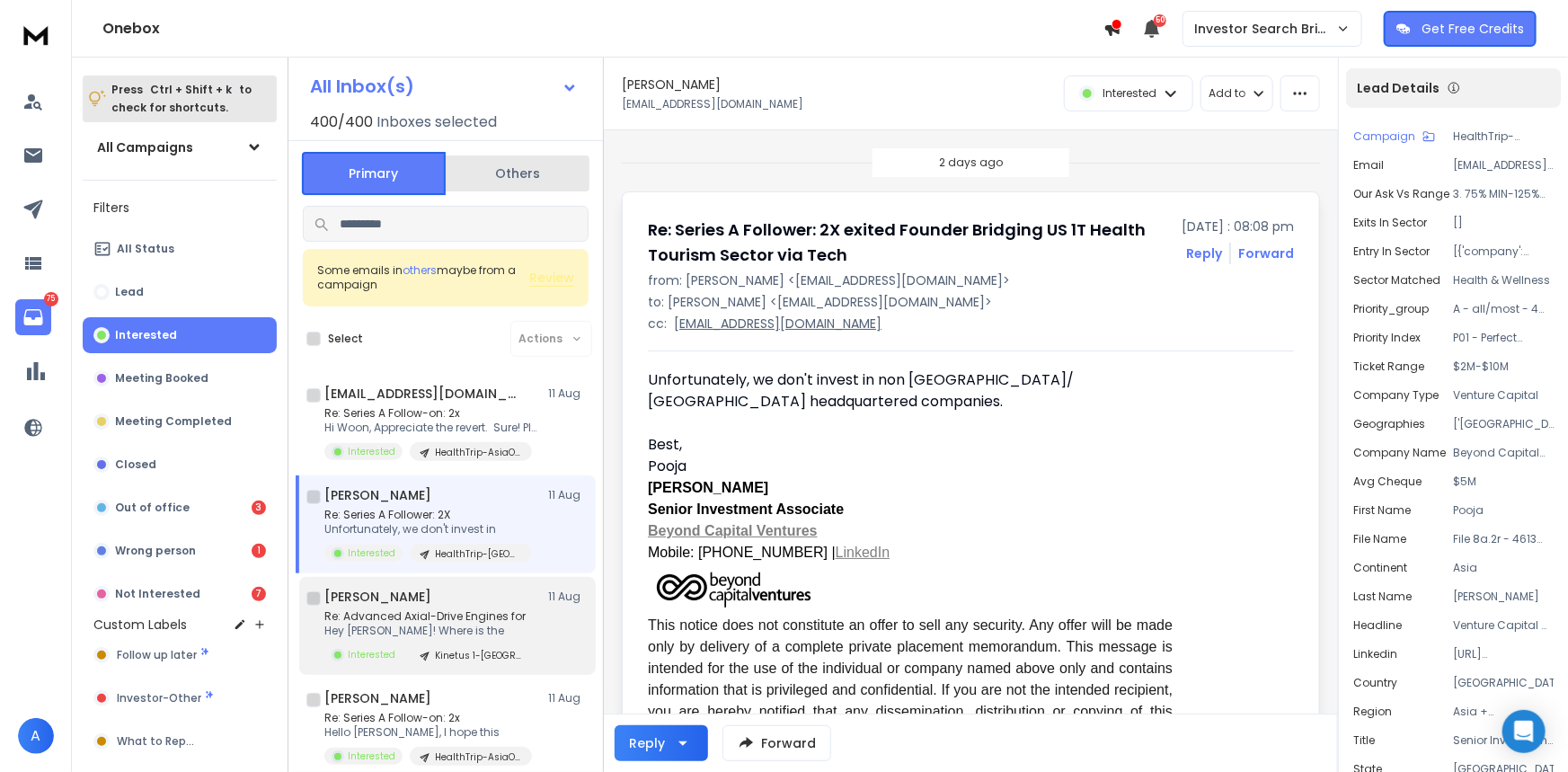
click at [453, 605] on div "Ty Tjoelker 11 Aug Re: Advanced Axial-Drive Engines for Hey Sahil! Where is the…" at bounding box center [457, 626] width 264 height 77
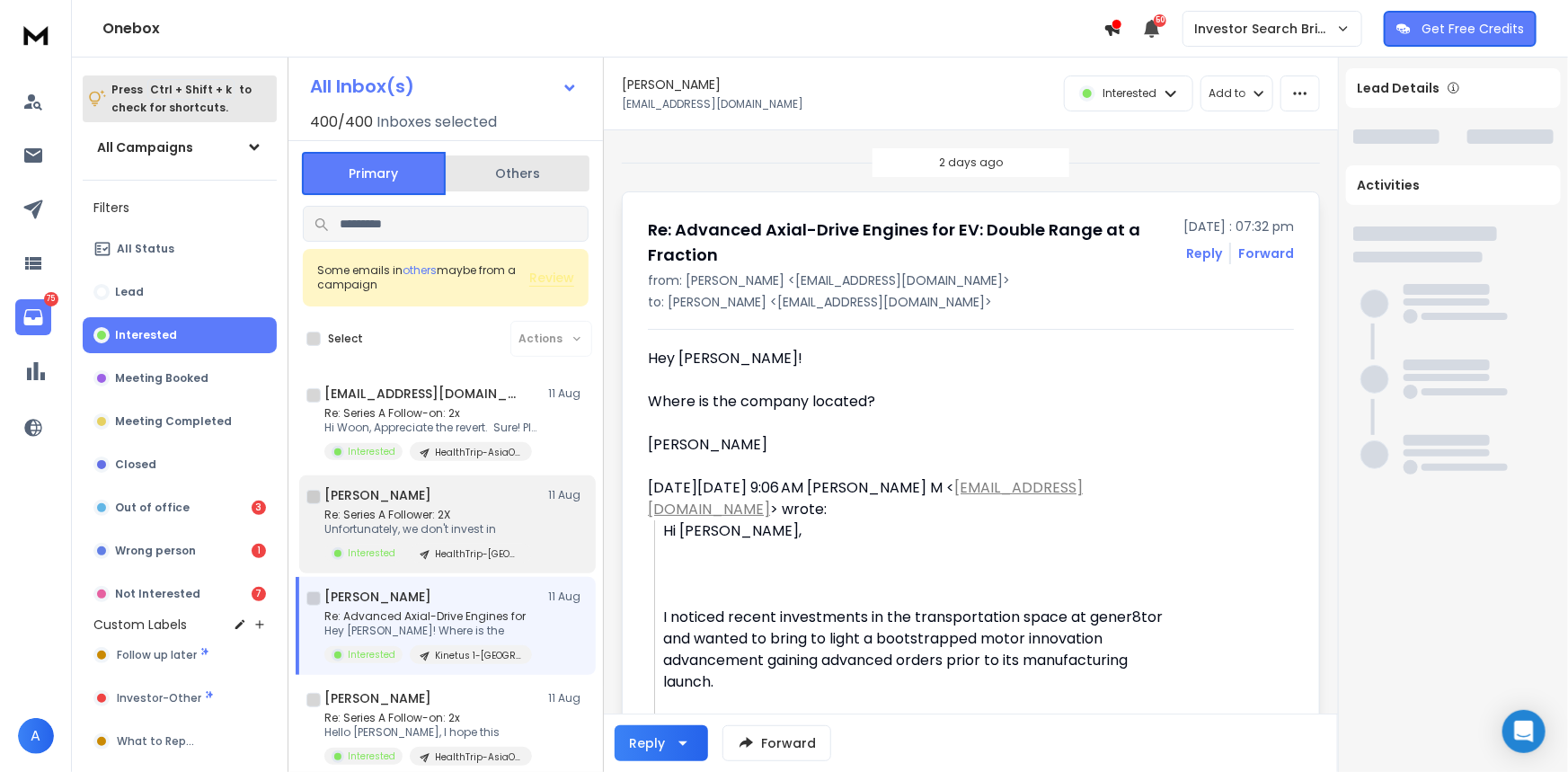
drag, startPoint x: 531, startPoint y: 509, endPoint x: 605, endPoint y: 487, distance: 77.2
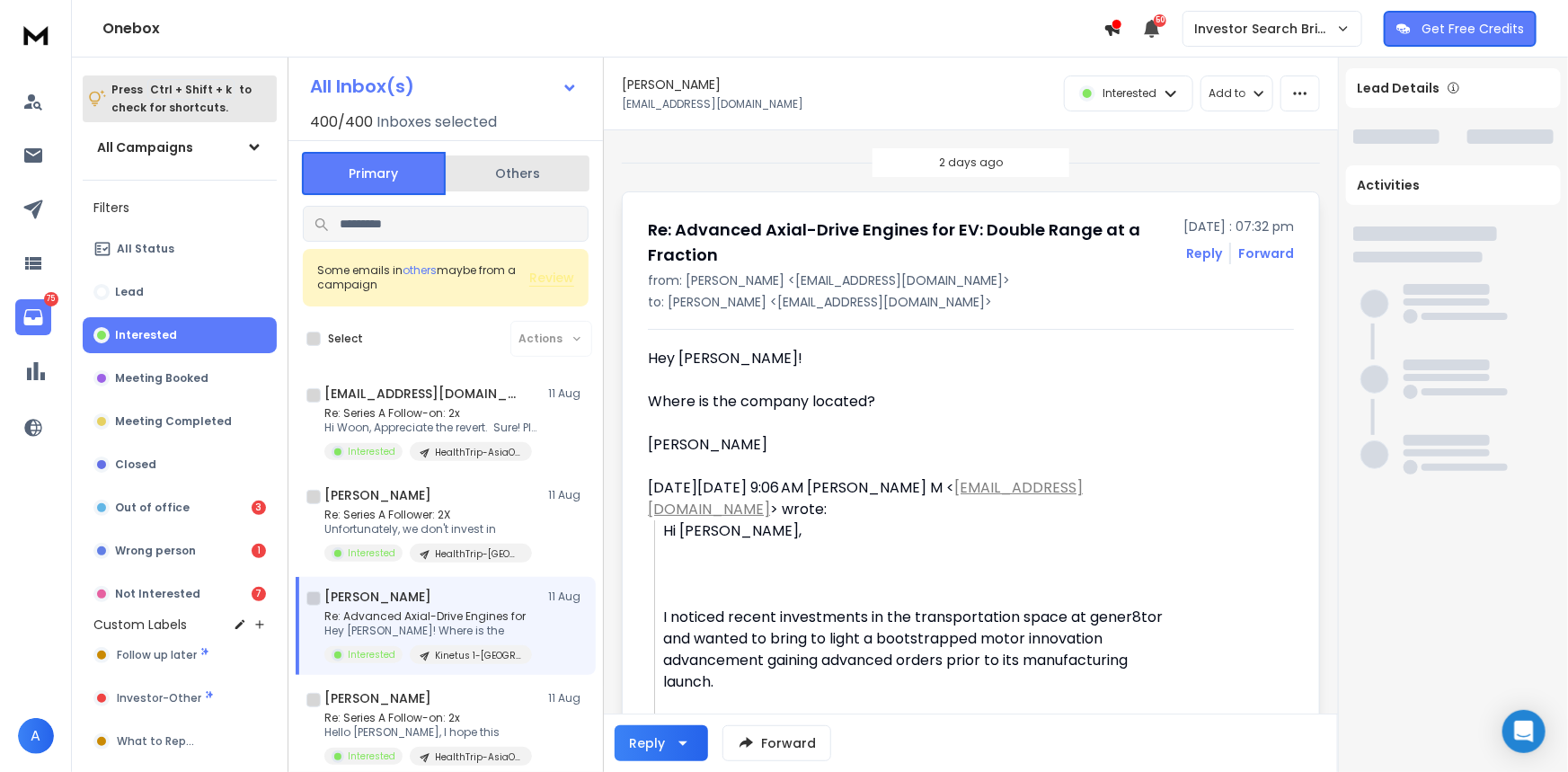
click at [531, 508] on div "Re: Series A Follower: 2X Unfortunately, we don't invest in Interested HealthTr…" at bounding box center [457, 535] width 264 height 54
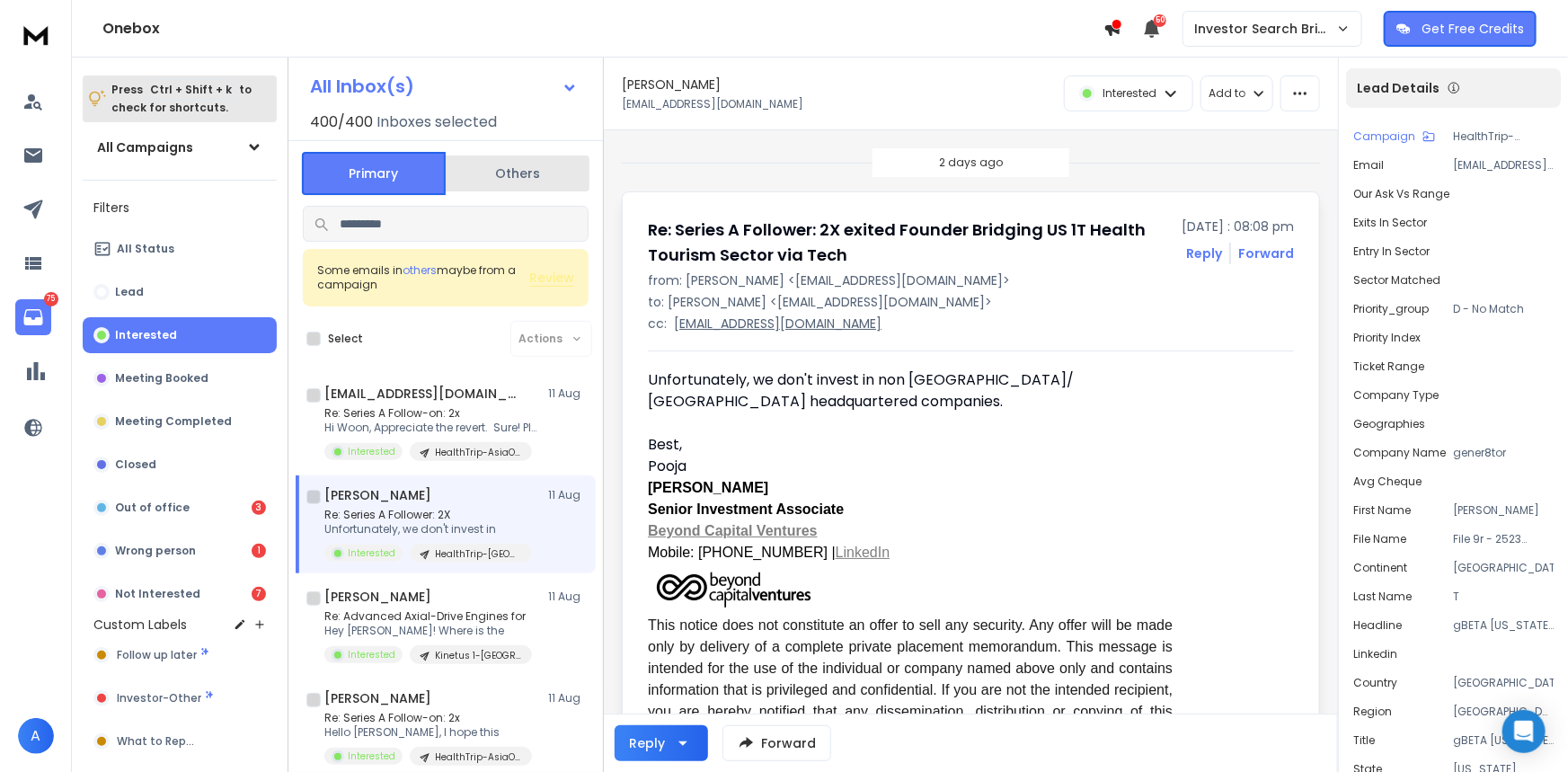
click at [1146, 88] on p "Interested" at bounding box center [1129, 93] width 53 height 15
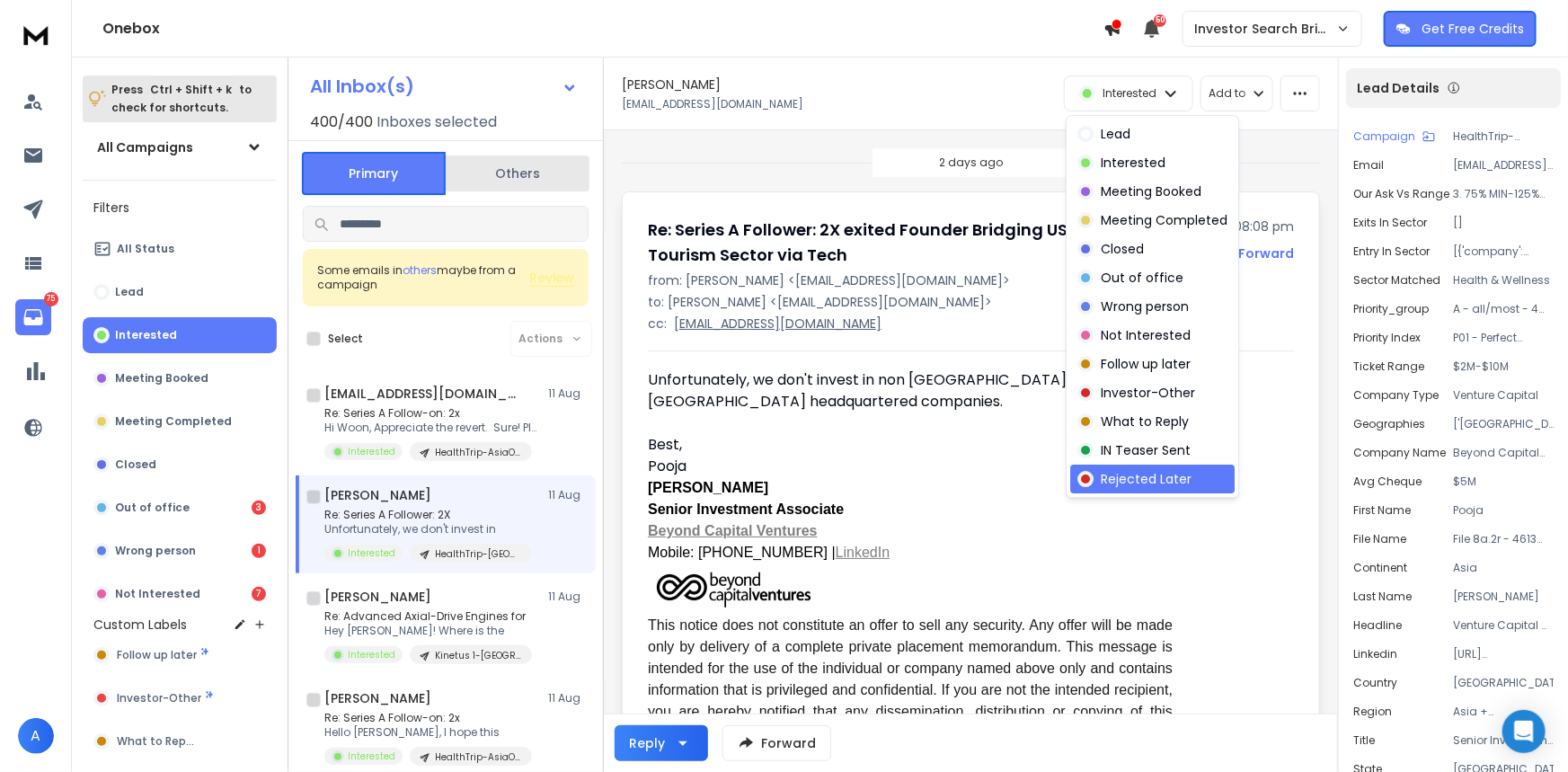
click at [1124, 488] on div "Rejected Later" at bounding box center [1152, 479] width 164 height 29
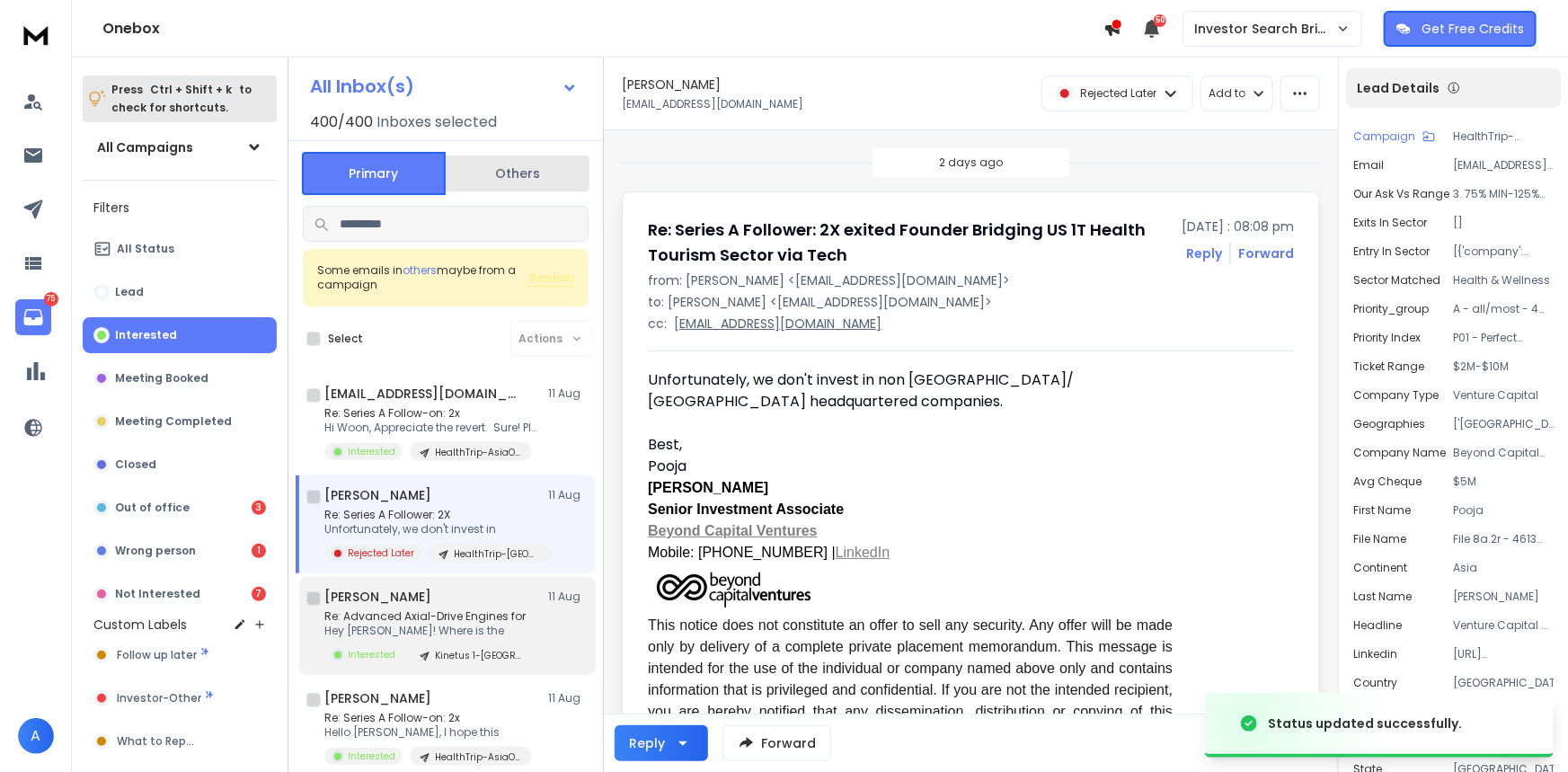
click at [399, 601] on div "Ty Tjoelker 11 Aug" at bounding box center [457, 597] width 264 height 18
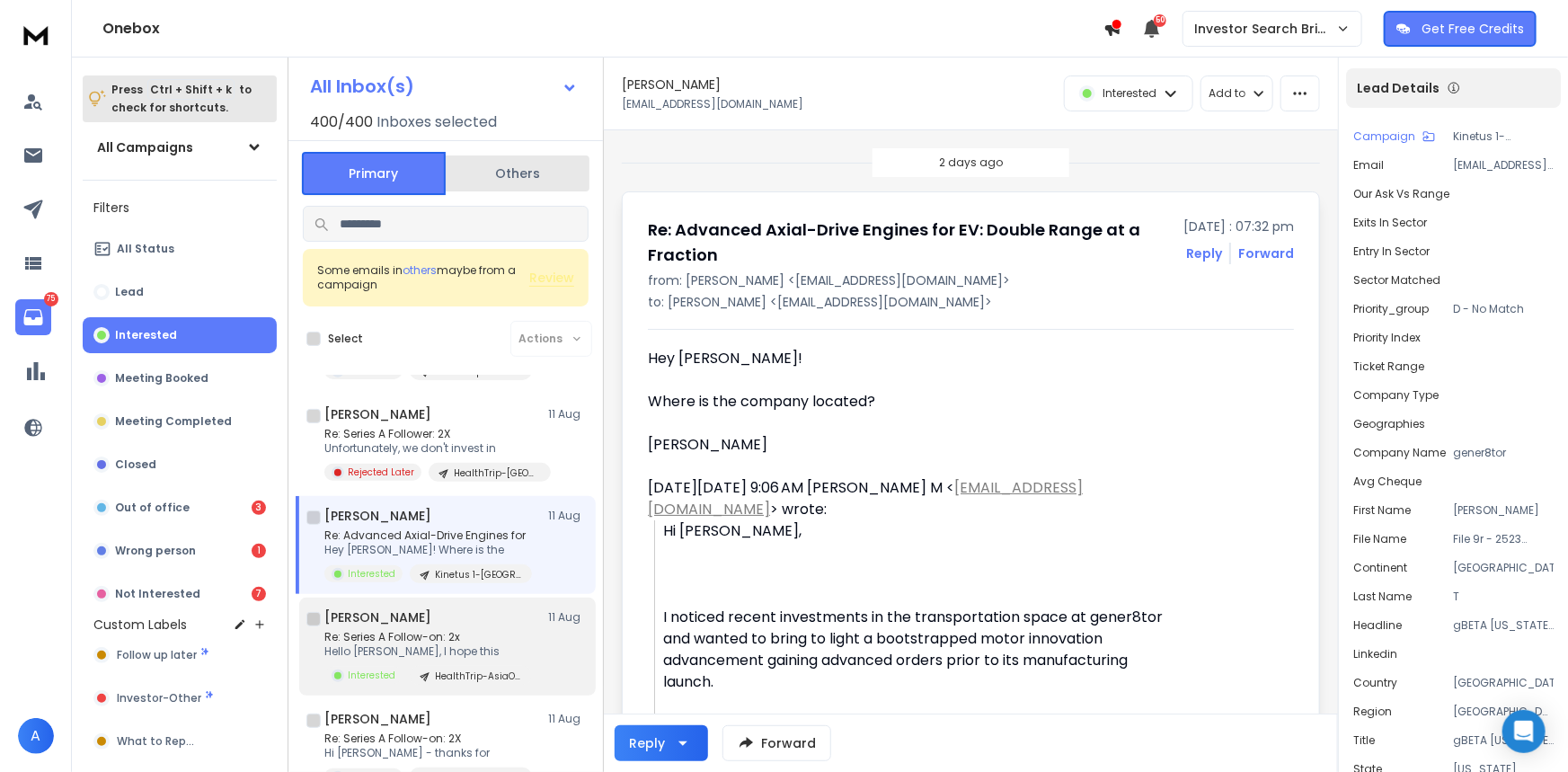
scroll to position [899, 0]
click at [531, 638] on div "Re: Series A Follow-on: 2x Hello Sahil, I hope this Interested HealthTrip-AsiaO…" at bounding box center [457, 656] width 264 height 54
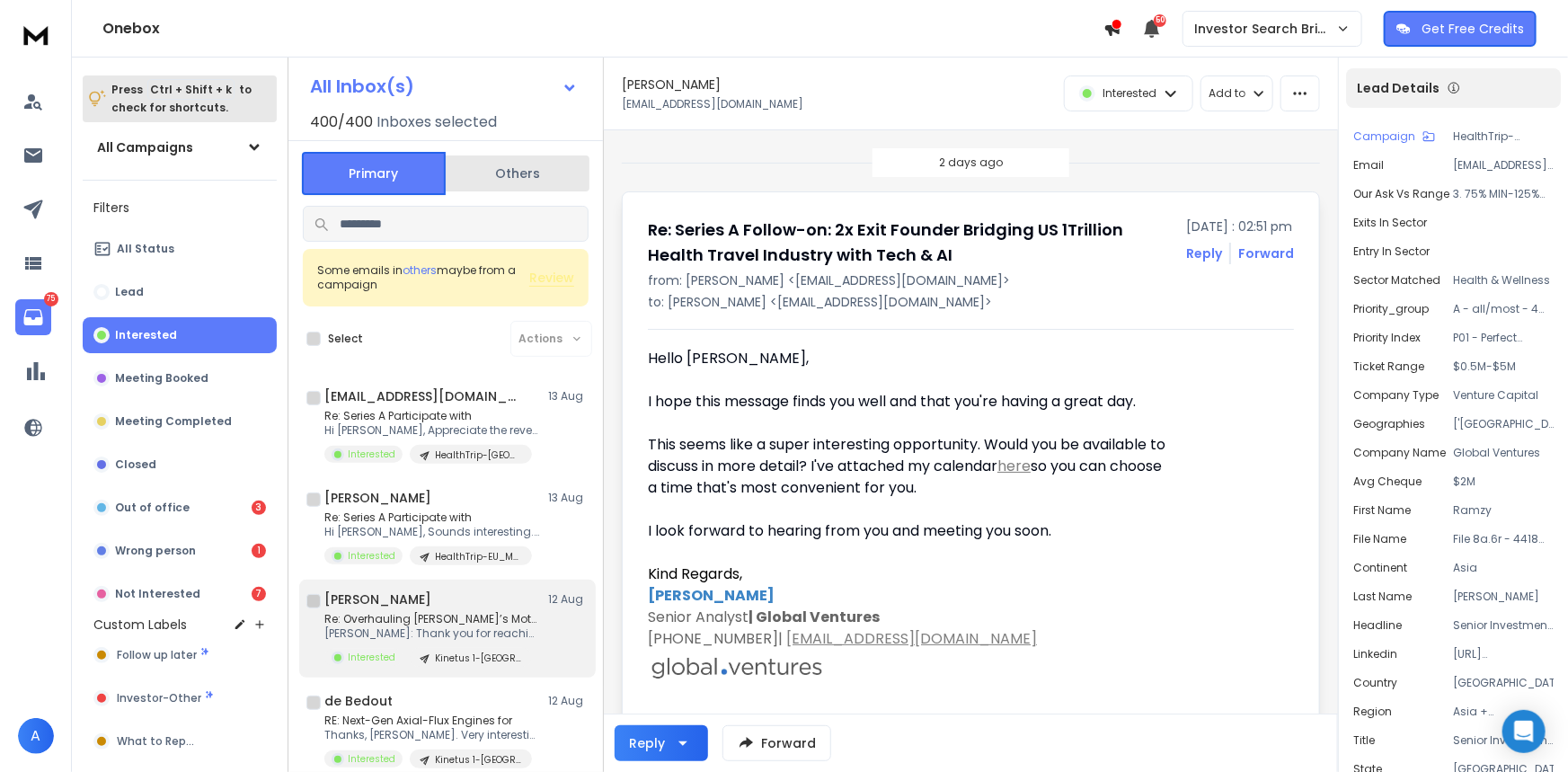
scroll to position [0, 0]
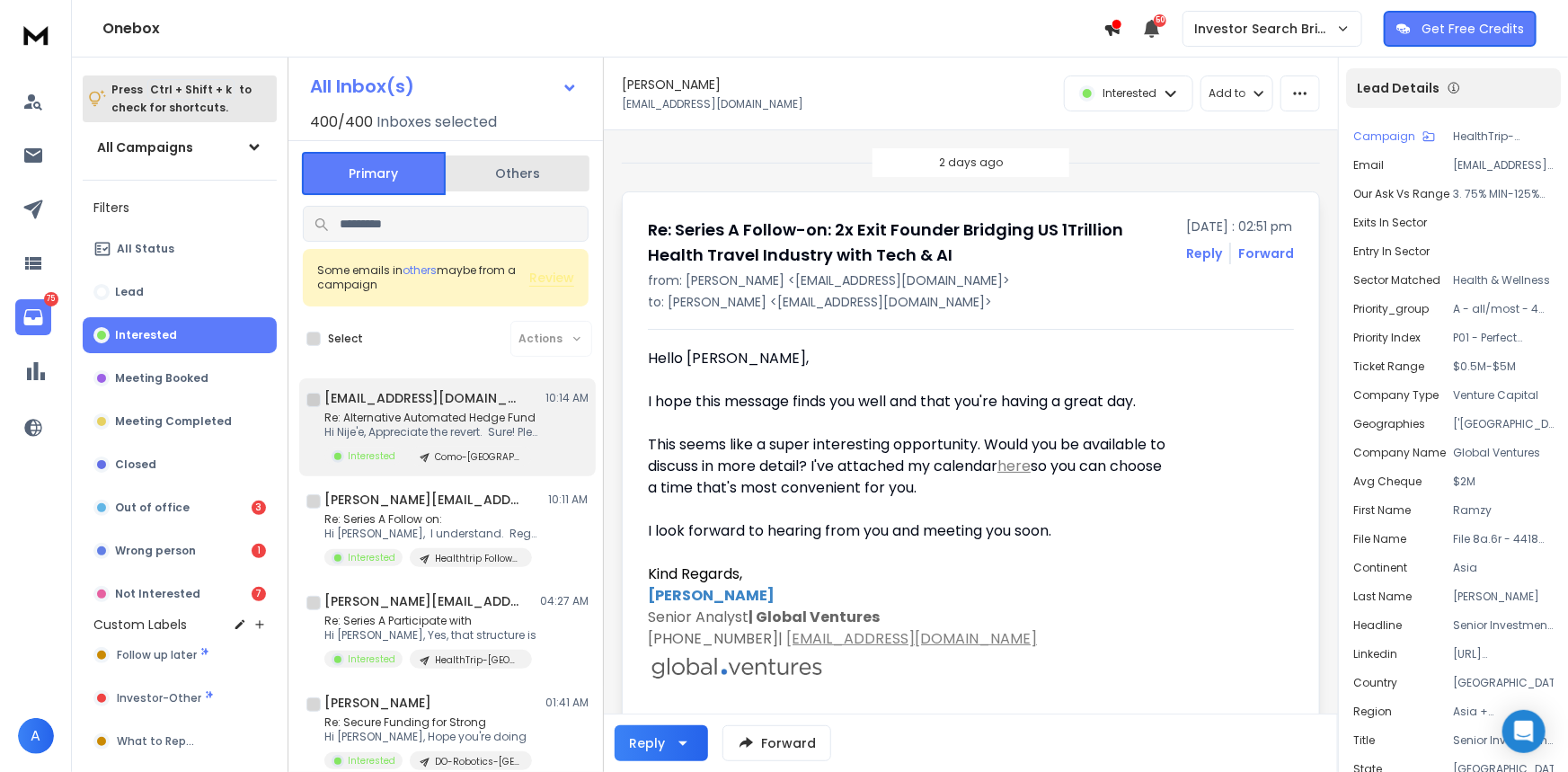
click at [505, 419] on p "Re: Alternative Automated Hedge Fund" at bounding box center [433, 418] width 216 height 15
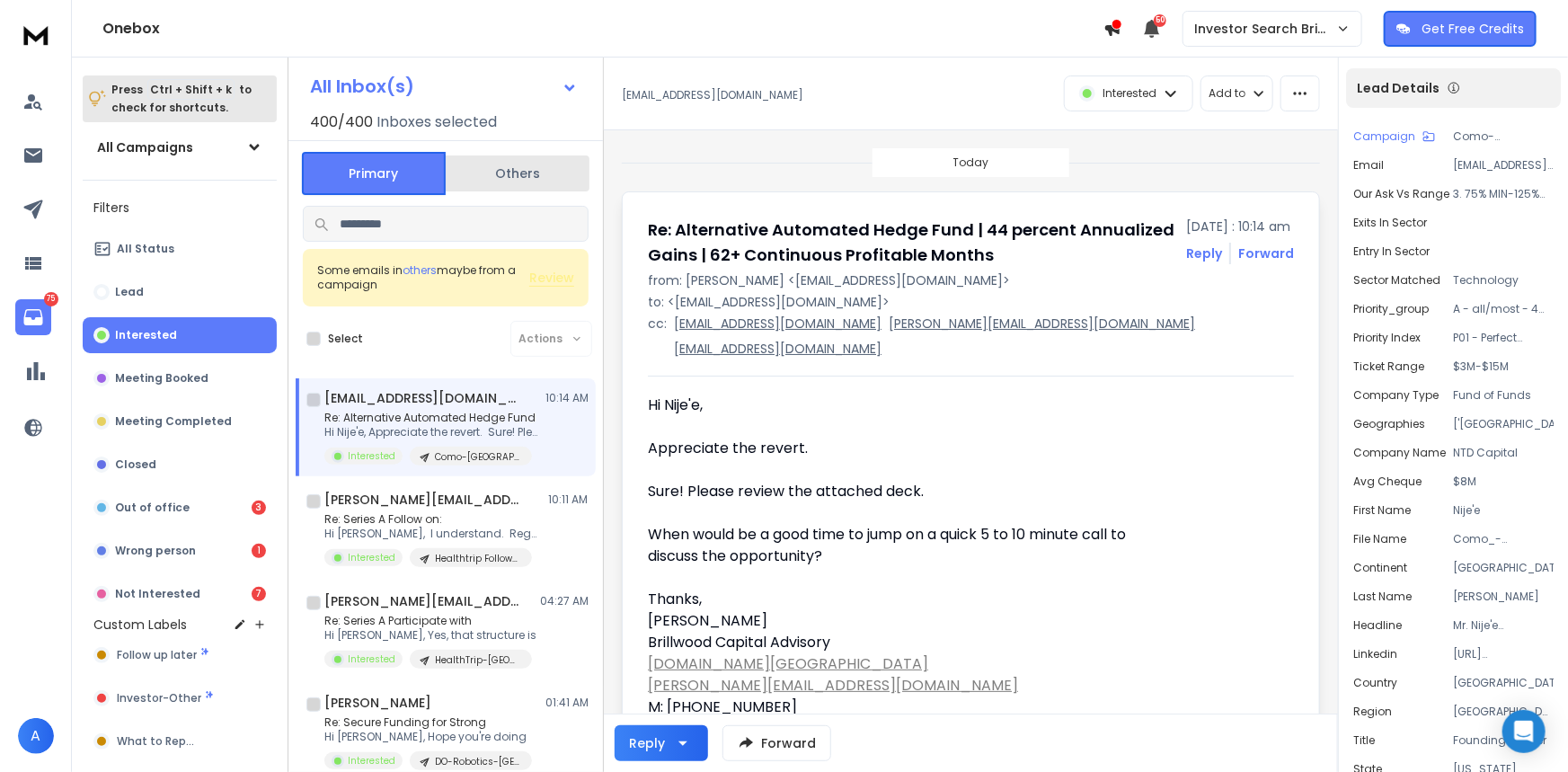
click at [1203, 255] on button "Reply" at bounding box center [1203, 253] width 36 height 18
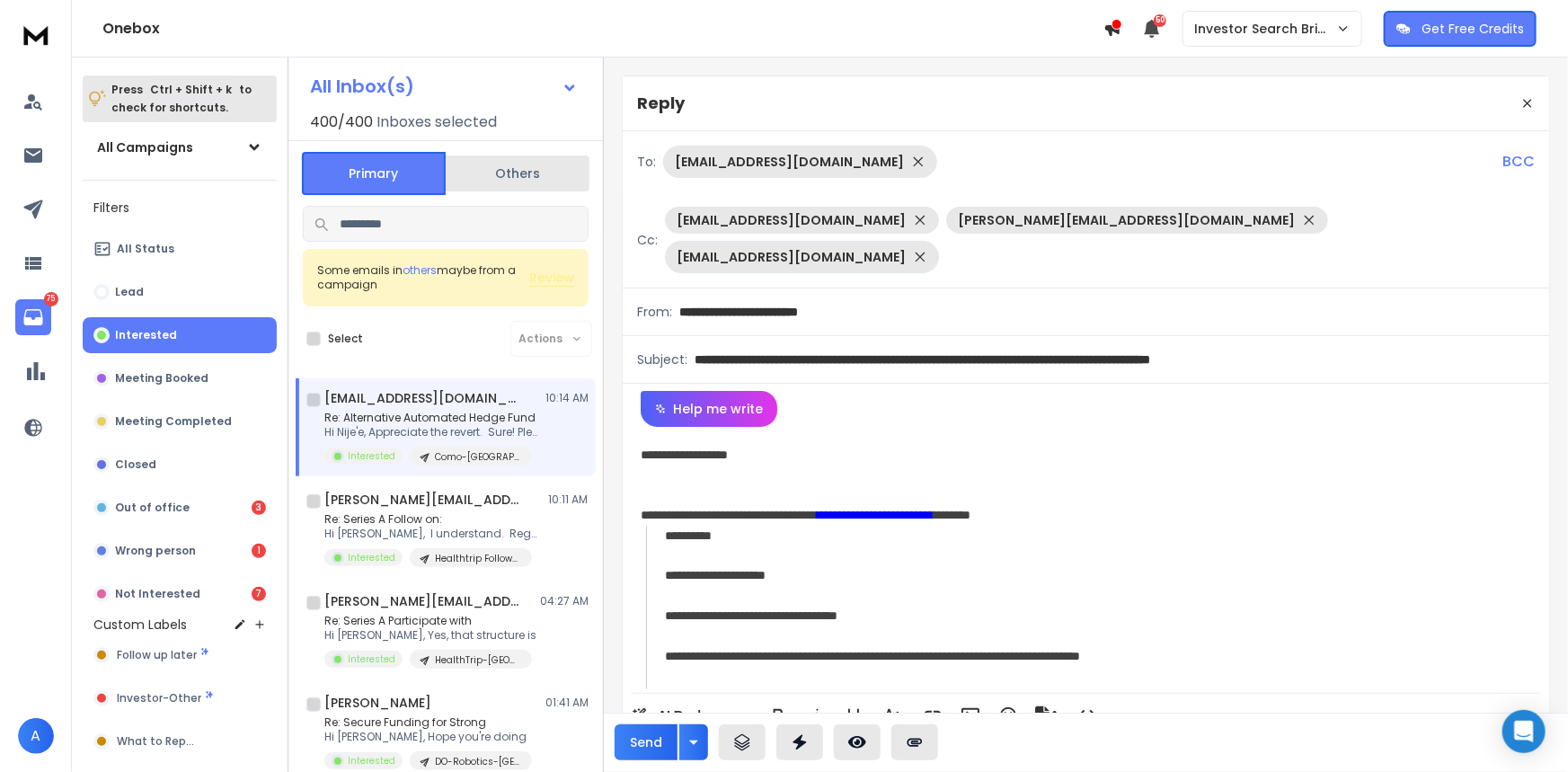
click at [1306, 225] on icon at bounding box center [1310, 221] width 10 height 10
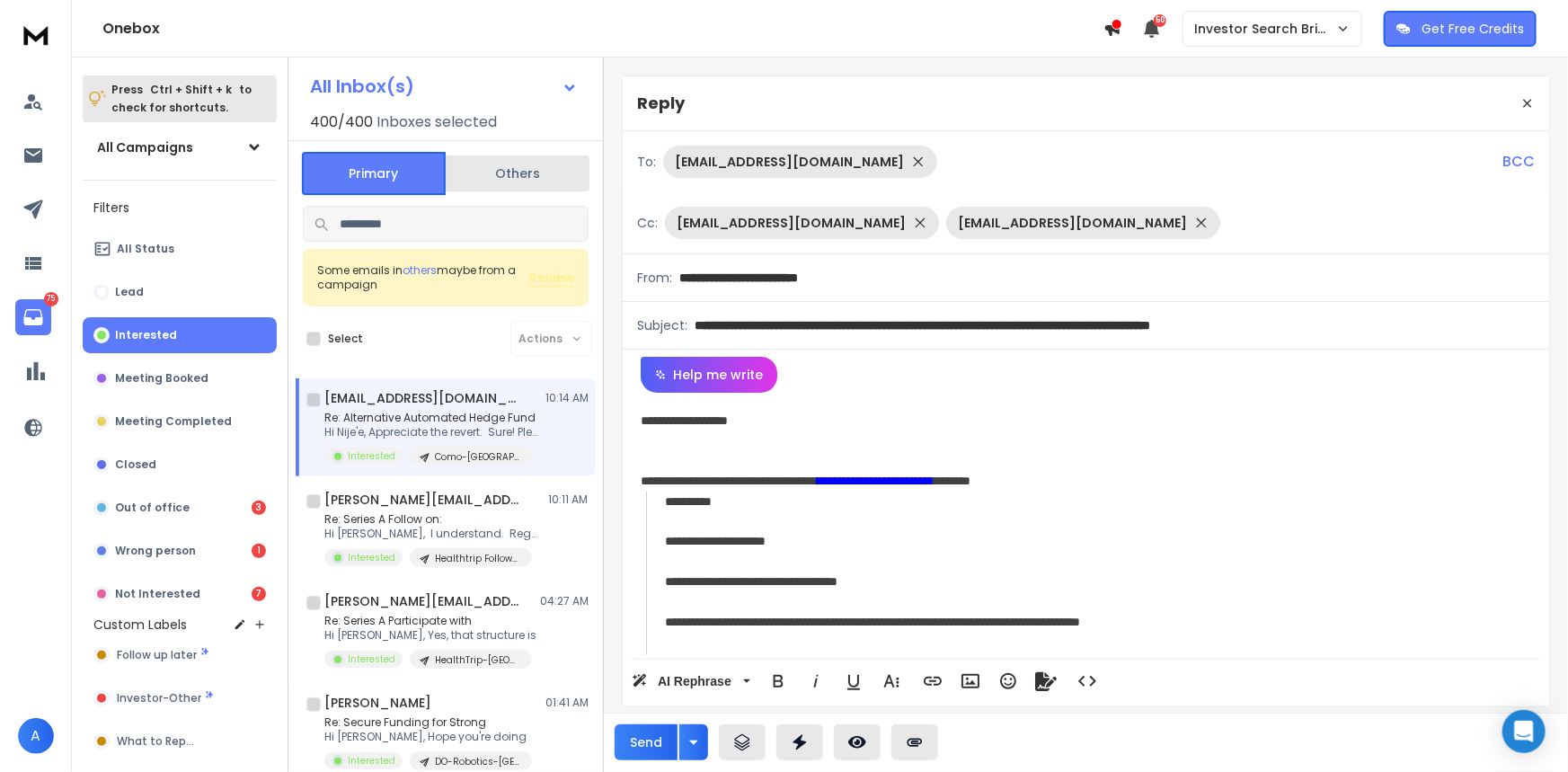
click at [1195, 225] on icon at bounding box center [1202, 223] width 15 height 15
click at [805, 423] on div "**********" at bounding box center [1084, 524] width 923 height 263
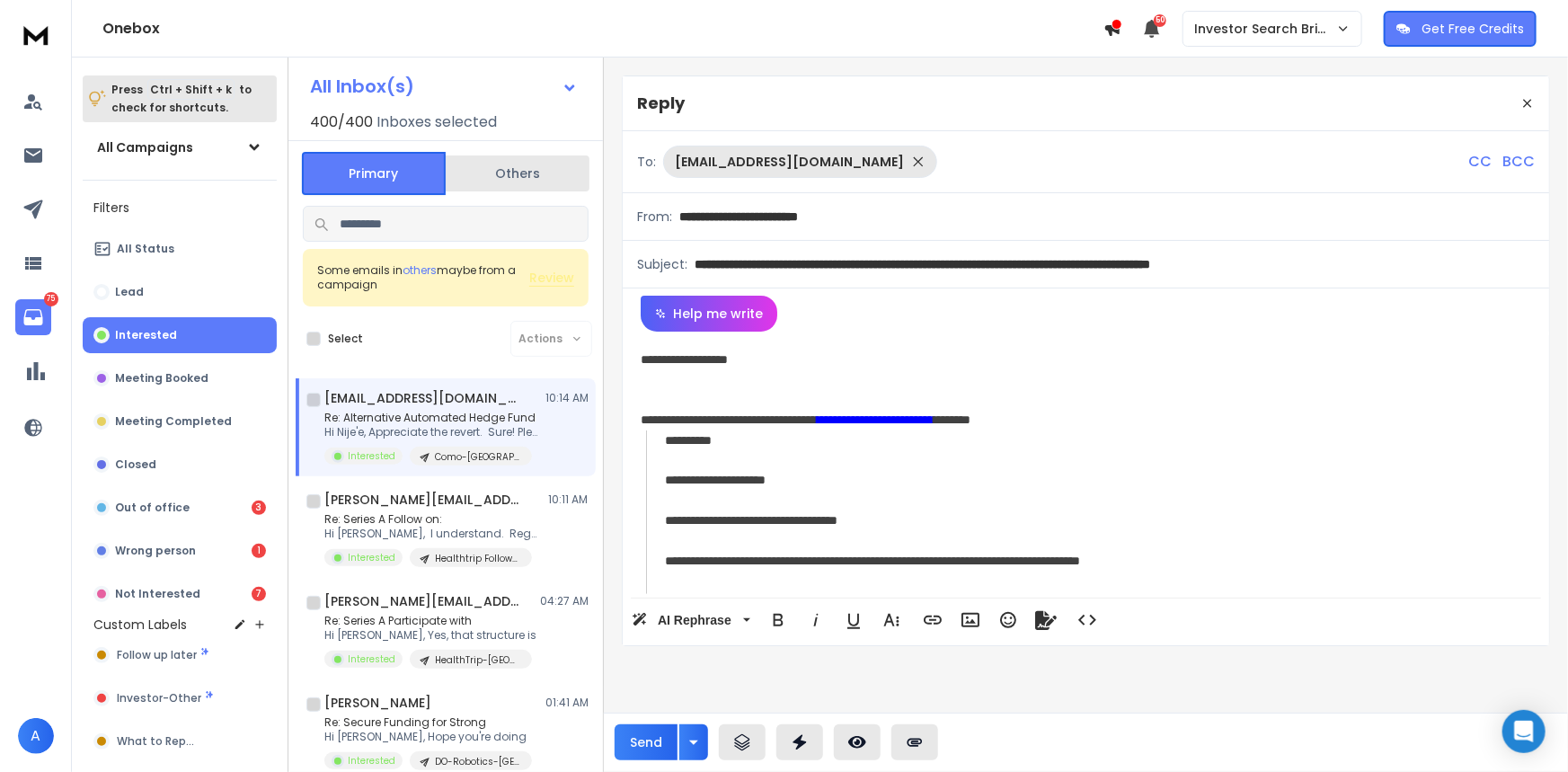
click at [835, 366] on div "**********" at bounding box center [1078, 360] width 875 height 19
click at [646, 738] on button "Send" at bounding box center [645, 742] width 63 height 36
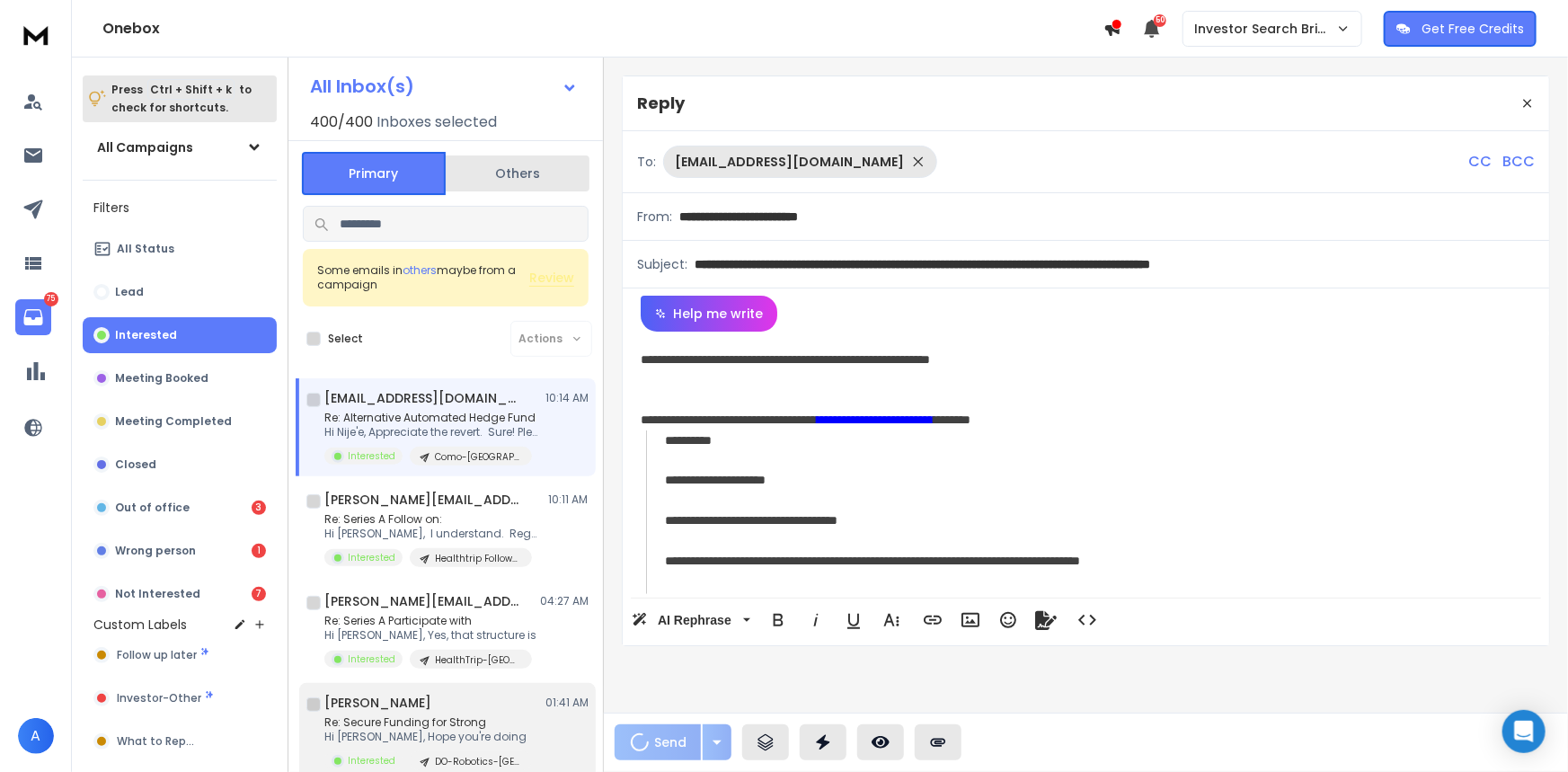
click at [478, 723] on p "Re: Secure Funding for Strong" at bounding box center [429, 722] width 208 height 15
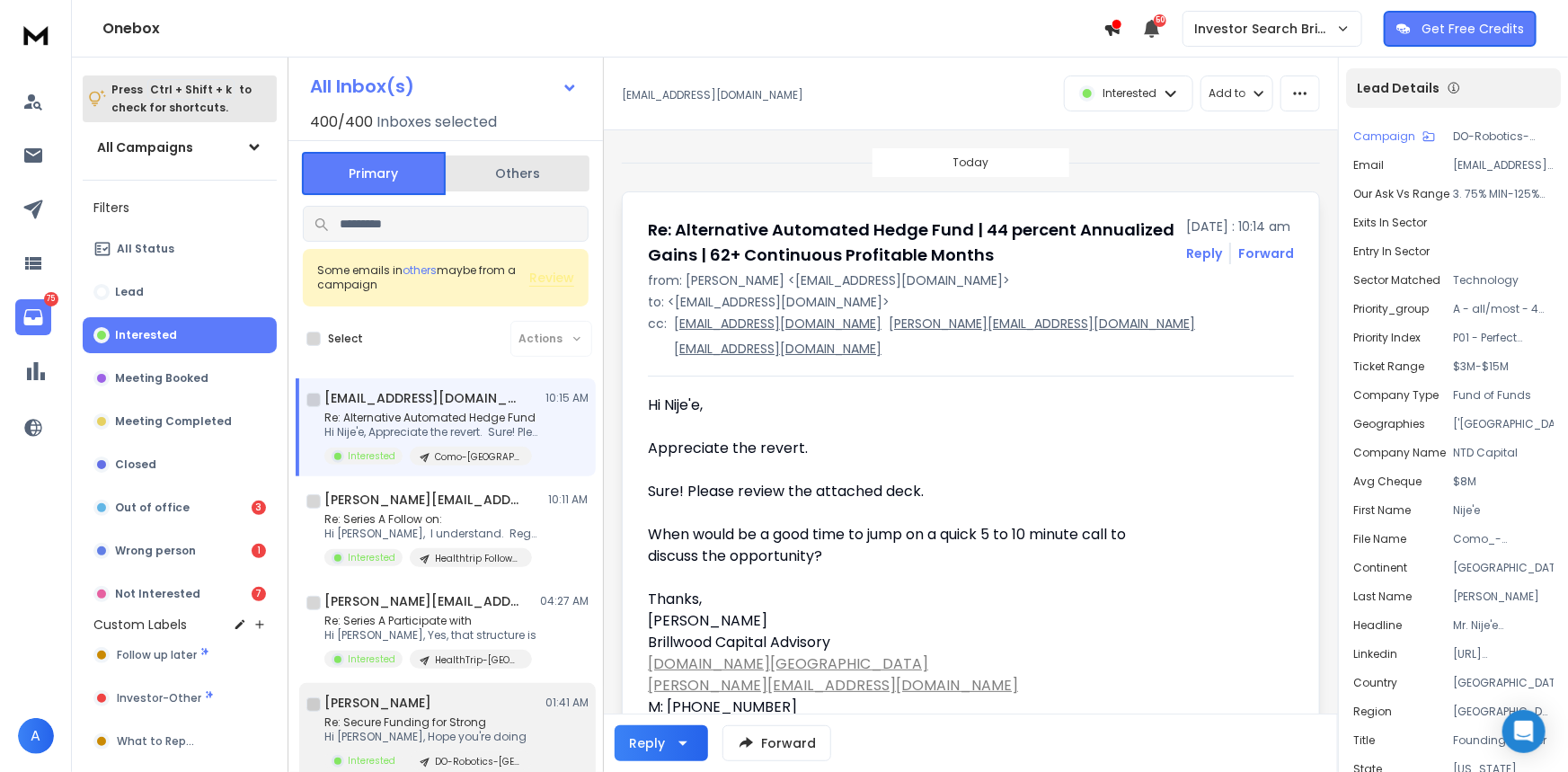
click at [435, 720] on p "Re: Secure Funding for Strong" at bounding box center [429, 722] width 208 height 15
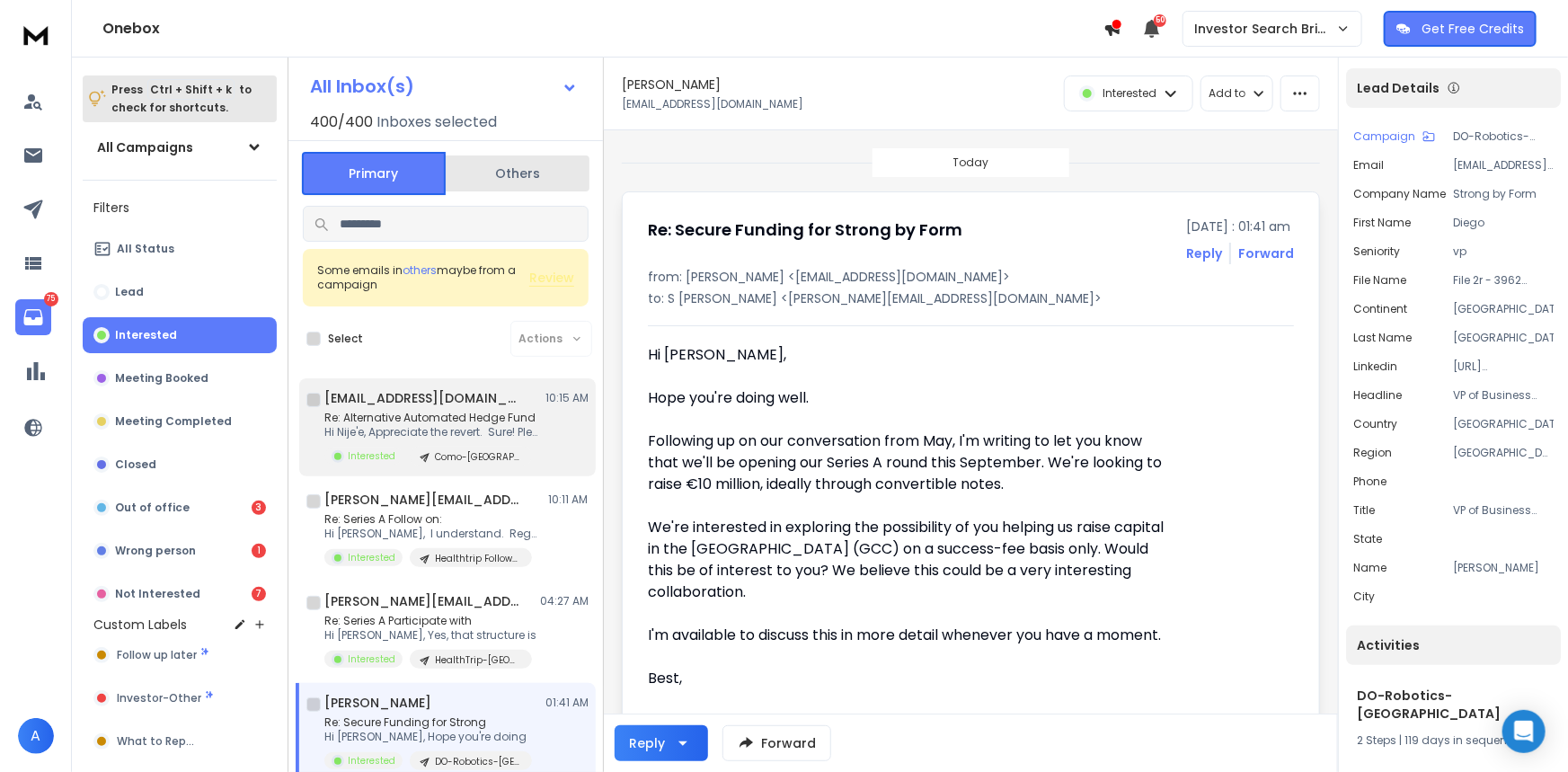
click at [483, 408] on div "ncooper@ntd-capital.com 10:15 AM Re: Alternative Automated Hedge Fund Hi Nije'e…" at bounding box center [457, 427] width 264 height 77
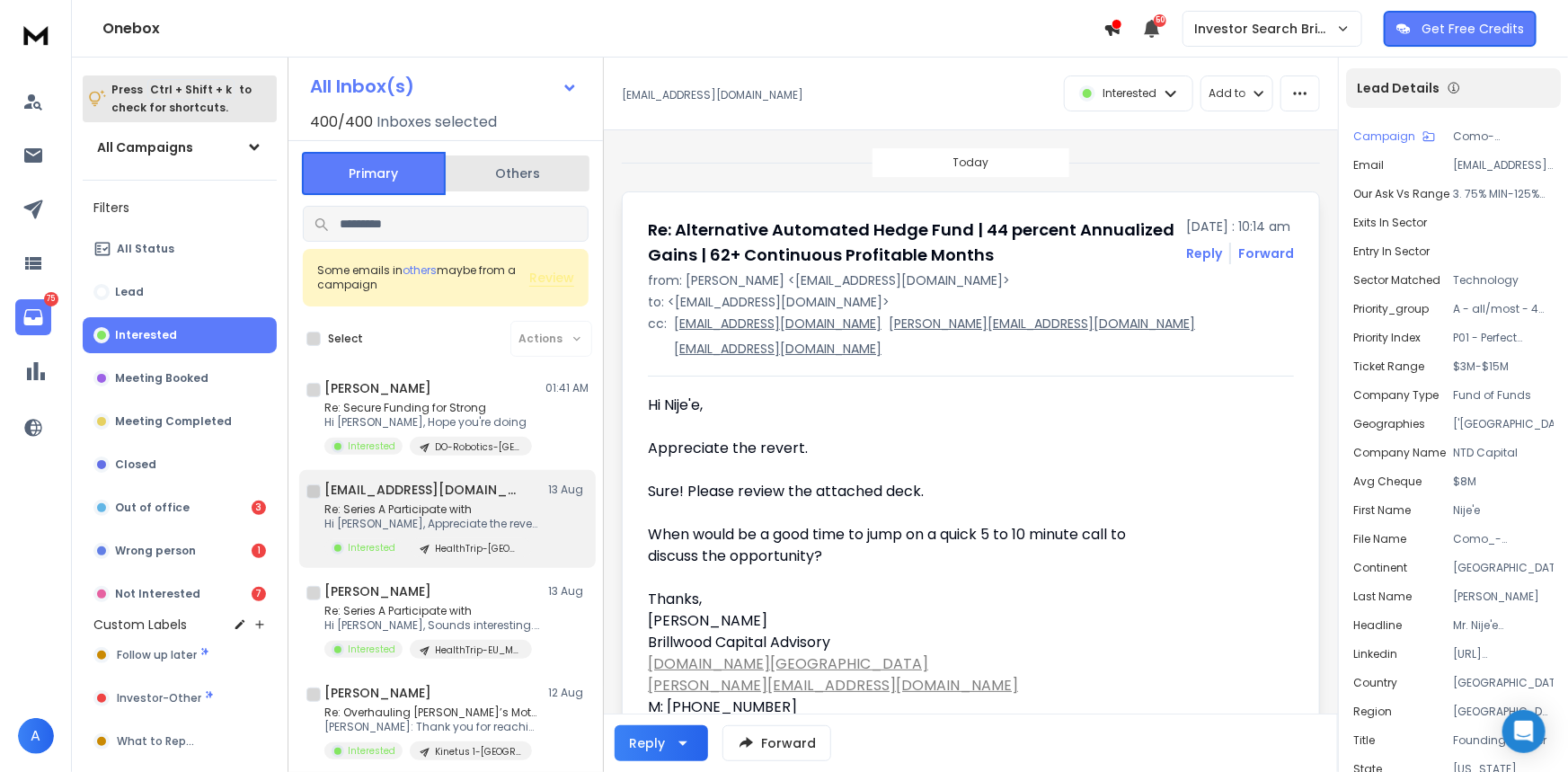
scroll to position [327, 0]
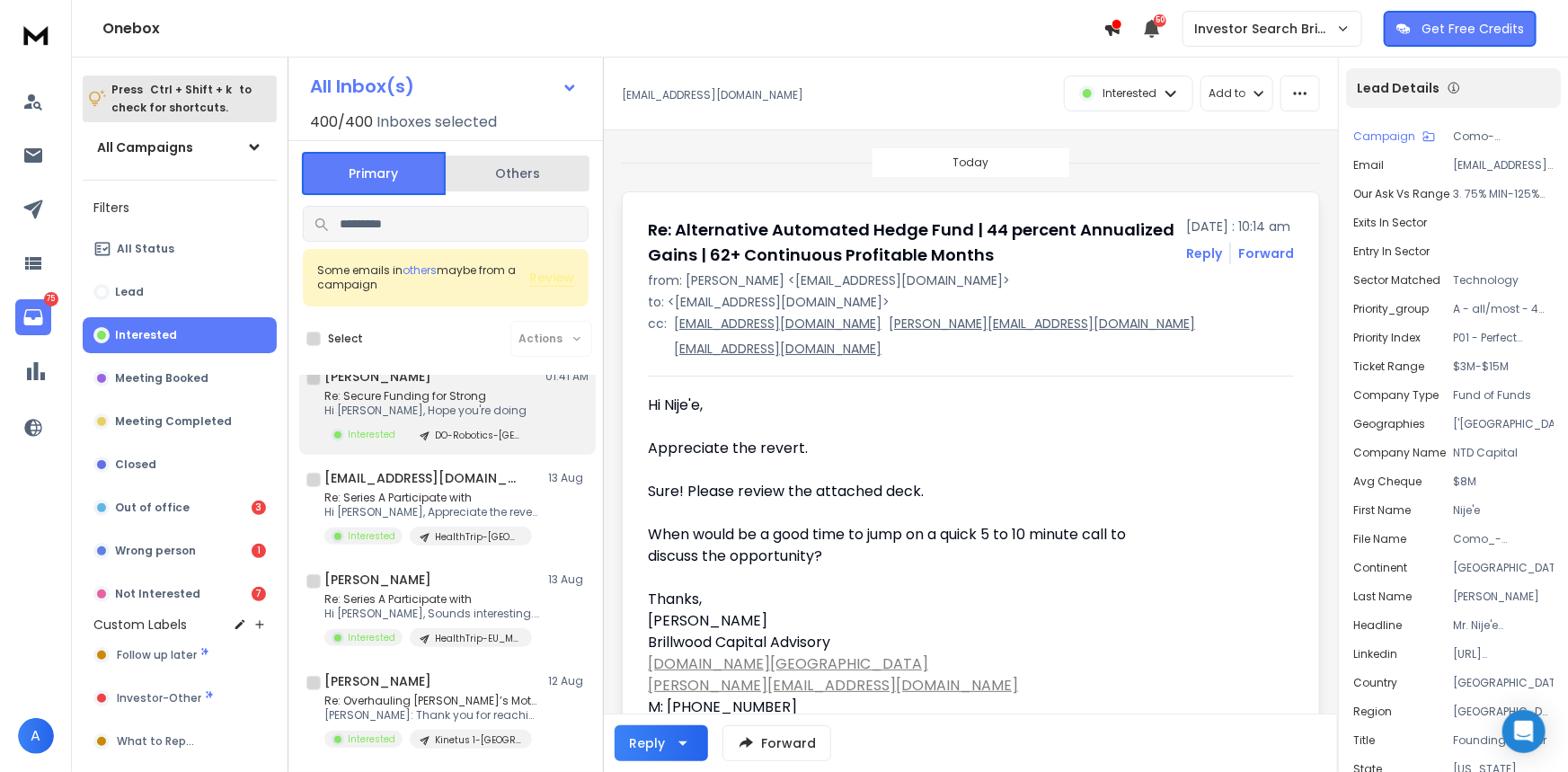
click at [487, 414] on p "Hi [PERSON_NAME], Hope you're doing" at bounding box center [429, 410] width 208 height 15
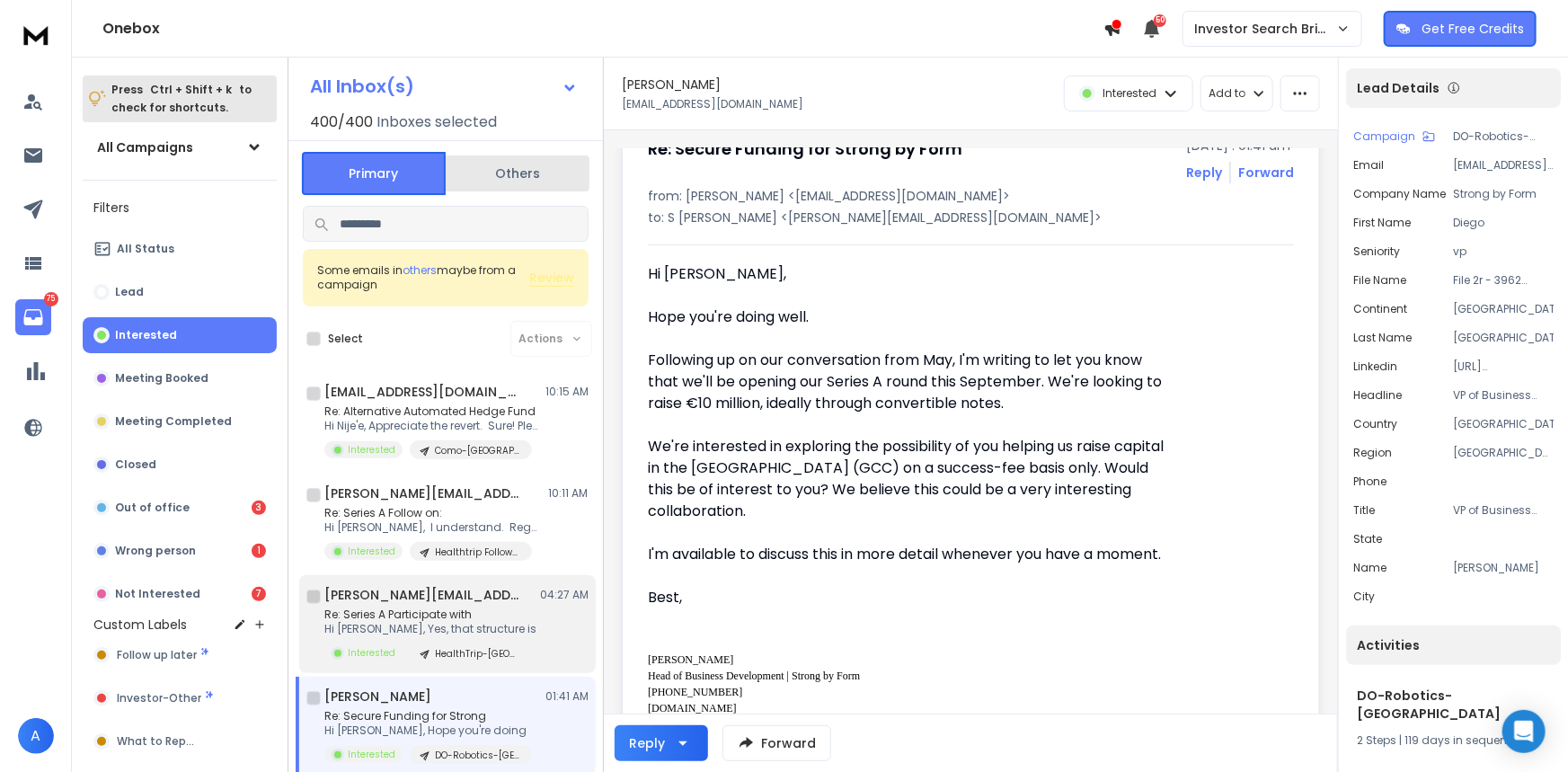
scroll to position [0, 0]
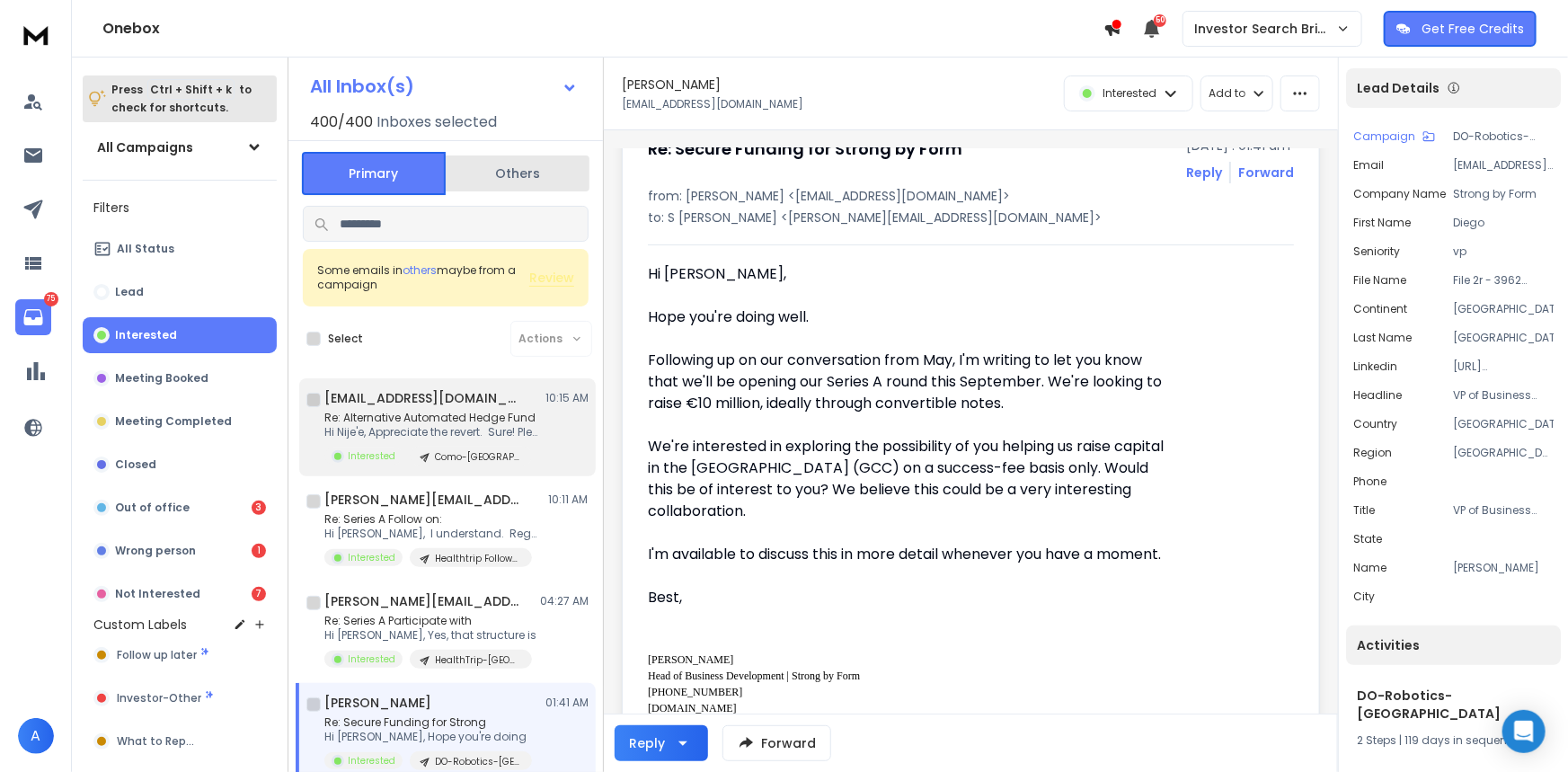
click at [472, 448] on div "Como-[GEOGRAPHIC_DATA]" at bounding box center [471, 456] width 122 height 18
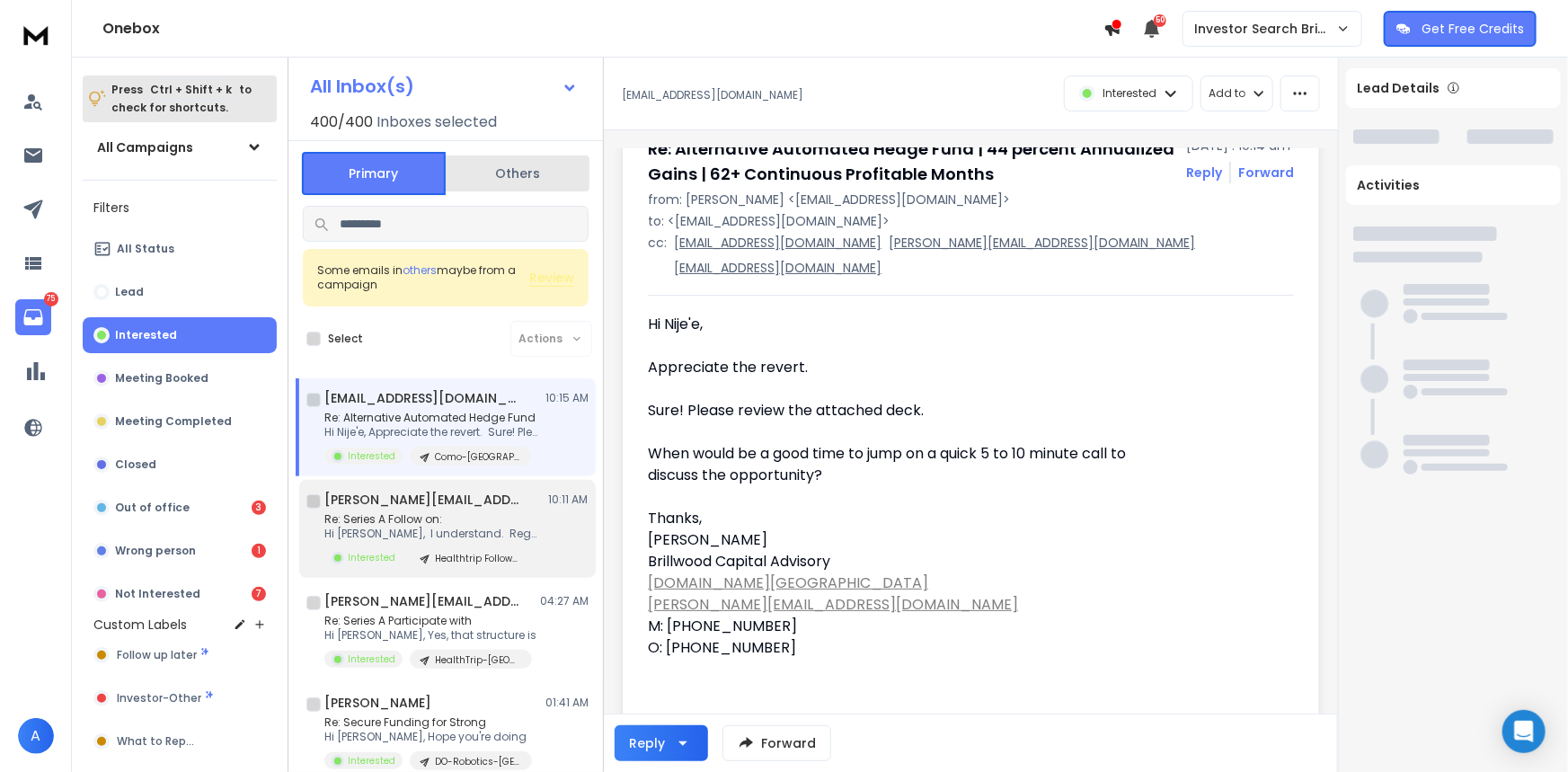
click at [512, 513] on p "Re: Series A Follow on:" at bounding box center [433, 519] width 216 height 15
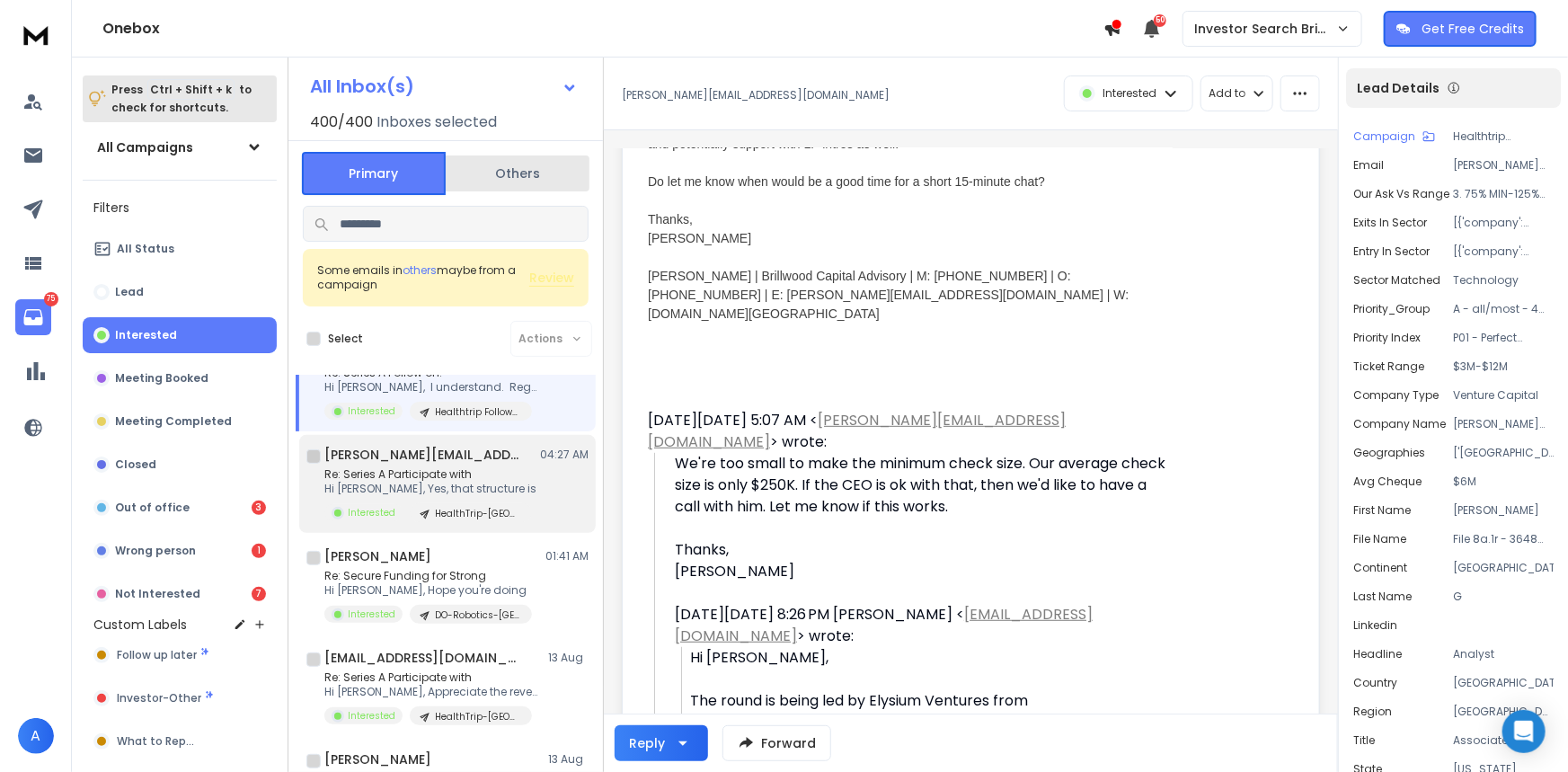
scroll to position [162, 0]
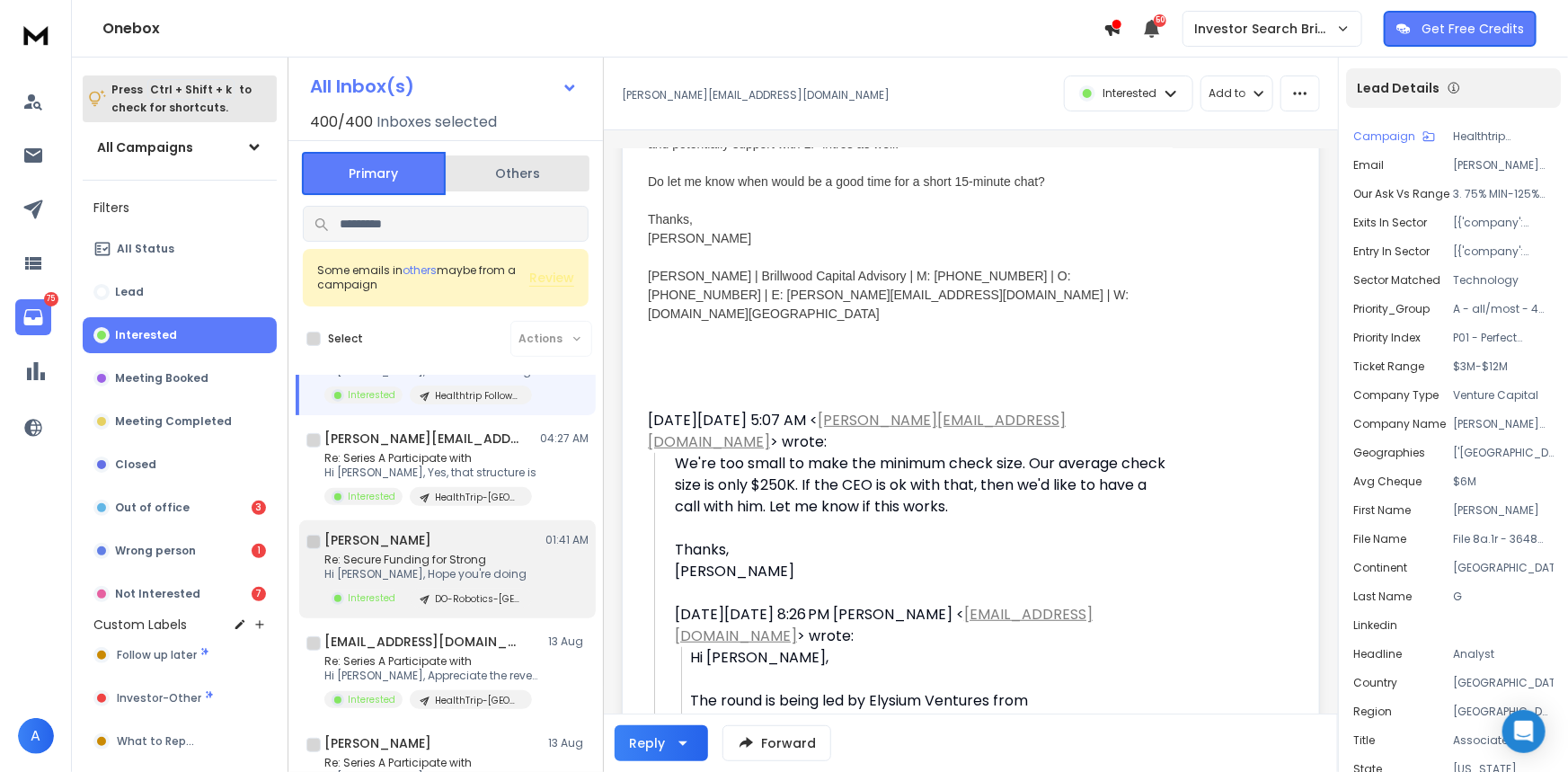
click at [456, 528] on div "Diego Lyon 01:41 AM Re: Secure Funding for Strong Hi Sam, Hope you're doing Int…" at bounding box center [447, 569] width 296 height 98
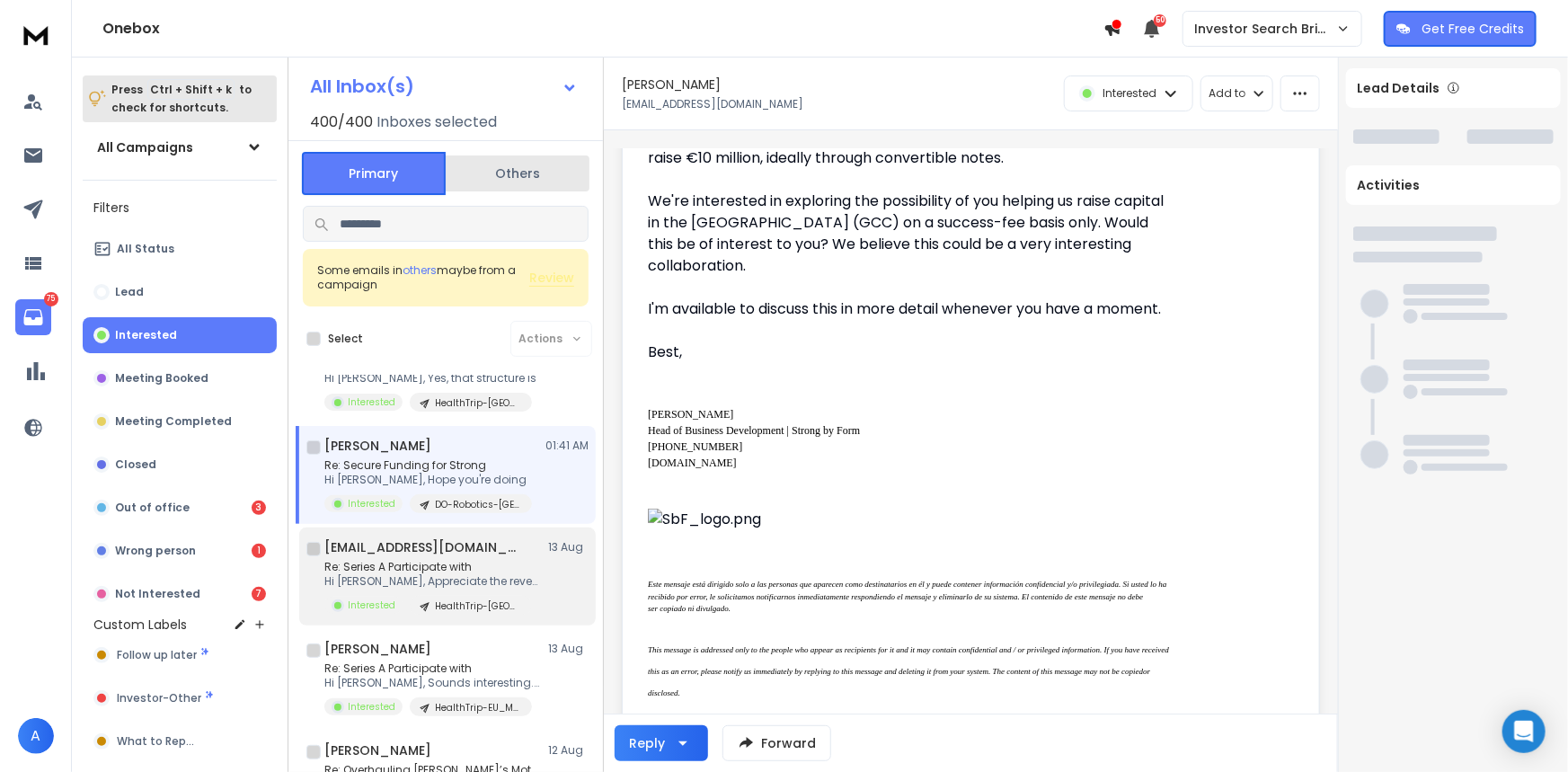
scroll to position [327, 0]
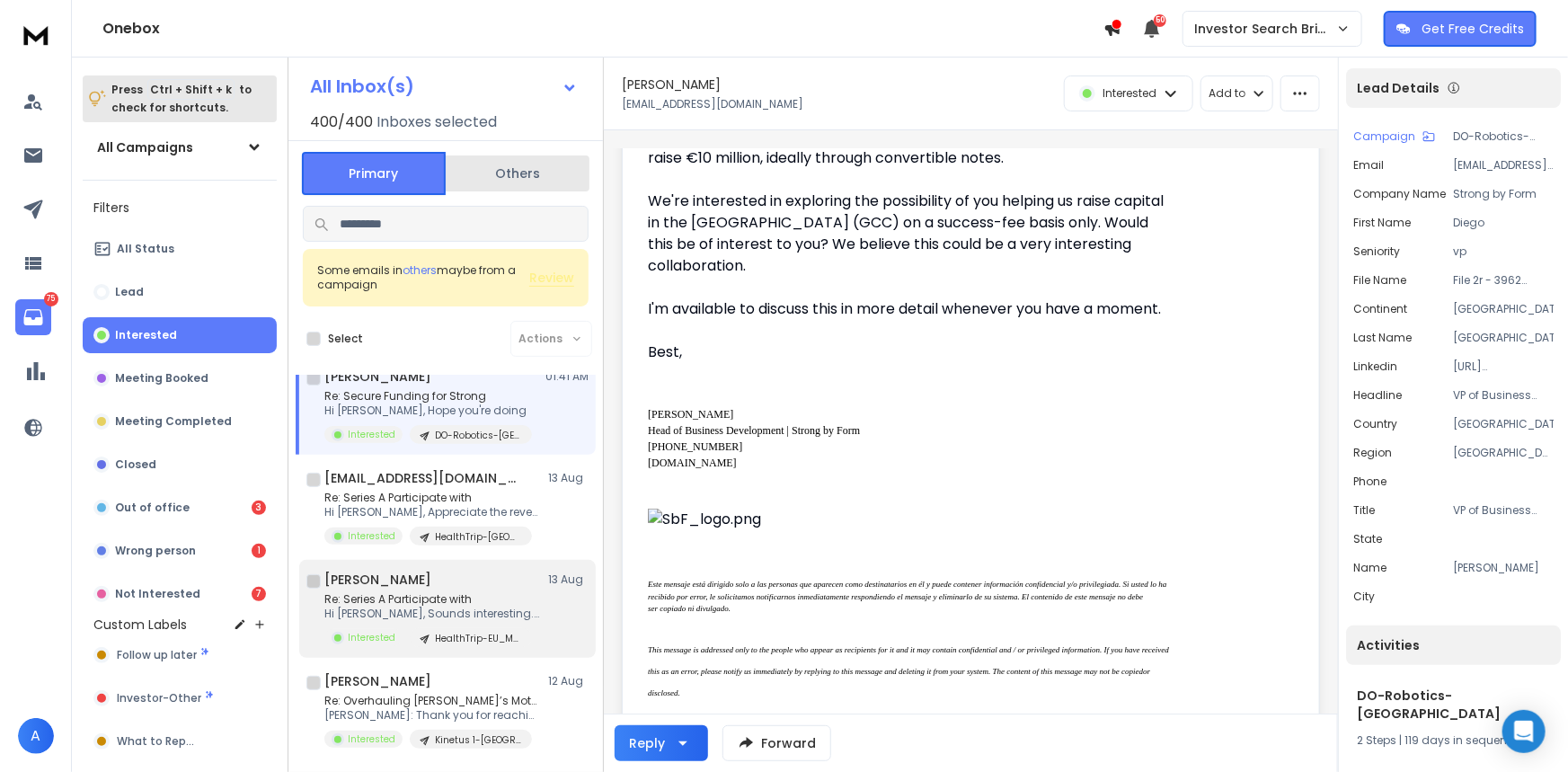
click at [467, 575] on div "Tim Dann 13 Aug" at bounding box center [457, 579] width 264 height 18
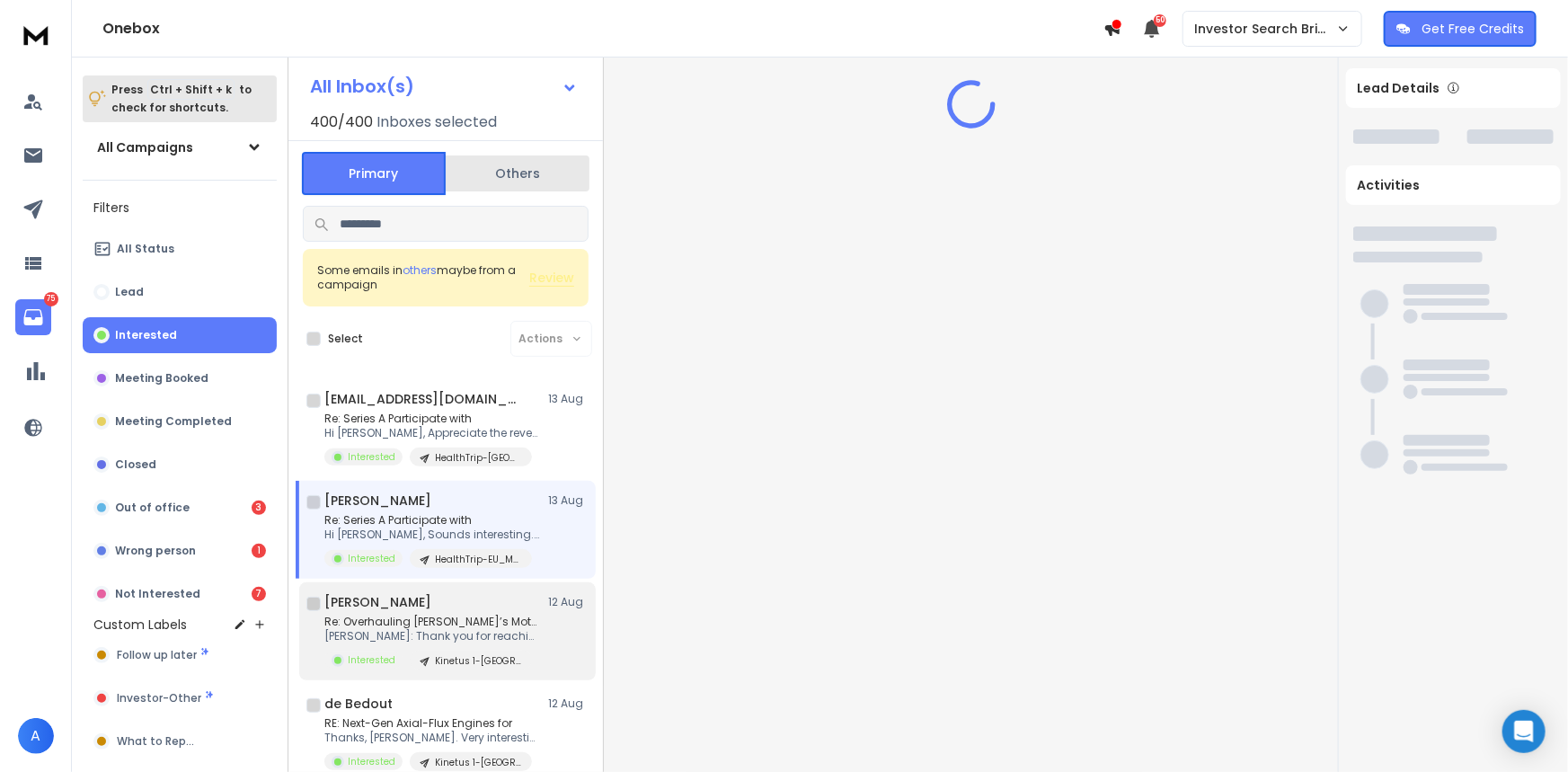
scroll to position [408, 0]
click at [453, 641] on div "Re: Overhauling Tesla’s Motor Tech: Sahil: Thank you for reaching Interested Ki…" at bounding box center [433, 640] width 216 height 54
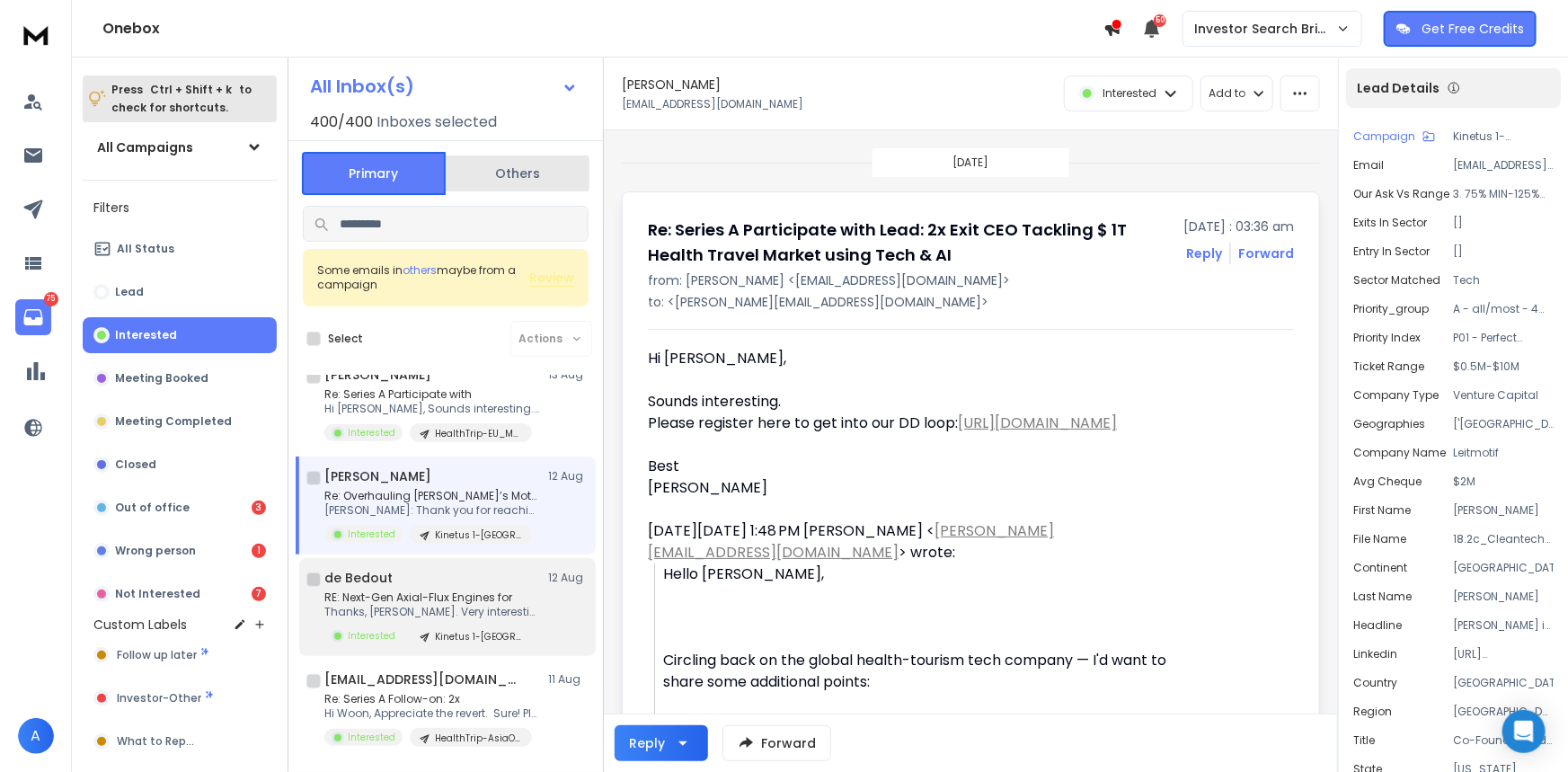
scroll to position [572, 0]
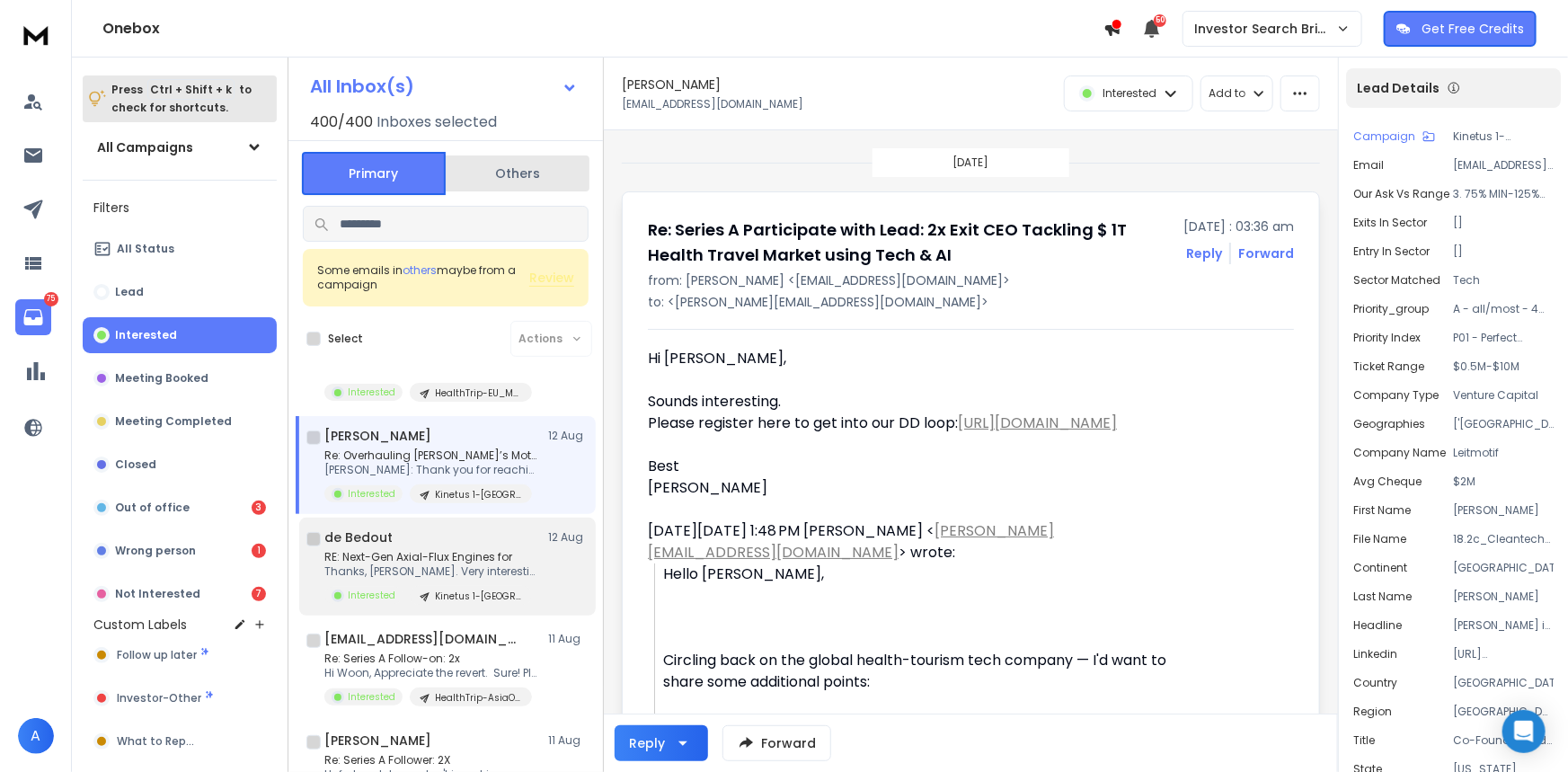
click at [412, 554] on p "RE: Next-Gen Axial-Flux Engines for" at bounding box center [433, 557] width 216 height 15
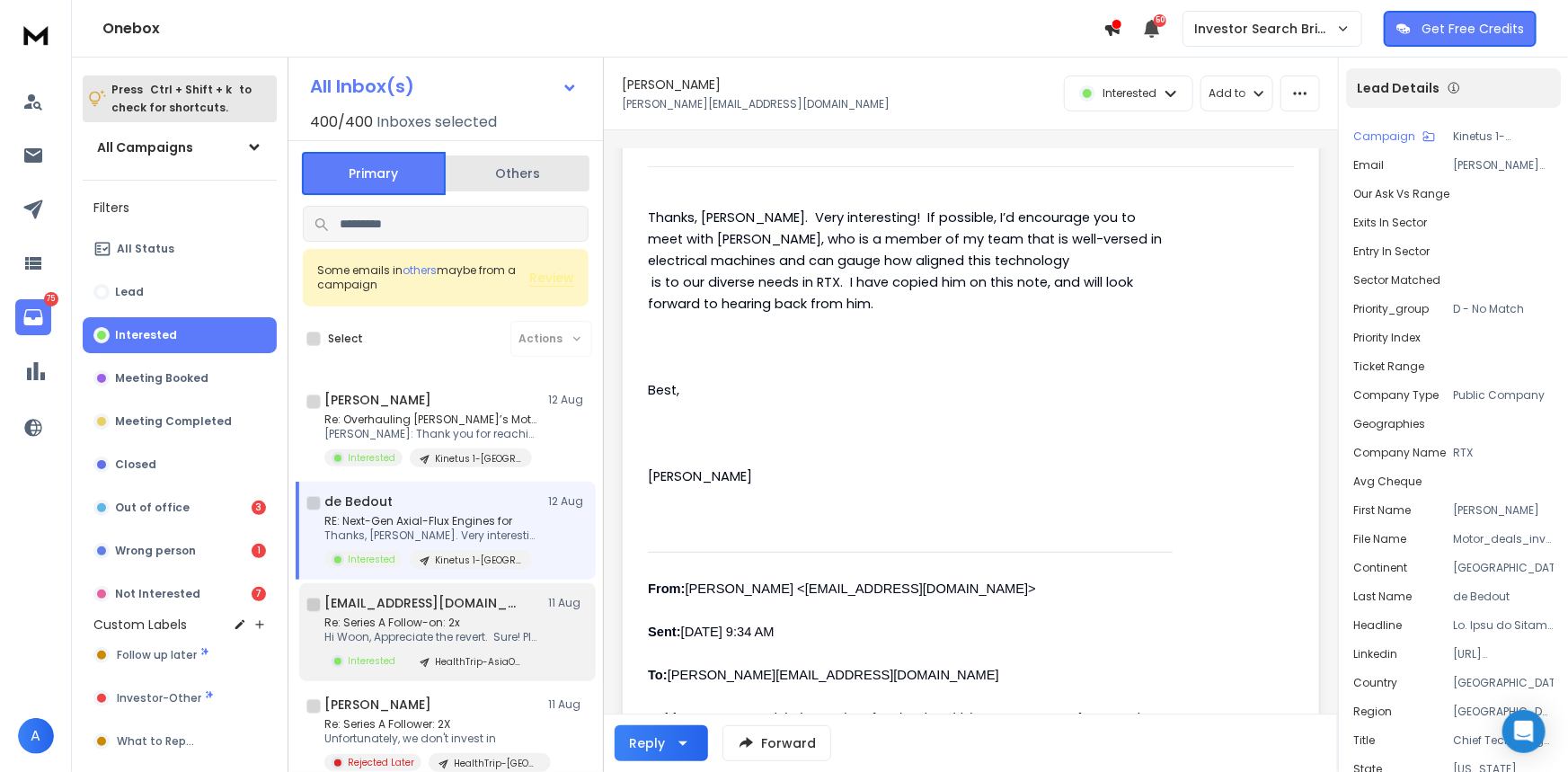
scroll to position [653, 0]
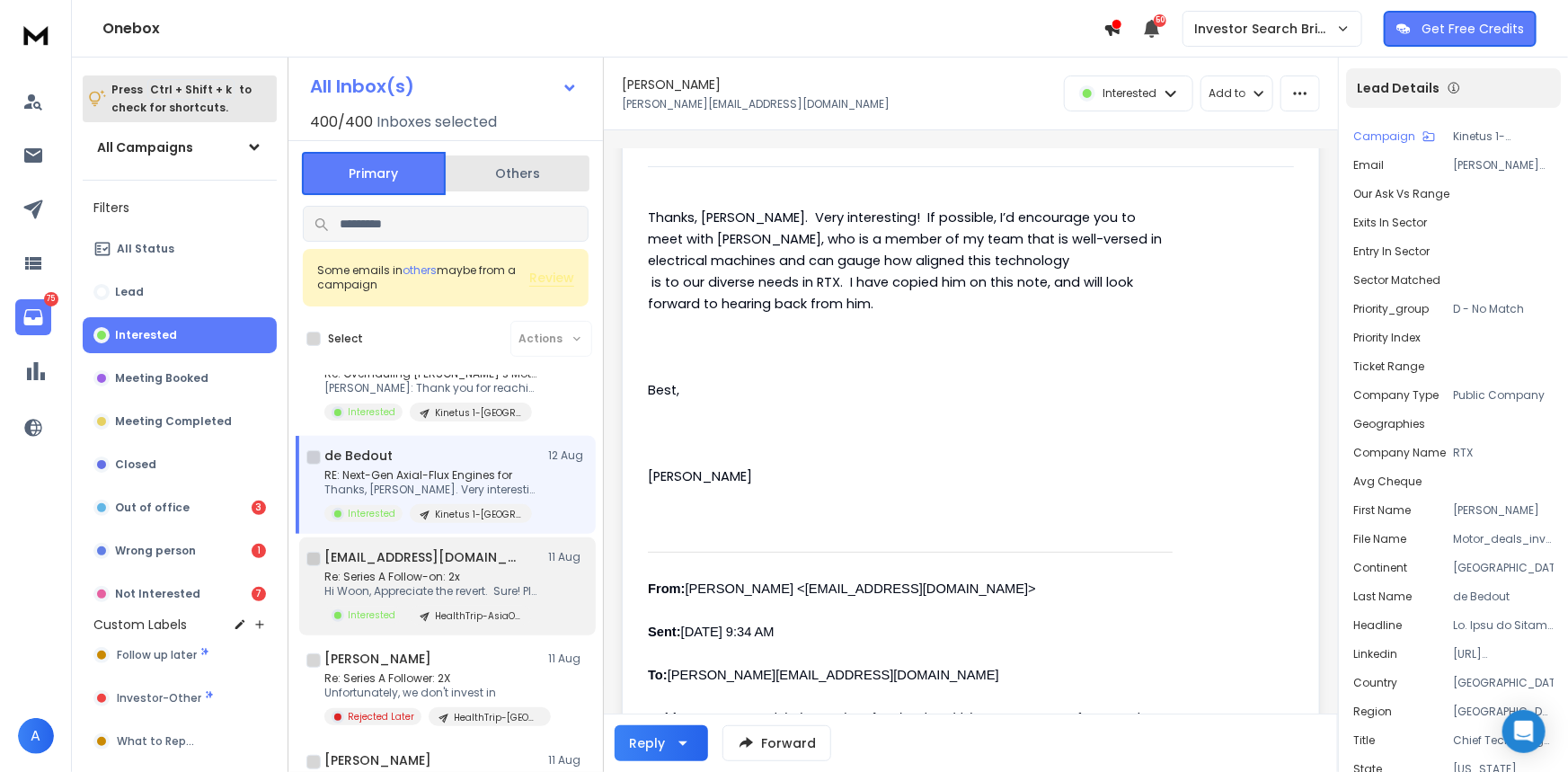
click at [401, 570] on p "Re: Series A Follow-on: 2x" at bounding box center [433, 577] width 216 height 15
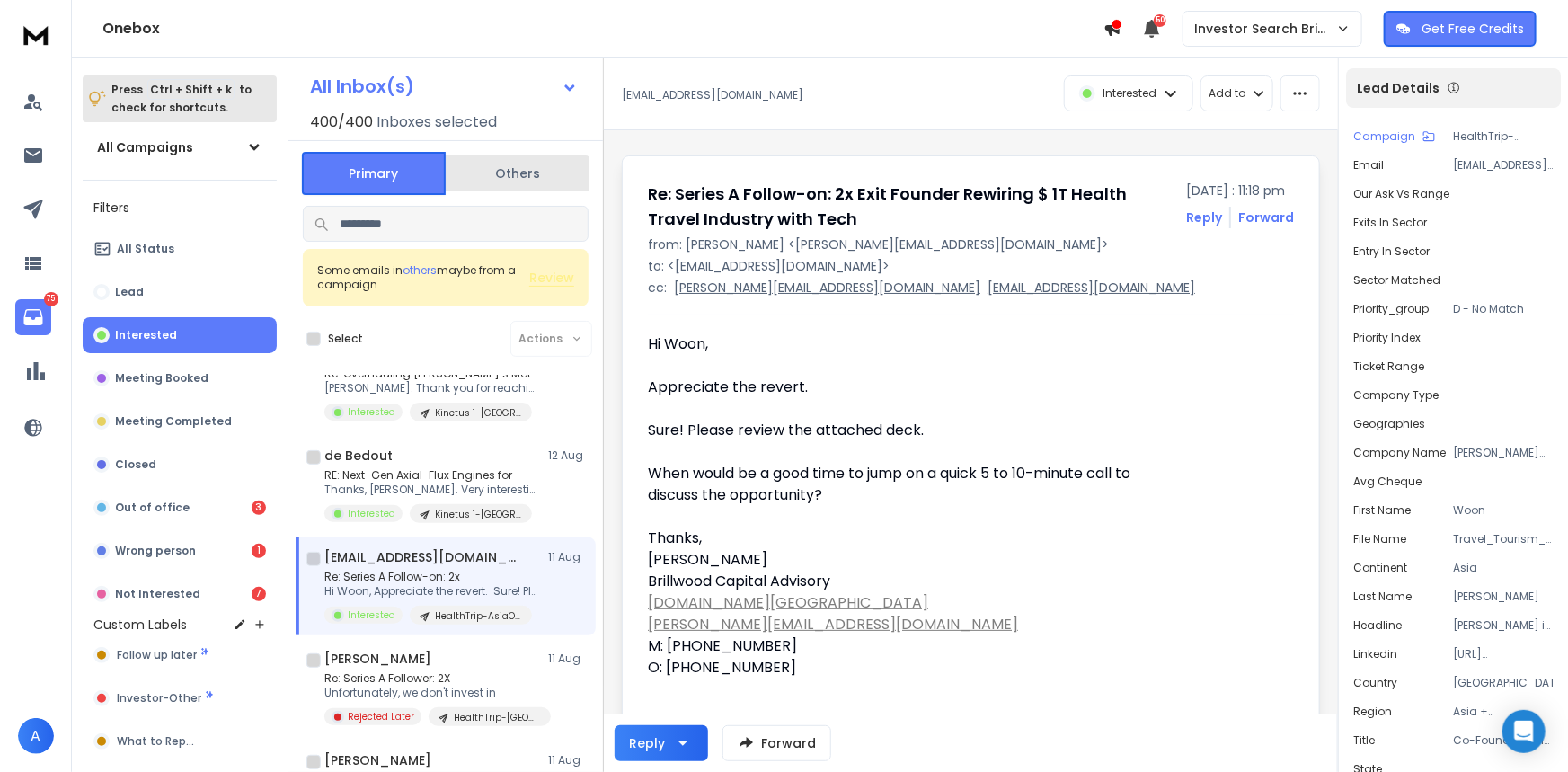
scroll to position [0, 0]
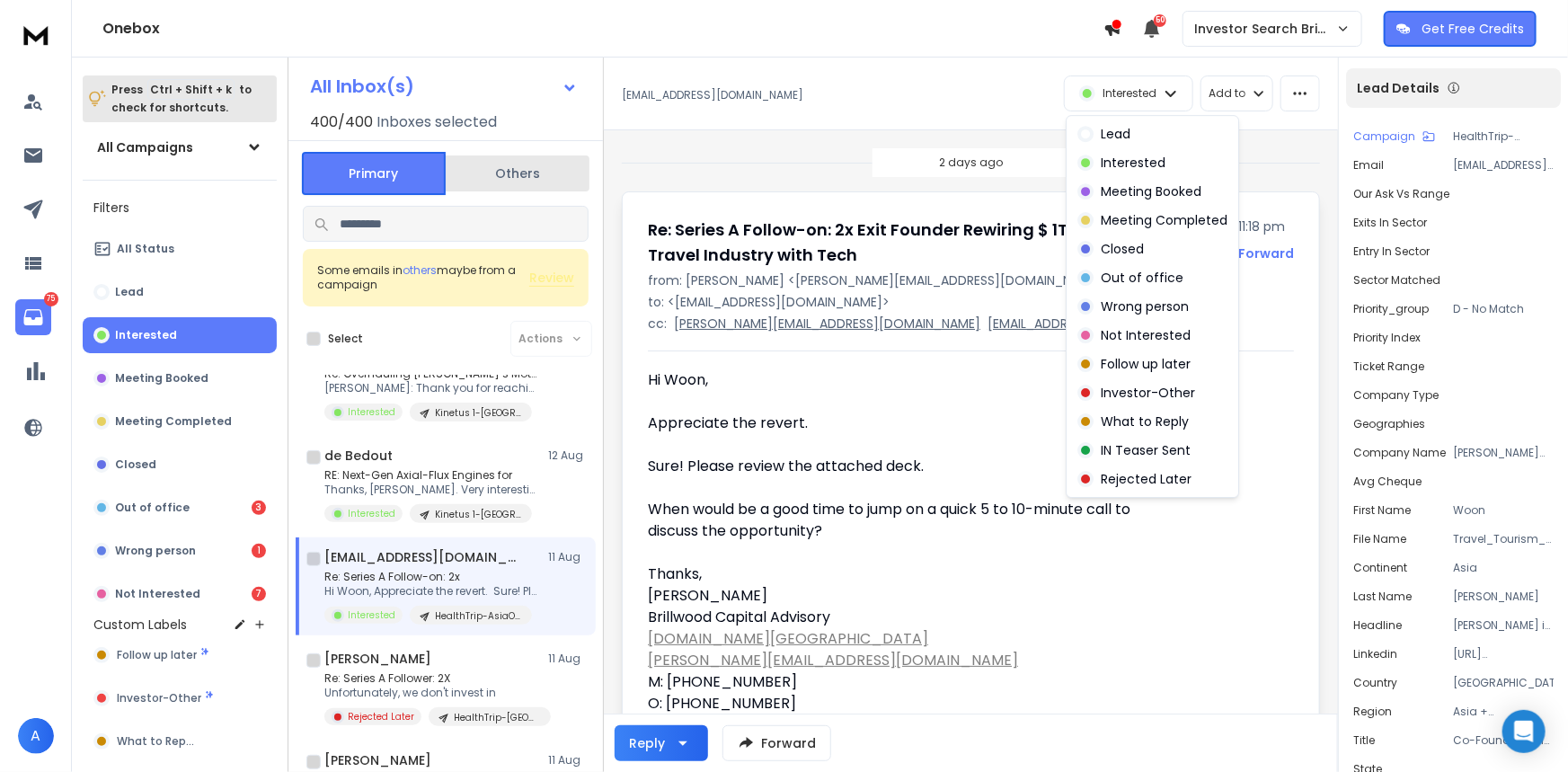
click at [1138, 103] on div "Interested" at bounding box center [1129, 93] width 127 height 34
click at [1166, 443] on p "IN Teaser Sent" at bounding box center [1146, 450] width 89 height 18
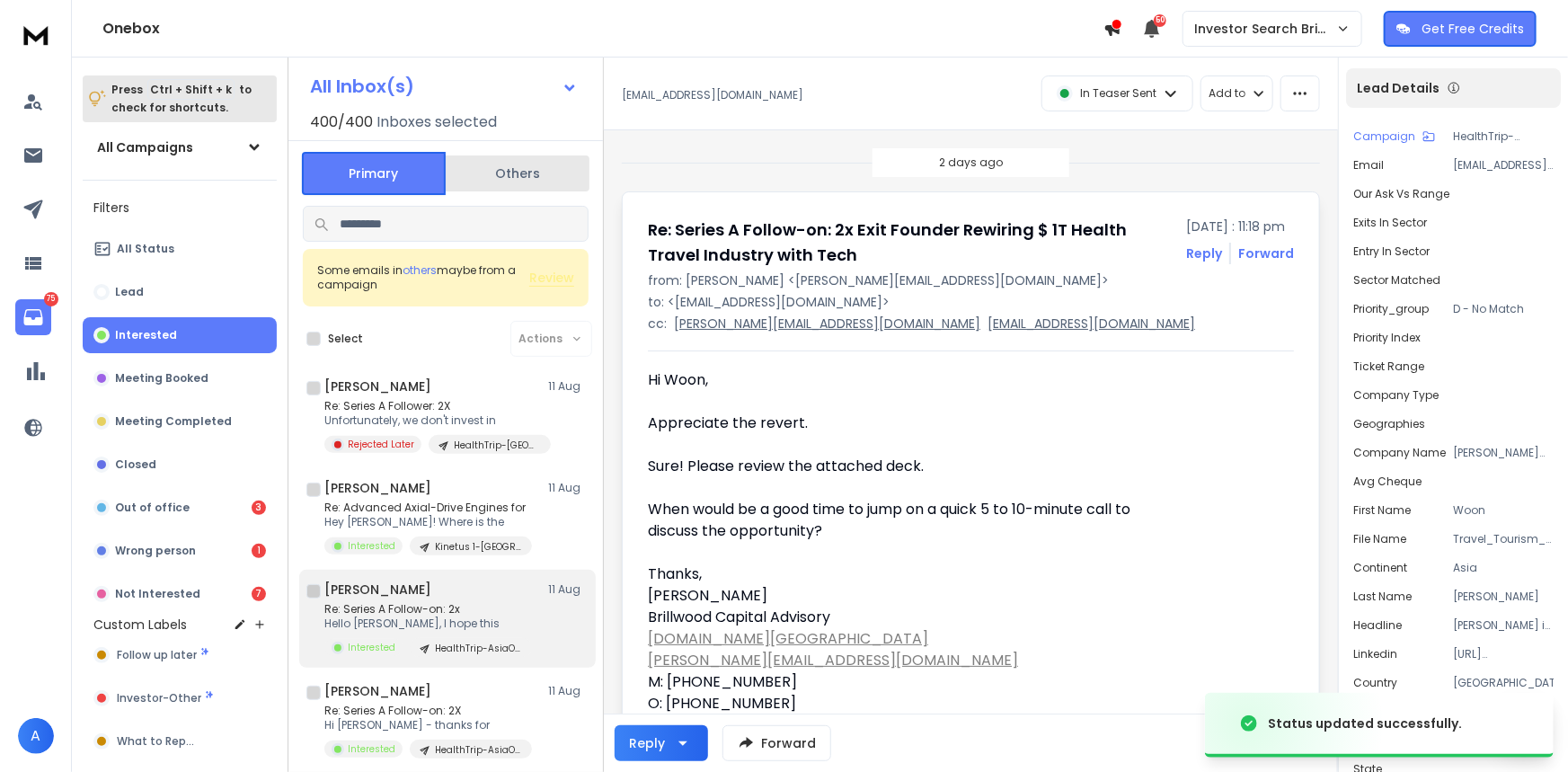
scroll to position [1062, 0]
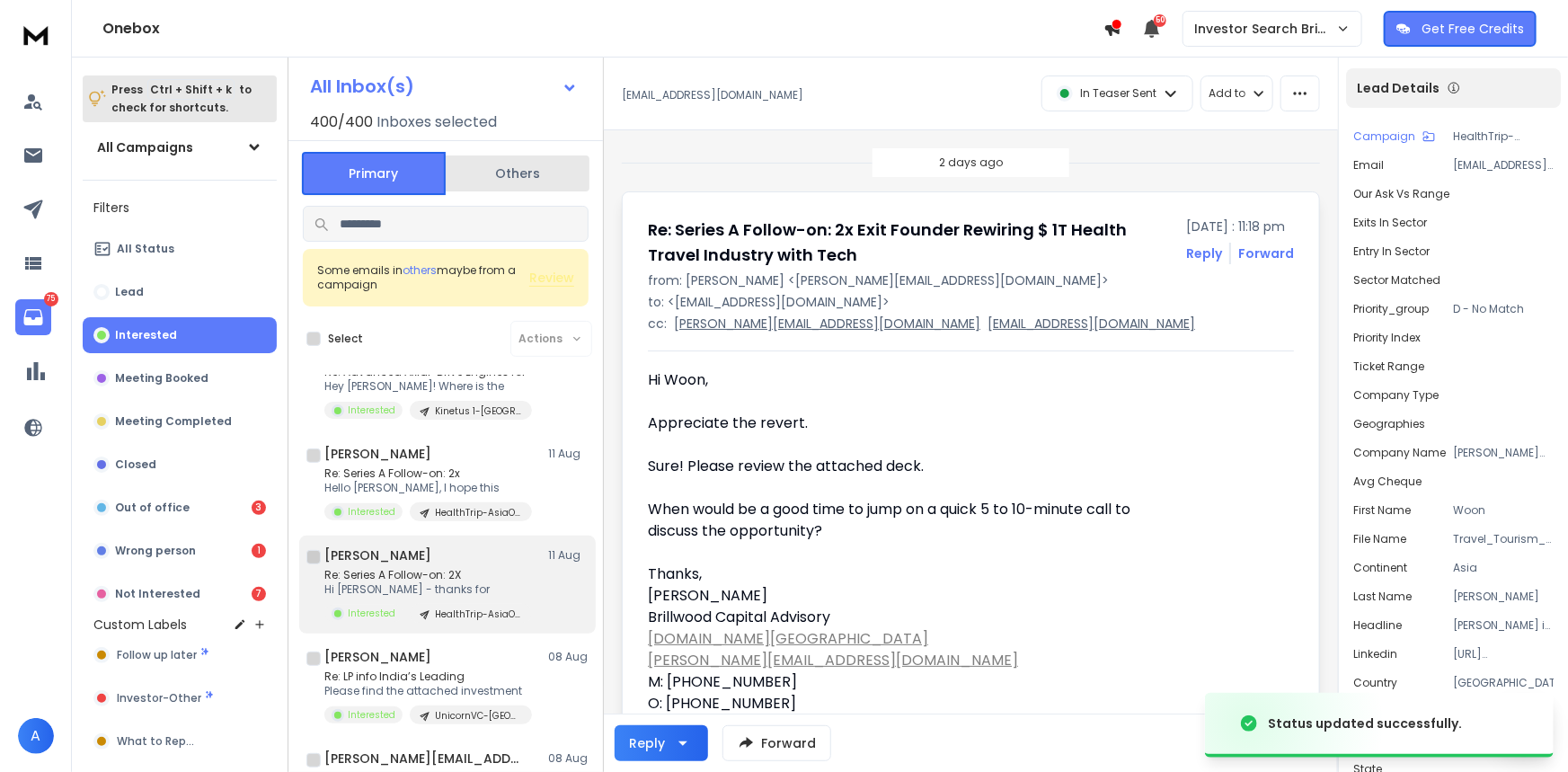
click at [454, 576] on p "Re: Series A Follow-on: 2X" at bounding box center [429, 575] width 208 height 15
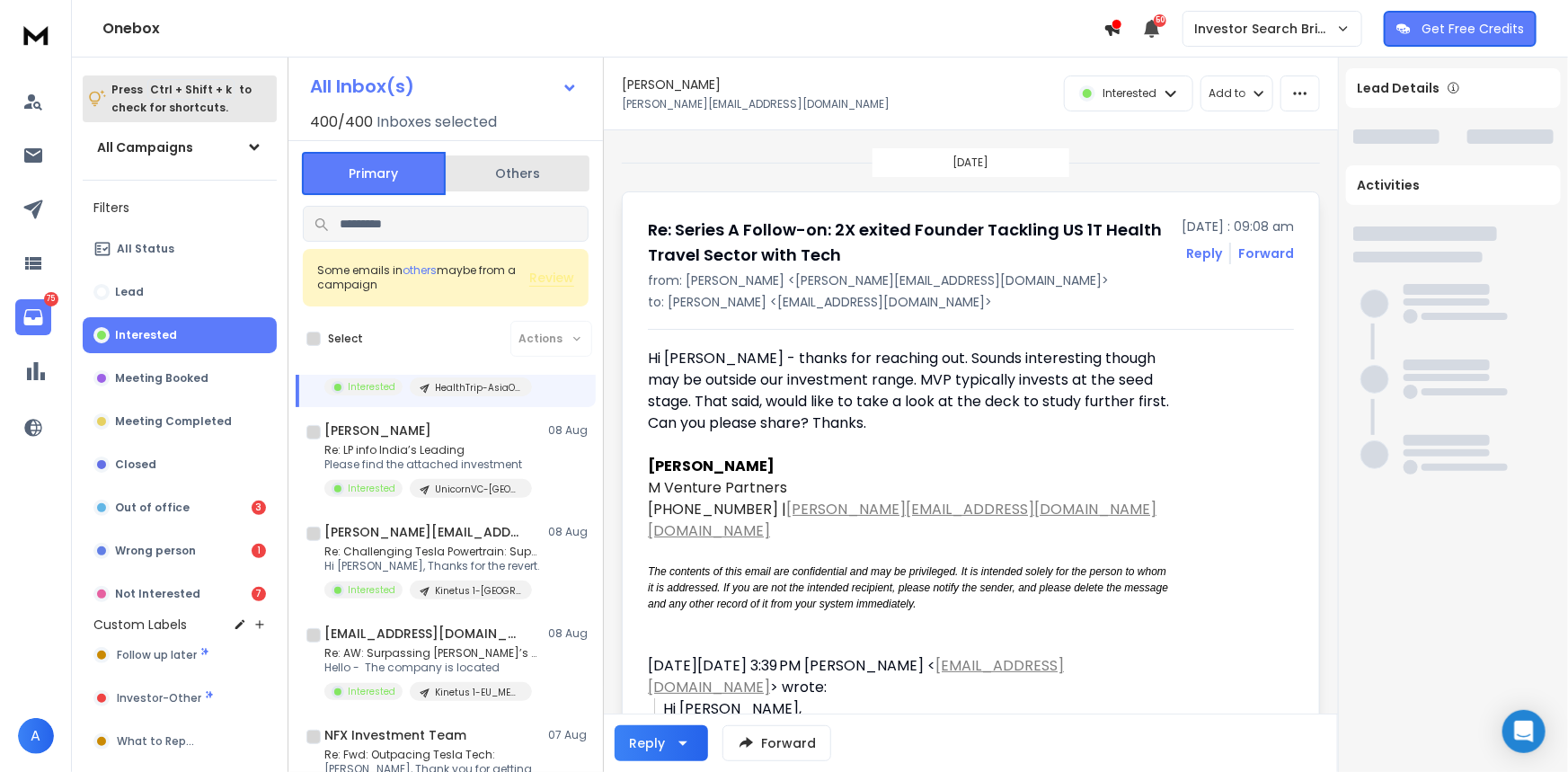
scroll to position [1307, 0]
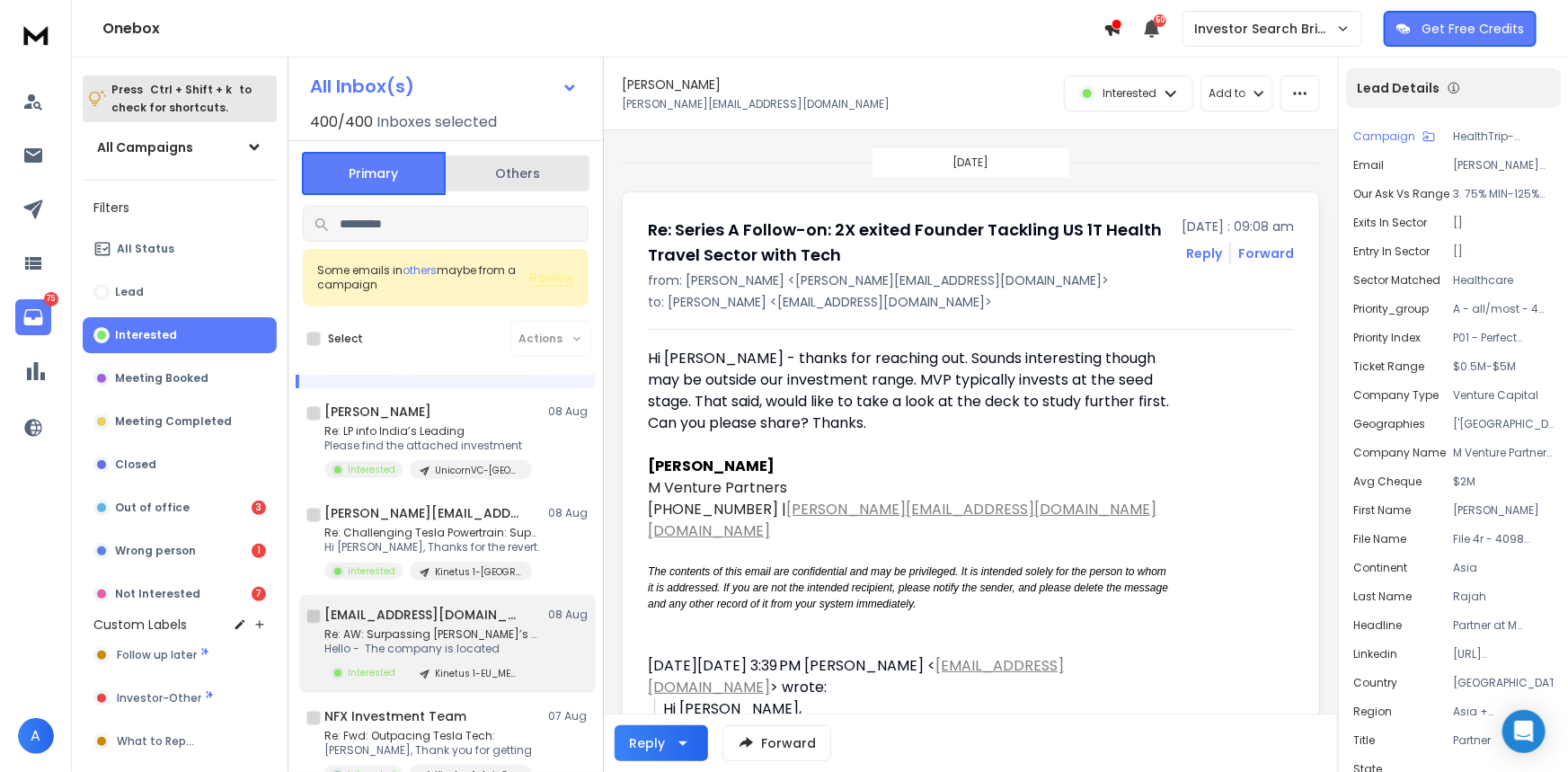
click at [470, 612] on h1 "[EMAIL_ADDRESS][DOMAIN_NAME]" at bounding box center [423, 614] width 197 height 18
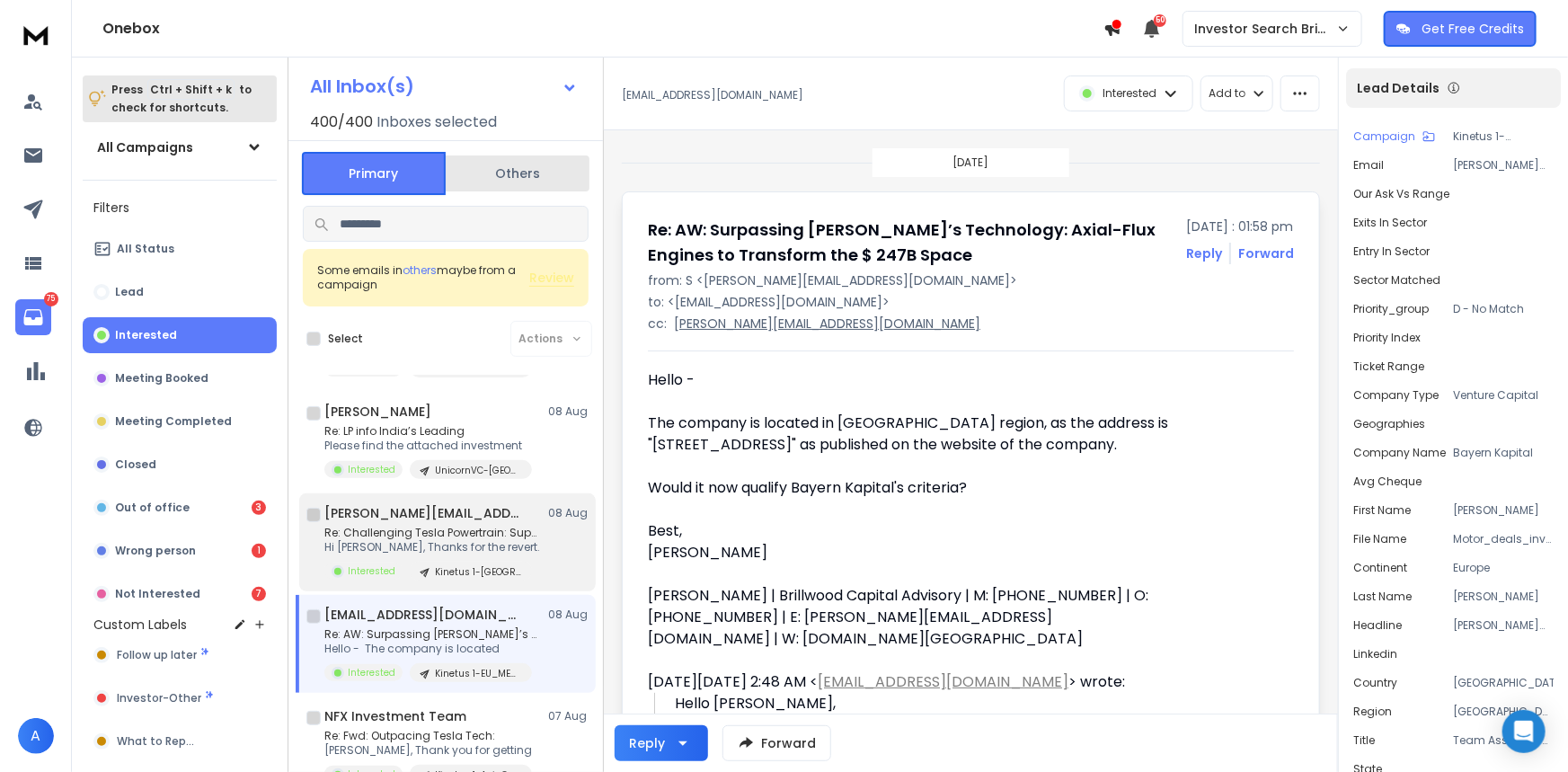
click at [473, 505] on h1 "[PERSON_NAME][EMAIL_ADDRESS][PERSON_NAME][DOMAIN_NAME] +1" at bounding box center [423, 513] width 197 height 18
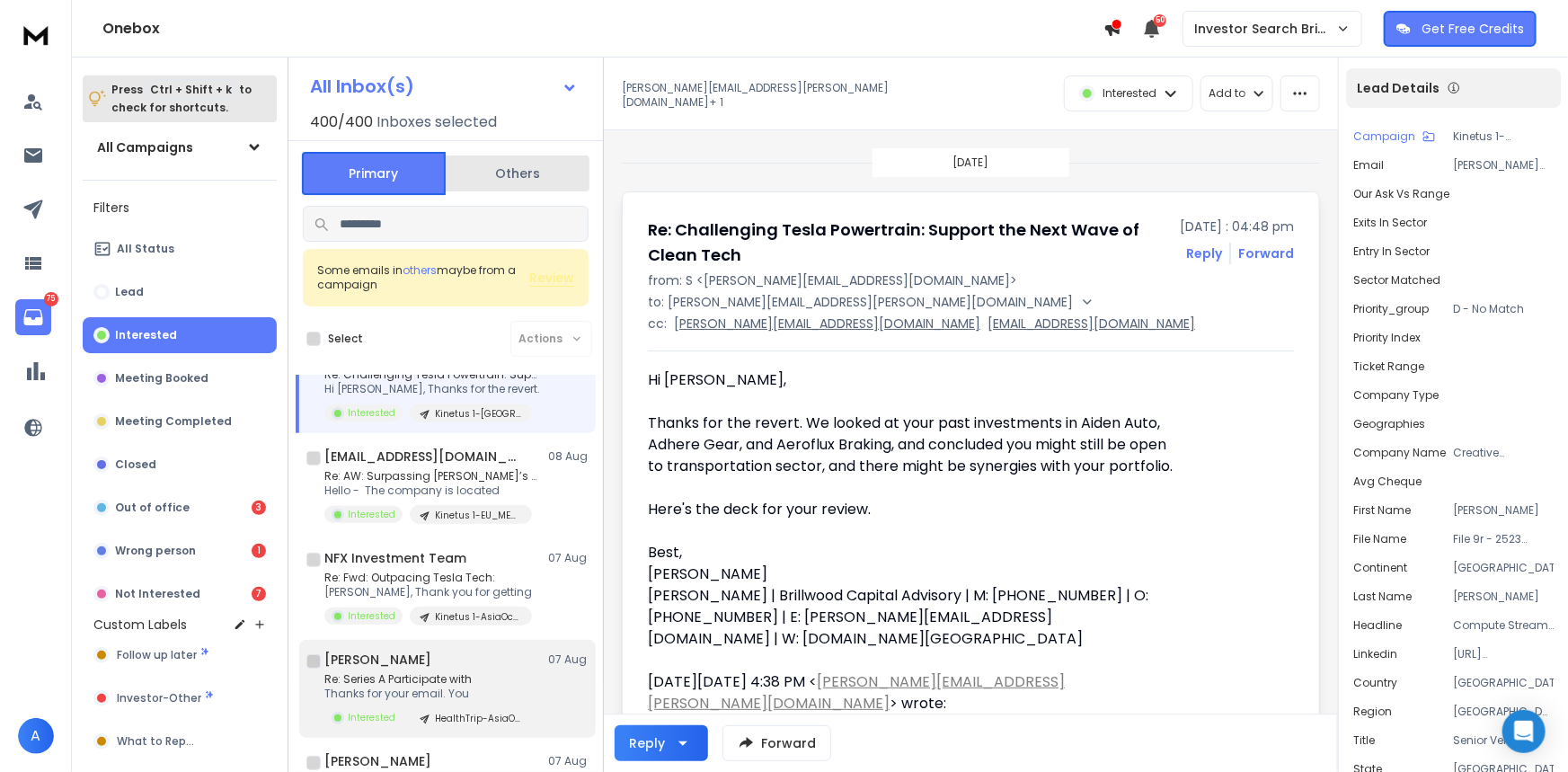
scroll to position [1471, 0]
click at [495, 661] on div "Satya Bansal 07 Aug" at bounding box center [457, 654] width 264 height 18
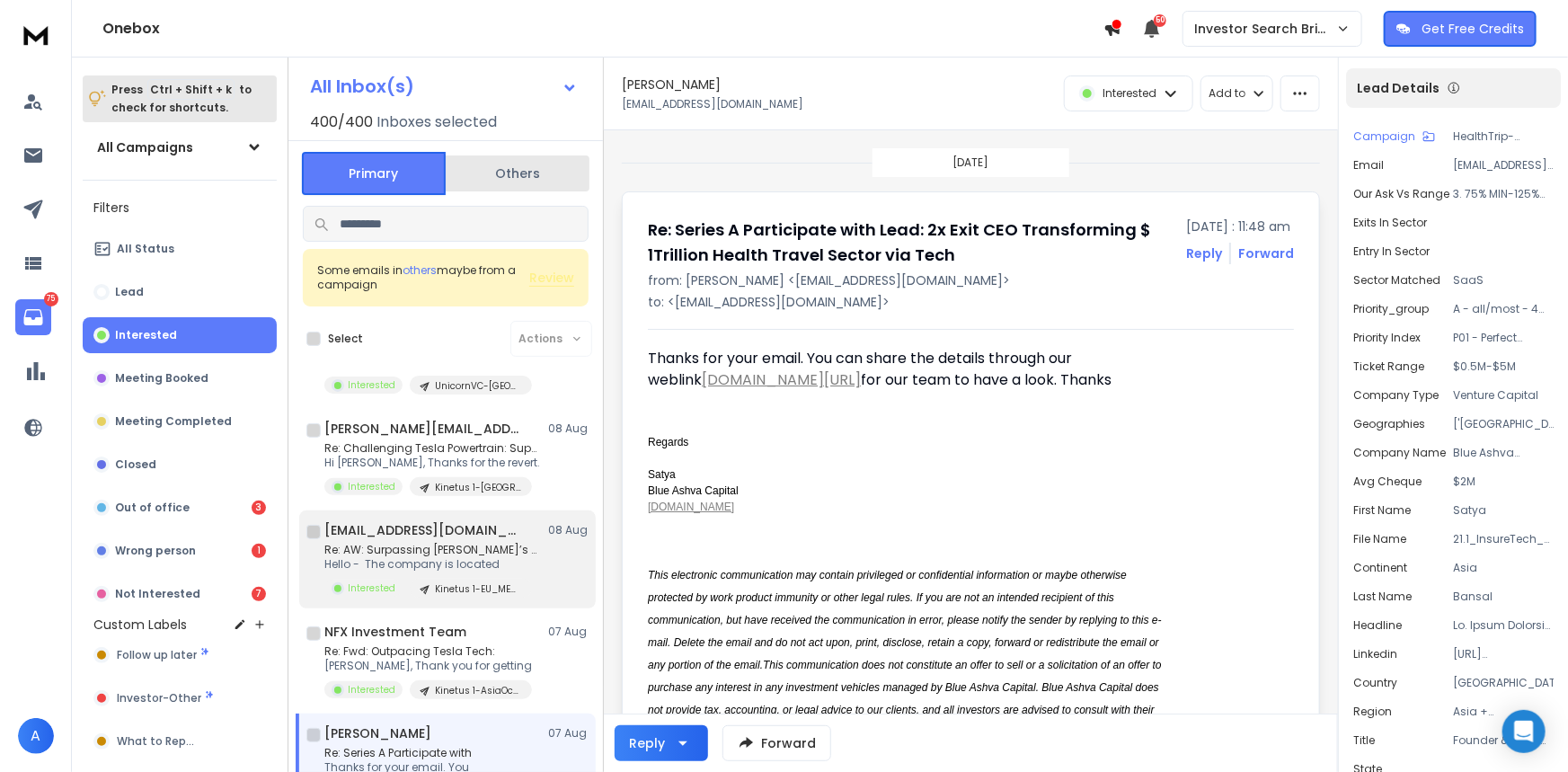
scroll to position [1388, 0]
click at [470, 560] on p "Hello - The company is located" at bounding box center [433, 567] width 216 height 15
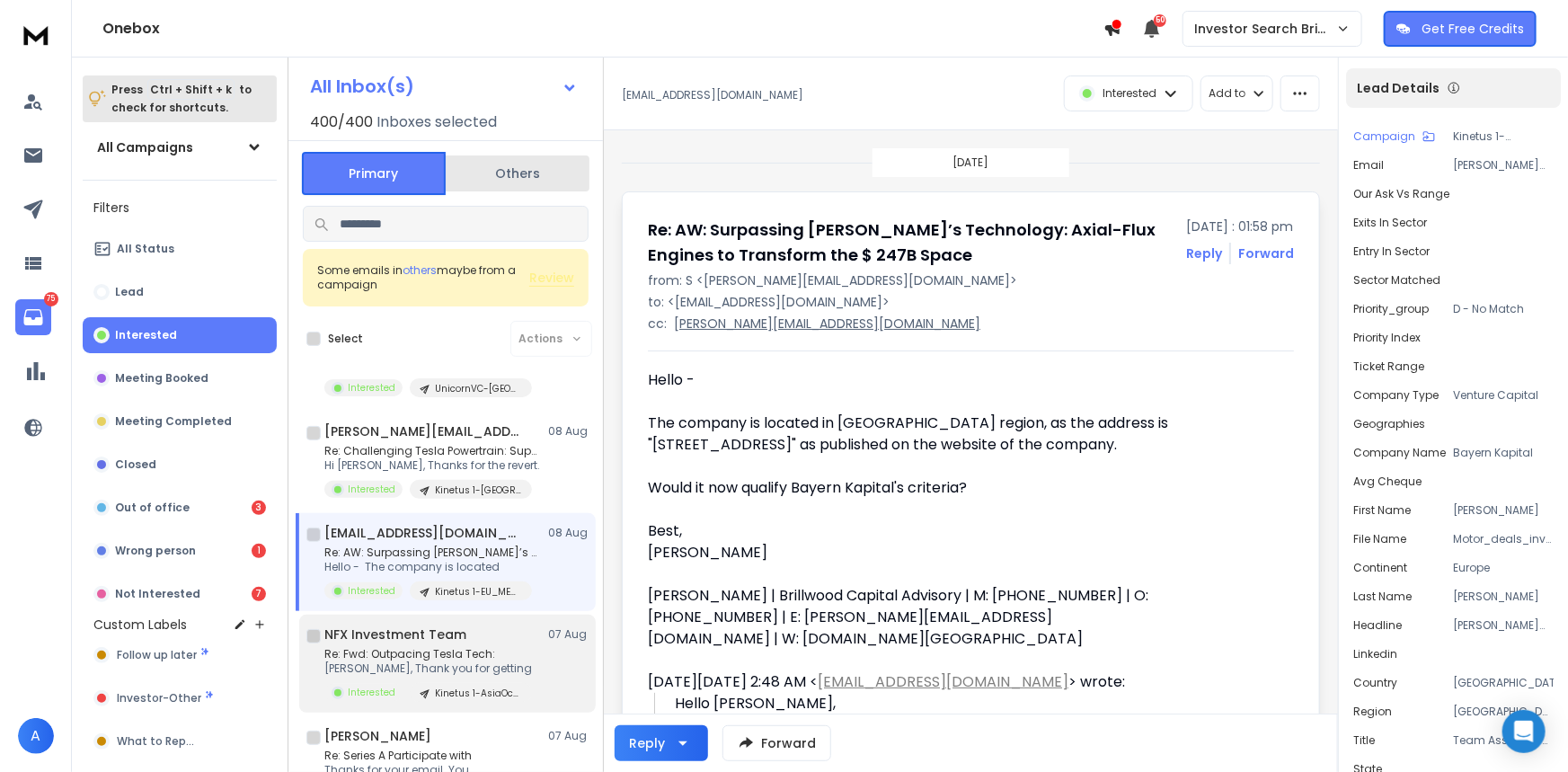
click at [424, 636] on h1 "NFX Investment Team" at bounding box center [396, 635] width 142 height 18
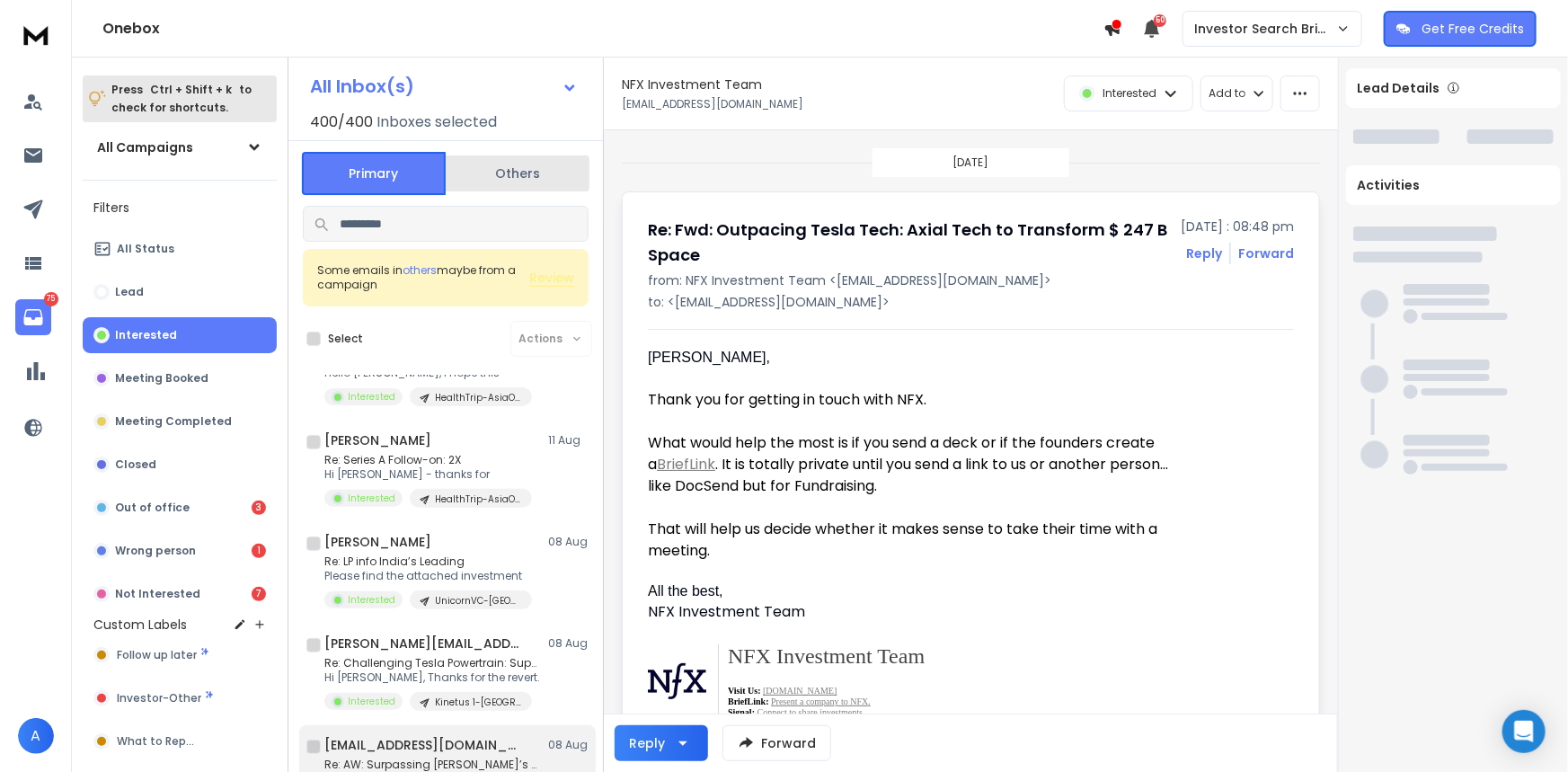
scroll to position [1143, 0]
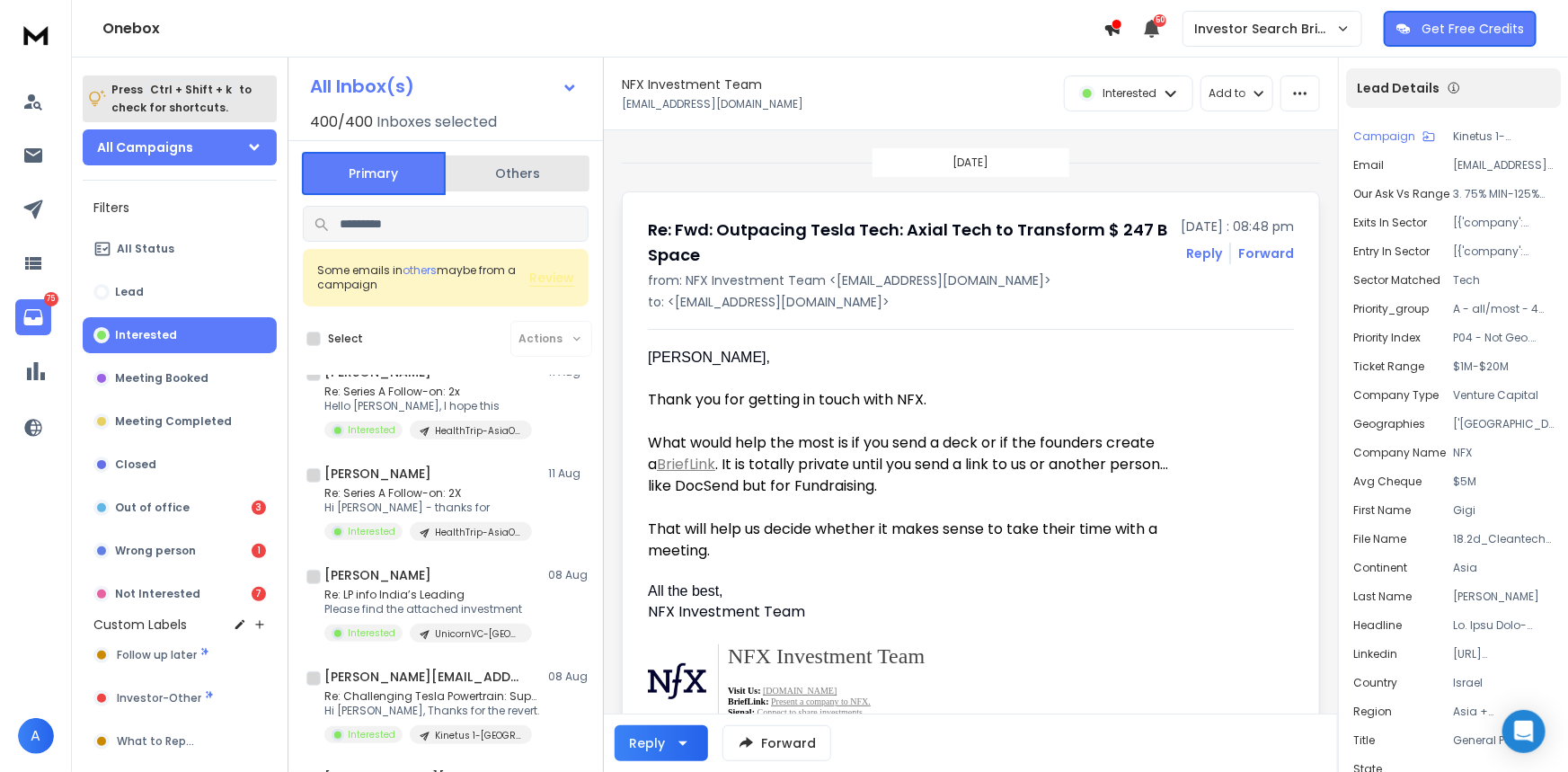
click at [170, 150] on h1 "All Campaigns" at bounding box center [145, 147] width 96 height 18
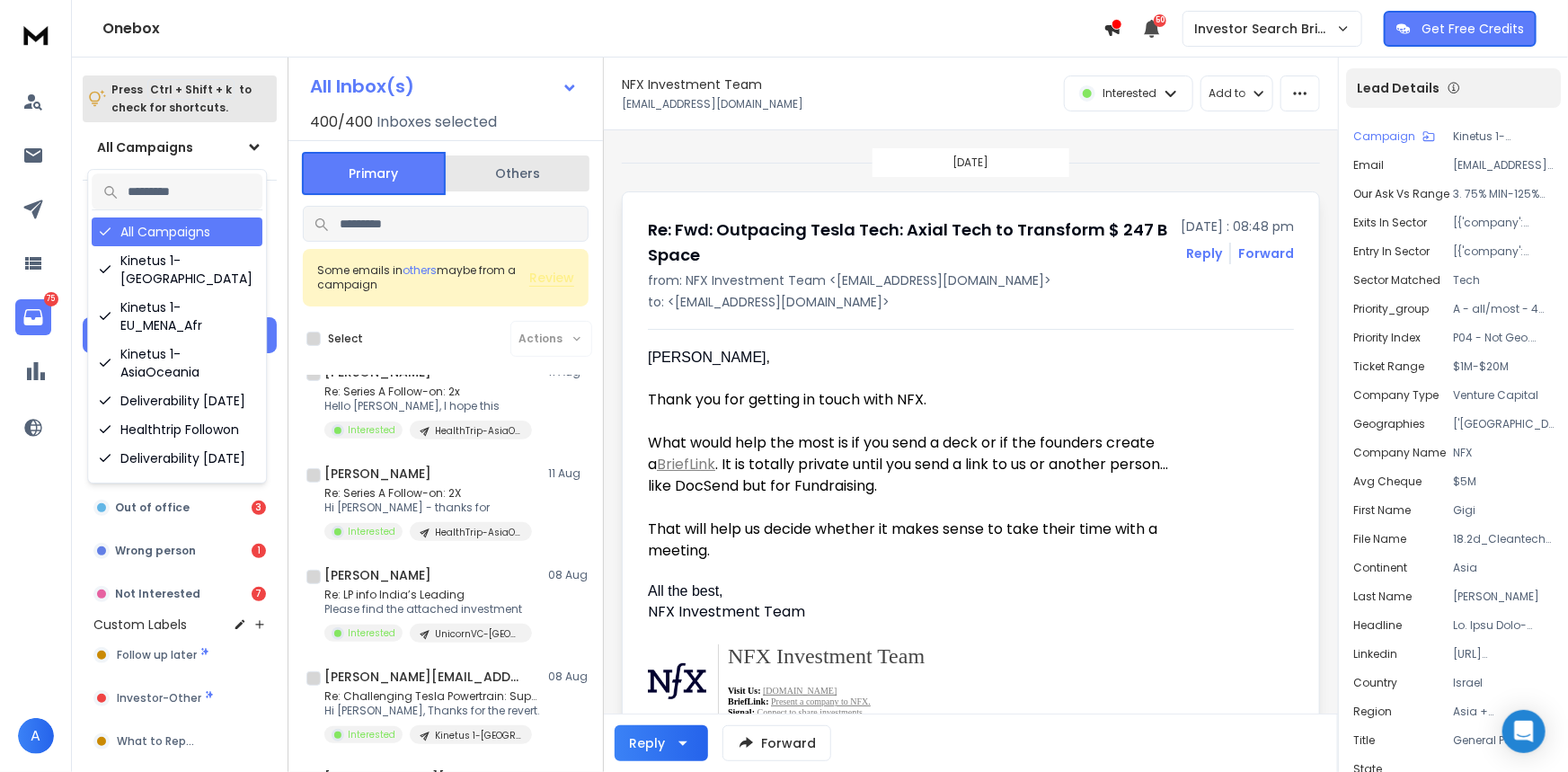
click at [182, 224] on div "All Campaigns" at bounding box center [177, 232] width 171 height 29
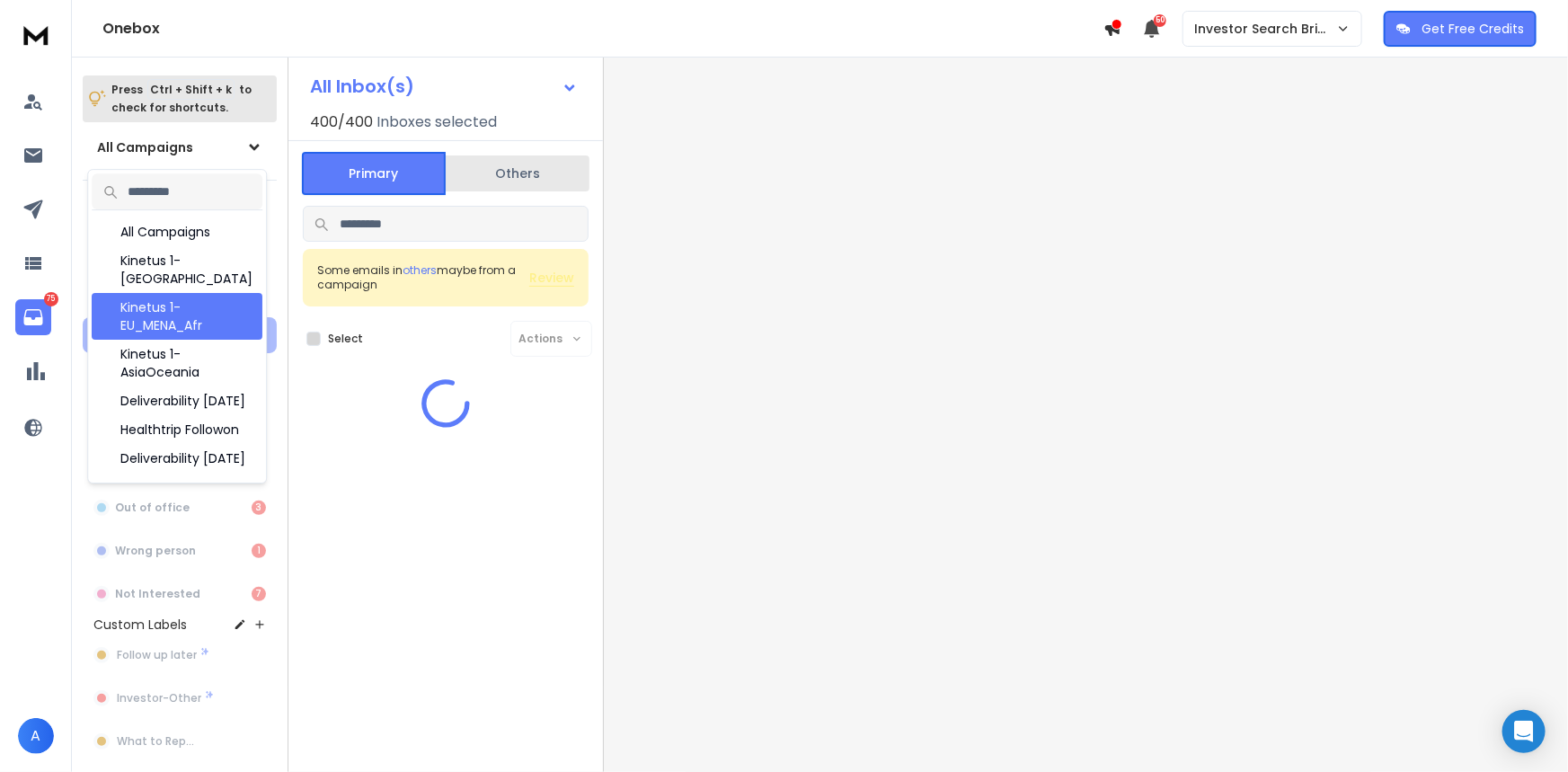
click at [167, 293] on div "Kinetus 1-EU_MENA_Afr" at bounding box center [177, 316] width 171 height 47
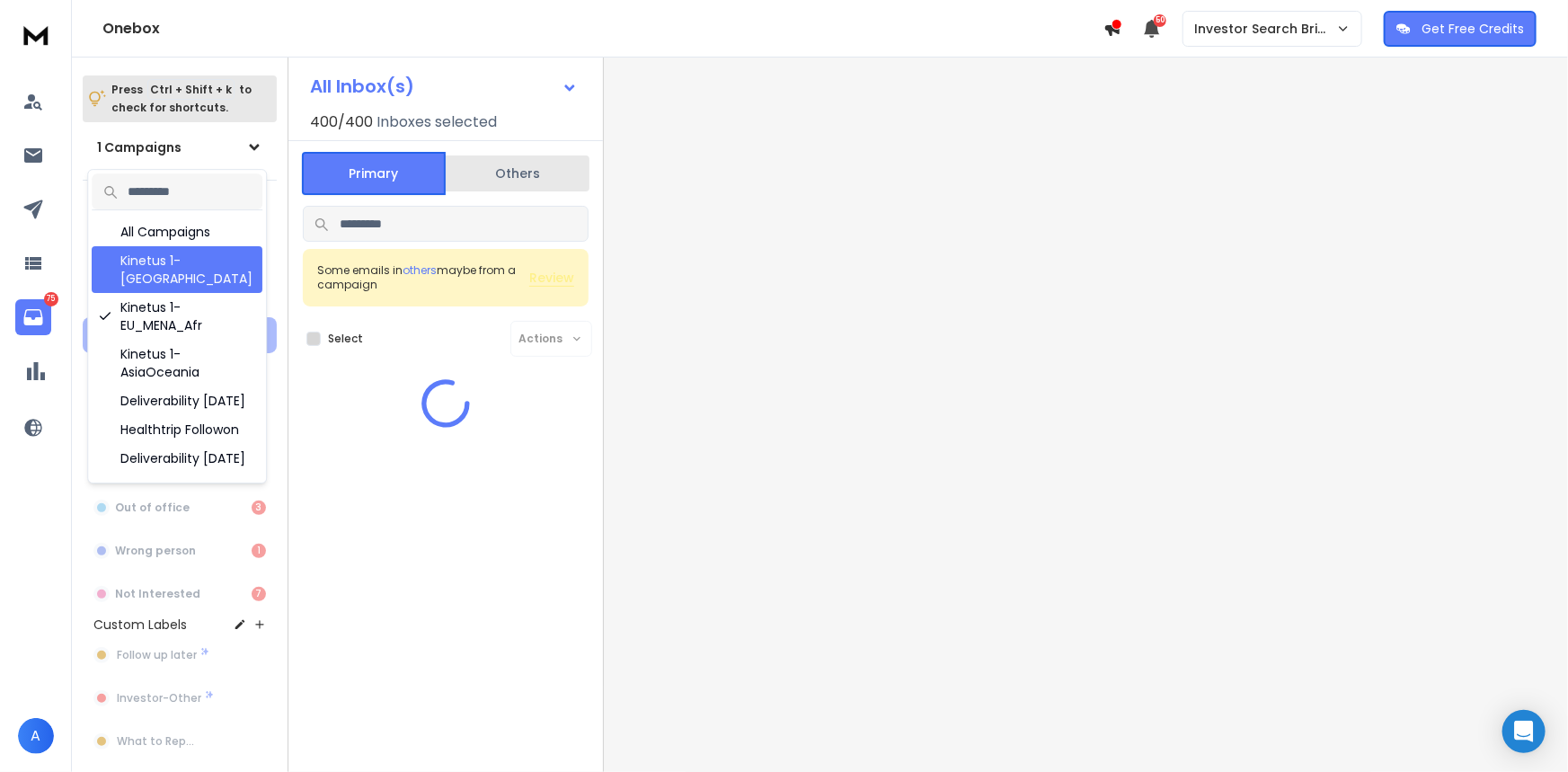
click at [172, 265] on div "Kinetus 1-[GEOGRAPHIC_DATA]" at bounding box center [177, 269] width 171 height 47
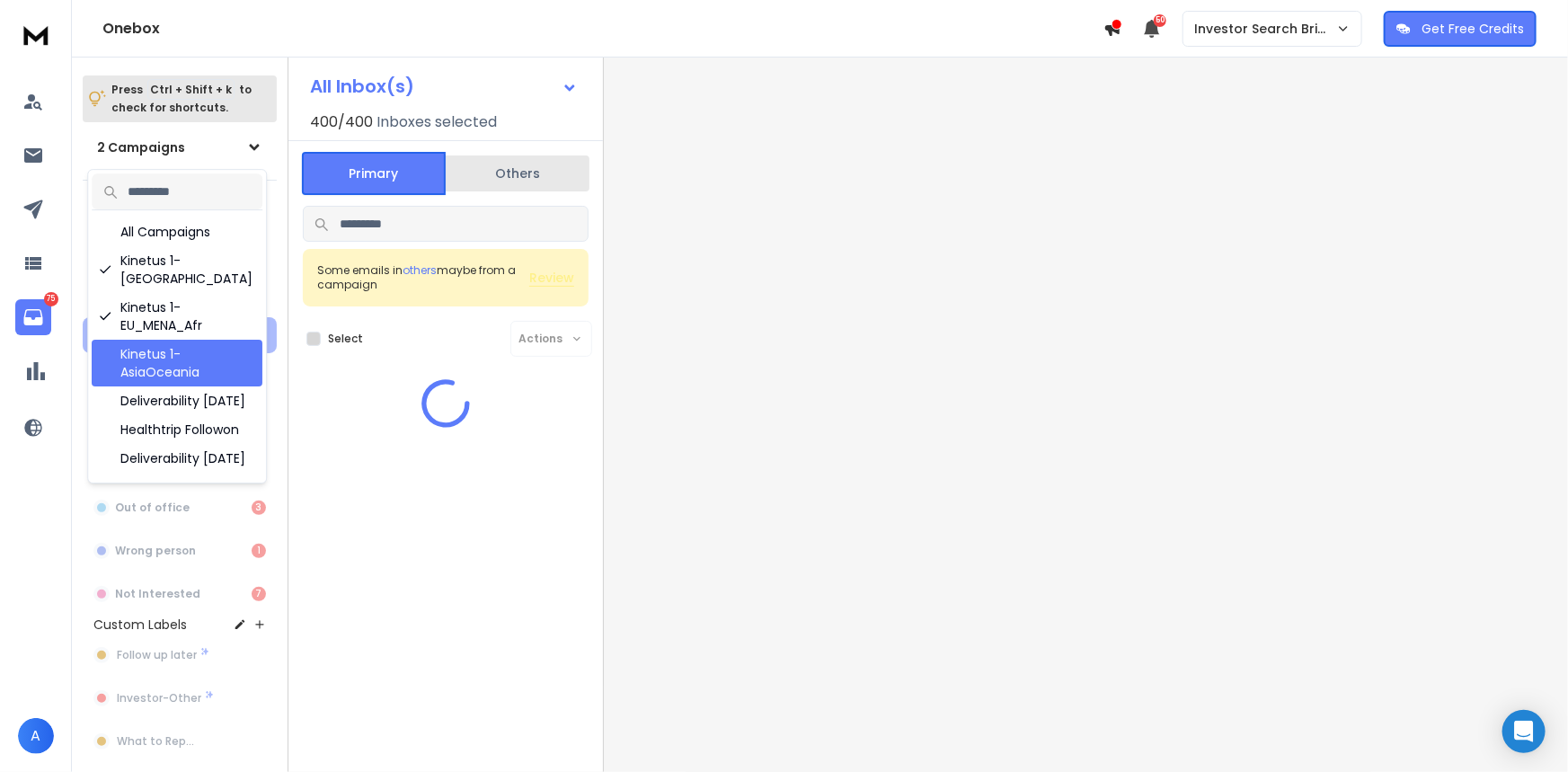
click at [165, 339] on div "Kinetus 1-AsiaOceania" at bounding box center [177, 363] width 171 height 47
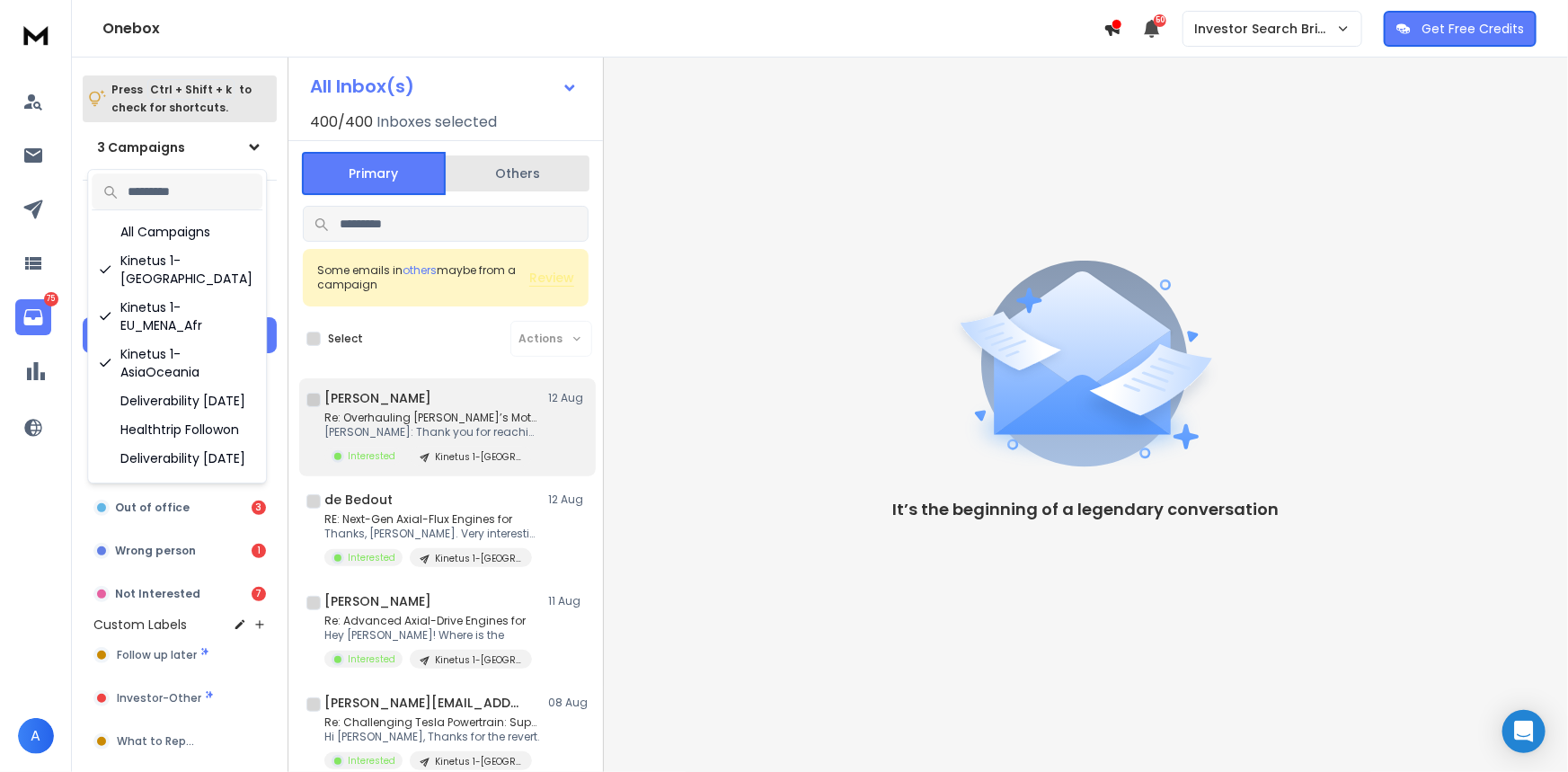
click at [470, 420] on p "Re: Overhauling [PERSON_NAME]’s Motor Tech:" at bounding box center [433, 418] width 216 height 15
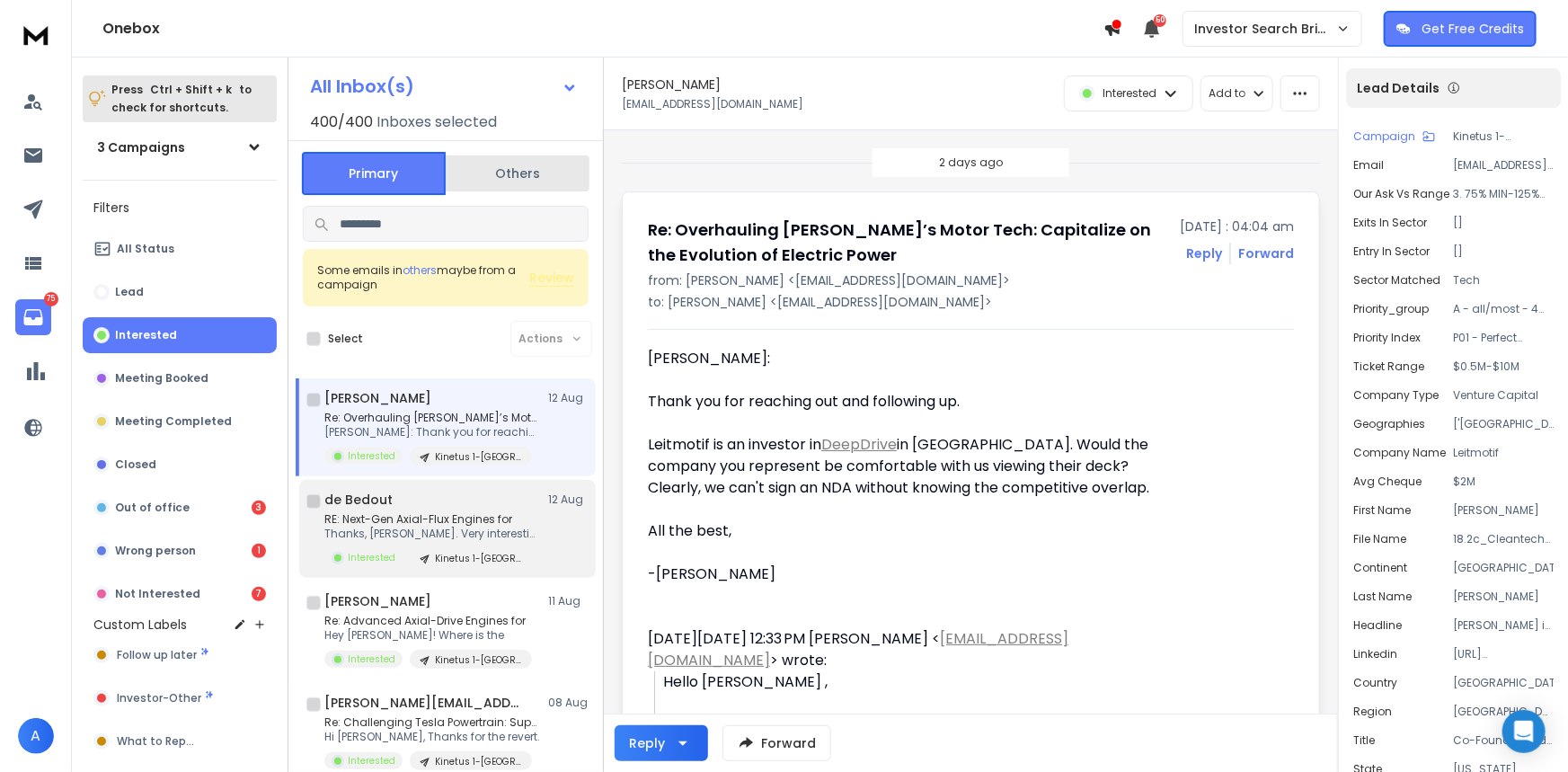
click at [411, 509] on div "de Bedout 12 Aug RE: Next-Gen Axial-Flux Engines for Thanks, Sahil. Very intere…" at bounding box center [457, 529] width 264 height 77
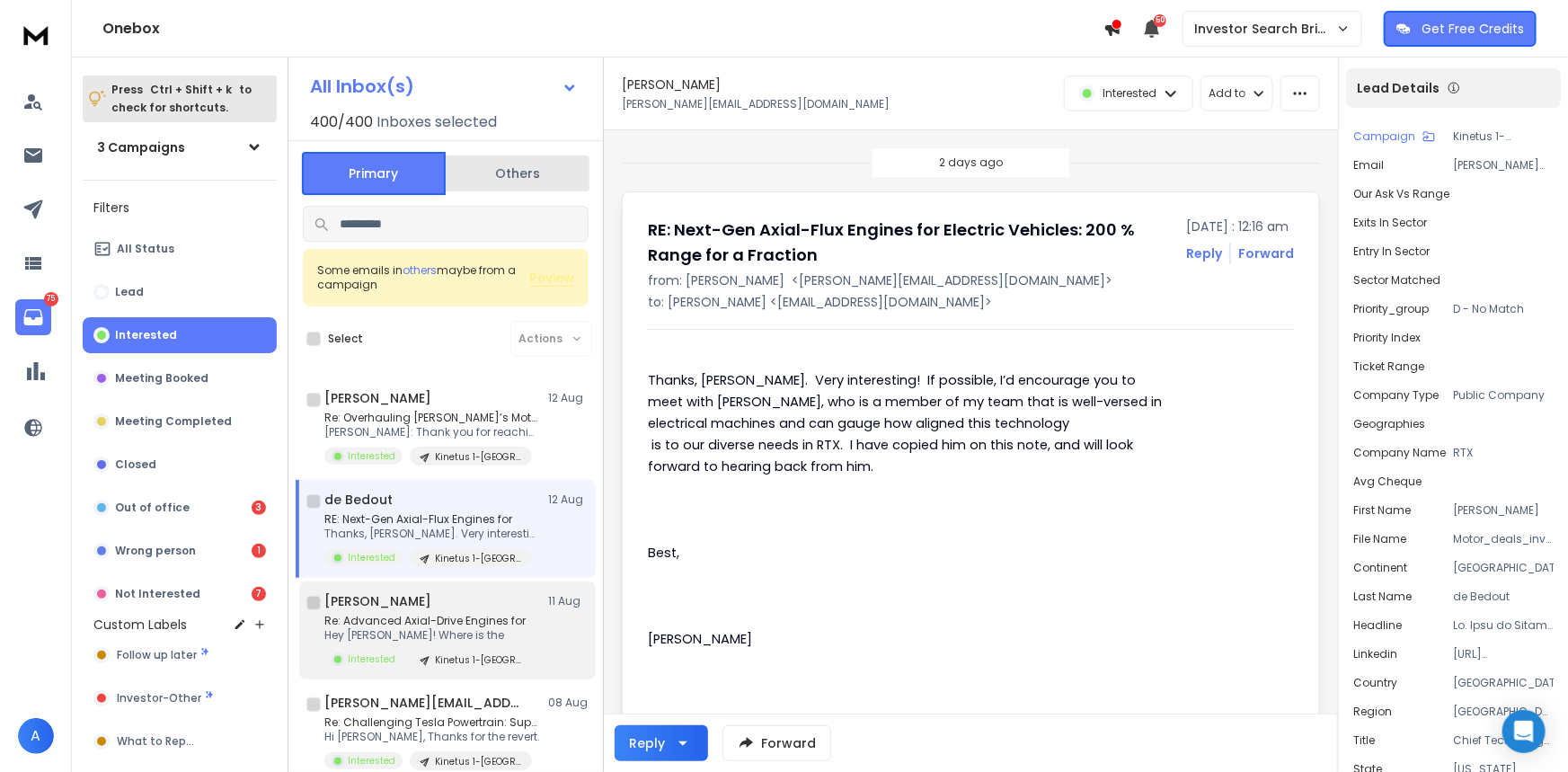
click at [461, 604] on div "Ty Tjoelker 11 Aug" at bounding box center [457, 601] width 264 height 18
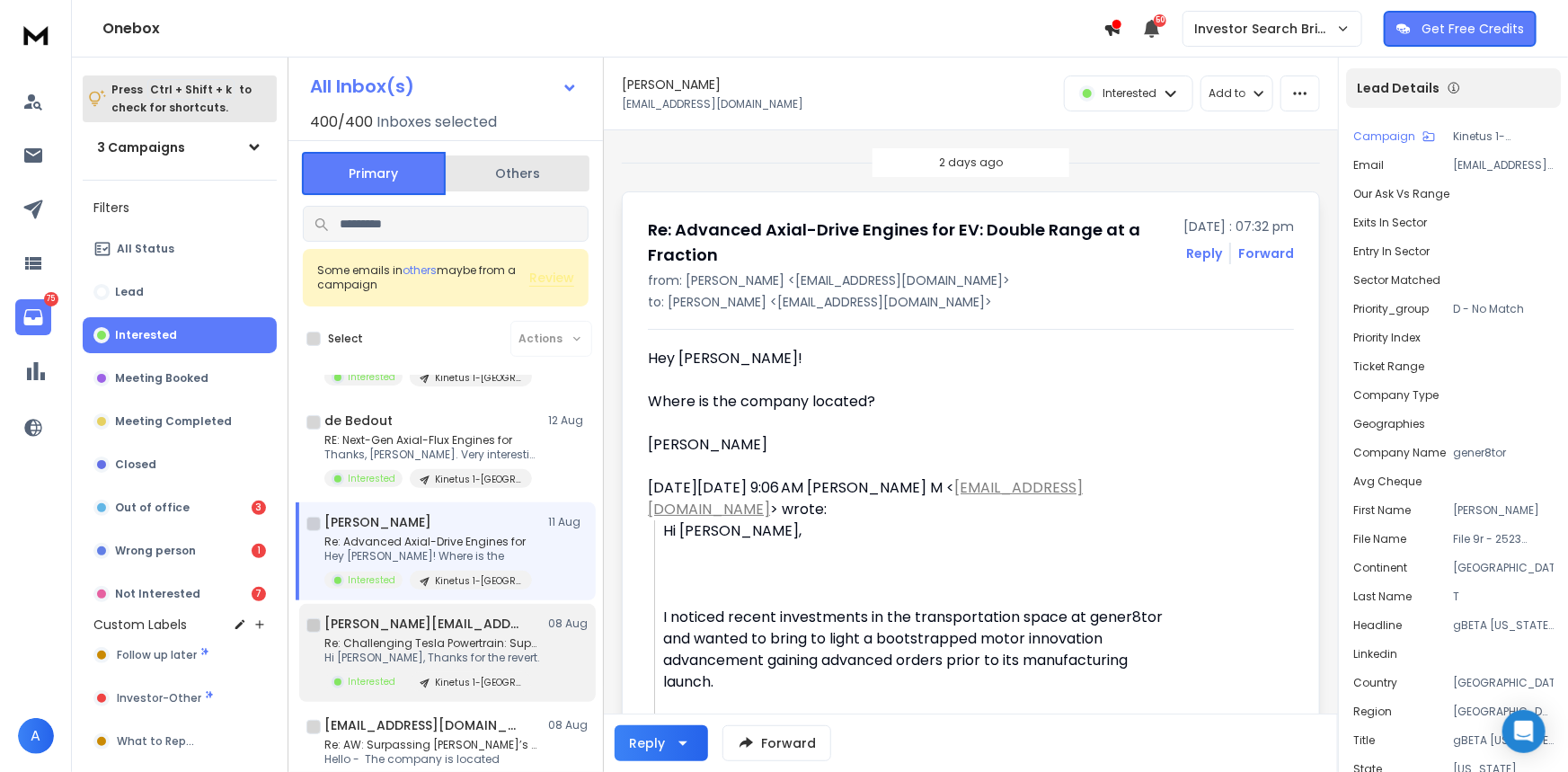
scroll to position [81, 0]
click at [492, 644] on p "Re: Challenging Tesla Powertrain: Support" at bounding box center [433, 642] width 216 height 15
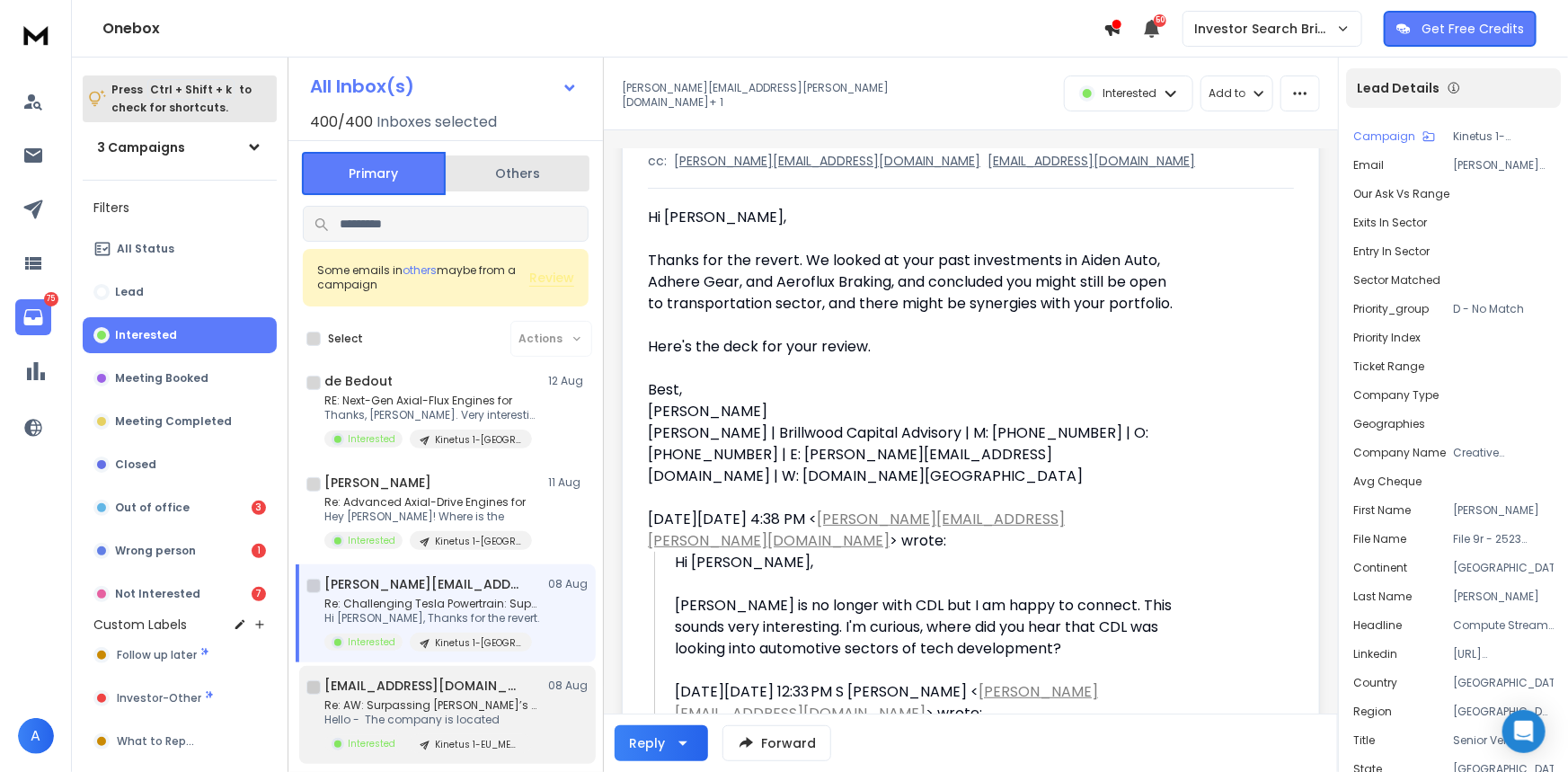
scroll to position [162, 0]
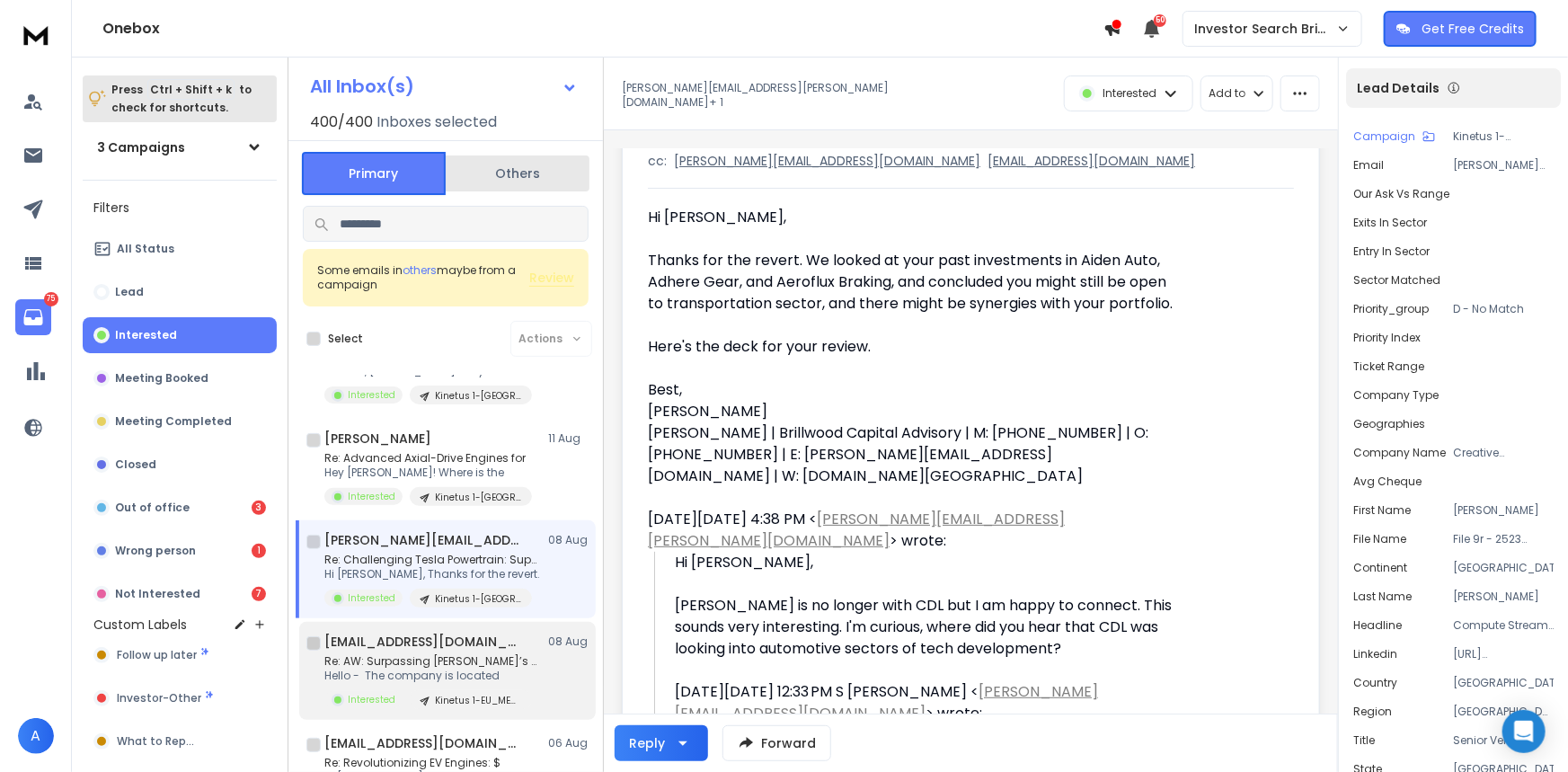
click at [447, 648] on h1 "[EMAIL_ADDRESS][DOMAIN_NAME]" at bounding box center [423, 642] width 197 height 18
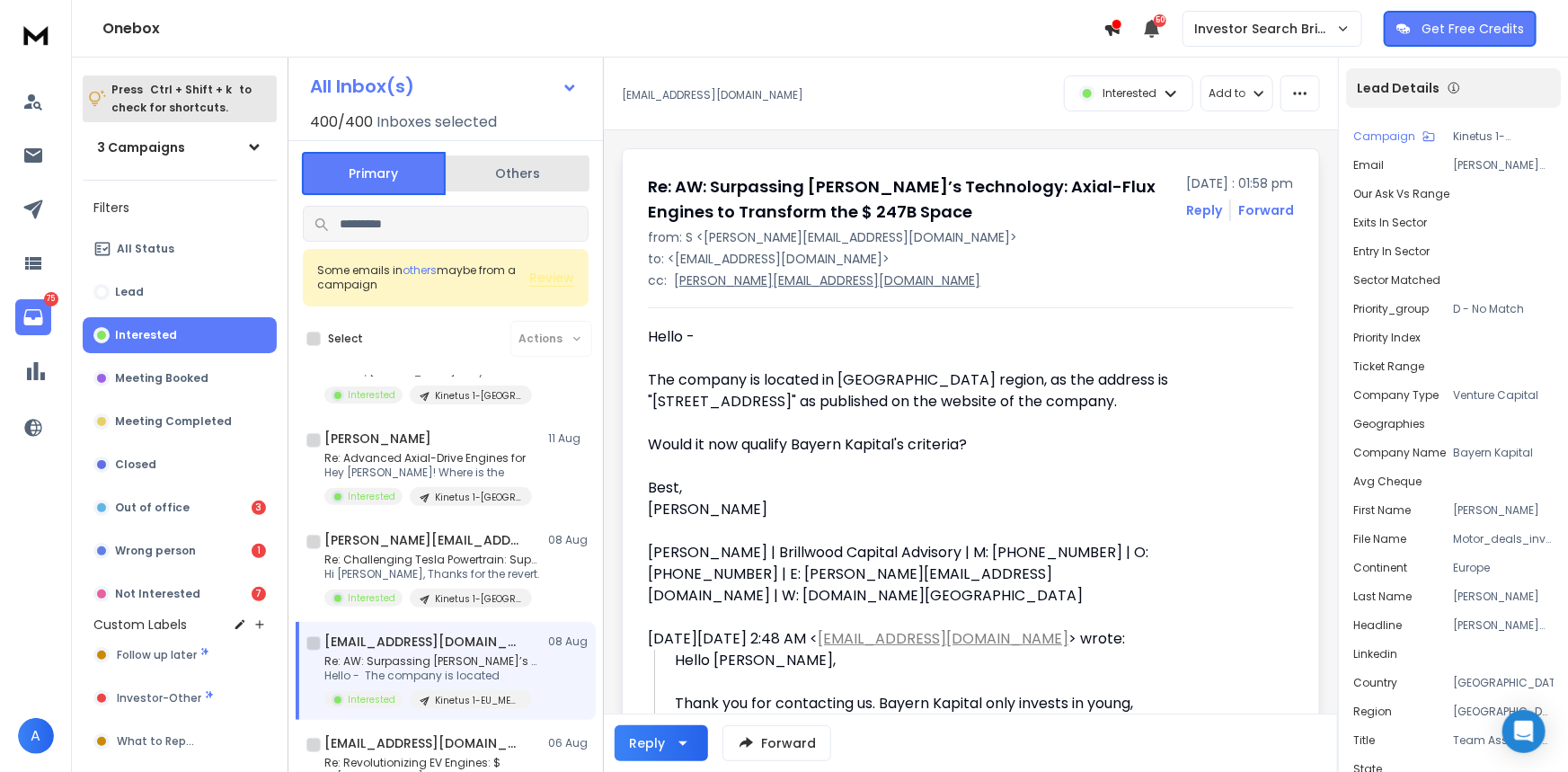
scroll to position [0, 0]
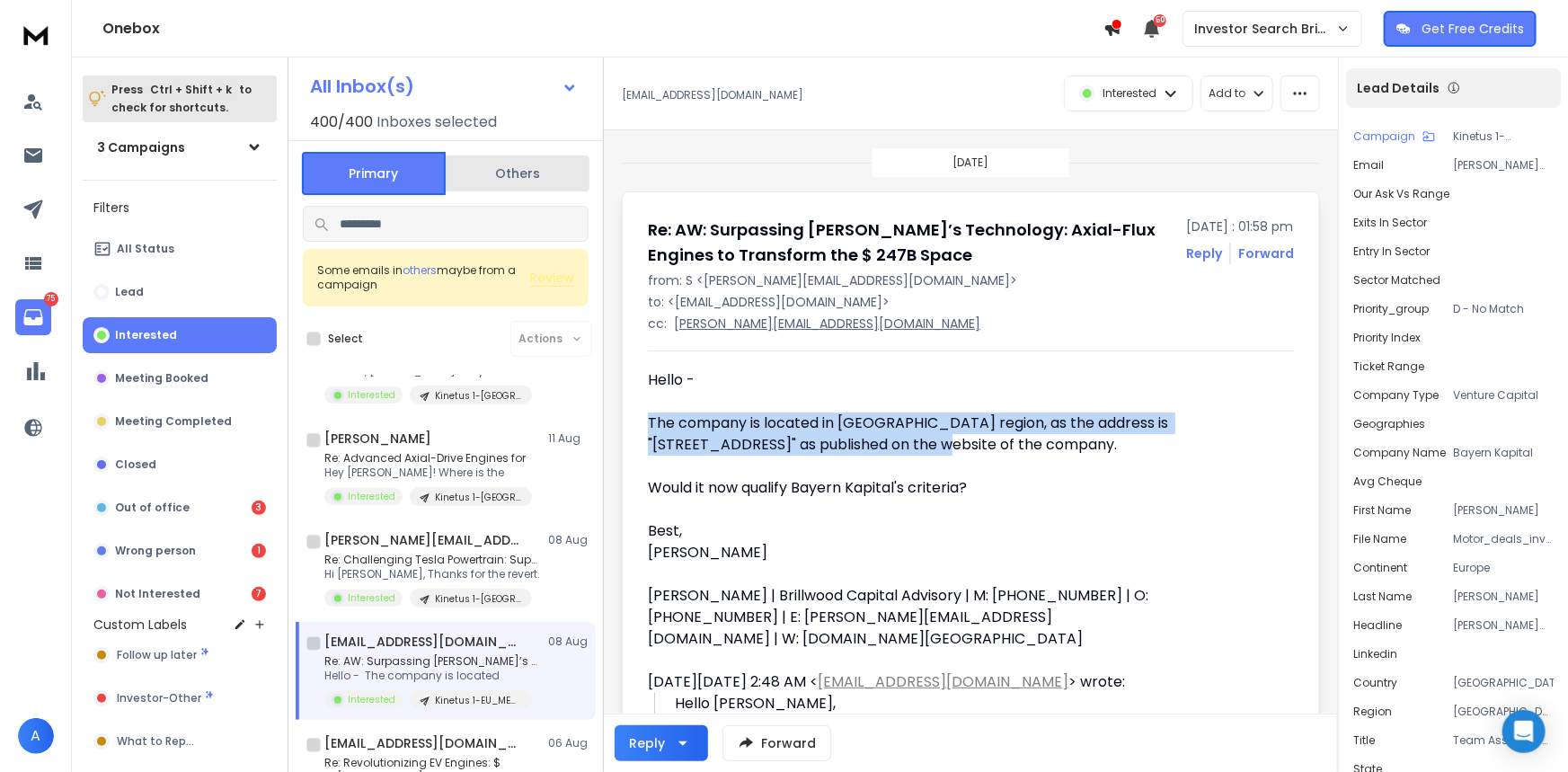
drag, startPoint x: 647, startPoint y: 418, endPoint x: 958, endPoint y: 446, distance: 312.3
click at [958, 446] on div "The company is located in Bavaria region, as the address is "Von-Helmholtz-Str …" at bounding box center [911, 434] width 525 height 43
copy div "The company is located in Bavaria region, as the address is "Von-Helmholtz-Str …"
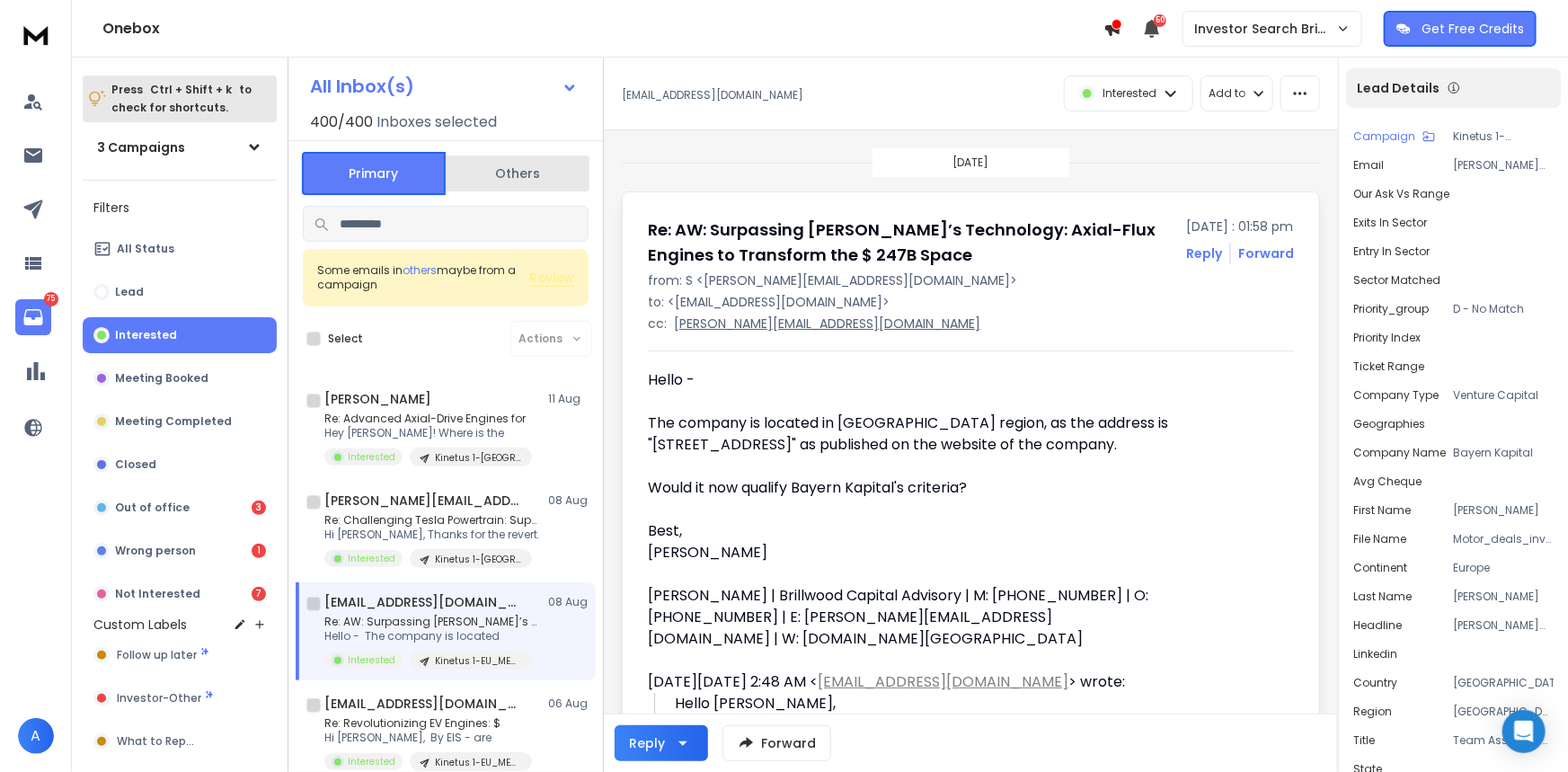
scroll to position [327, 0]
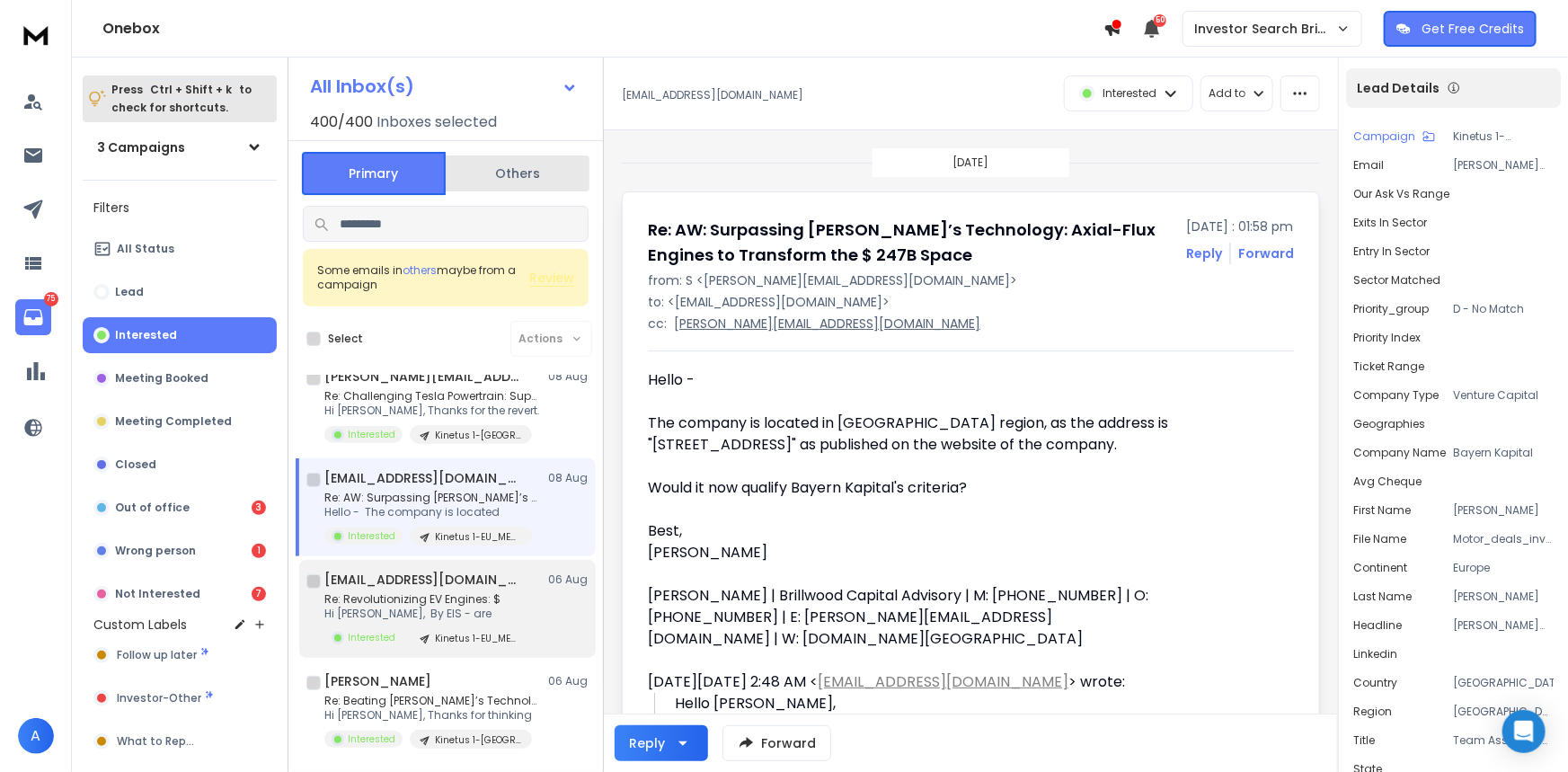
click at [439, 584] on h1 "[EMAIL_ADDRESS][DOMAIN_NAME]" at bounding box center [423, 579] width 197 height 18
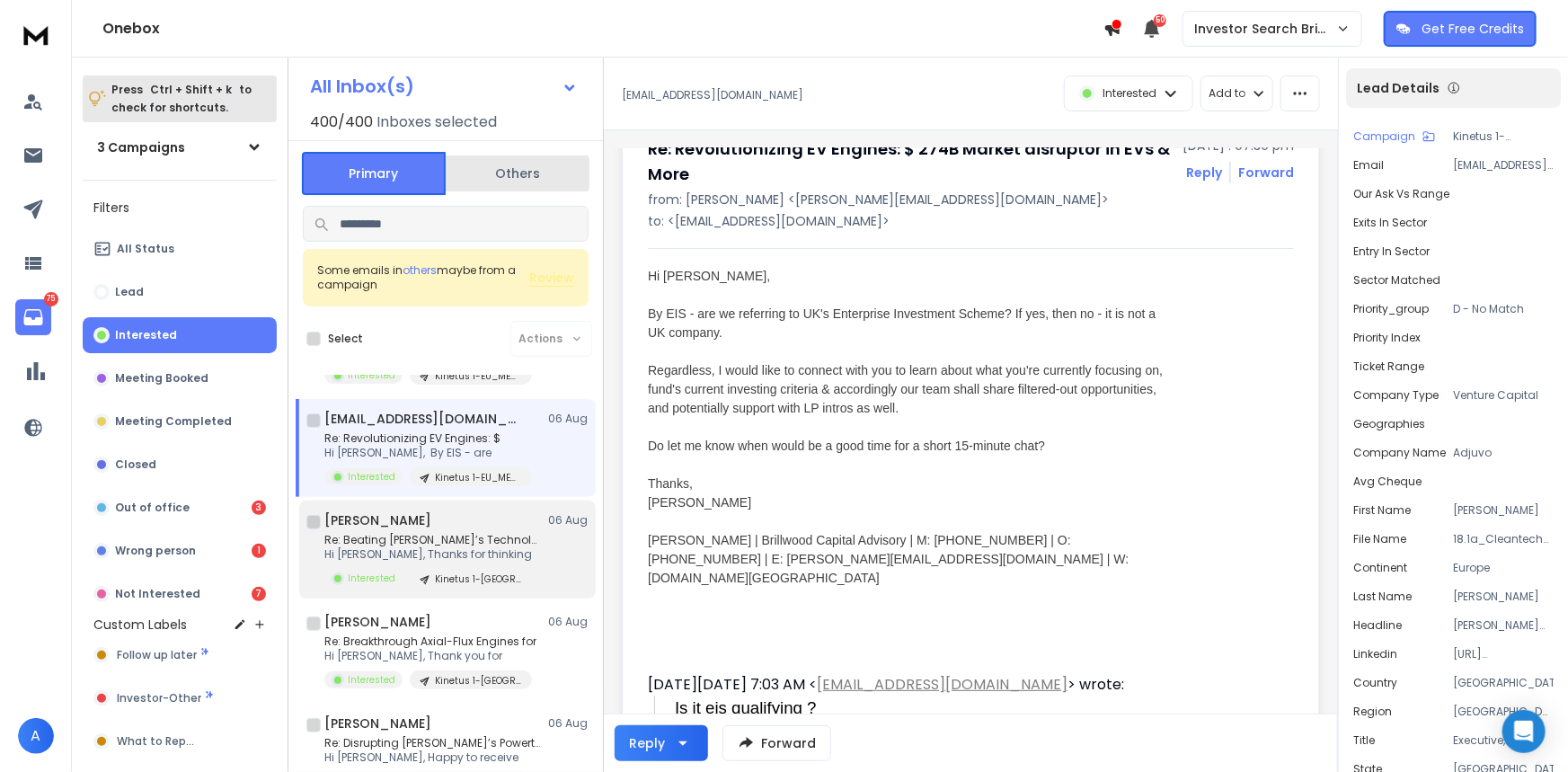
scroll to position [490, 0]
click at [434, 540] on p "Re: Beating [PERSON_NAME]’s Technology: Axial" at bounding box center [433, 538] width 216 height 15
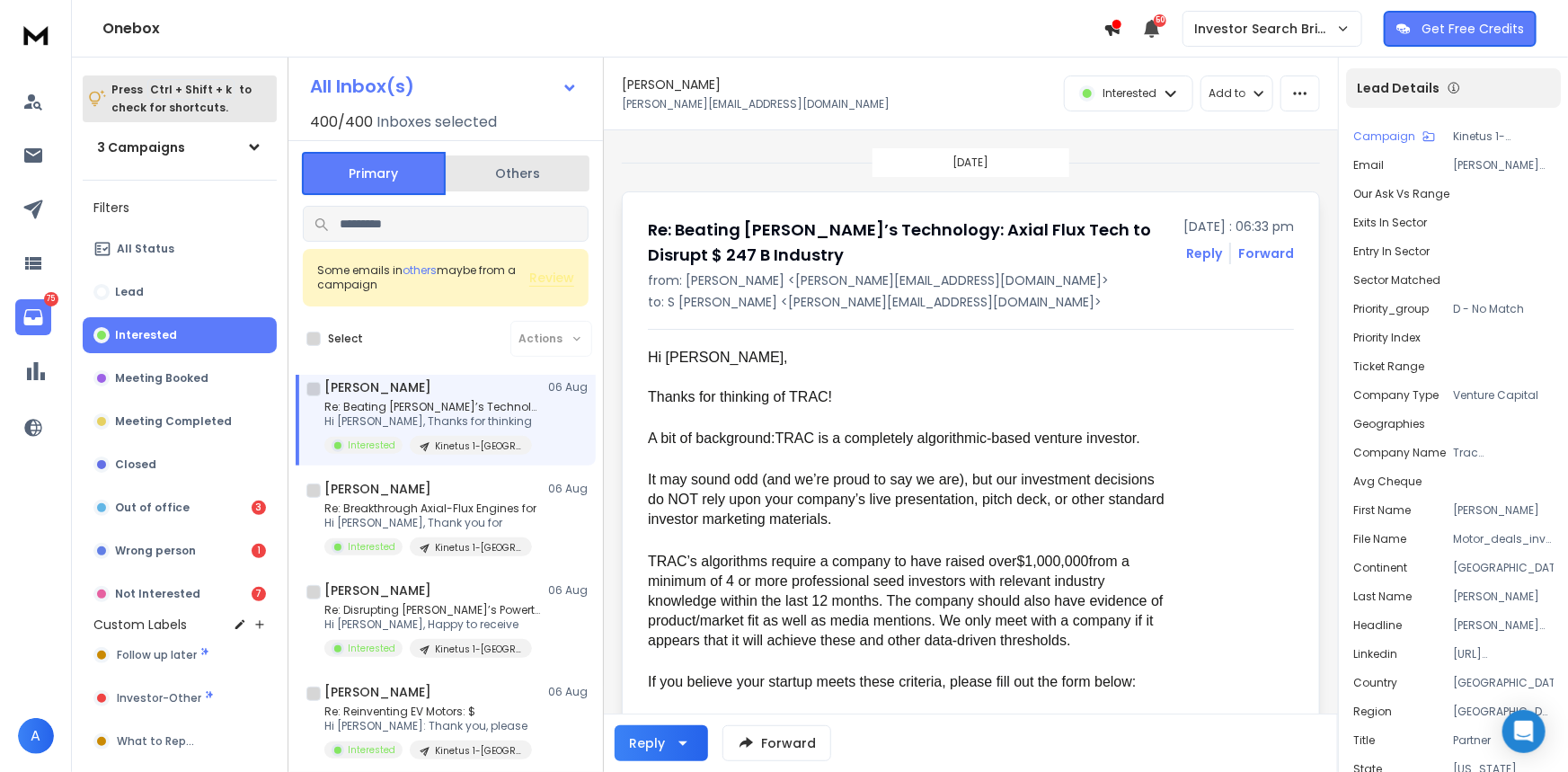
scroll to position [653, 0]
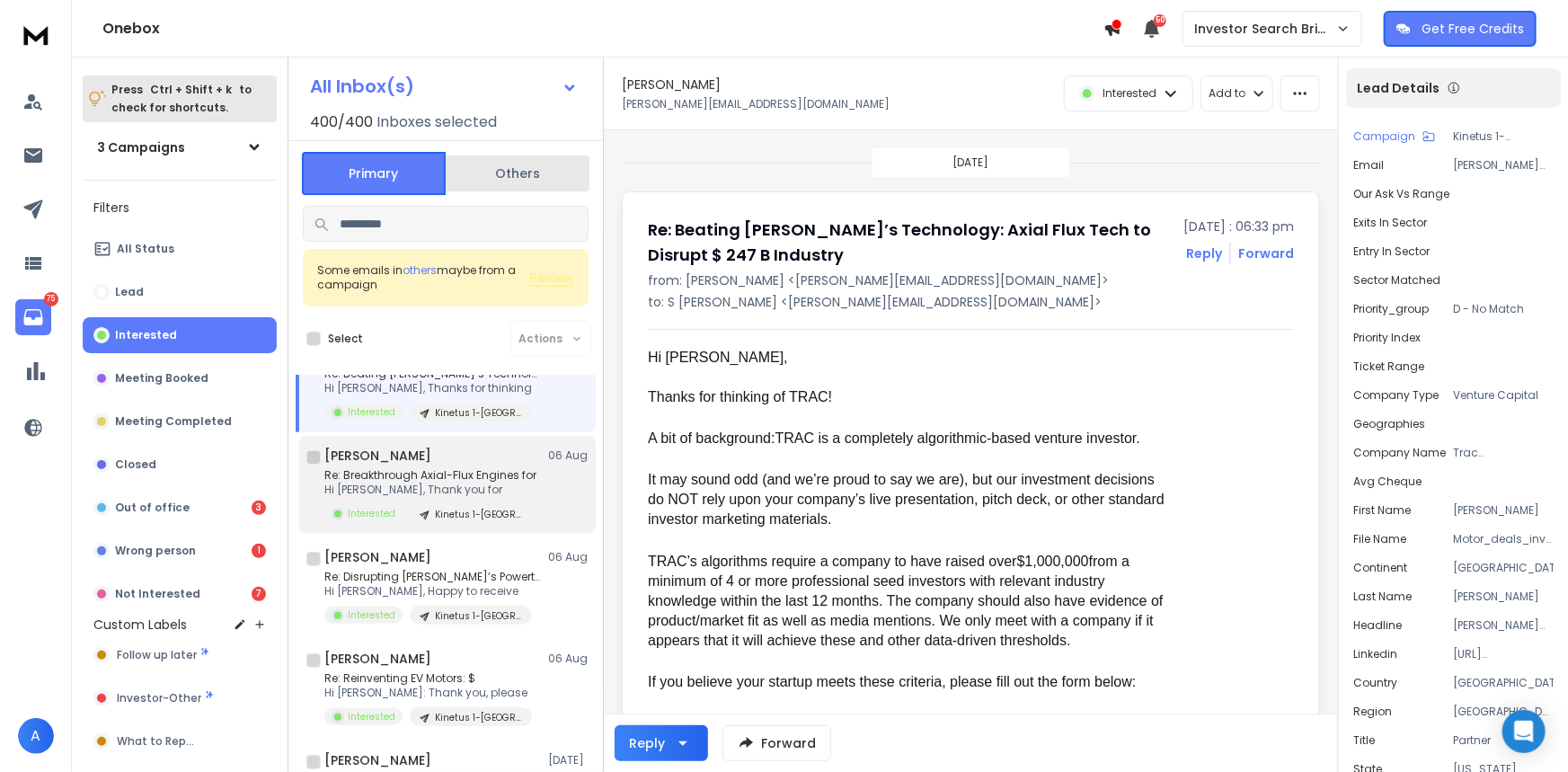
click at [414, 457] on h1 "[PERSON_NAME]" at bounding box center [378, 456] width 107 height 18
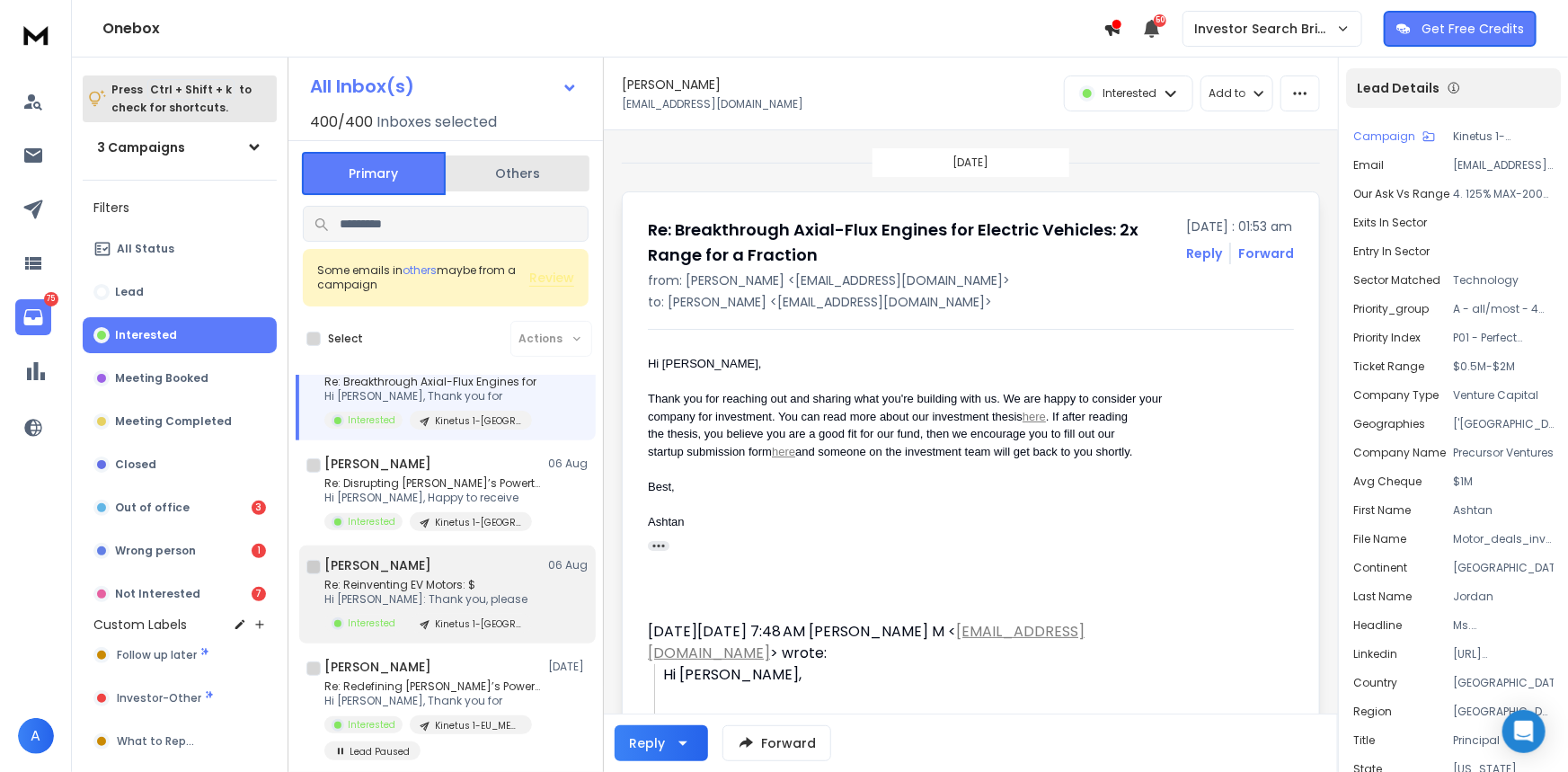
scroll to position [735, 0]
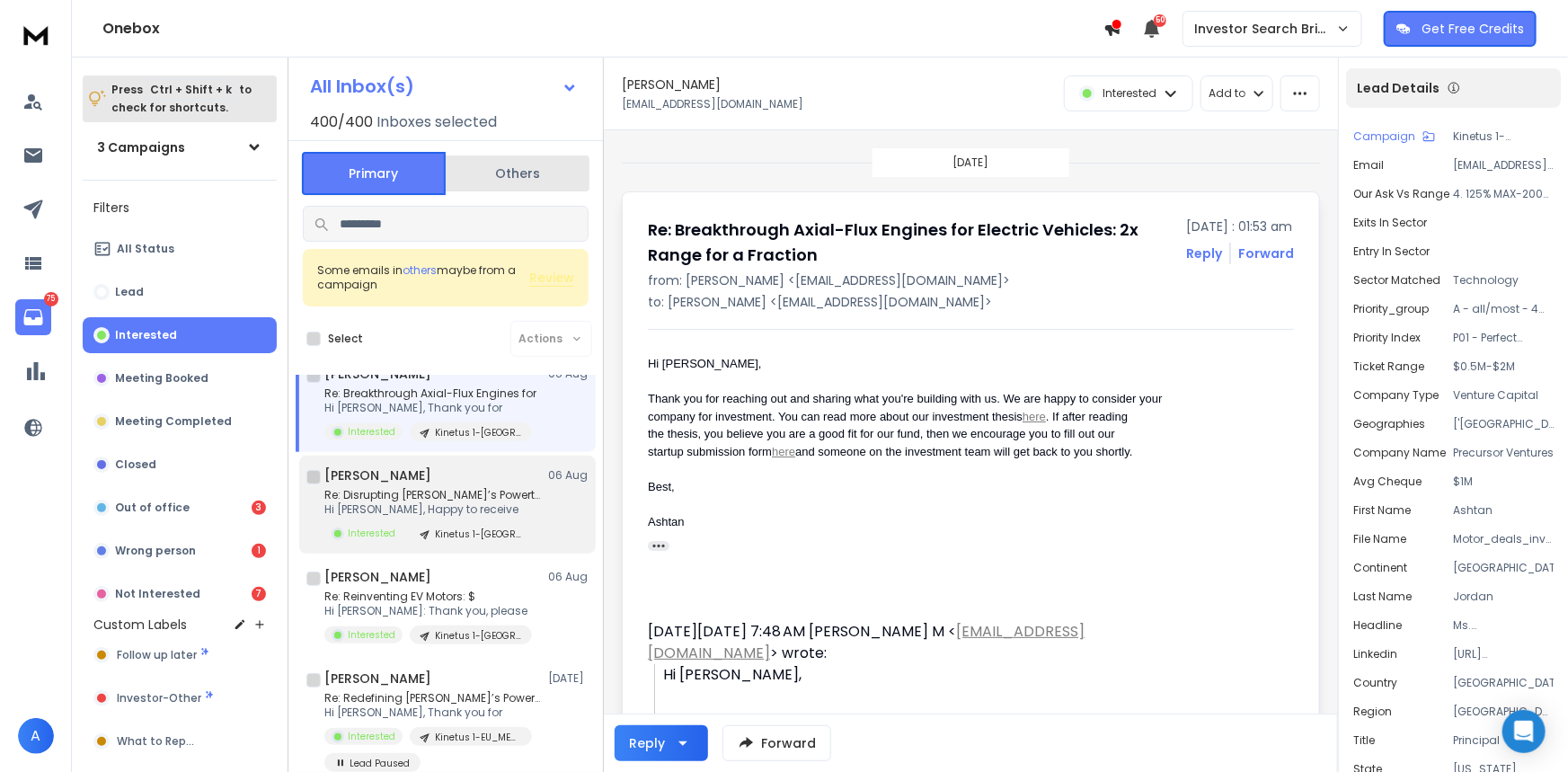
click at [418, 497] on p "Re: Disrupting [PERSON_NAME]’s Powertrain: Support" at bounding box center [433, 495] width 216 height 15
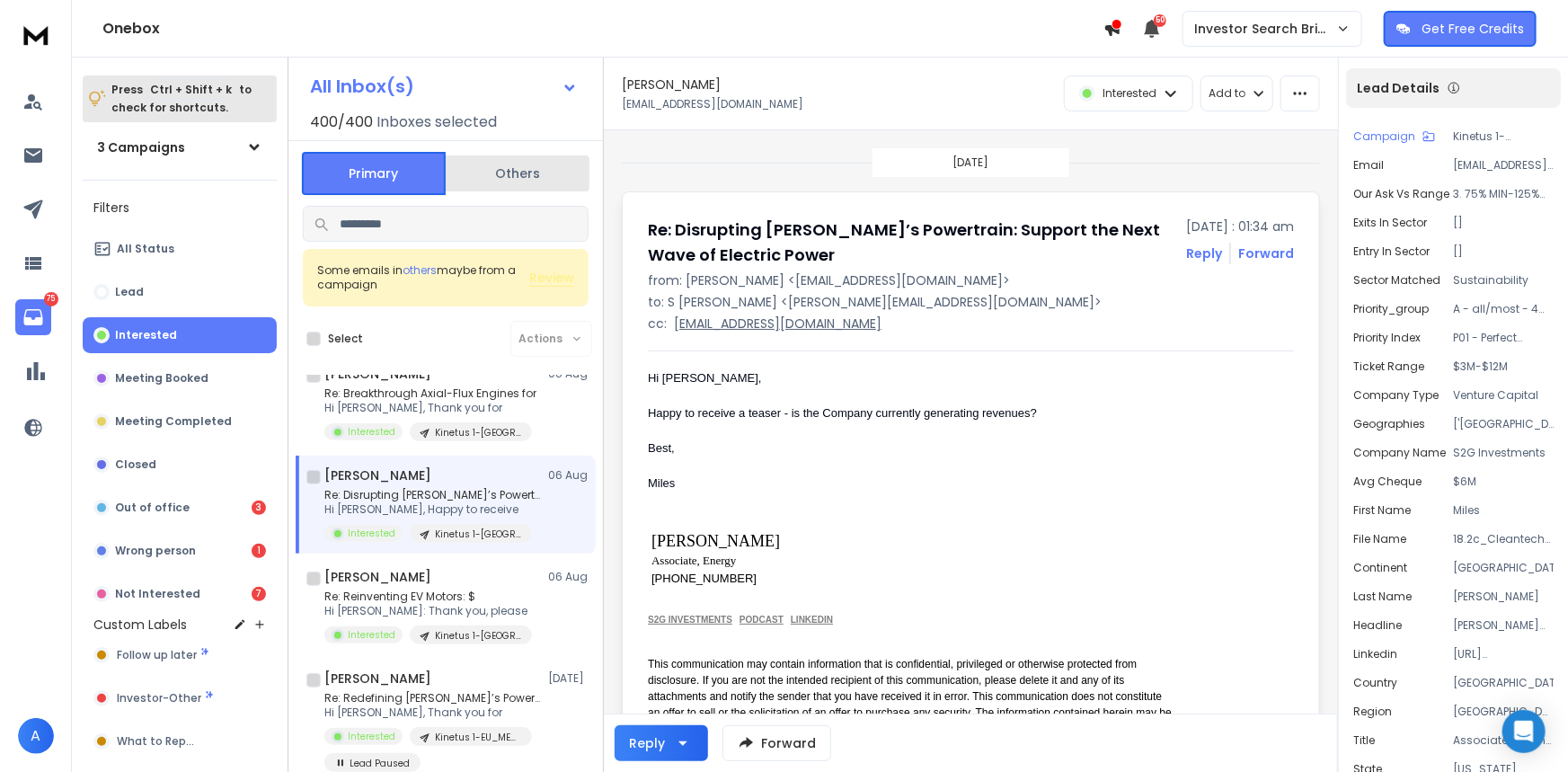
click at [1202, 250] on button "Reply" at bounding box center [1203, 253] width 36 height 18
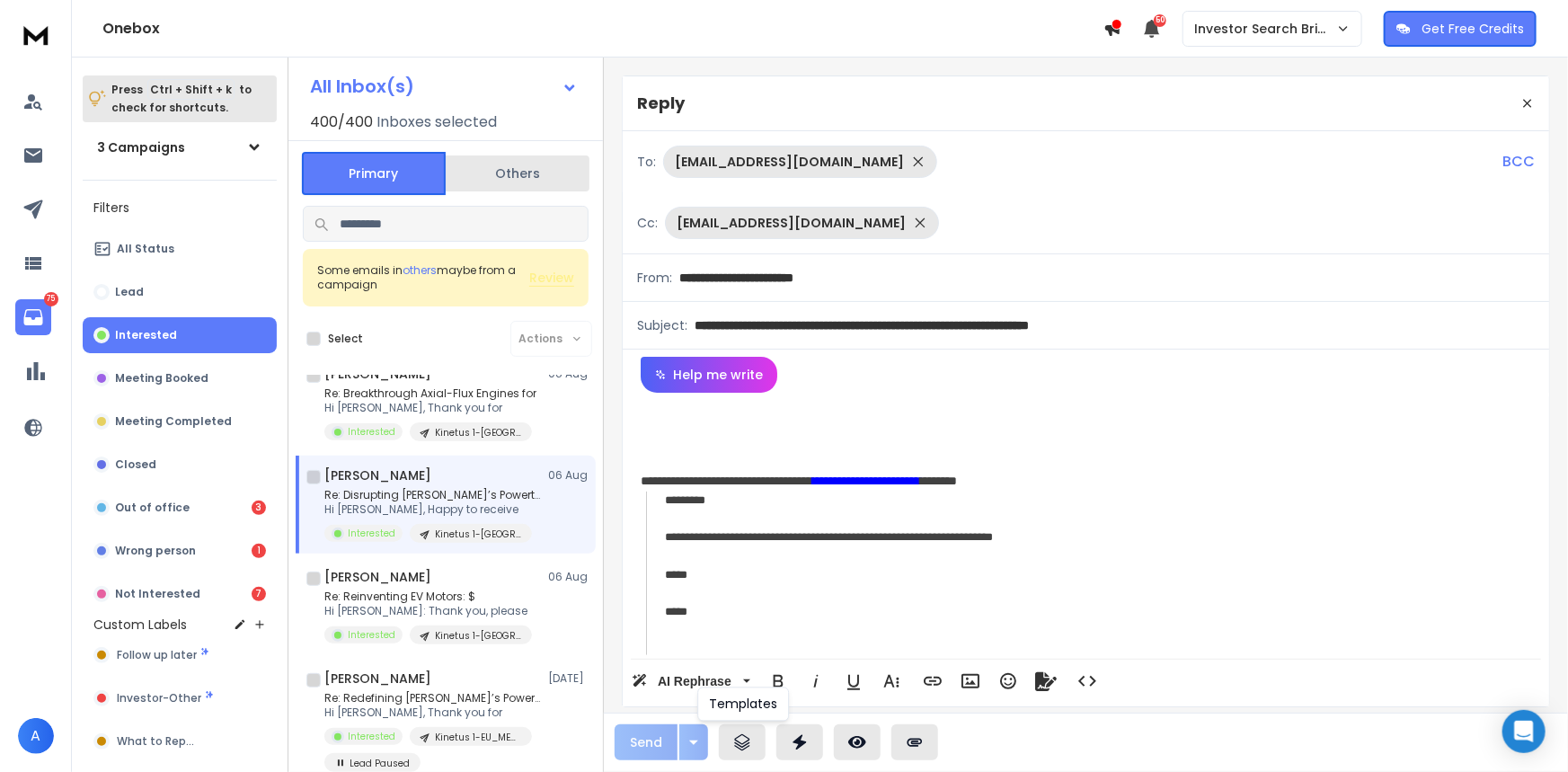
click at [733, 744] on icon at bounding box center [742, 742] width 17 height 18
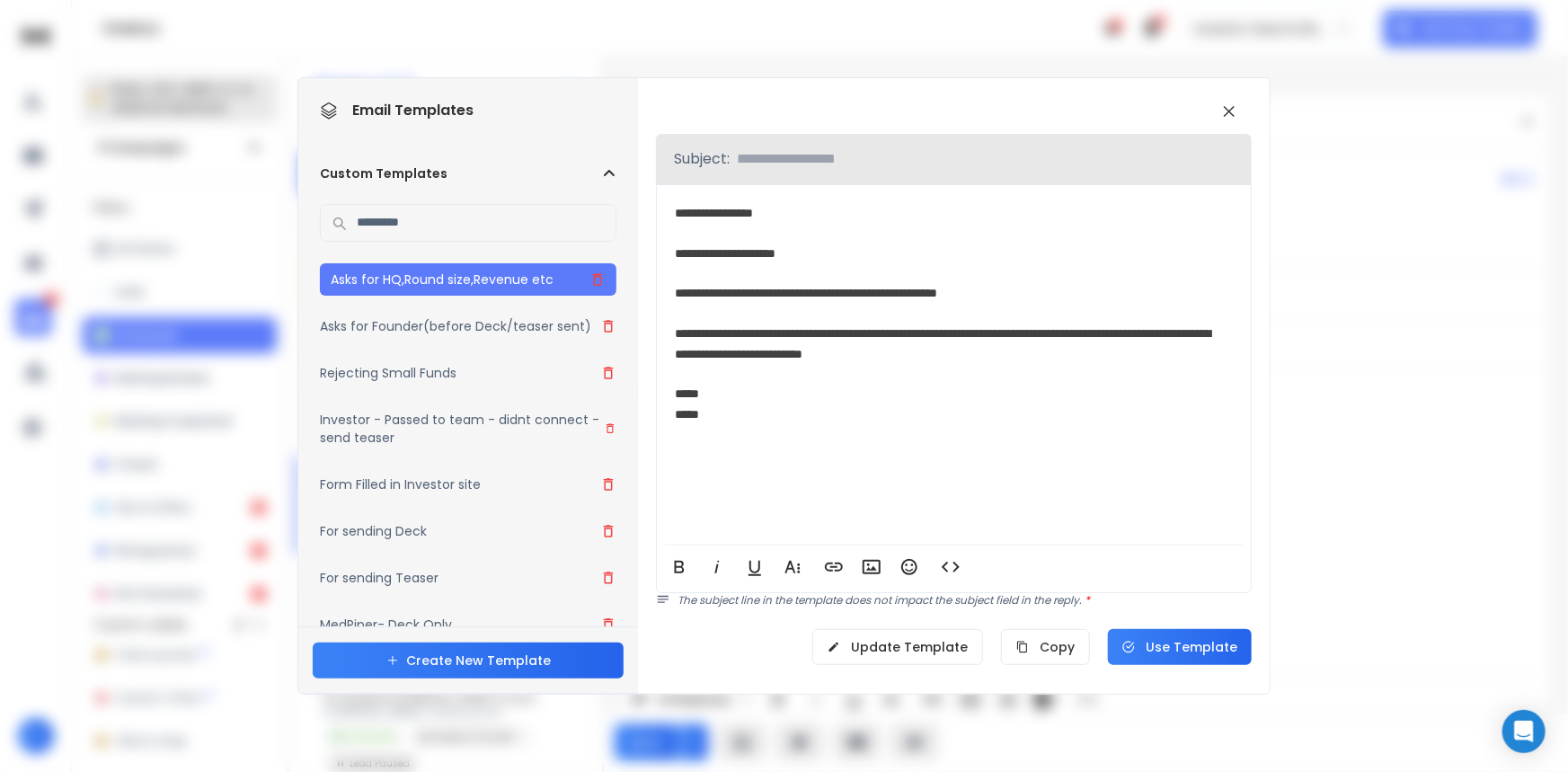
click at [432, 289] on h3 "For sending Teaser" at bounding box center [441, 279] width 223 height 18
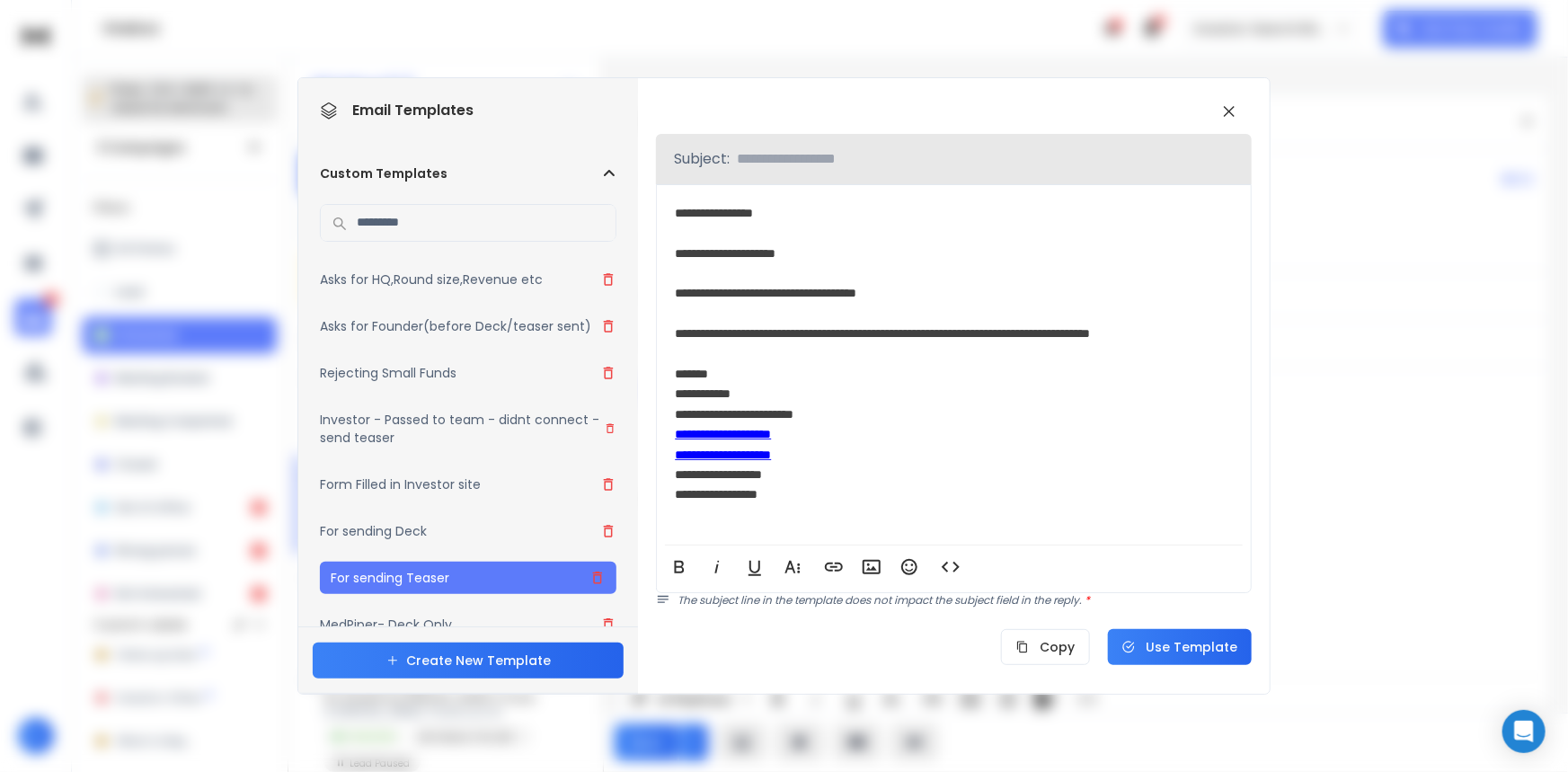
click at [1217, 640] on button "Use Template" at bounding box center [1180, 647] width 144 height 36
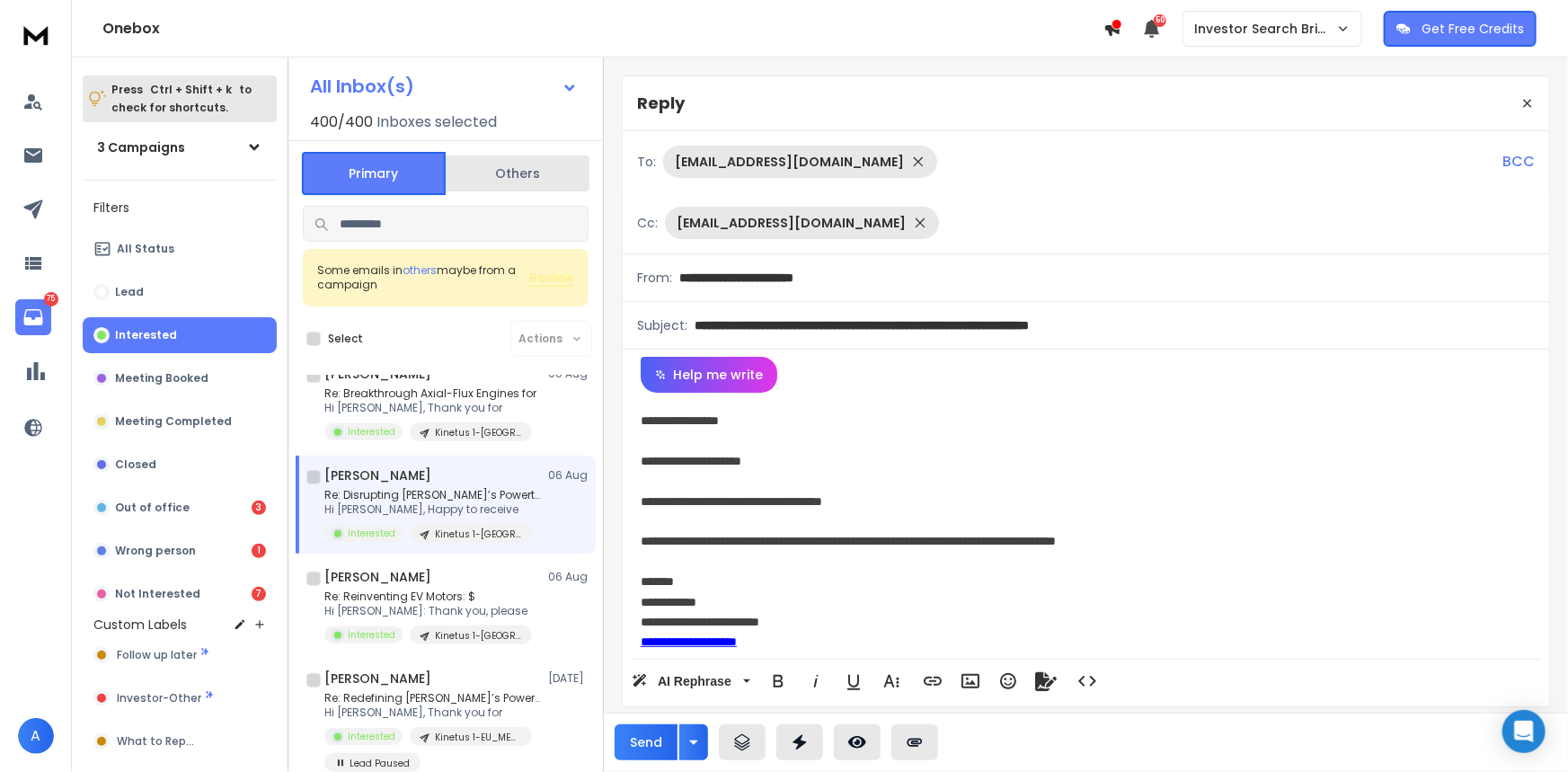
click at [994, 225] on input at bounding box center [1009, 223] width 125 height 32
type input "**********"
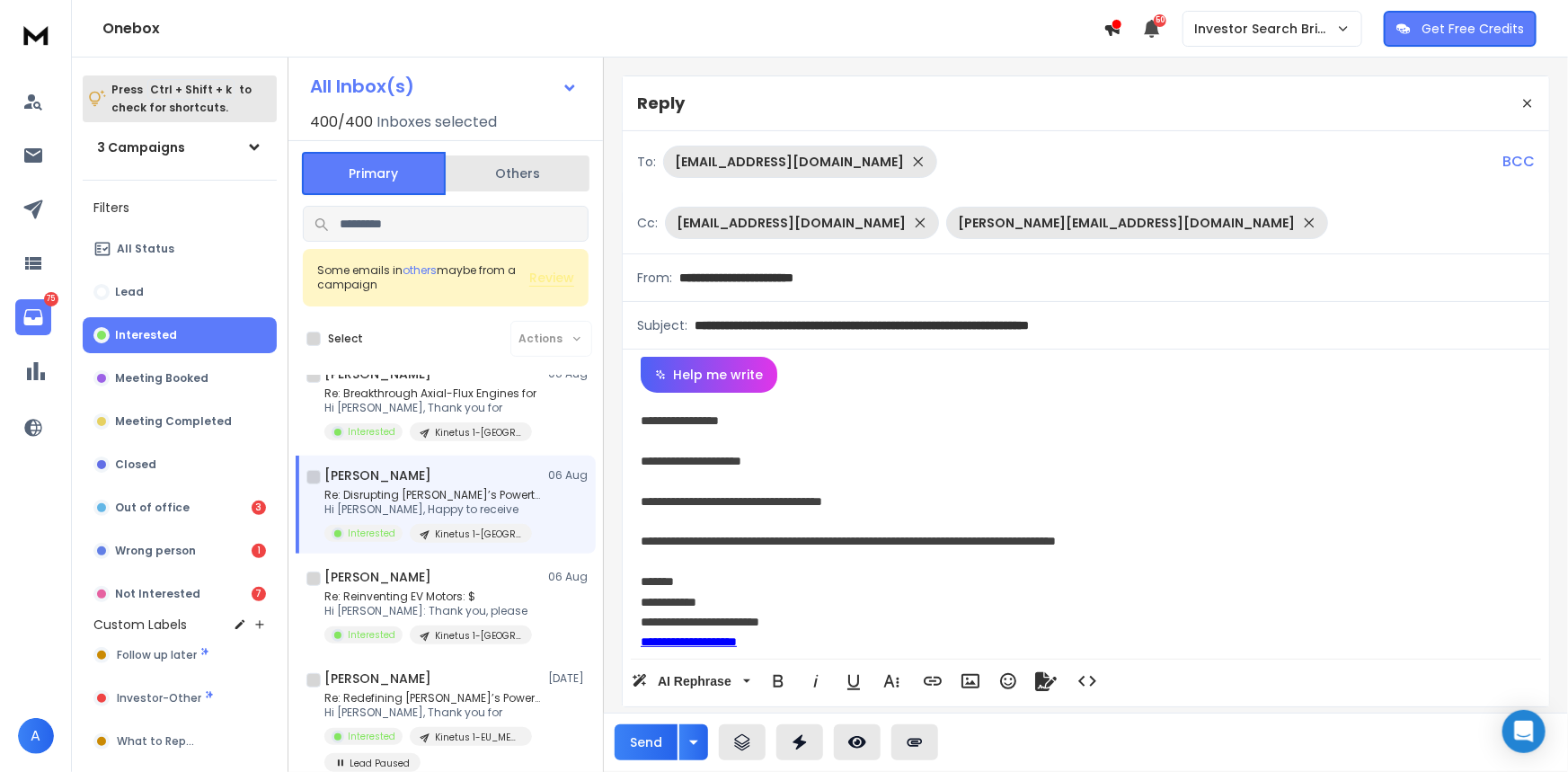
click at [1069, 211] on div "miles@s2gventures.com sam@brillwood.capital" at bounding box center [1099, 223] width 870 height 32
click at [1336, 222] on input at bounding box center [1398, 223] width 125 height 32
type input "**********"
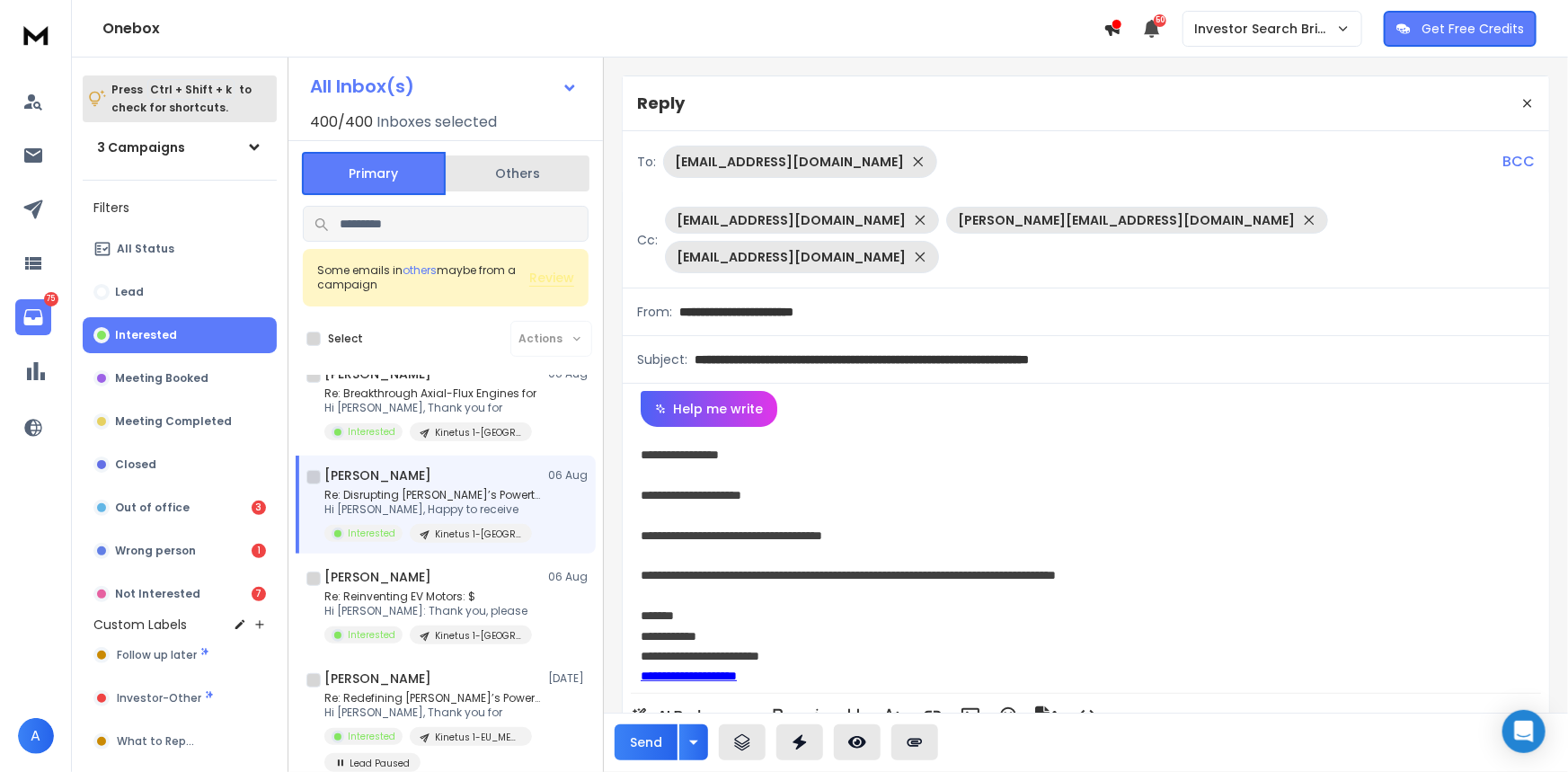
click at [1293, 220] on div "miles@s2gventures.com sam@brillwood.capital alc@brillwood.capital" at bounding box center [1099, 240] width 870 height 66
click at [888, 507] on div "**********" at bounding box center [1086, 558] width 926 height 263
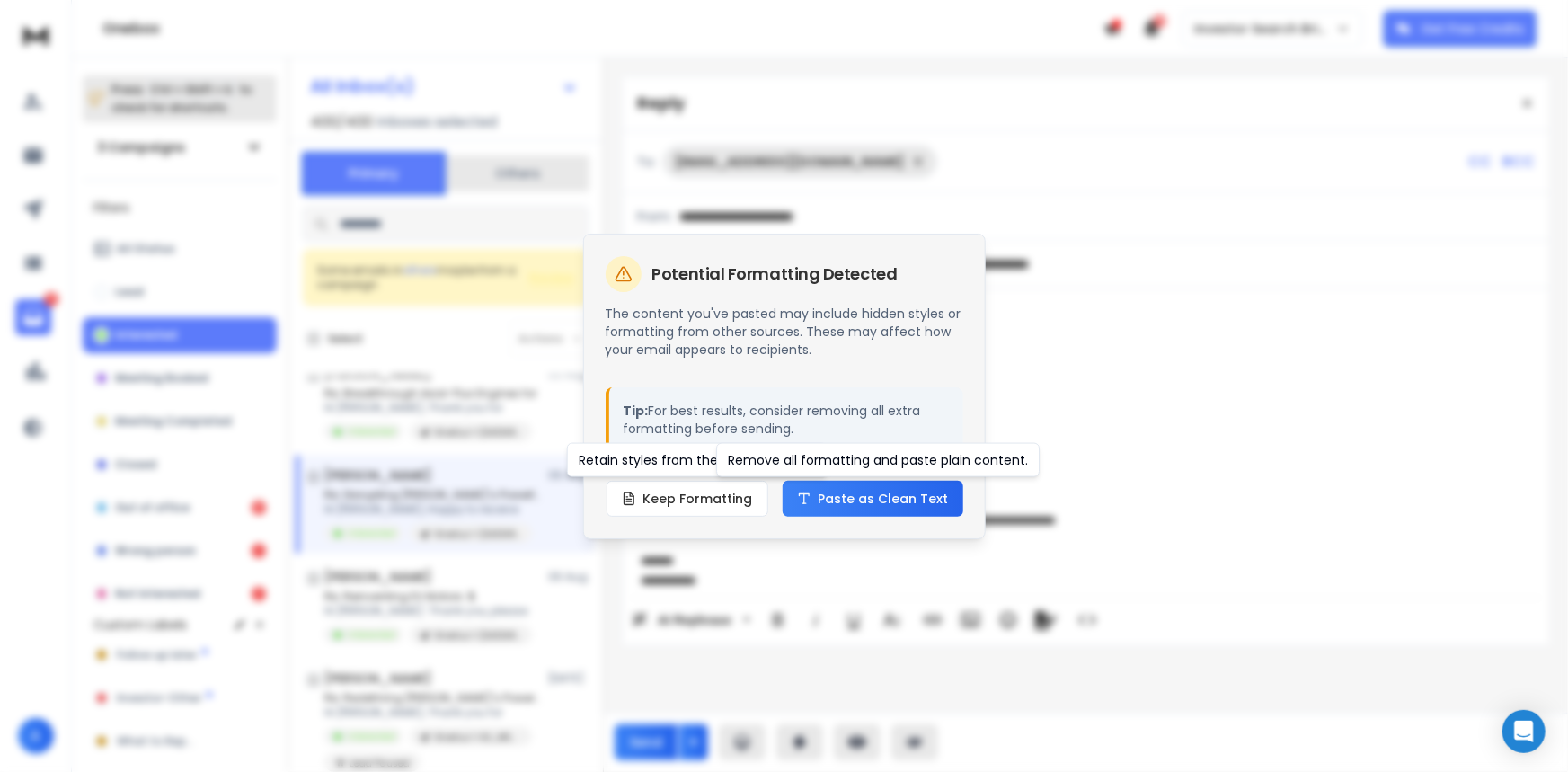
click at [873, 501] on button "Paste as Clean Text" at bounding box center [873, 499] width 181 height 36
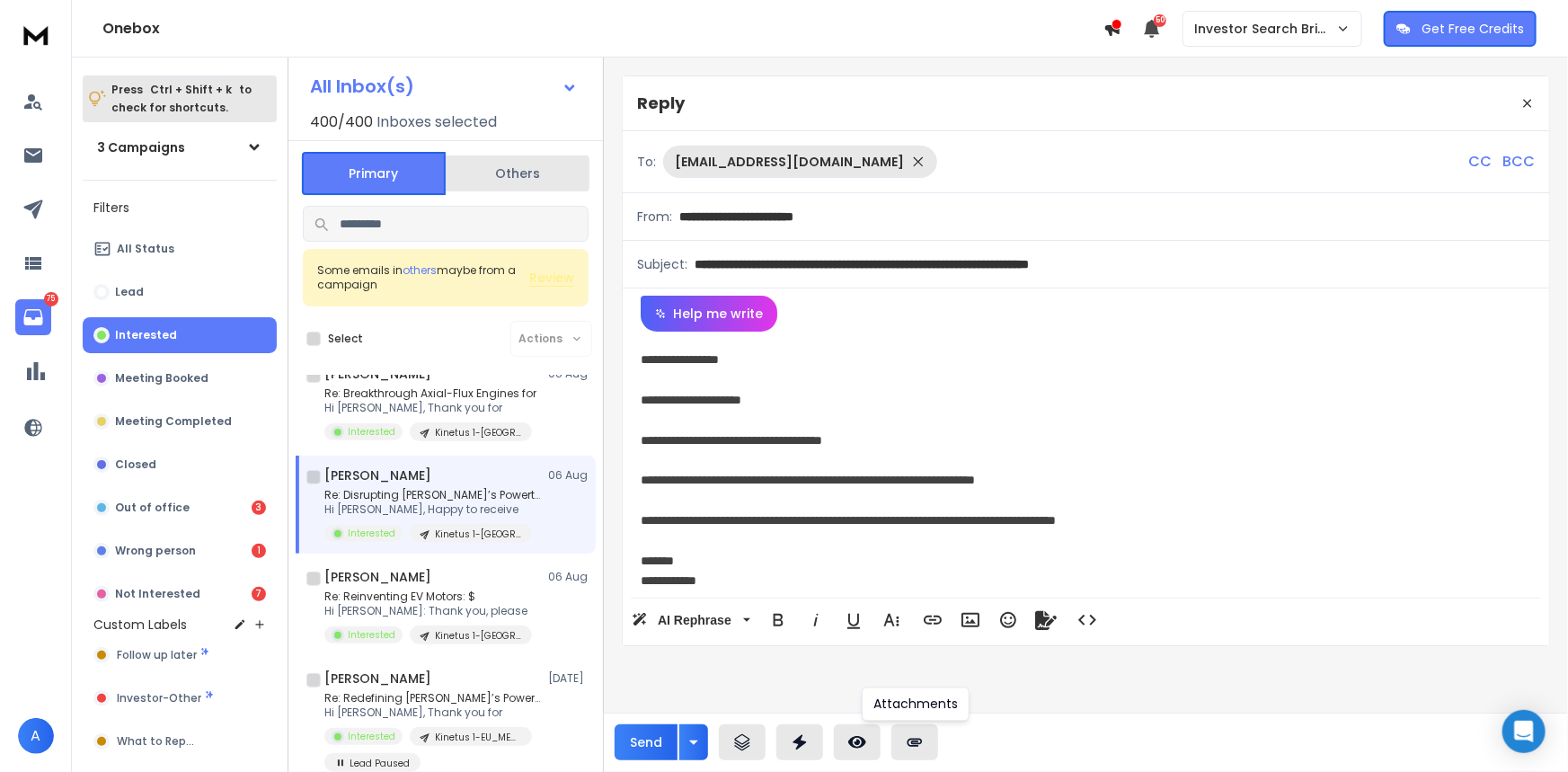
click at [907, 740] on icon at bounding box center [915, 742] width 17 height 18
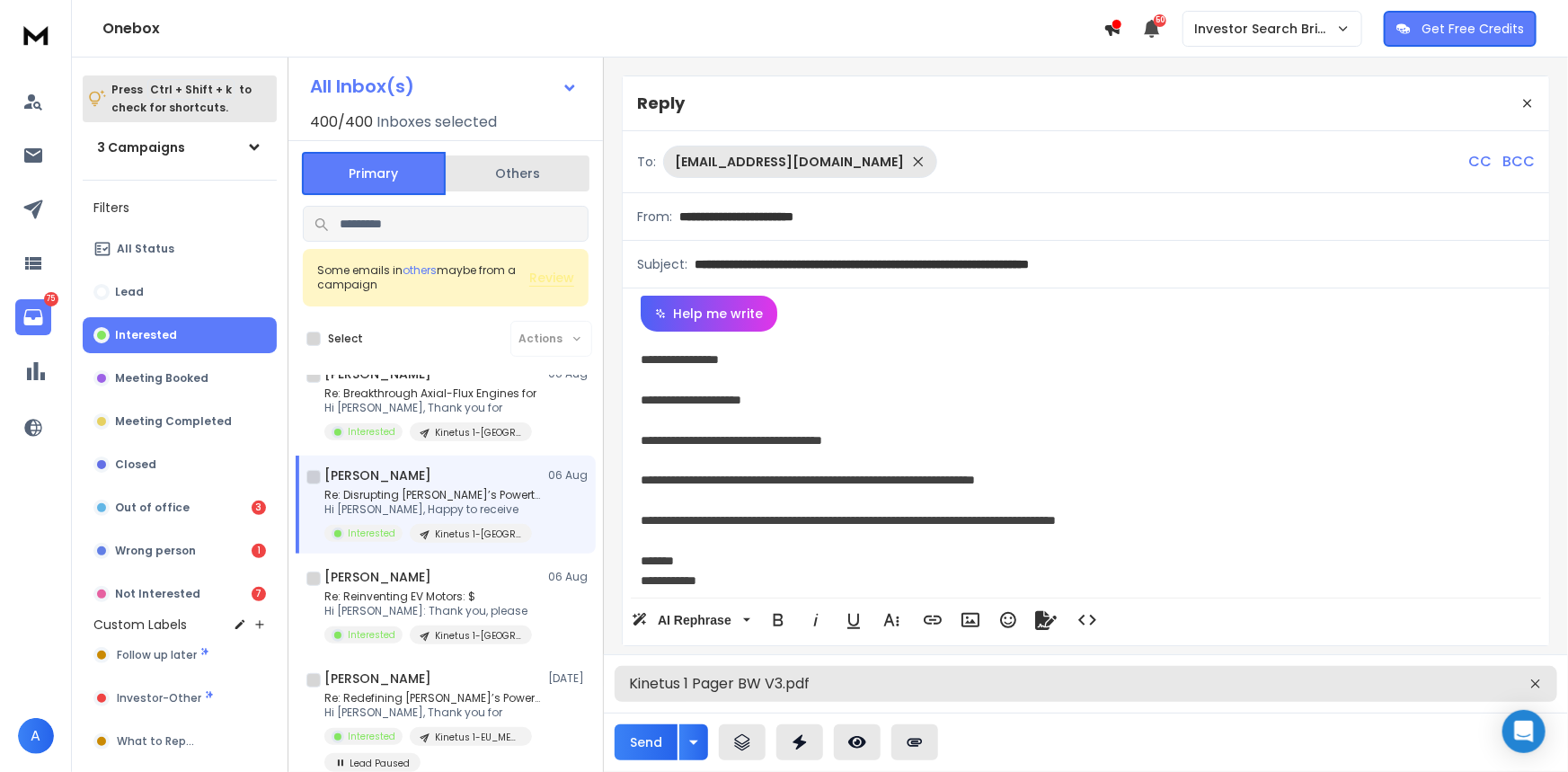
click at [638, 736] on button "Send" at bounding box center [645, 742] width 63 height 36
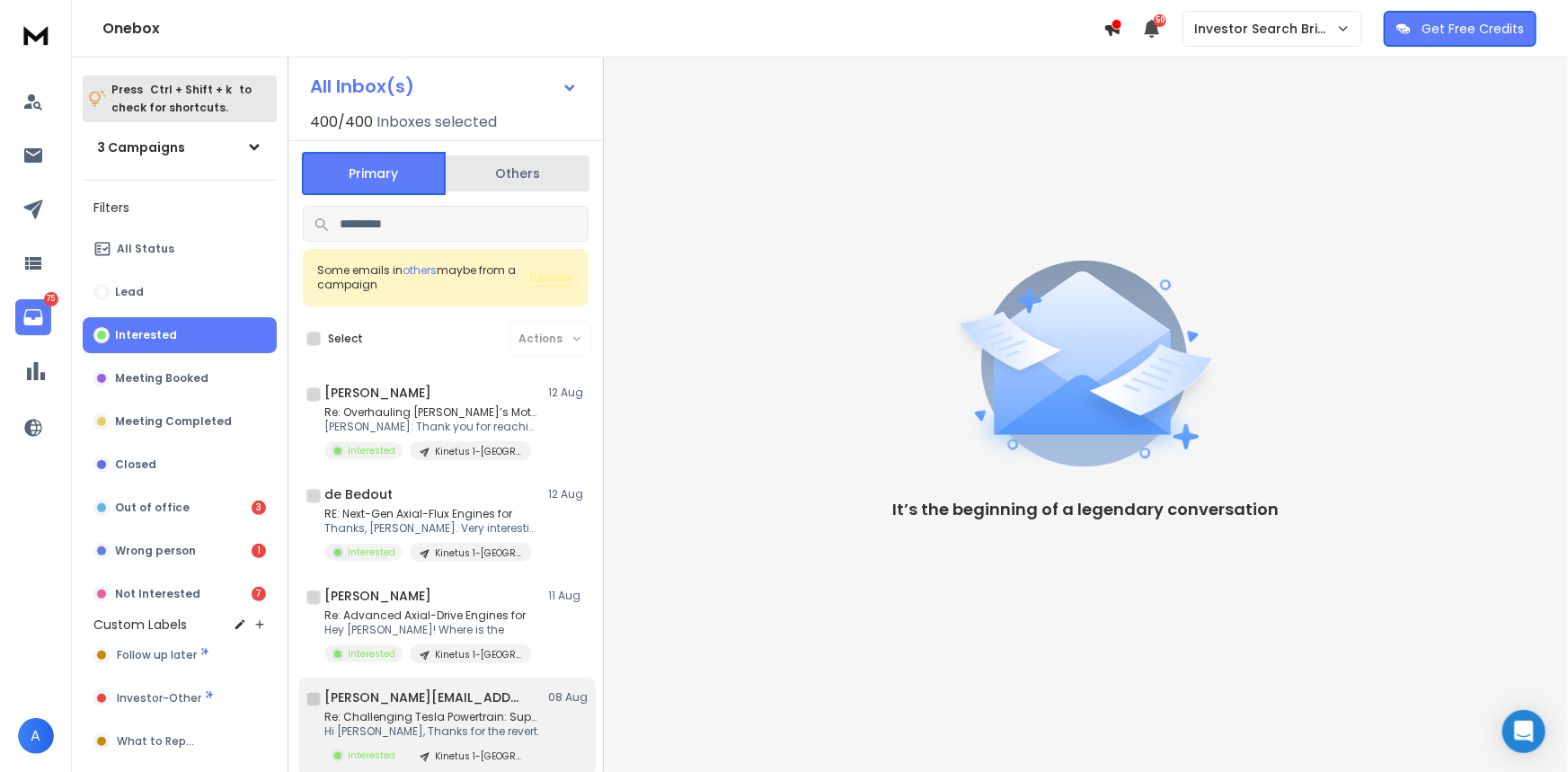
scroll to position [0, 0]
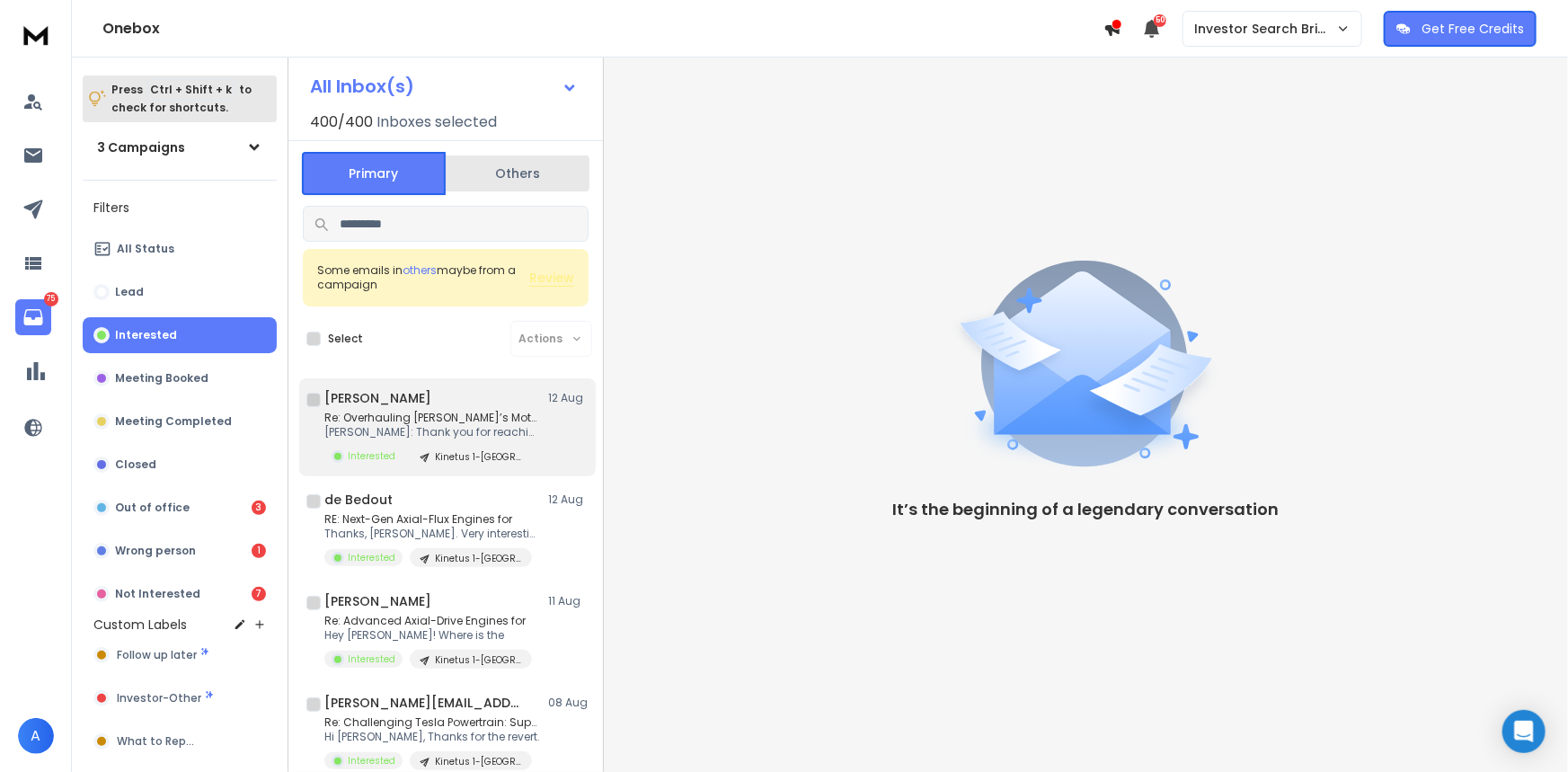
click at [424, 438] on p "[PERSON_NAME]: Thank you for reaching" at bounding box center [433, 432] width 216 height 15
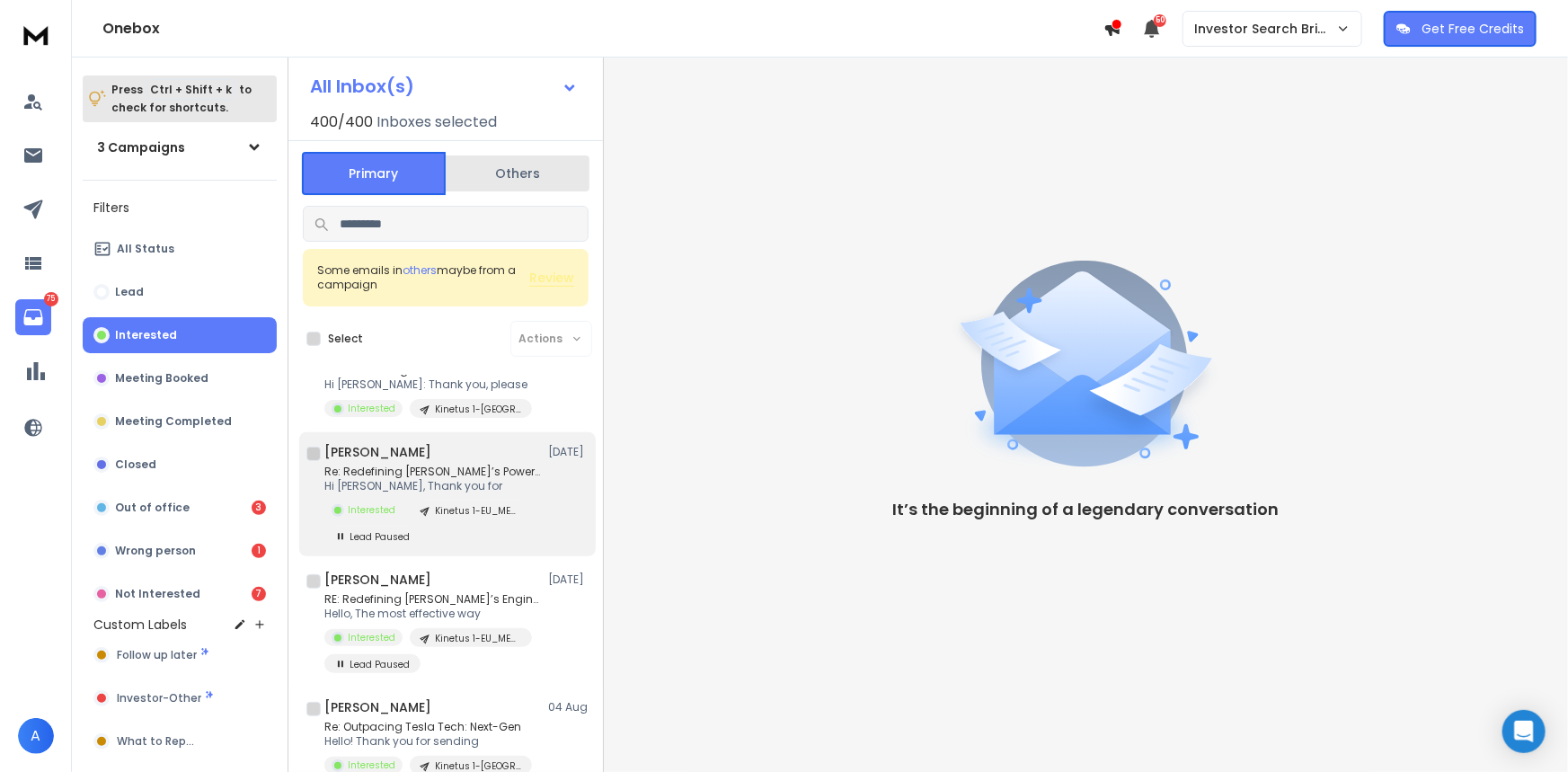
scroll to position [944, 0]
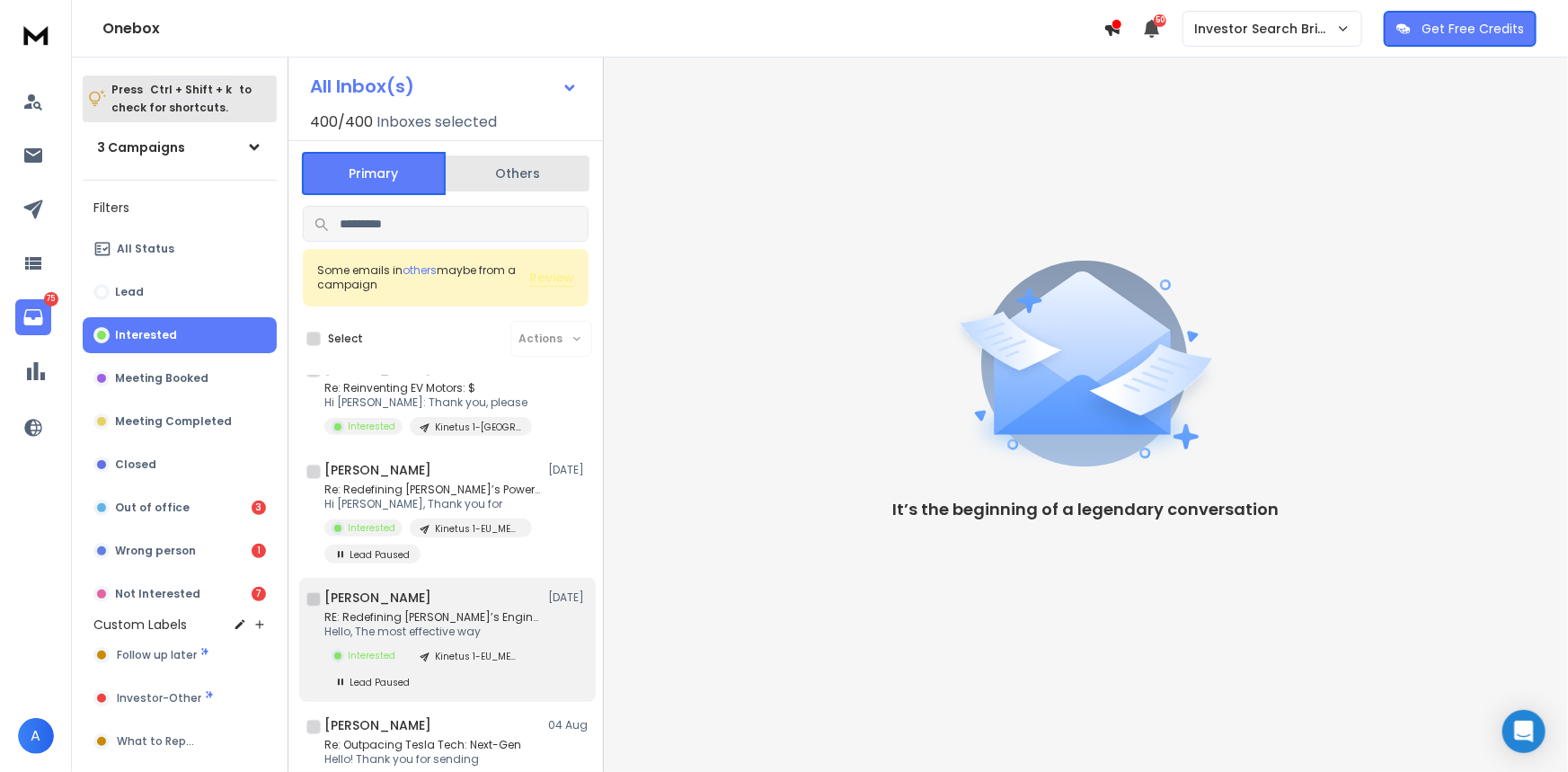
click at [459, 616] on p "RE: Redefining [PERSON_NAME]’s Engines: Back" at bounding box center [433, 617] width 216 height 15
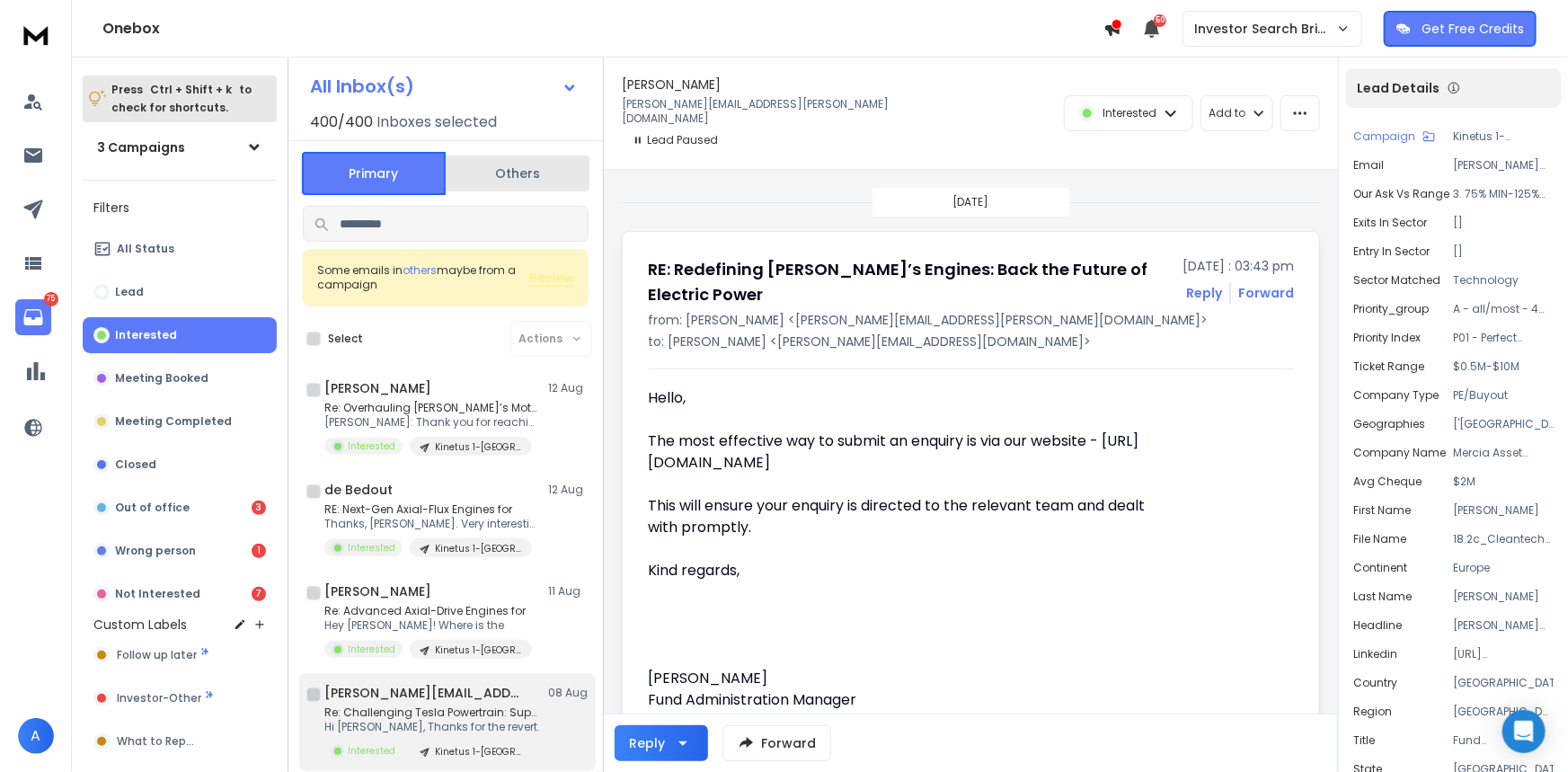
scroll to position [0, 0]
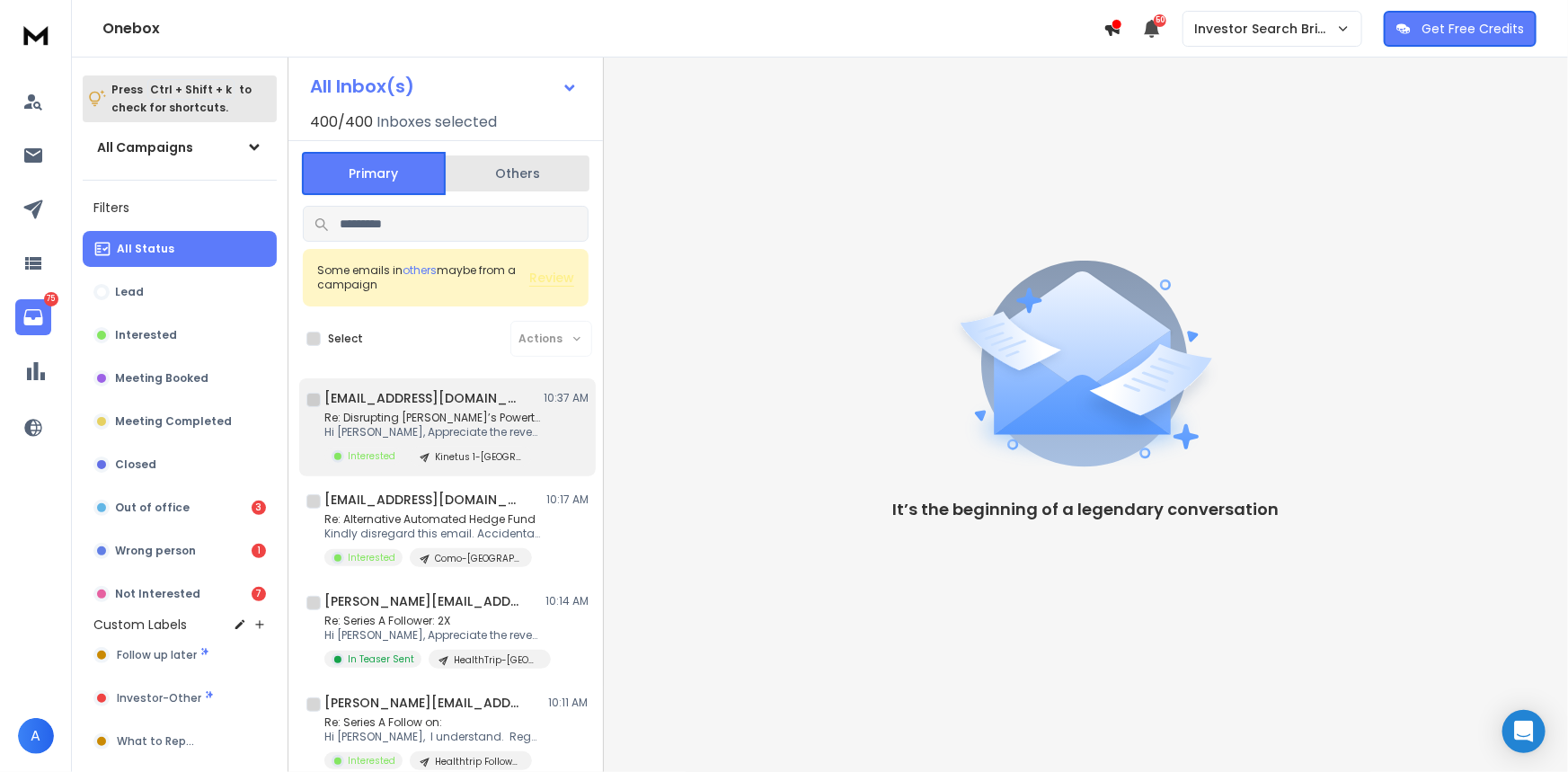
click at [457, 436] on p "Hi Miles, Appreciate the revert. Sure! Please" at bounding box center [433, 432] width 216 height 15
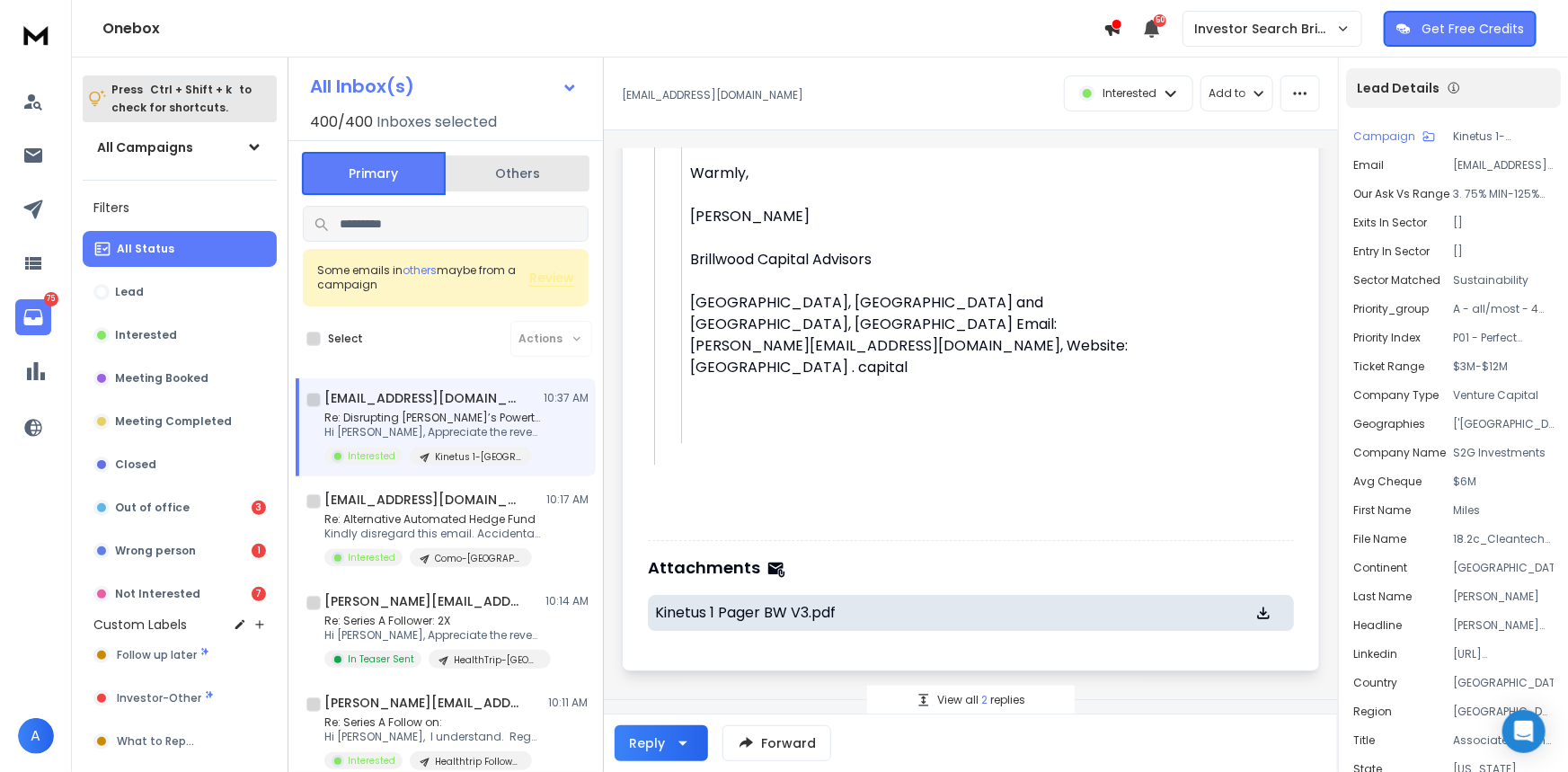
scroll to position [2750, 0]
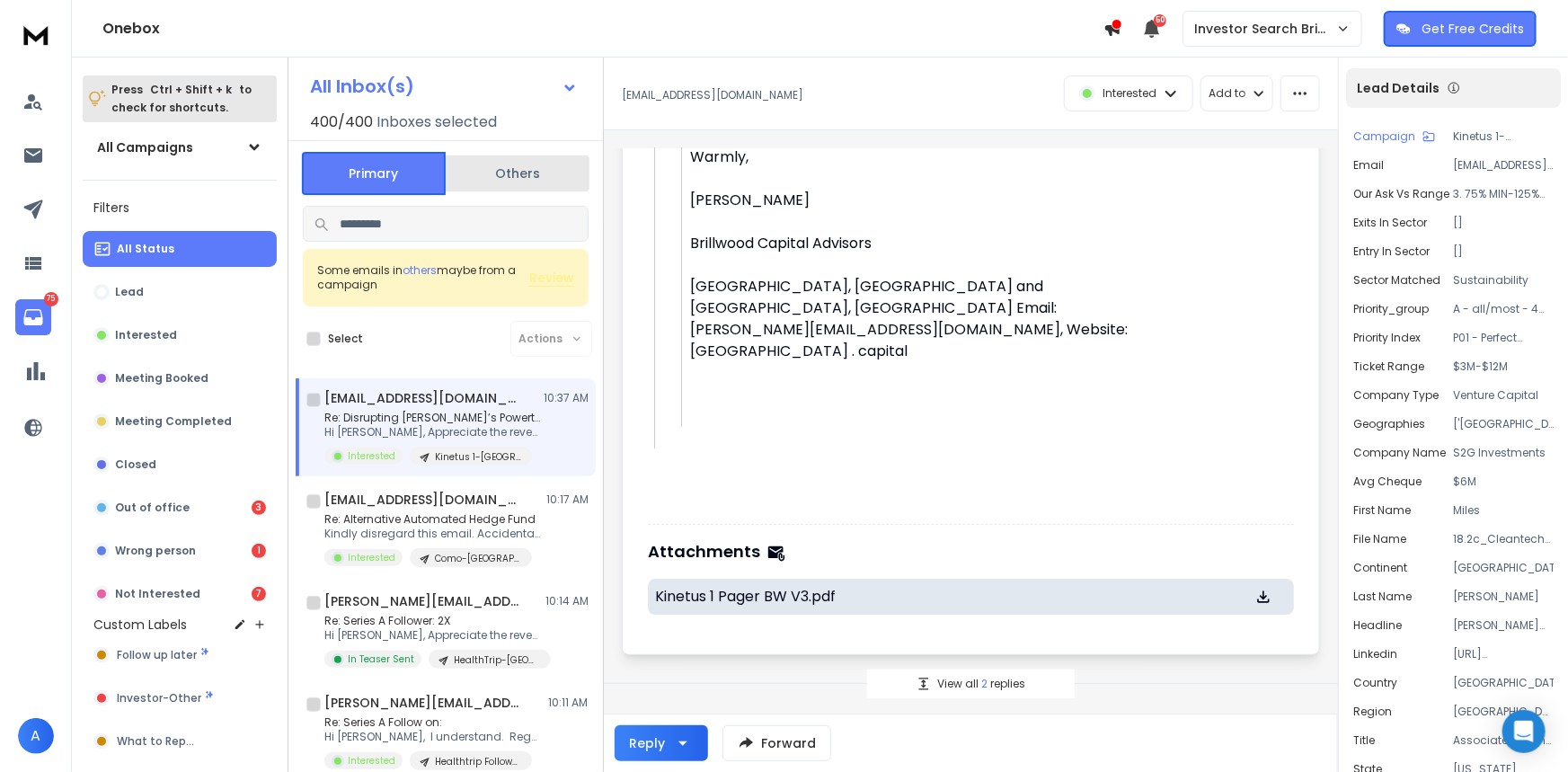
click at [1166, 95] on icon at bounding box center [1170, 93] width 15 height 15
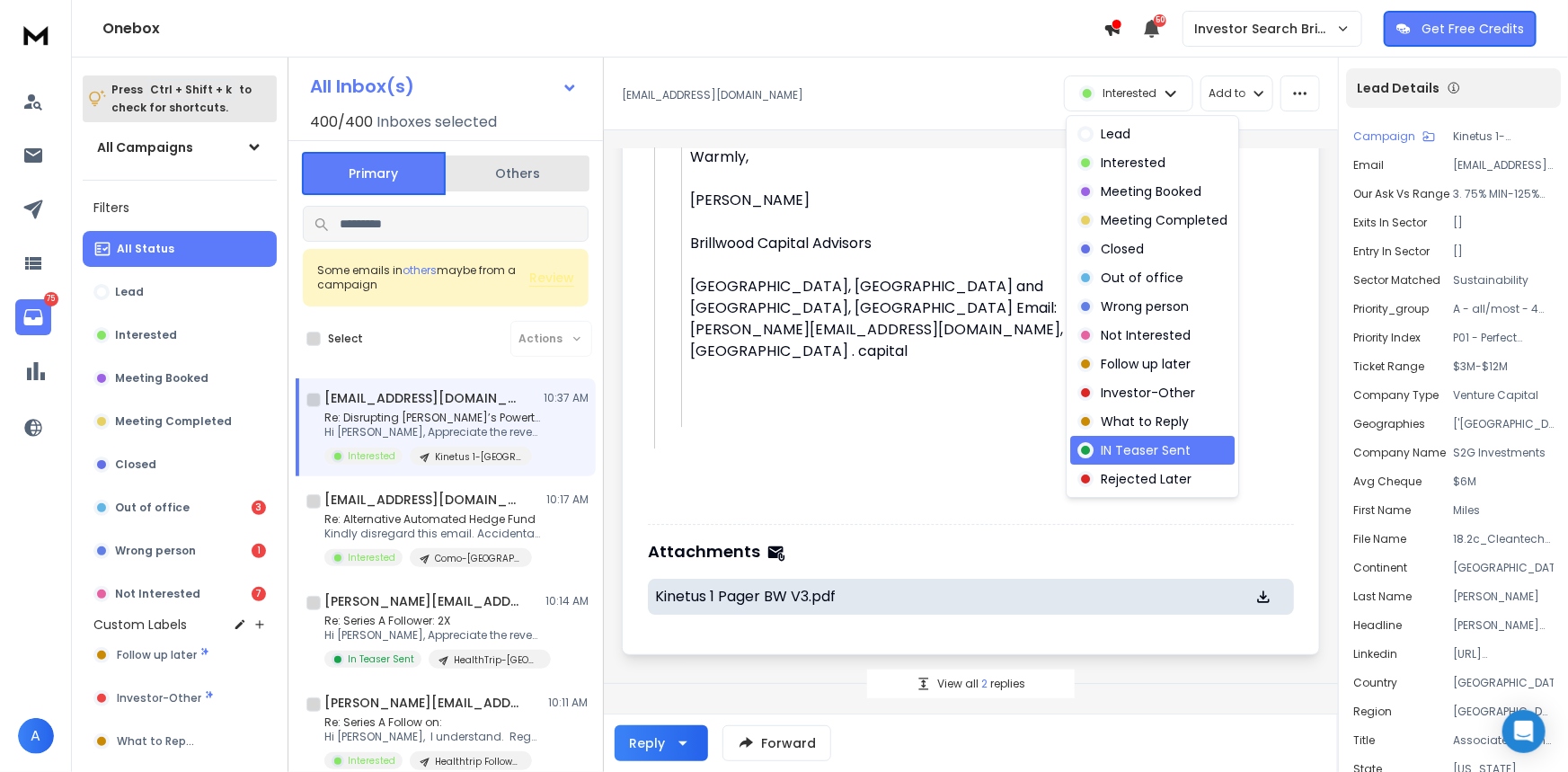
click at [1171, 447] on p "IN Teaser Sent" at bounding box center [1146, 450] width 89 height 18
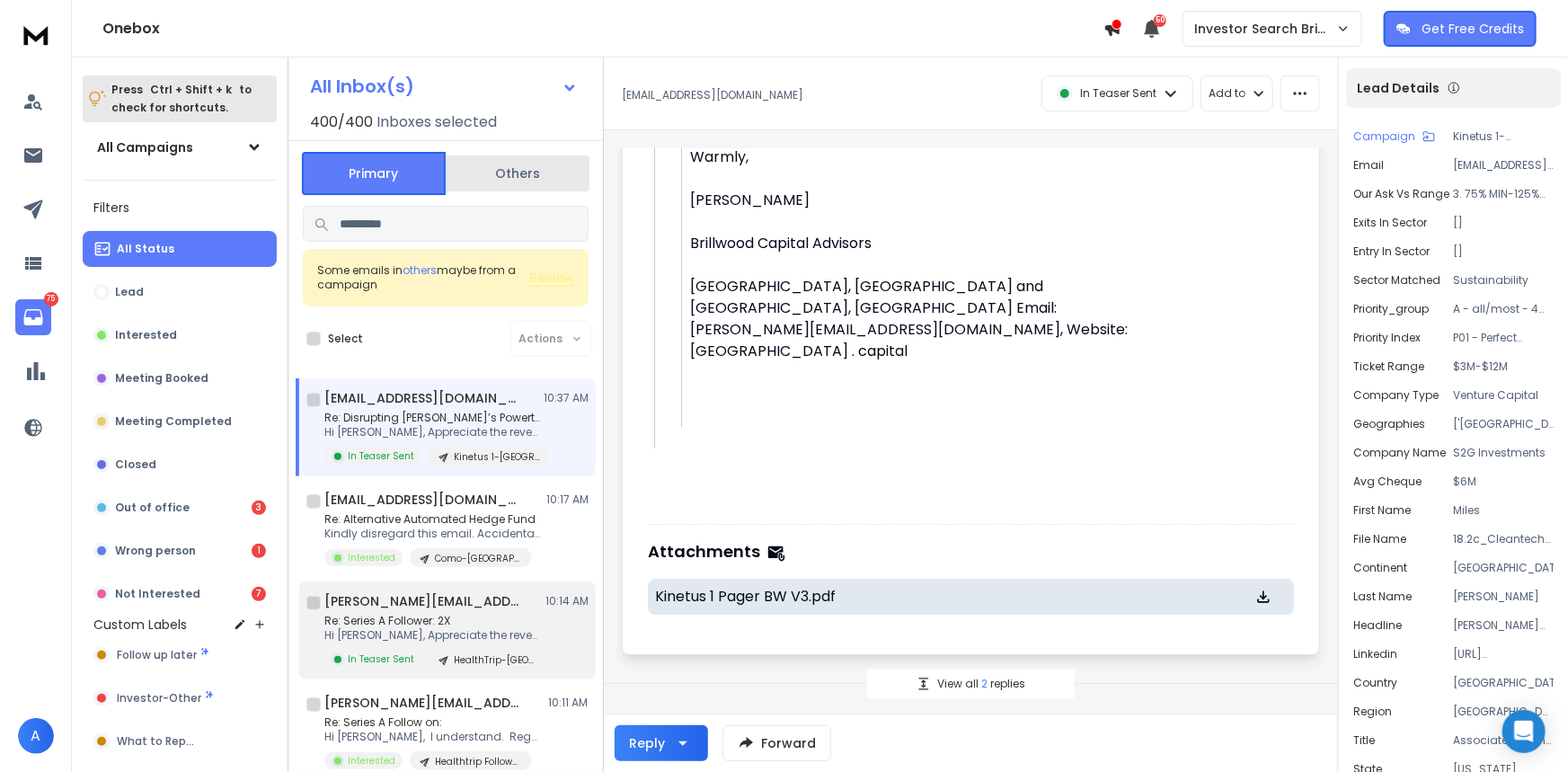
click at [422, 597] on h1 "[PERSON_NAME][EMAIL_ADDRESS][PERSON_NAME][DOMAIN_NAME]" at bounding box center [423, 601] width 197 height 18
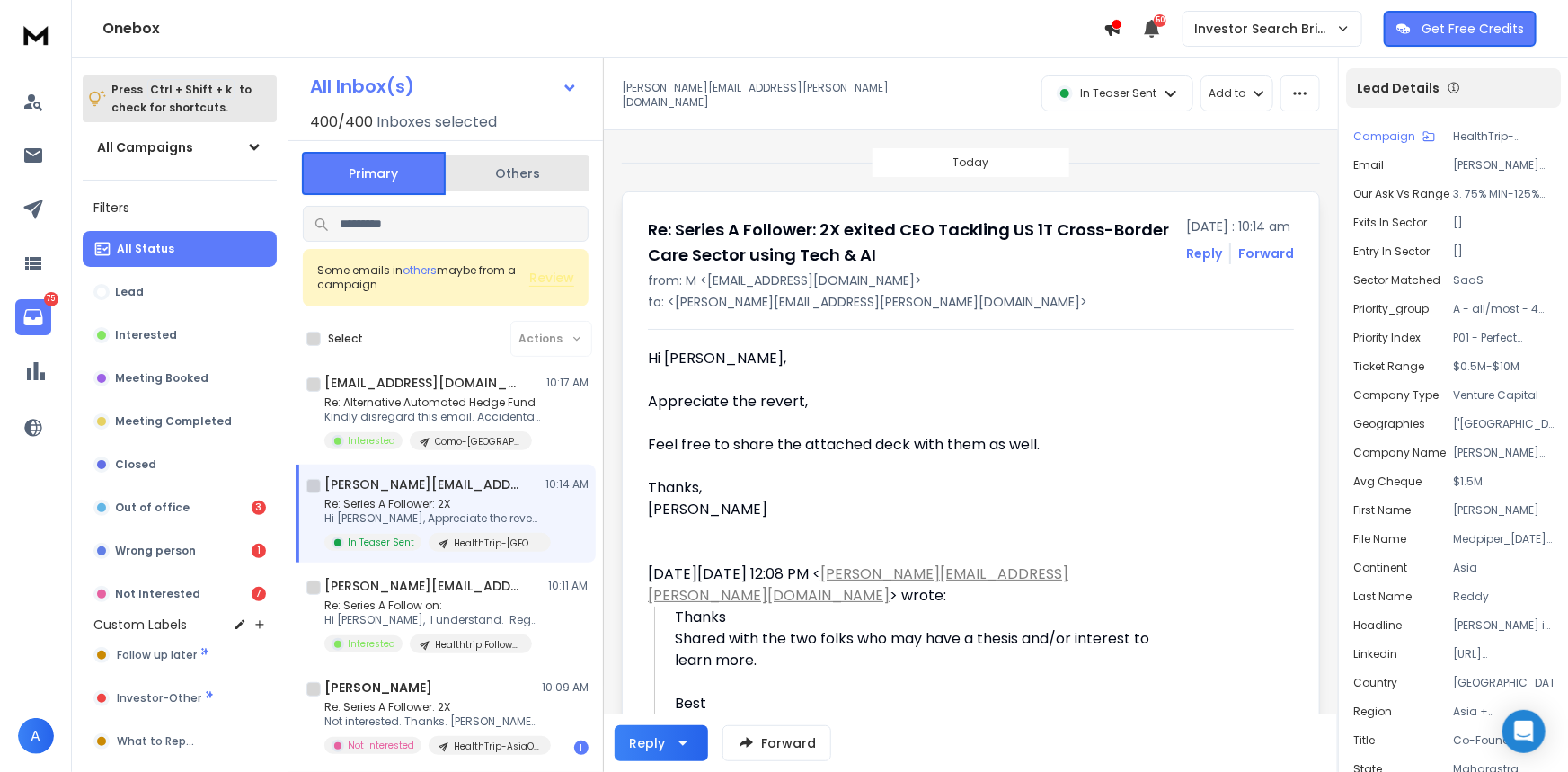
scroll to position [162, 0]
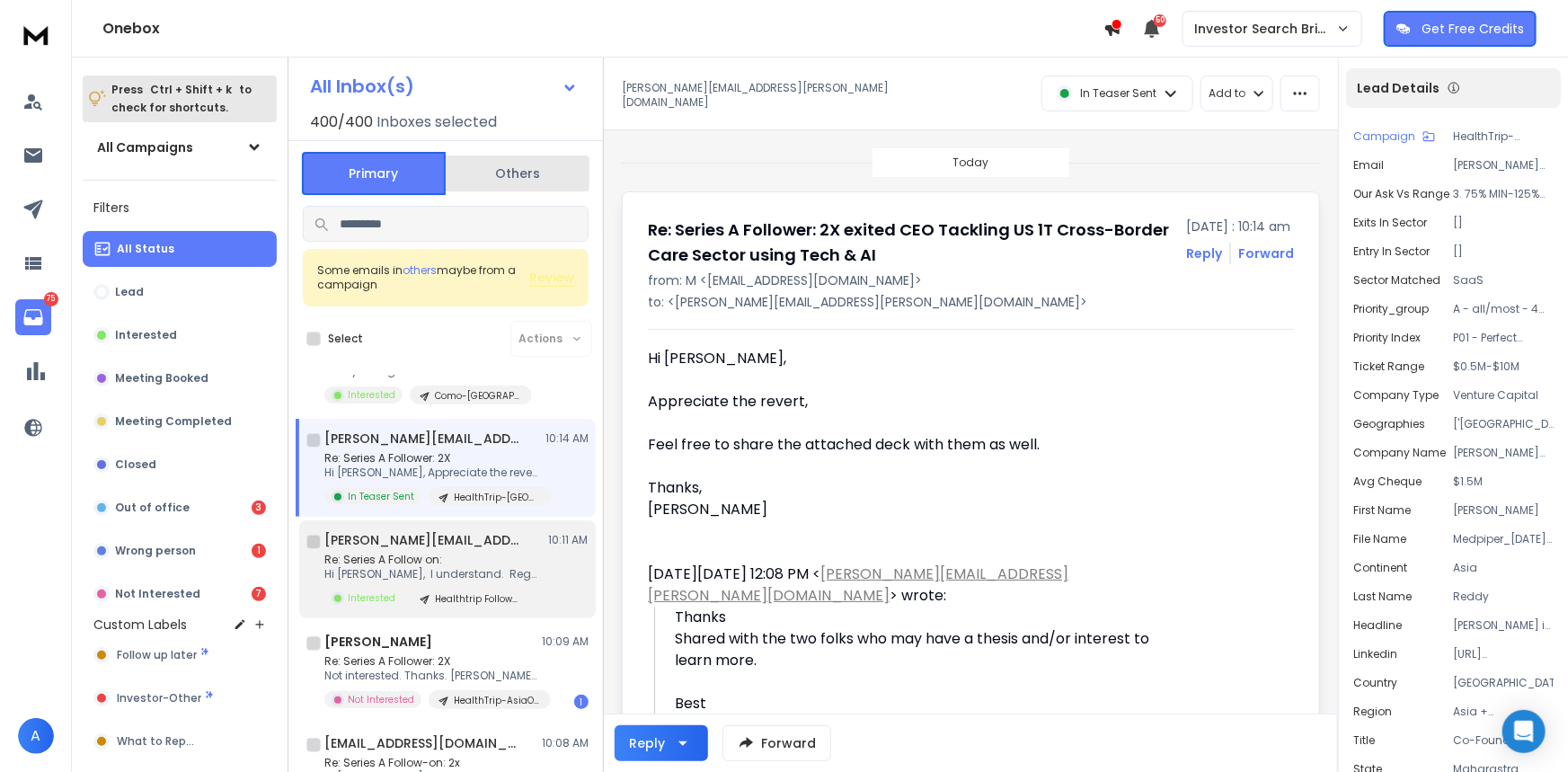
click at [489, 560] on p "Re: Series A Follow on:" at bounding box center [433, 560] width 216 height 15
